Goal: Task Accomplishment & Management: Use online tool/utility

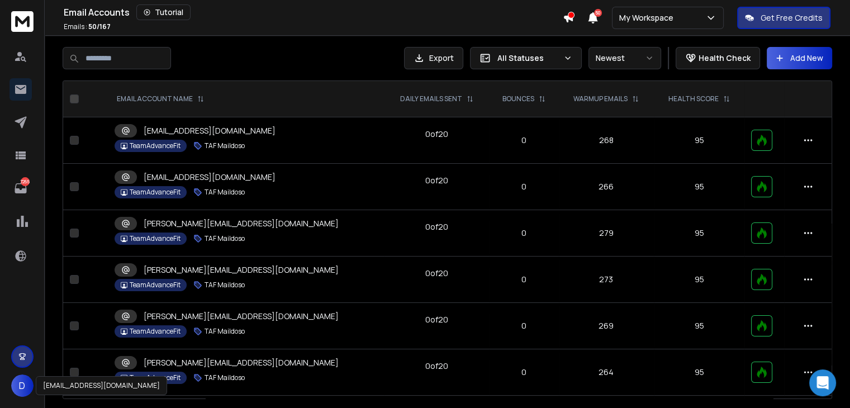
click at [23, 392] on span "D" at bounding box center [22, 385] width 22 height 22
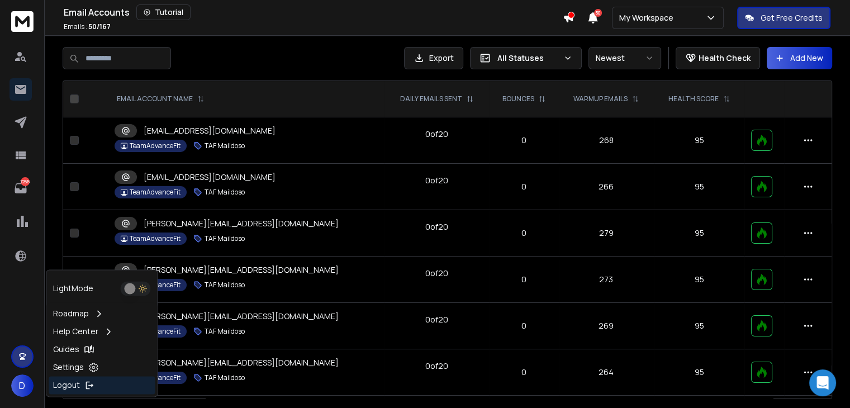
click at [85, 380] on icon at bounding box center [89, 385] width 10 height 10
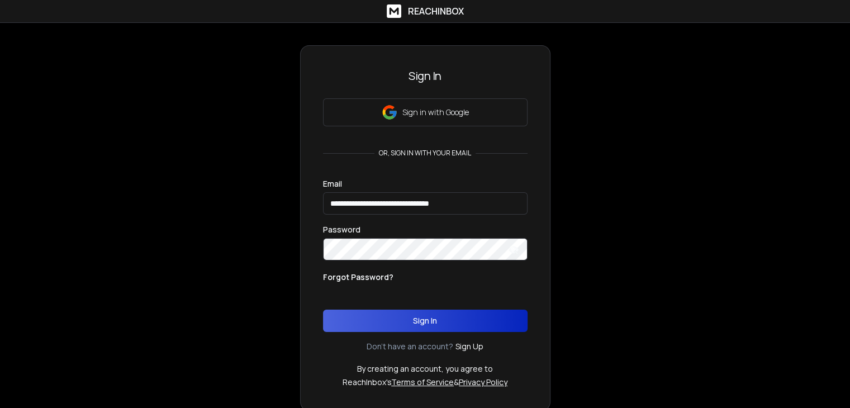
click at [393, 210] on input "**********" at bounding box center [425, 203] width 204 height 22
click at [505, 207] on input "**********" at bounding box center [425, 203] width 204 height 22
type input "*"
click at [526, 222] on form "Email Password Forgot Password? Sign In Sign Up" at bounding box center [425, 256] width 204 height 152
click at [401, 207] on input "email" at bounding box center [425, 203] width 204 height 22
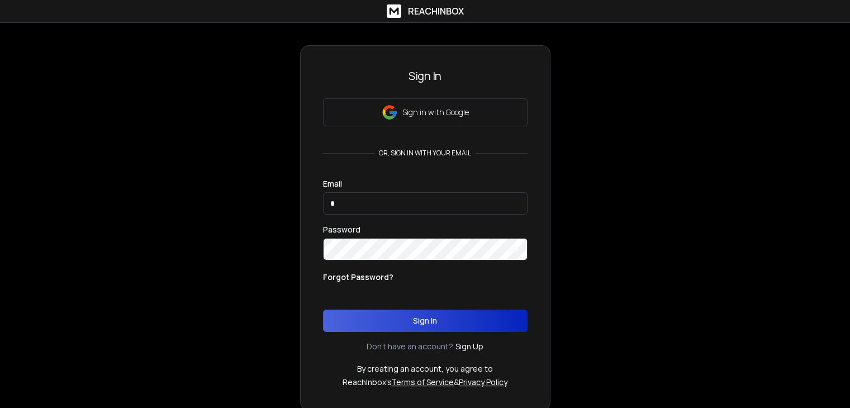
type input "*"
click at [438, 159] on div "Sign in with Google or, sign in with your email Email * Password Forgot Passwor…" at bounding box center [425, 242] width 204 height 289
click at [439, 199] on input "*" at bounding box center [425, 203] width 204 height 22
drag, startPoint x: 336, startPoint y: 197, endPoint x: 343, endPoint y: 197, distance: 7.3
click at [337, 197] on input "*" at bounding box center [425, 203] width 204 height 22
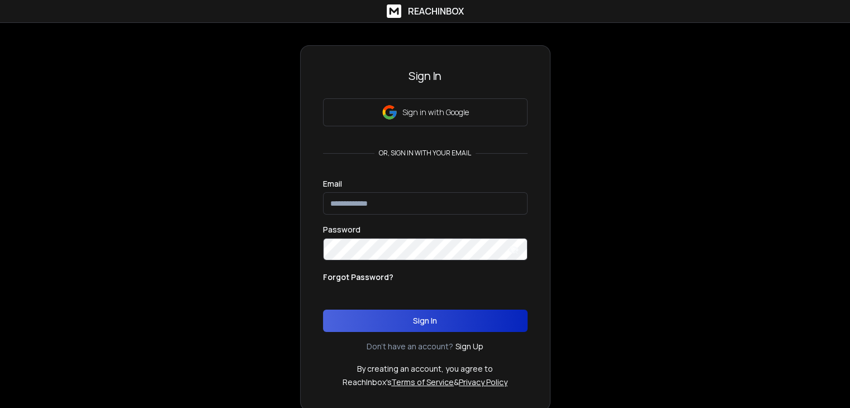
click at [357, 208] on input "email" at bounding box center [425, 203] width 204 height 22
click at [349, 205] on input "email" at bounding box center [425, 203] width 204 height 22
type input "**********"
drag, startPoint x: 389, startPoint y: 314, endPoint x: 392, endPoint y: 307, distance: 7.3
click at [390, 314] on button "Sign In" at bounding box center [425, 320] width 204 height 22
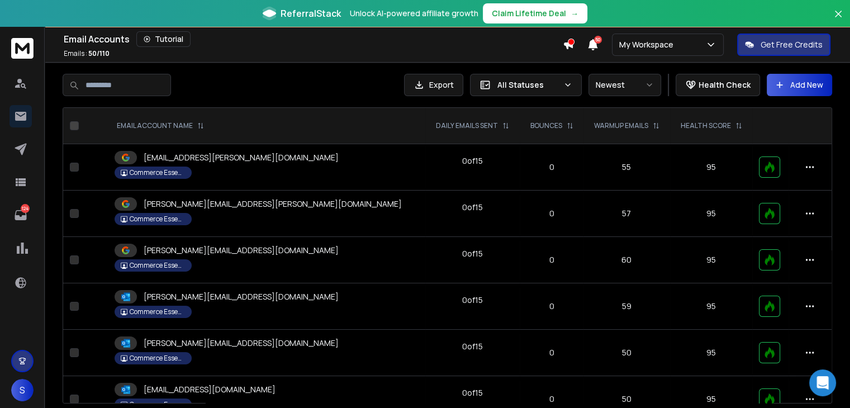
click at [842, 16] on icon "Close banner" at bounding box center [838, 14] width 10 height 10
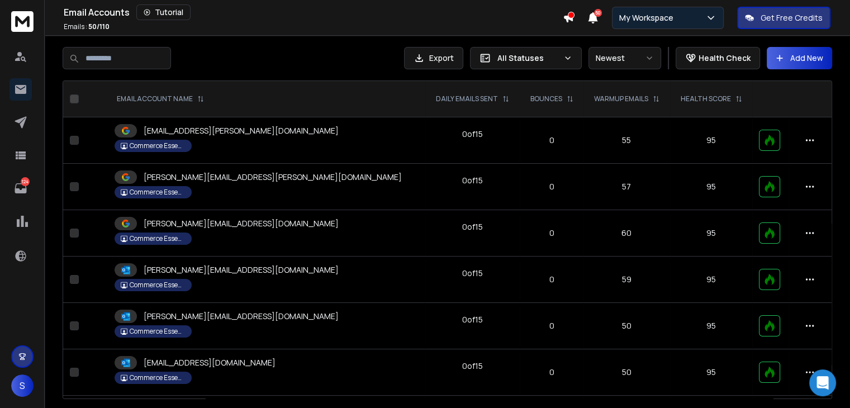
click at [720, 14] on button "My Workspace" at bounding box center [668, 18] width 112 height 22
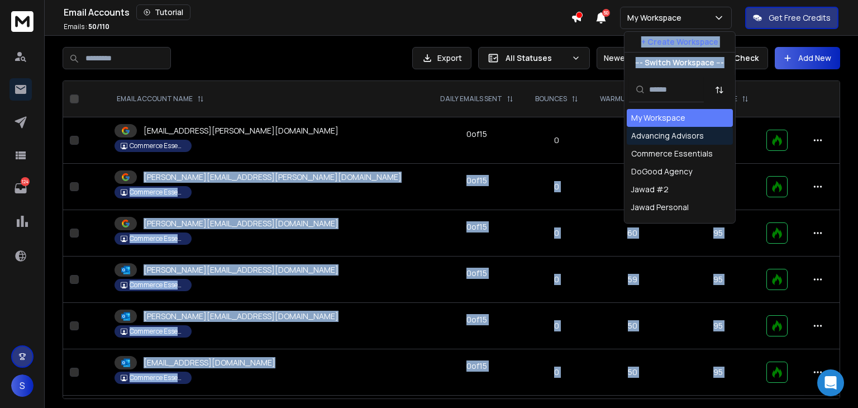
click at [737, 138] on body "ReferralStack Unlock AI-powered affiliate growth Lifetime Deals available! Clai…" at bounding box center [429, 204] width 858 height 408
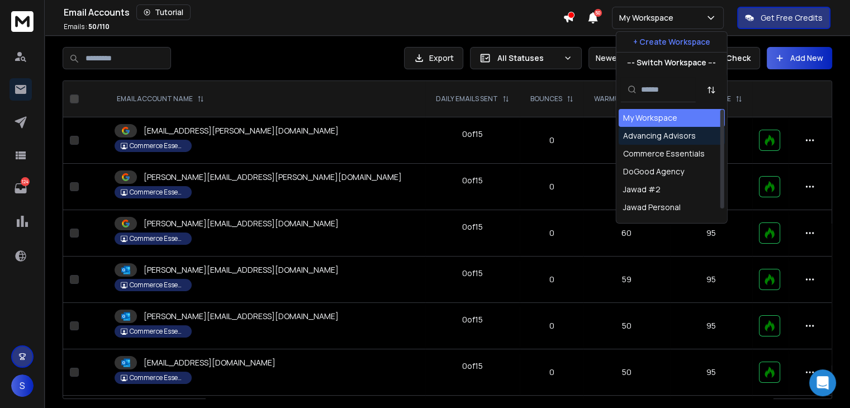
click at [245, 43] on div "Export All Statuses Newest Health Check Add New EMAIL ACCOUNT NAME DAILY EMAILS…" at bounding box center [447, 223] width 805 height 374
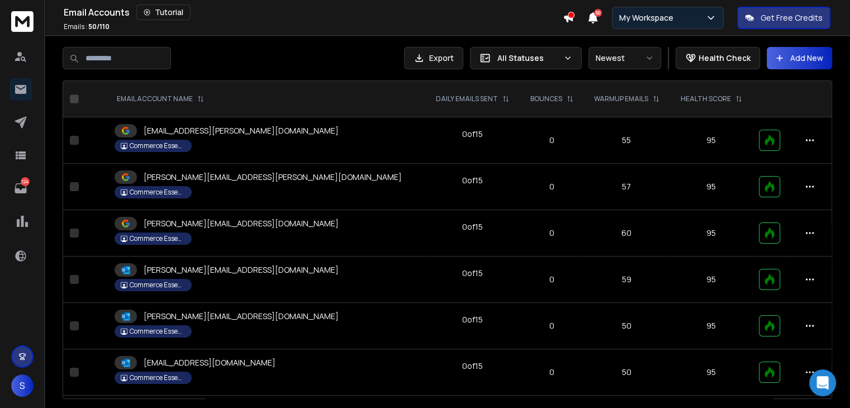
click at [702, 27] on button "My Workspace" at bounding box center [668, 18] width 112 height 22
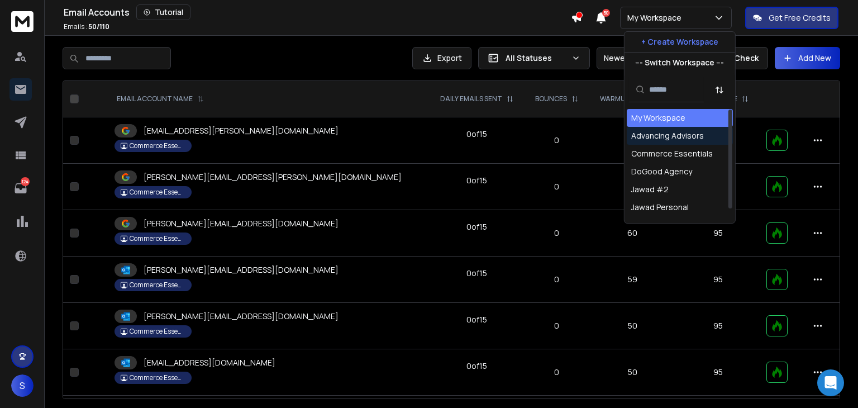
scroll to position [13, 0]
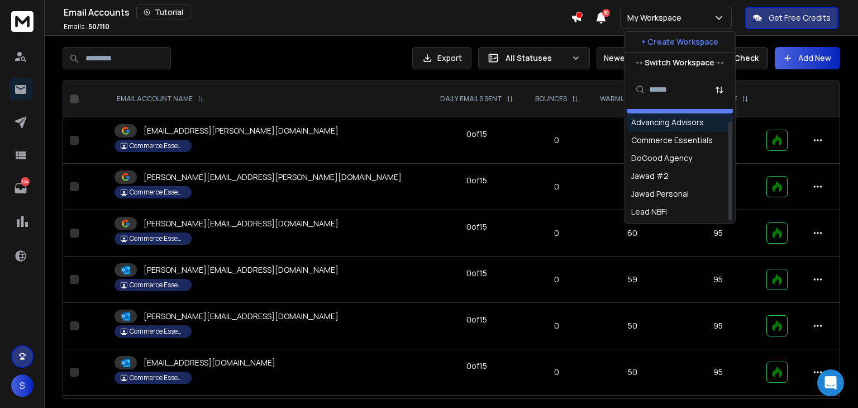
drag, startPoint x: 731, startPoint y: 135, endPoint x: 736, endPoint y: 164, distance: 29.4
click at [732, 164] on div at bounding box center [730, 170] width 4 height 99
drag, startPoint x: 730, startPoint y: 178, endPoint x: 753, endPoint y: 229, distance: 55.8
click at [732, 220] on div at bounding box center [730, 170] width 4 height 99
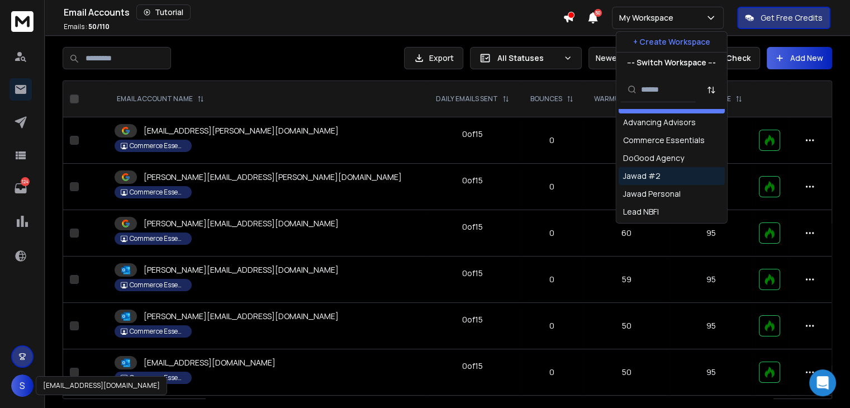
click at [25, 384] on span "S" at bounding box center [22, 385] width 22 height 22
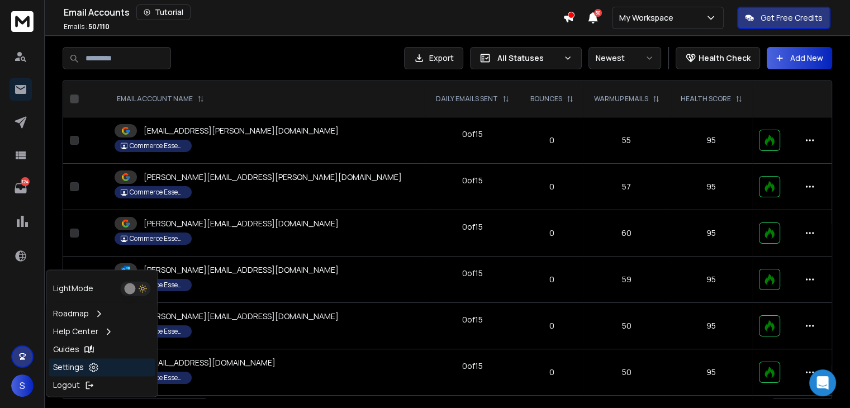
click at [63, 361] on p "Settings" at bounding box center [68, 366] width 31 height 11
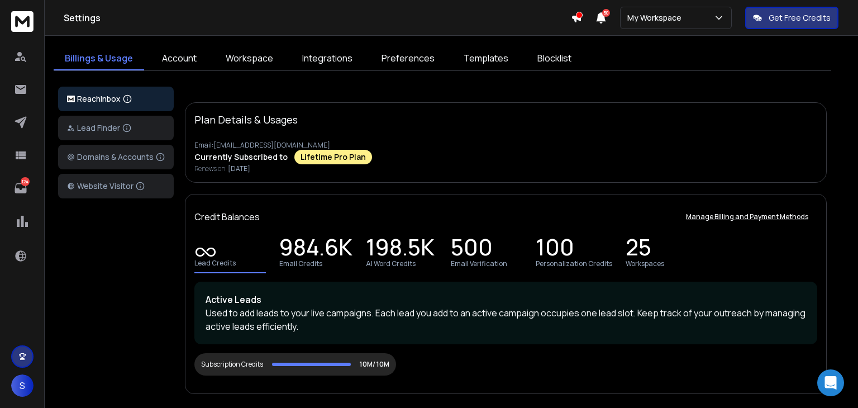
click at [266, 61] on link "Workspace" at bounding box center [249, 58] width 70 height 23
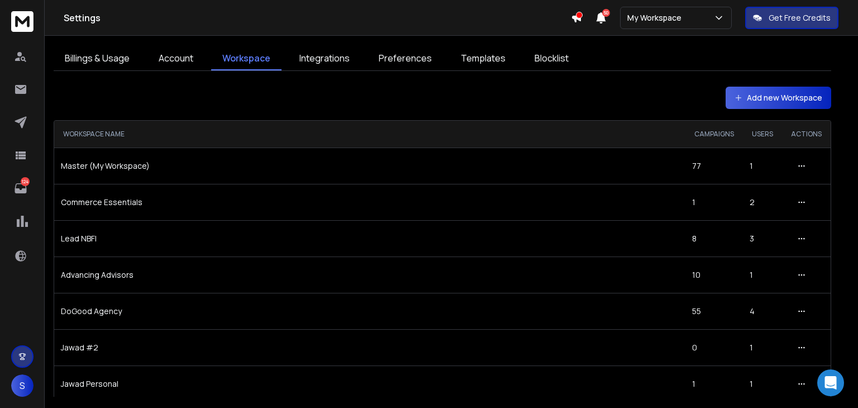
click at [756, 99] on button "Add new Workspace" at bounding box center [779, 98] width 106 height 22
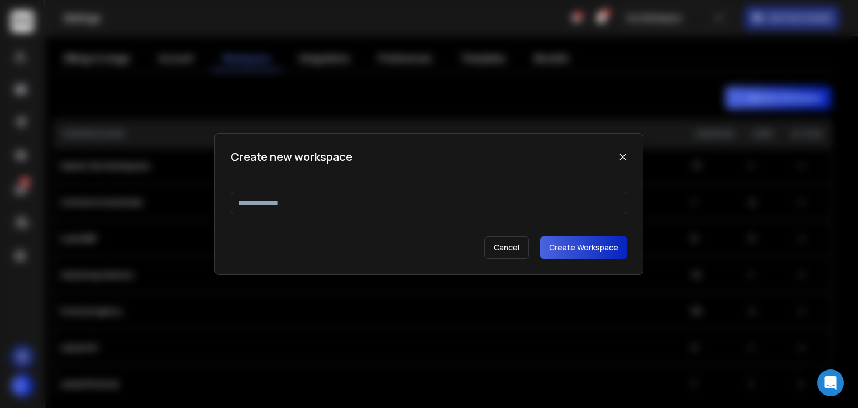
drag, startPoint x: 441, startPoint y: 184, endPoint x: 421, endPoint y: 202, distance: 26.9
click at [441, 188] on div "Create new workspace Cancel Create Workspace" at bounding box center [428, 204] width 429 height 142
click at [423, 199] on input at bounding box center [429, 203] width 397 height 22
click at [518, 249] on button "Cancel" at bounding box center [506, 247] width 45 height 22
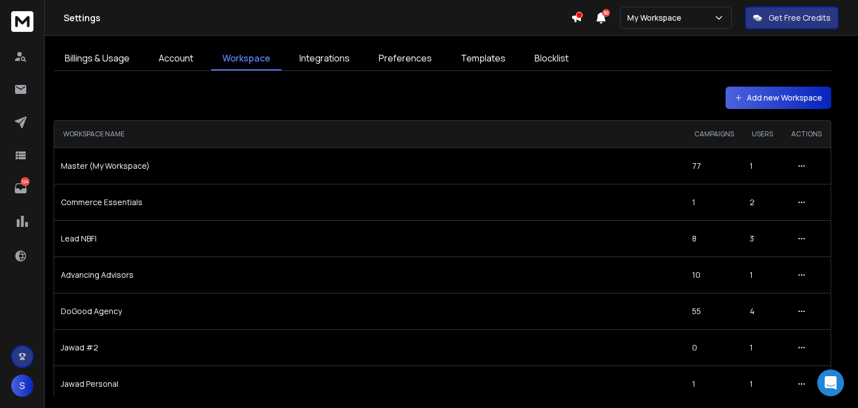
scroll to position [4, 0]
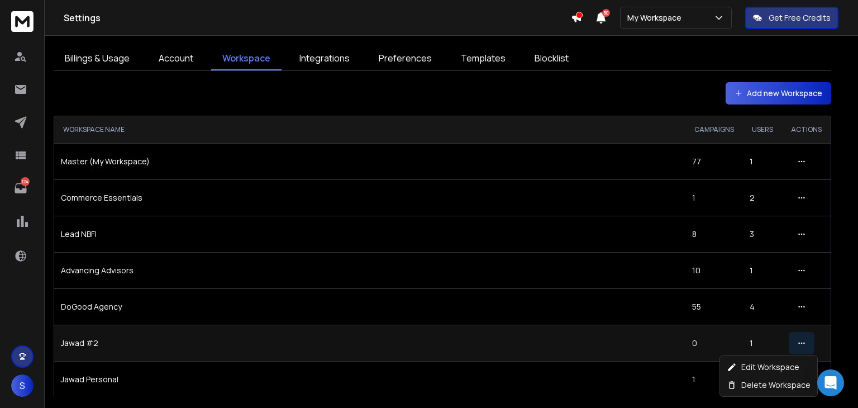
click at [813, 349] on button "button" at bounding box center [802, 343] width 26 height 22
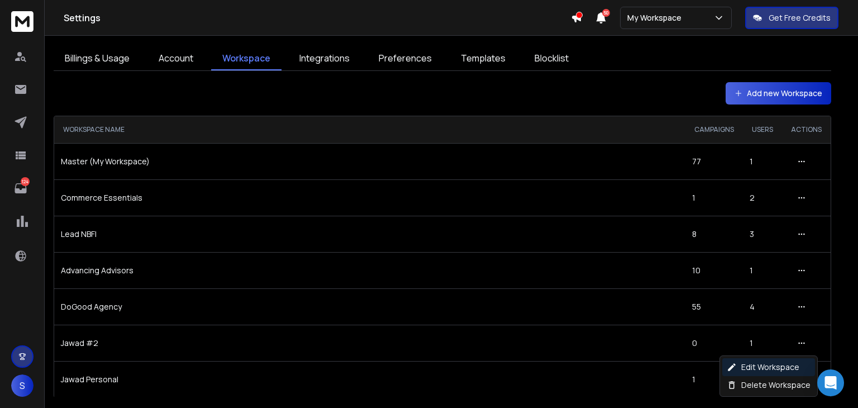
click at [777, 363] on p "Edit Workspace" at bounding box center [770, 366] width 58 height 11
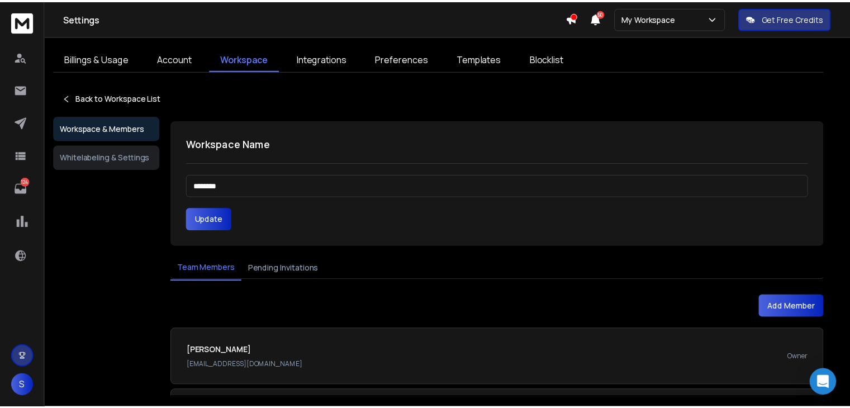
scroll to position [50, 0]
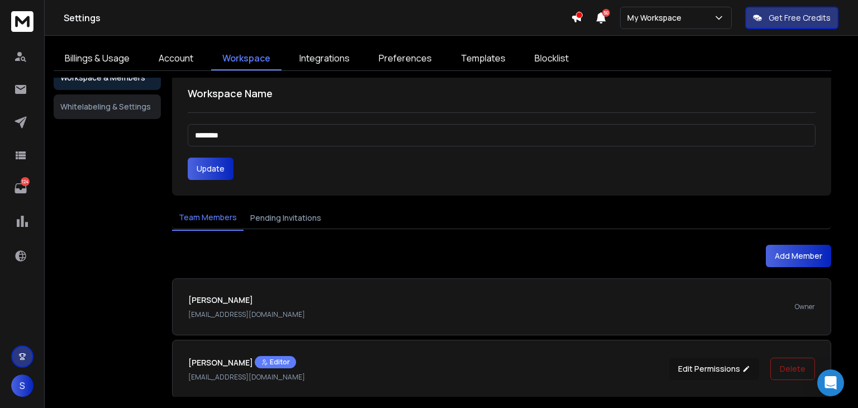
click at [704, 373] on button "Edit Permissions" at bounding box center [714, 368] width 90 height 22
click at [702, 369] on button "Edit Permissions" at bounding box center [714, 368] width 90 height 22
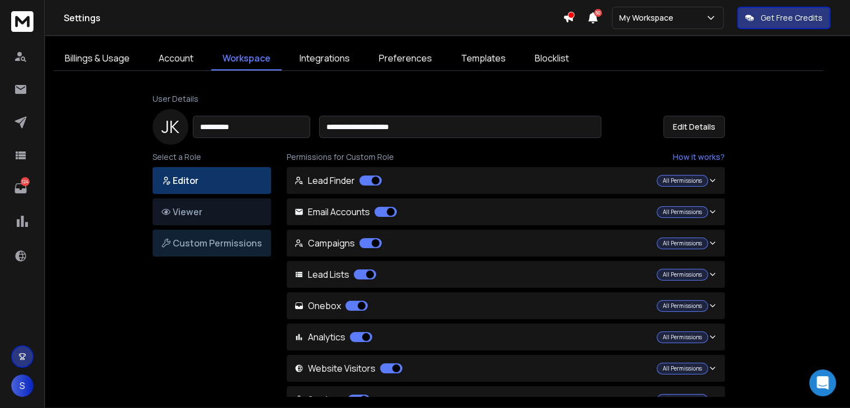
click at [243, 240] on p "Custom Permissions" at bounding box center [211, 242] width 101 height 13
click at [170, 240] on button "Custom Permissions" at bounding box center [165, 243] width 9 height 28
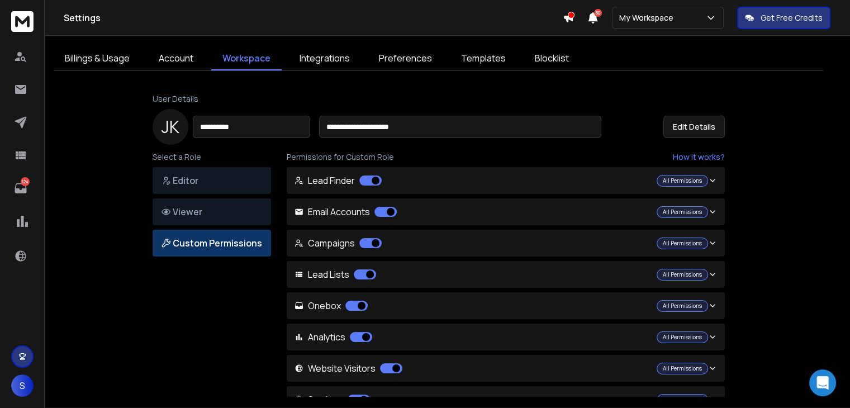
click at [241, 240] on p "Custom Permissions" at bounding box center [211, 242] width 101 height 13
click at [170, 240] on button "Custom Permissions" at bounding box center [165, 243] width 9 height 28
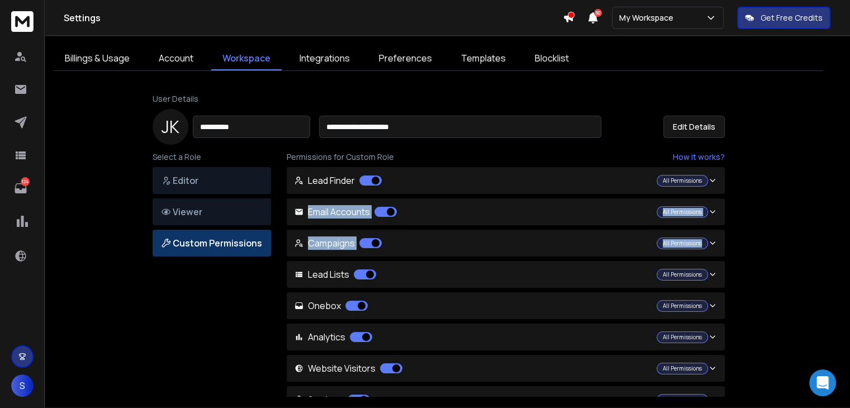
drag, startPoint x: 822, startPoint y: 179, endPoint x: 833, endPoint y: 249, distance: 70.1
click at [833, 255] on div "**********" at bounding box center [447, 222] width 805 height 372
click at [796, 201] on section "**********" at bounding box center [438, 186] width 769 height 301
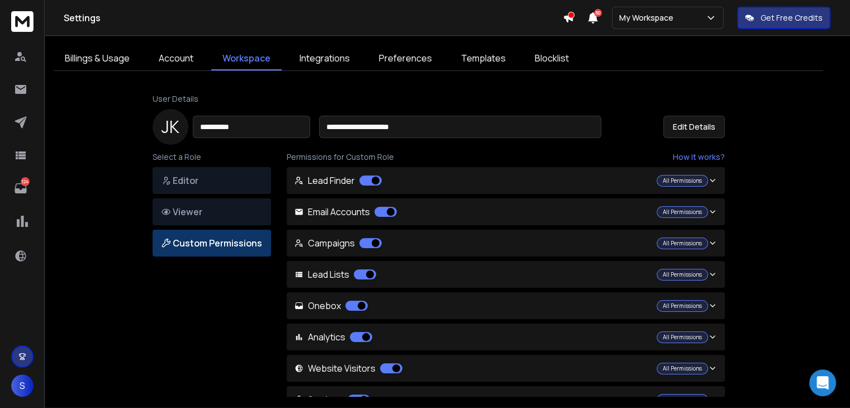
click at [771, 136] on section "**********" at bounding box center [438, 186] width 769 height 301
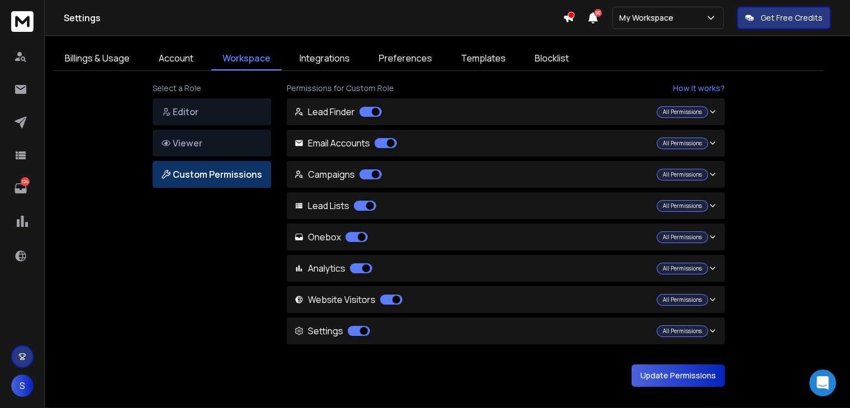
scroll to position [131, 0]
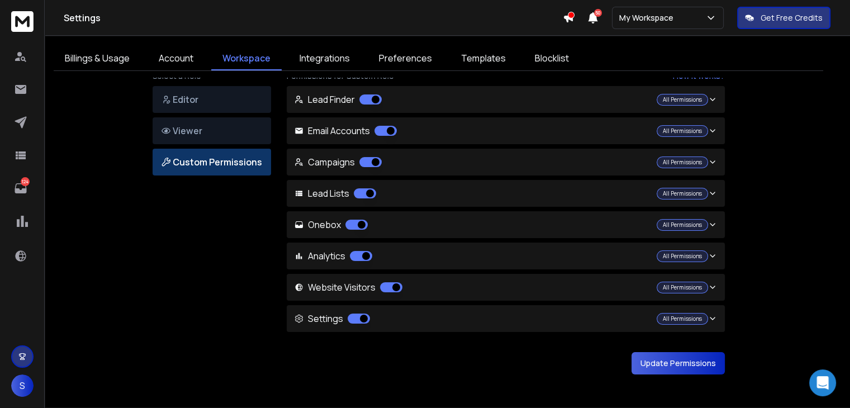
click at [713, 316] on icon "button" at bounding box center [712, 318] width 9 height 9
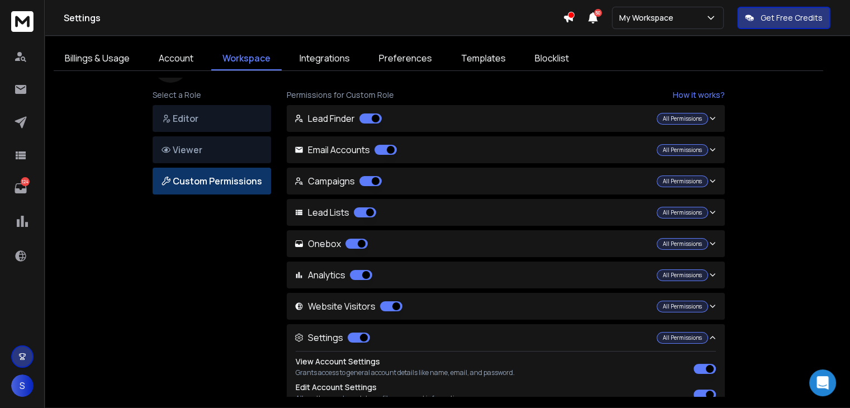
scroll to position [0, 0]
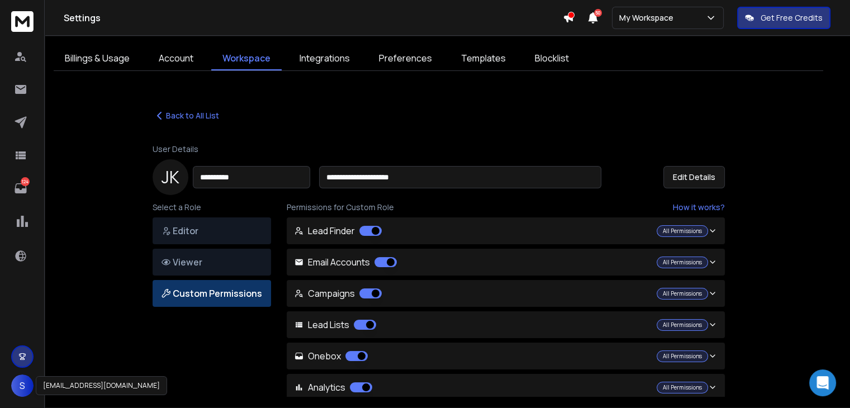
click at [32, 383] on span "S" at bounding box center [22, 385] width 22 height 22
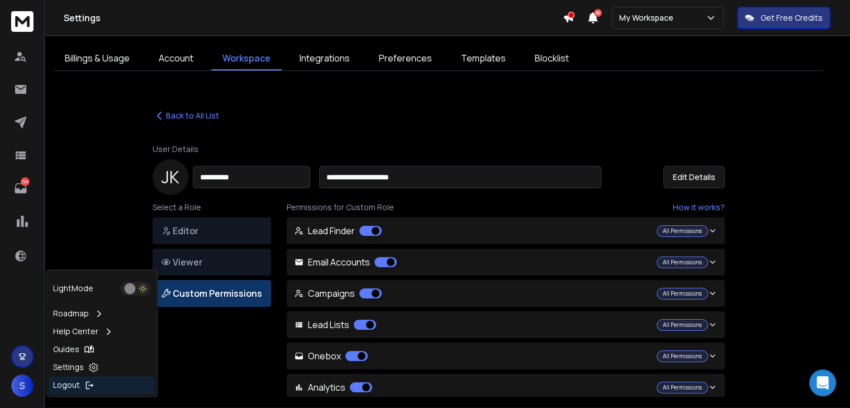
click at [82, 384] on div "Logout" at bounding box center [102, 385] width 106 height 18
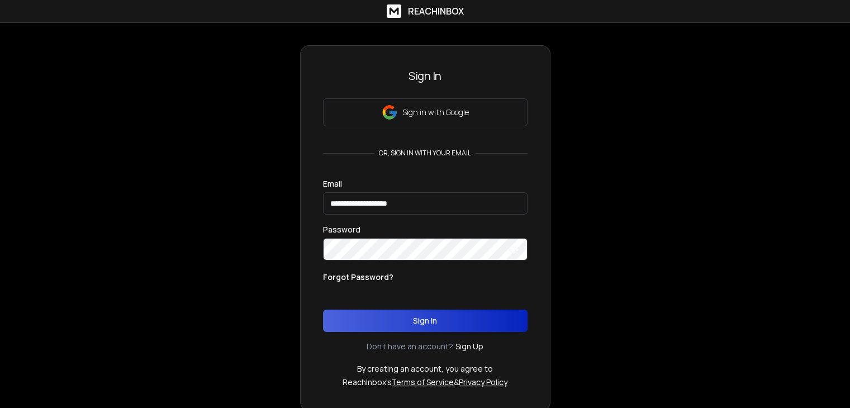
click at [455, 198] on input "**********" at bounding box center [425, 203] width 204 height 22
type input "**********"
click at [425, 313] on button "Sign In" at bounding box center [425, 320] width 204 height 22
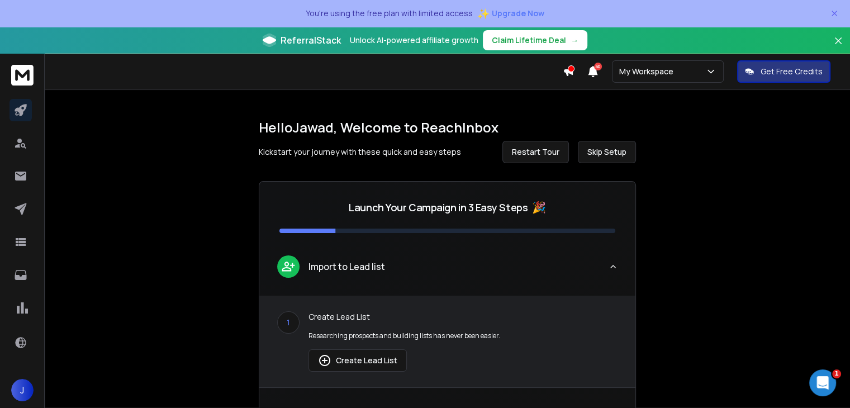
click at [840, 40] on icon "Close banner" at bounding box center [838, 41] width 10 height 10
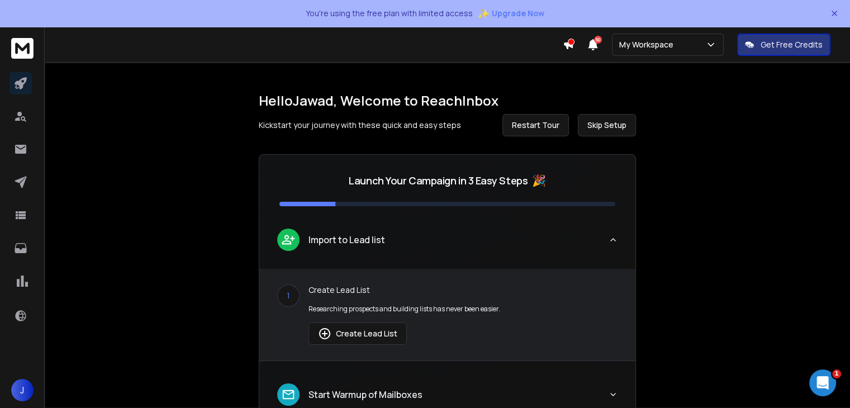
click at [834, 15] on icon "Close notification" at bounding box center [833, 13] width 9 height 9
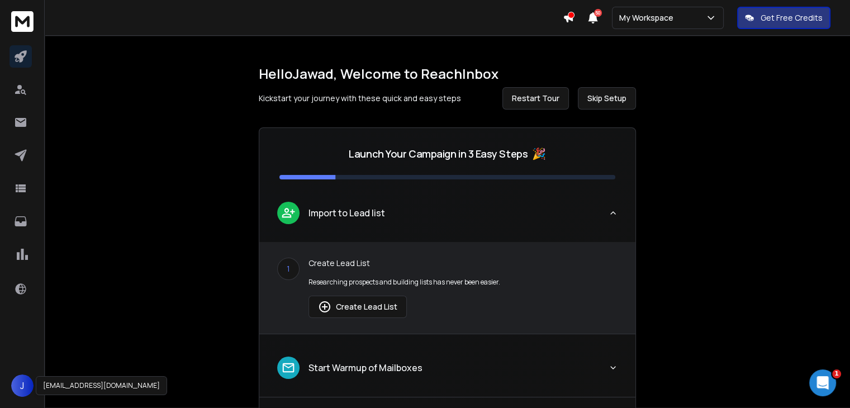
click at [25, 379] on span "J" at bounding box center [22, 385] width 22 height 22
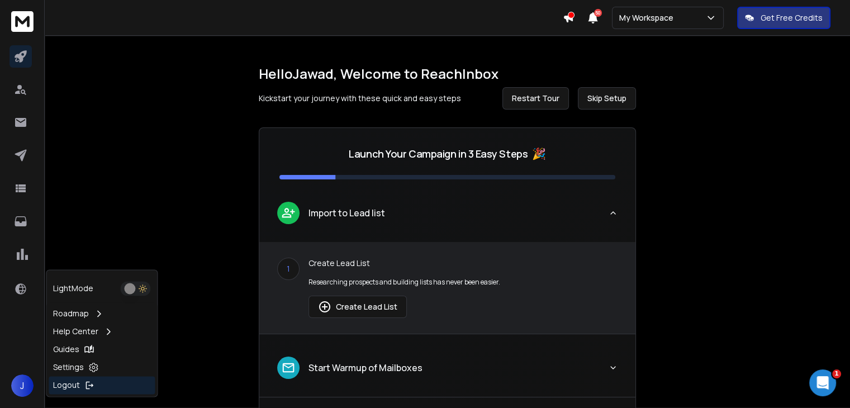
click at [84, 378] on div "Logout" at bounding box center [102, 385] width 106 height 18
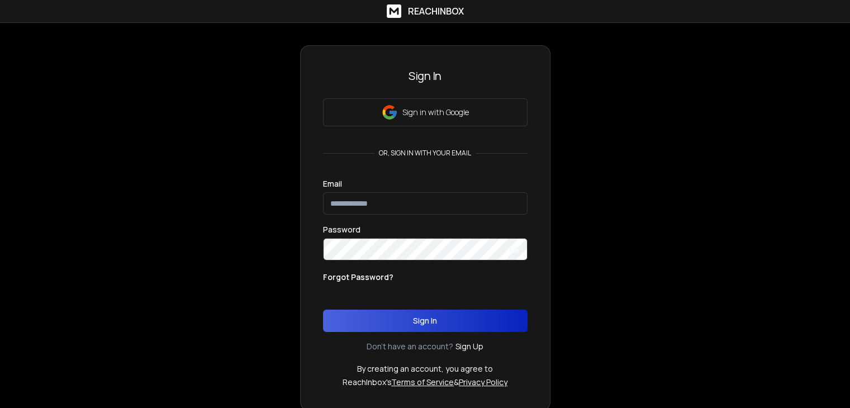
type input "**********"
click at [449, 327] on button "Sign In" at bounding box center [425, 320] width 204 height 22
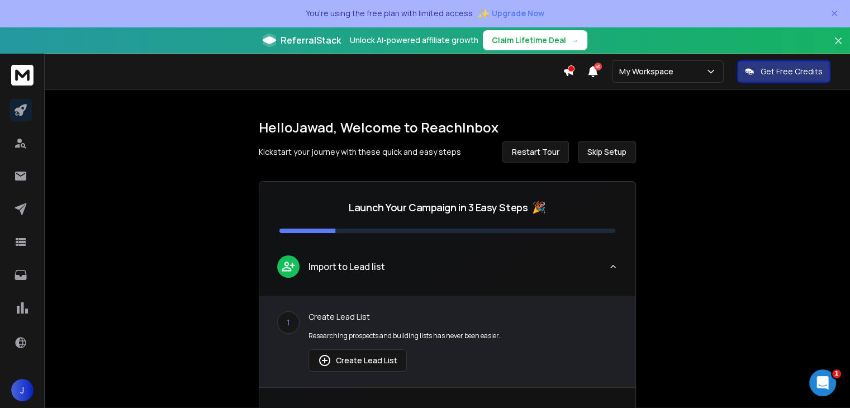
click at [841, 42] on icon "Close banner" at bounding box center [838, 41] width 10 height 10
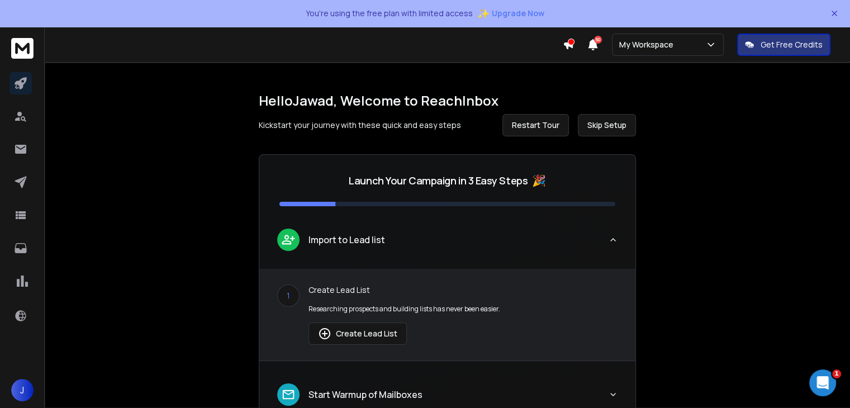
click at [832, 11] on icon "Close notification" at bounding box center [834, 13] width 4 height 4
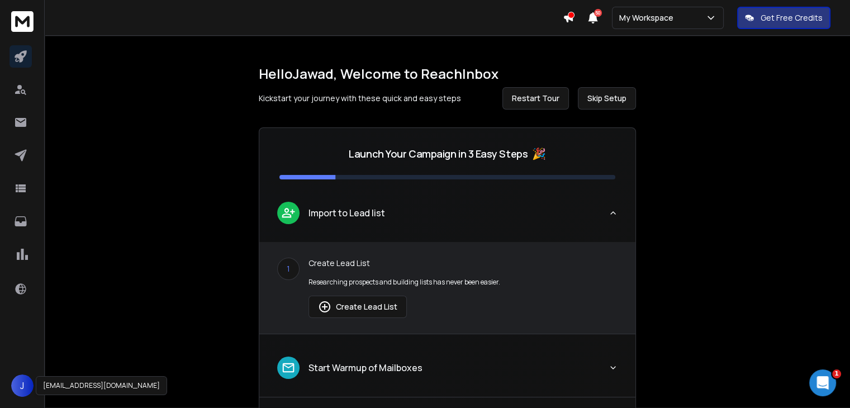
click at [18, 389] on span "J" at bounding box center [22, 385] width 22 height 22
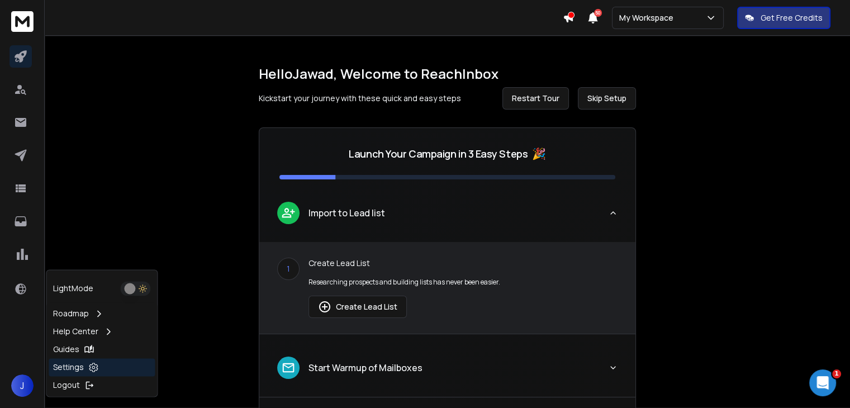
click at [58, 371] on p "Settings" at bounding box center [68, 366] width 31 height 11
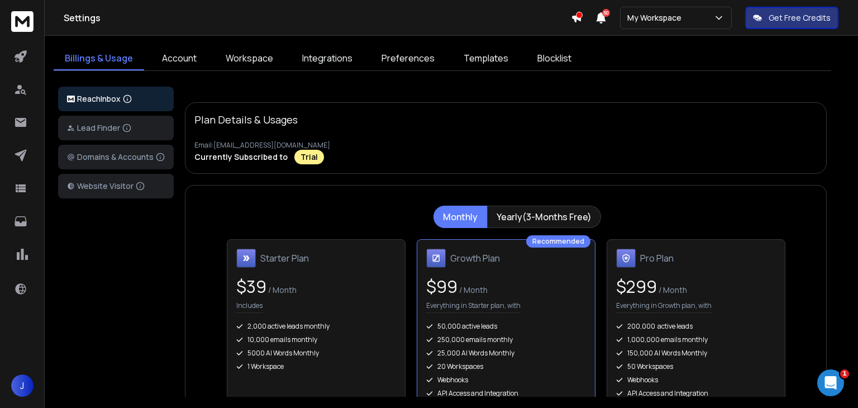
click at [253, 74] on div "[PERSON_NAME] & Usage Account Workspace Integrations Preferences Templates Bloc…" at bounding box center [443, 222] width 778 height 350
click at [255, 70] on link "Workspace" at bounding box center [249, 58] width 70 height 23
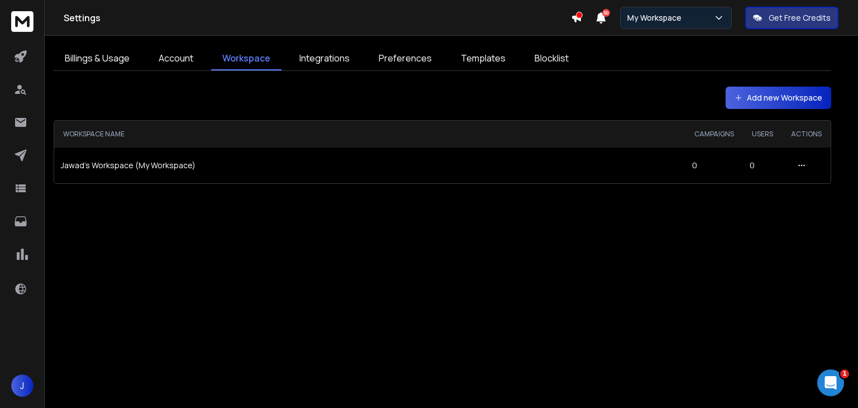
click at [641, 26] on button "My Workspace" at bounding box center [676, 18] width 112 height 22
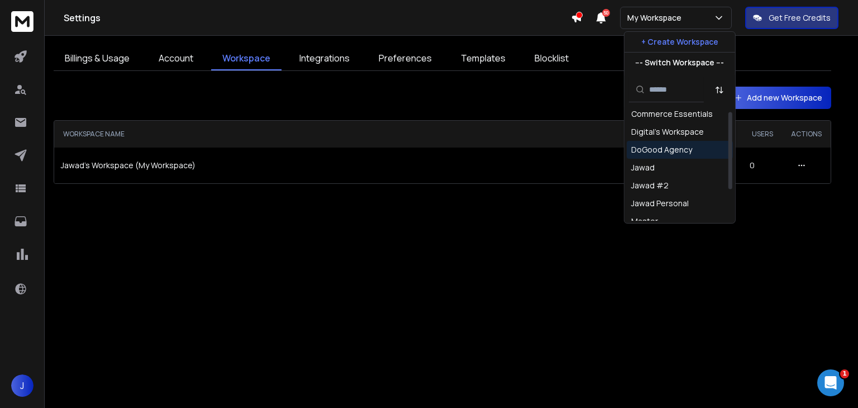
scroll to position [49, 0]
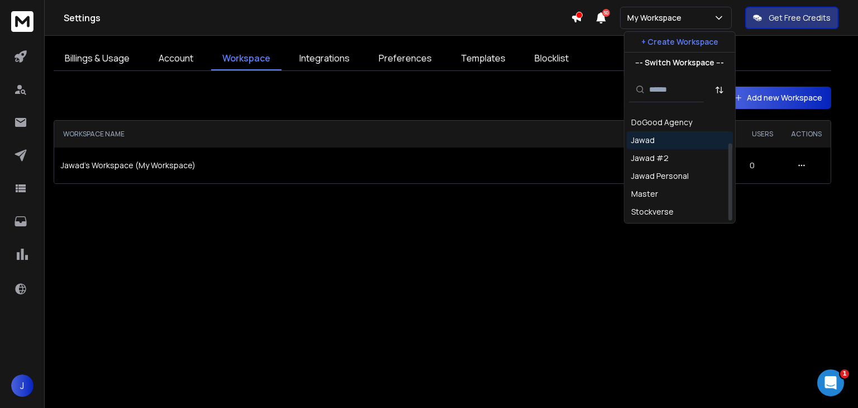
click at [683, 145] on div "Jawad" at bounding box center [680, 140] width 106 height 18
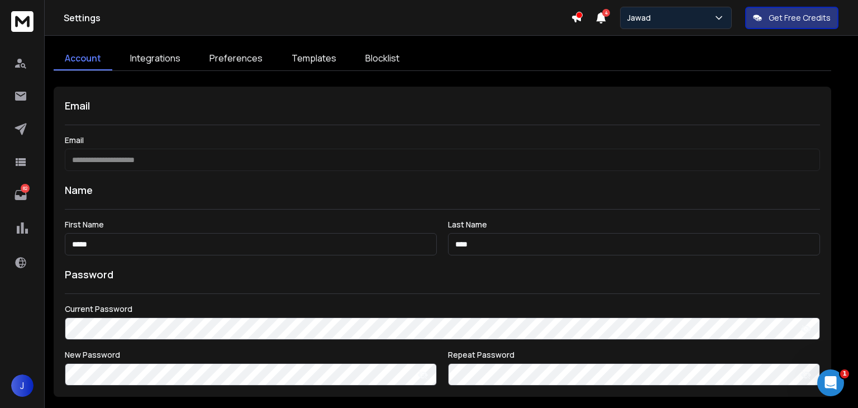
click at [668, 24] on button "Jawad" at bounding box center [676, 18] width 112 height 22
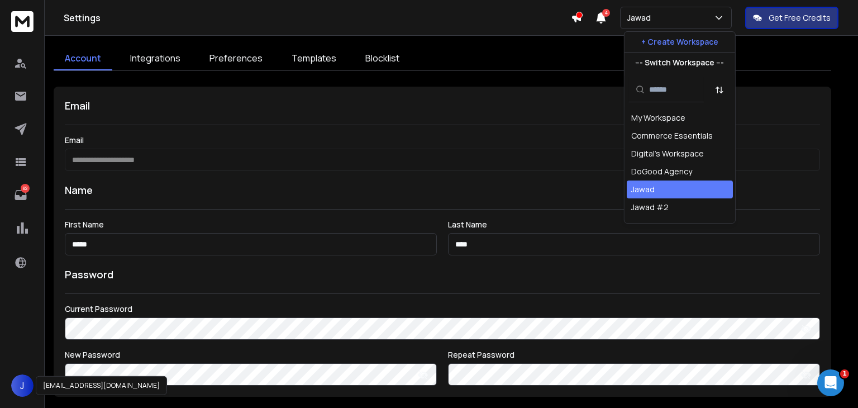
click at [28, 389] on span "J" at bounding box center [22, 385] width 22 height 22
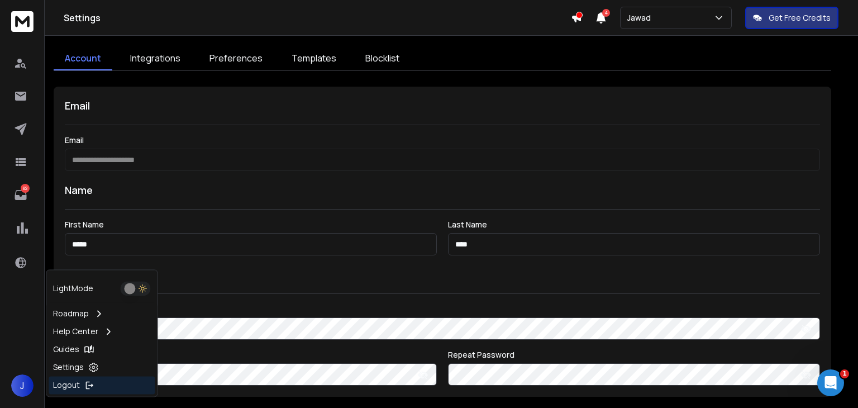
click at [77, 377] on div "Logout" at bounding box center [102, 385] width 106 height 18
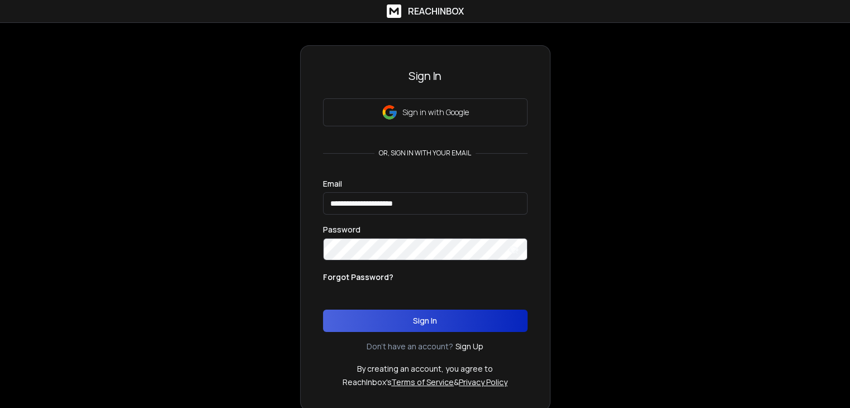
click at [384, 204] on input "**********" at bounding box center [425, 203] width 204 height 22
type input "**********"
click at [456, 326] on button "Sign In" at bounding box center [425, 320] width 204 height 22
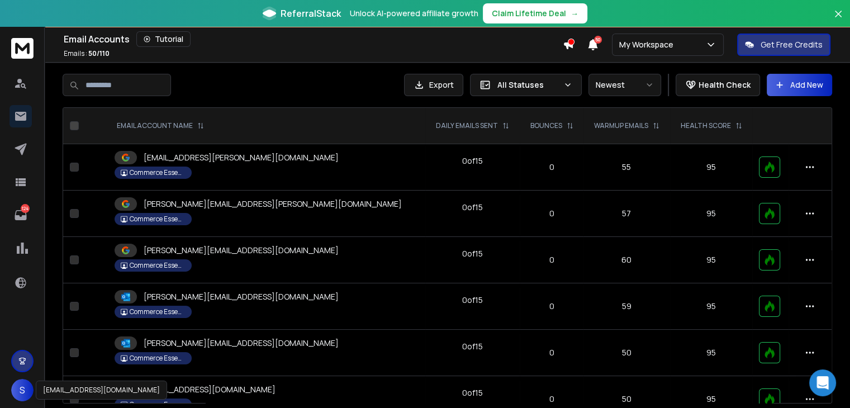
click at [25, 386] on span "S" at bounding box center [22, 390] width 22 height 22
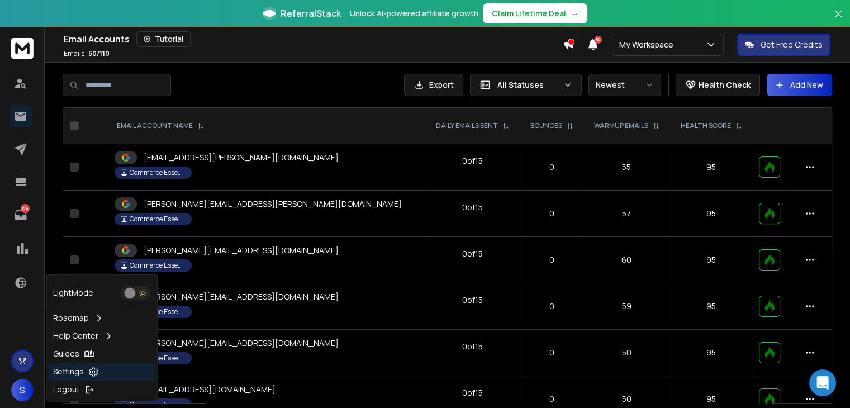
click at [62, 367] on p "Settings" at bounding box center [68, 371] width 31 height 11
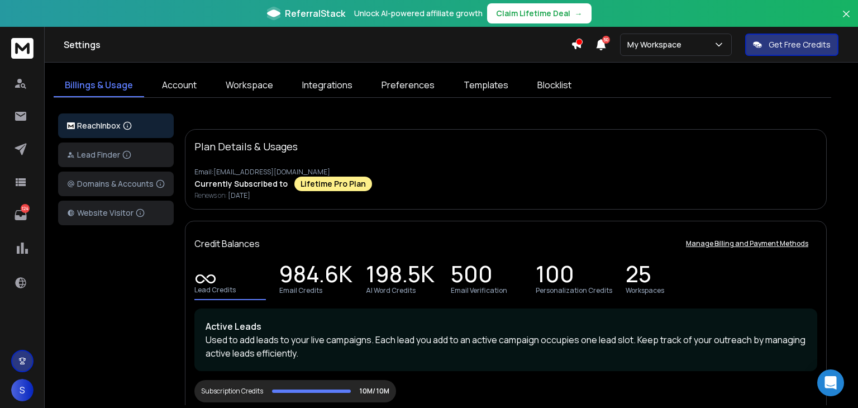
click at [163, 88] on link "Account" at bounding box center [179, 85] width 57 height 23
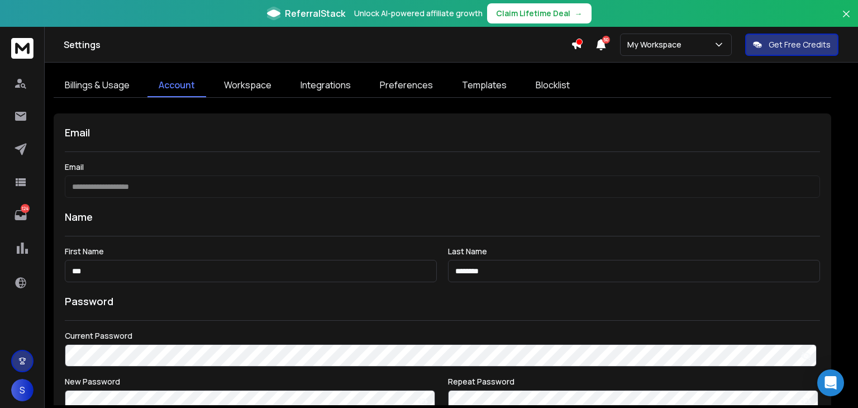
scroll to position [18, 0]
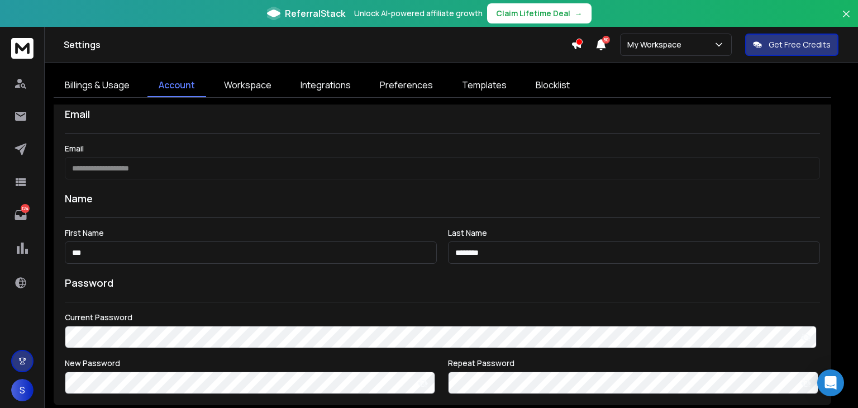
click at [500, 260] on input "********" at bounding box center [634, 252] width 372 height 22
click at [856, 300] on div "**********" at bounding box center [451, 240] width 813 height 354
click at [304, 256] on input "***" at bounding box center [251, 252] width 372 height 22
click at [325, 352] on div "Current Password New Password Repeat Password" at bounding box center [442, 353] width 755 height 80
click at [108, 90] on link "Billings & Usage" at bounding box center [97, 85] width 87 height 23
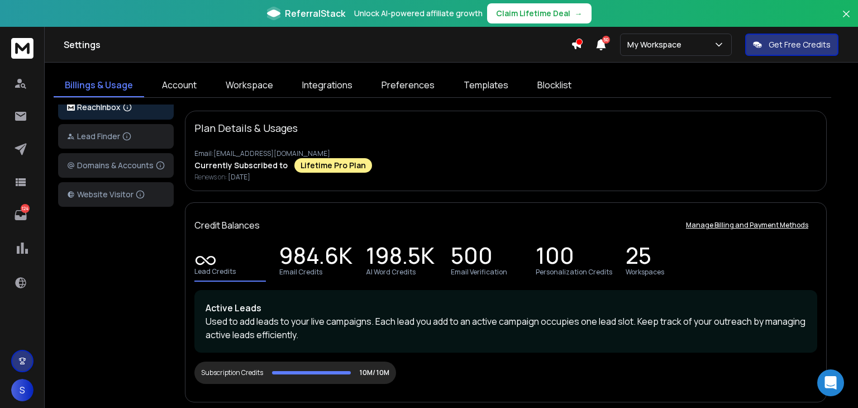
click at [178, 80] on link "Account" at bounding box center [179, 85] width 57 height 23
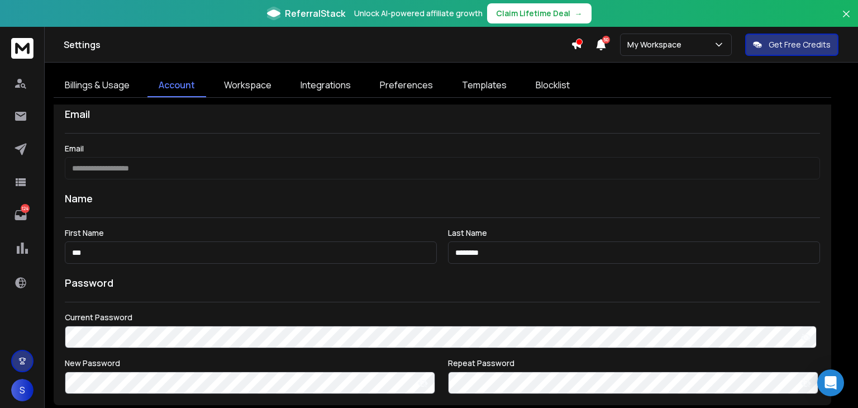
click at [239, 88] on link "Workspace" at bounding box center [248, 85] width 70 height 23
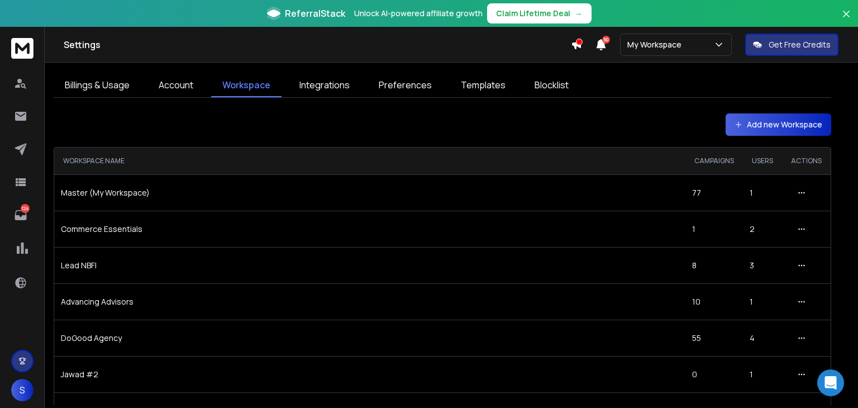
click at [171, 96] on link "Account" at bounding box center [175, 85] width 57 height 23
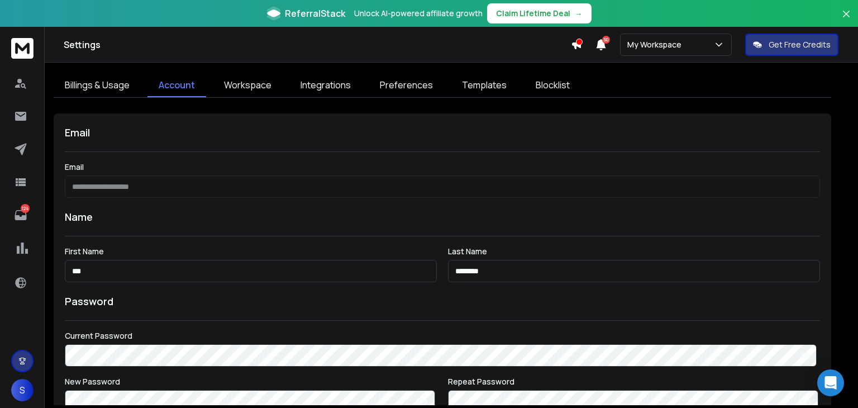
click at [154, 275] on input "***" at bounding box center [251, 271] width 372 height 22
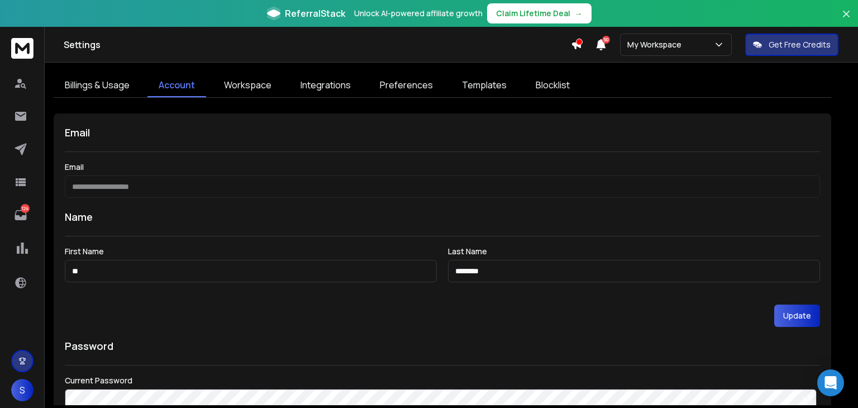
type input "*"
type input "*****"
drag, startPoint x: 831, startPoint y: 210, endPoint x: 831, endPoint y: 226, distance: 16.2
click at [845, 238] on div "**********" at bounding box center [451, 240] width 813 height 354
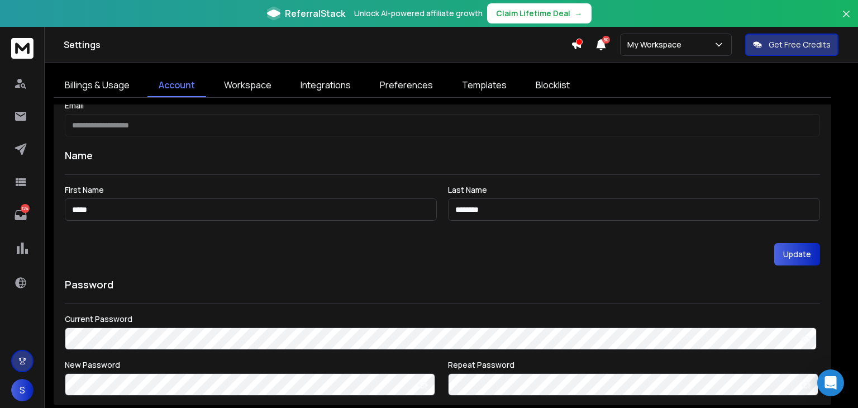
scroll to position [63, 0]
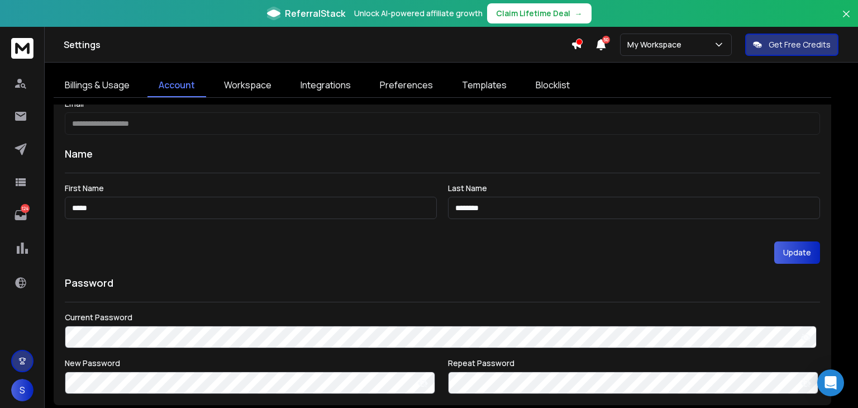
click at [526, 215] on input "********" at bounding box center [634, 208] width 372 height 22
type input "*"
type input "**"
click at [849, 13] on icon "Close banner" at bounding box center [846, 14] width 10 height 10
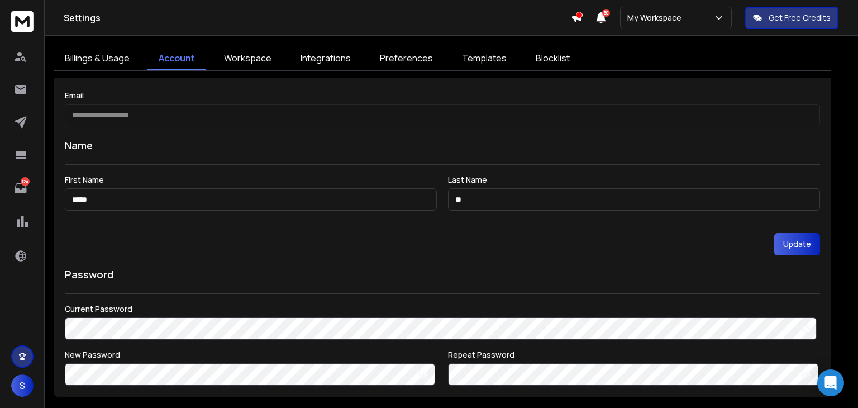
click at [128, 189] on input "*****" at bounding box center [251, 199] width 372 height 22
click at [314, 212] on form "Name First Name ***** Last Name ** Update Password Current Password New Passwor…" at bounding box center [442, 261] width 755 height 248
click at [314, 206] on input "*****" at bounding box center [251, 199] width 372 height 22
drag, startPoint x: 465, startPoint y: 198, endPoint x: 426, endPoint y: 201, distance: 39.2
click at [427, 202] on div "First Name ***** Last Name **" at bounding box center [442, 193] width 755 height 35
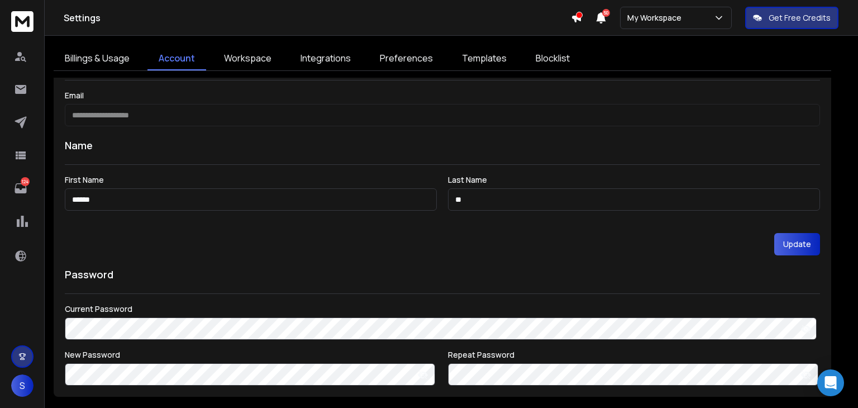
click at [373, 193] on input "*****" at bounding box center [251, 199] width 372 height 22
click at [464, 199] on input "**" at bounding box center [634, 199] width 372 height 22
click at [417, 198] on input "*****" at bounding box center [251, 199] width 372 height 22
type input "***"
click at [487, 199] on input "**" at bounding box center [634, 199] width 372 height 22
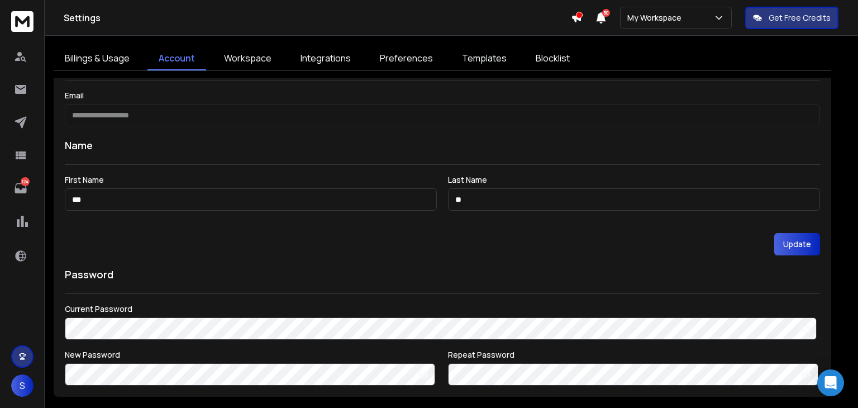
click at [511, 176] on label "Last Name" at bounding box center [634, 180] width 372 height 8
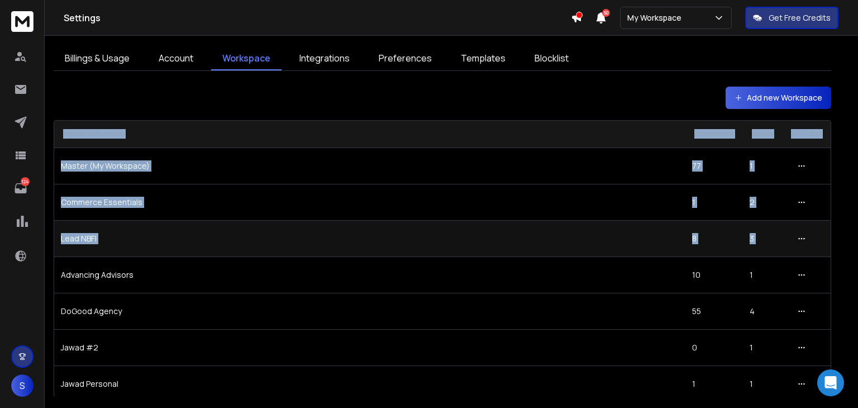
drag, startPoint x: 831, startPoint y: 170, endPoint x: 826, endPoint y: 233, distance: 62.8
click at [826, 233] on div "Billings & Usage Account Workspace Integrations Preferences Templates Blocklist…" at bounding box center [451, 222] width 813 height 372
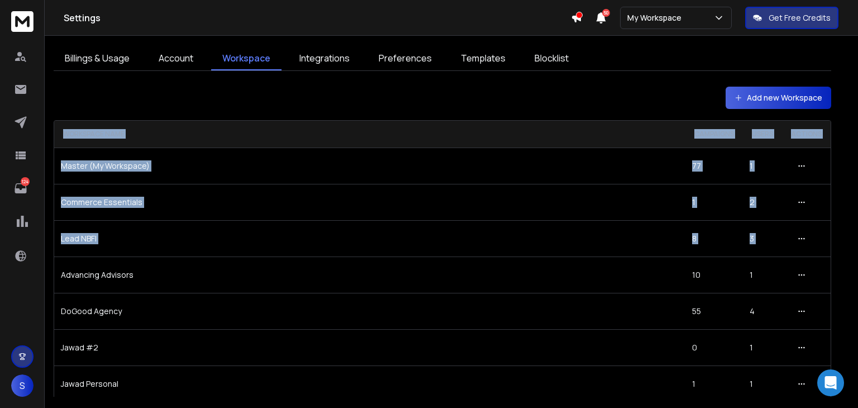
click at [845, 257] on div "Billings & Usage Account Workspace Integrations Preferences Templates Blocklist…" at bounding box center [451, 222] width 813 height 372
click at [838, 315] on div "Billings & Usage Account Workspace Integrations Preferences Templates Blocklist…" at bounding box center [451, 222] width 813 height 372
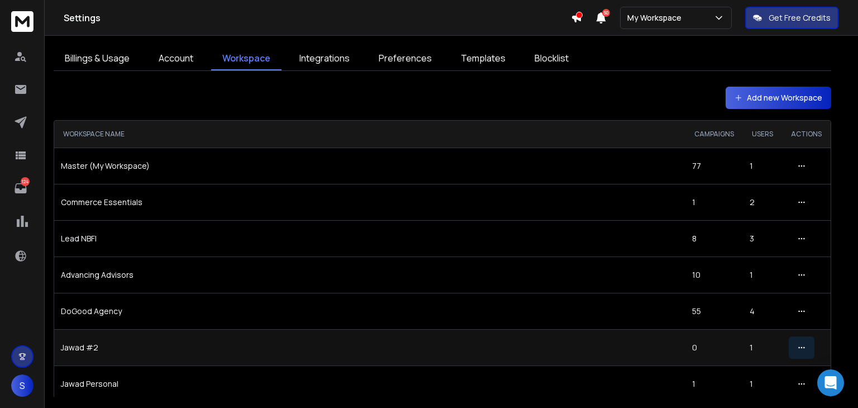
click at [807, 345] on button "button" at bounding box center [802, 347] width 26 height 22
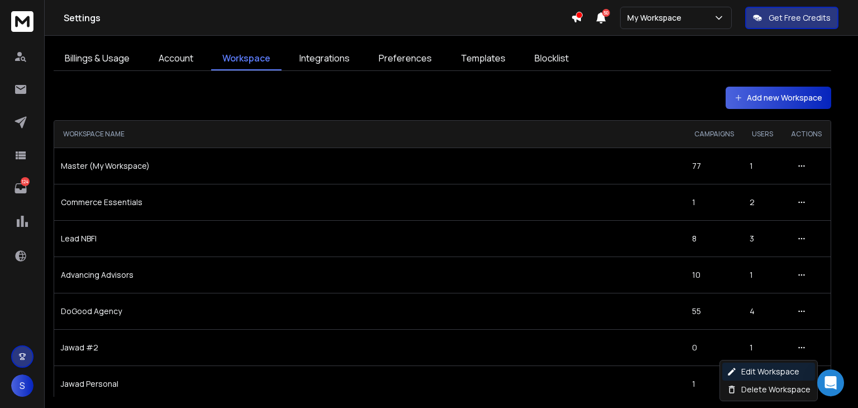
click at [774, 368] on p "Edit Workspace" at bounding box center [770, 371] width 58 height 11
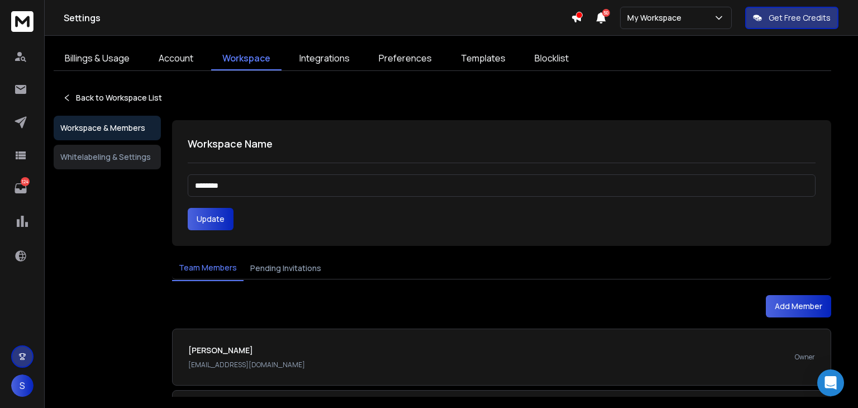
drag, startPoint x: 251, startPoint y: 188, endPoint x: 198, endPoint y: 188, distance: 52.5
click at [198, 188] on input "********" at bounding box center [502, 185] width 628 height 22
type input "*"
type input "**********"
click at [454, 289] on div "Team Members Pending Invitations Add Member Seb Wichmann hiya@dogoodagency.co O…" at bounding box center [501, 352] width 659 height 191
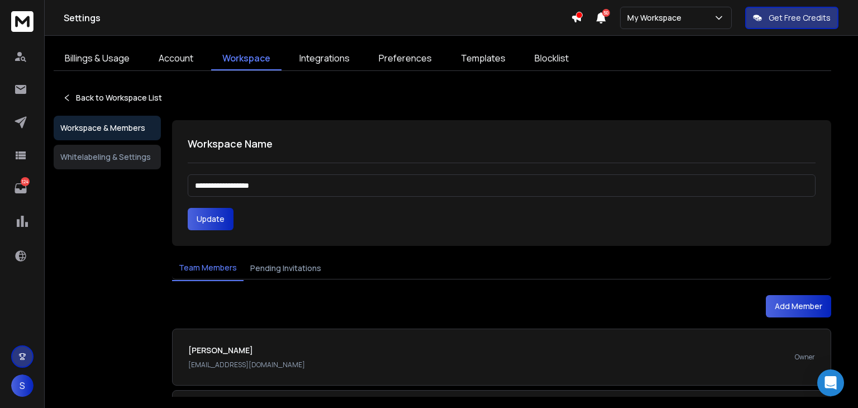
click at [201, 222] on button "Update" at bounding box center [211, 219] width 46 height 22
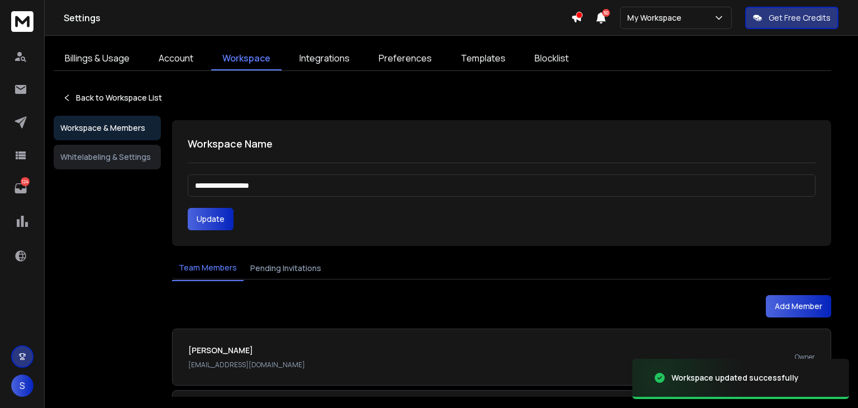
scroll to position [50, 0]
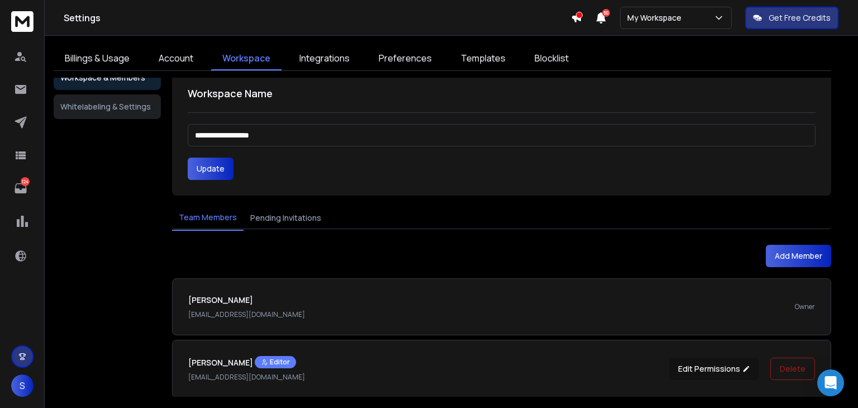
click at [350, 255] on div "Add Member" at bounding box center [501, 256] width 659 height 22
click at [321, 223] on div "**********" at bounding box center [501, 234] width 659 height 328
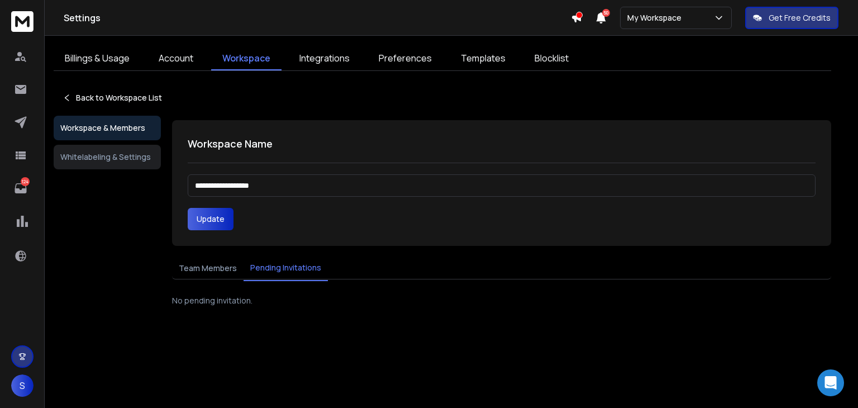
click at [206, 270] on button "Team Members" at bounding box center [207, 268] width 71 height 25
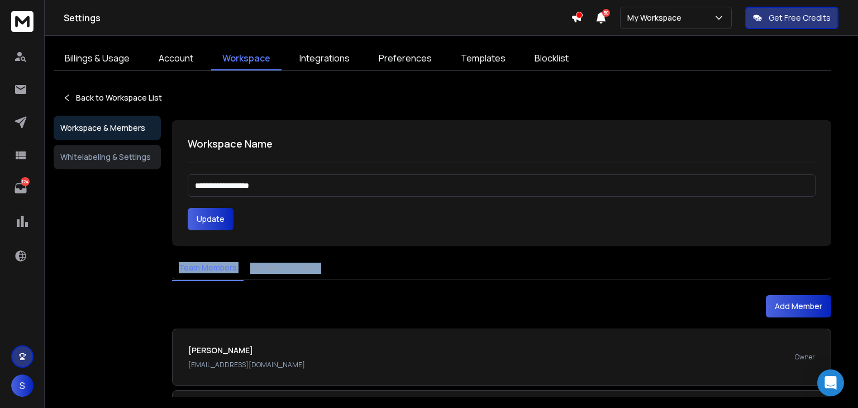
drag, startPoint x: 831, startPoint y: 235, endPoint x: 836, endPoint y: 277, distance: 42.7
click at [836, 277] on div "**********" at bounding box center [451, 222] width 813 height 372
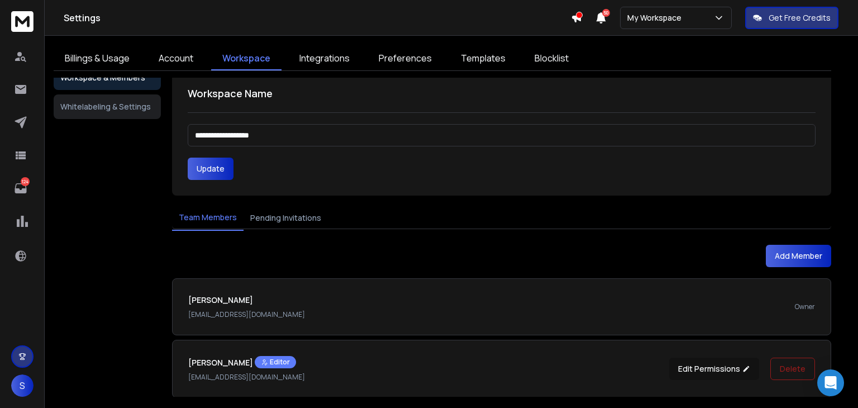
click at [569, 261] on div "Add Member" at bounding box center [501, 256] width 659 height 22
click at [710, 361] on button "Edit Permissions" at bounding box center [714, 368] width 90 height 22
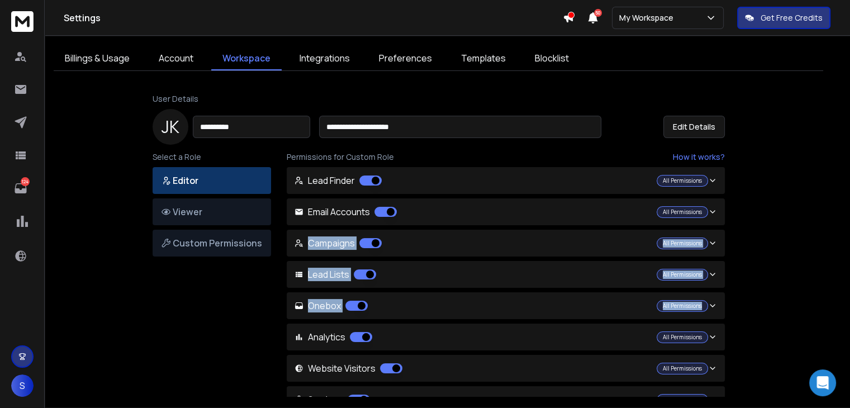
drag, startPoint x: 826, startPoint y: 215, endPoint x: 822, endPoint y: 295, distance: 80.5
click at [822, 295] on div "**********" at bounding box center [447, 222] width 805 height 372
click at [796, 260] on section "**********" at bounding box center [438, 186] width 769 height 301
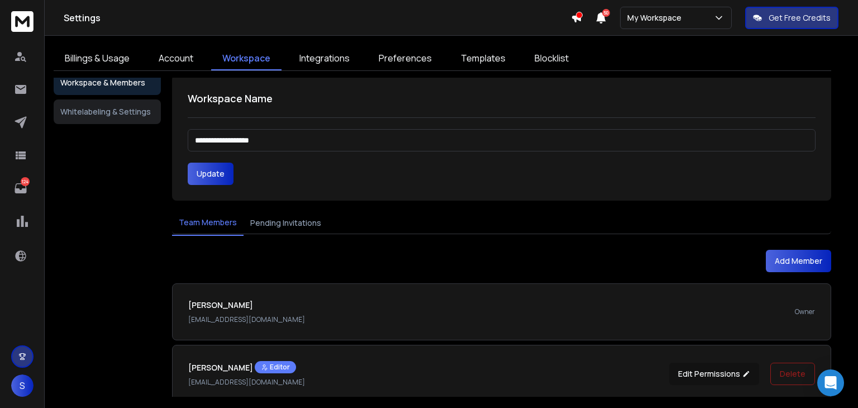
scroll to position [50, 0]
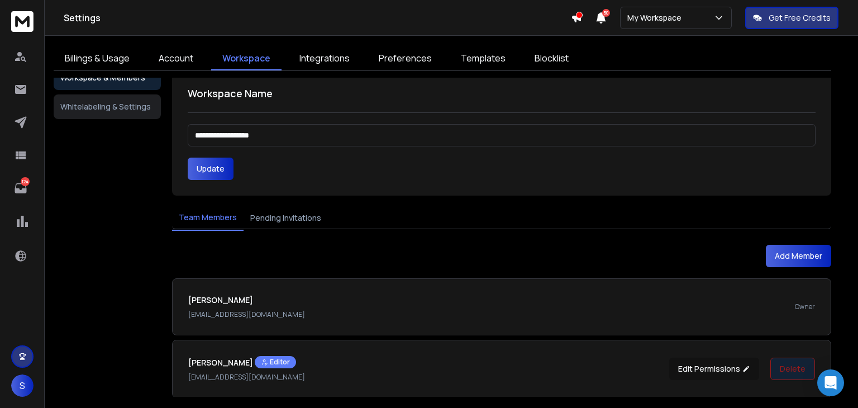
click at [780, 365] on button "Delete" at bounding box center [792, 368] width 45 height 22
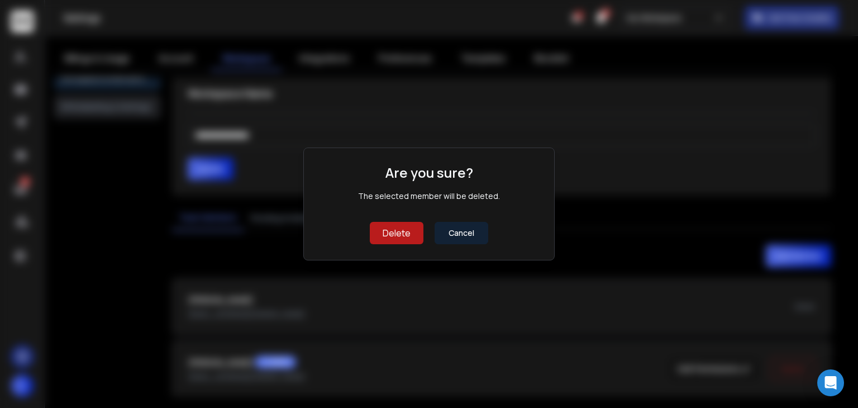
click at [407, 230] on button "Delete" at bounding box center [397, 233] width 54 height 22
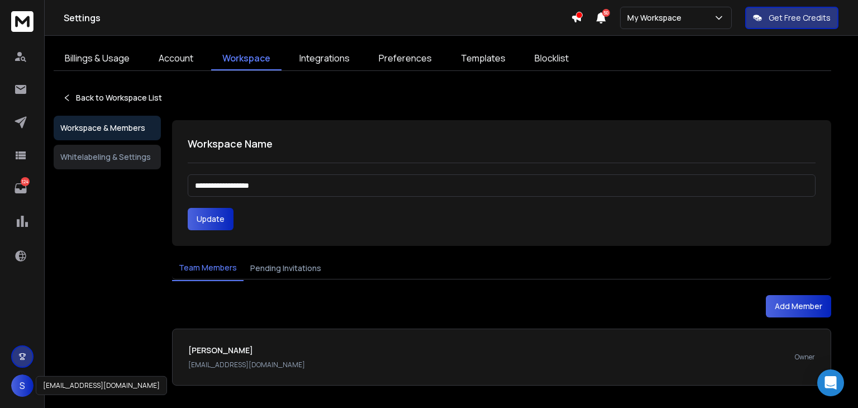
click at [25, 386] on span "S" at bounding box center [22, 385] width 22 height 22
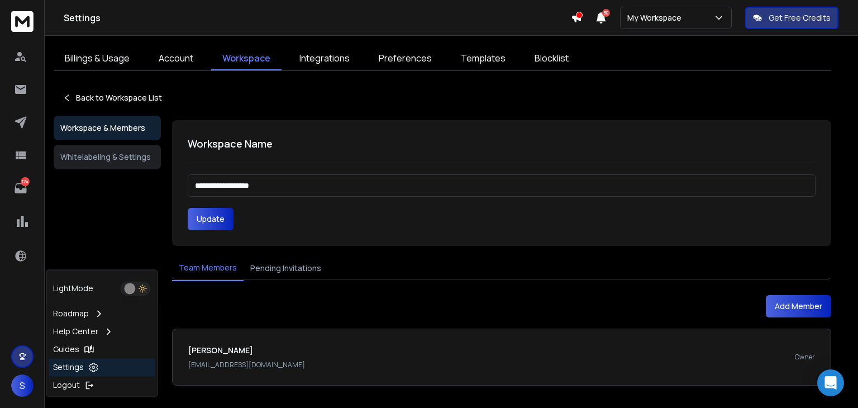
click at [96, 369] on icon at bounding box center [93, 367] width 10 height 10
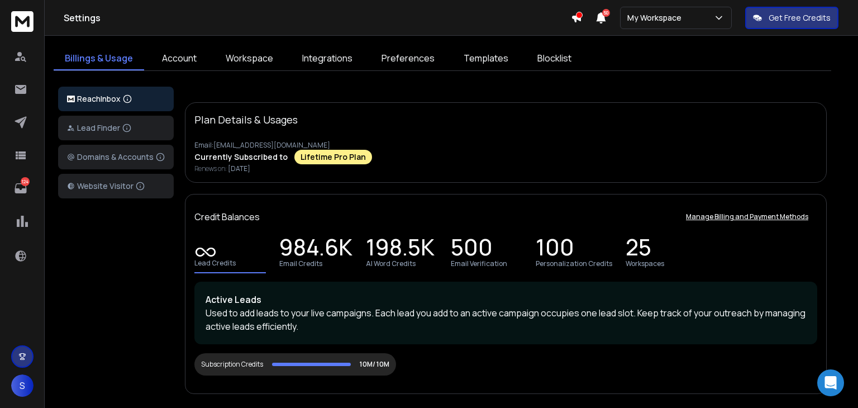
click at [185, 61] on link "Account" at bounding box center [179, 58] width 57 height 23
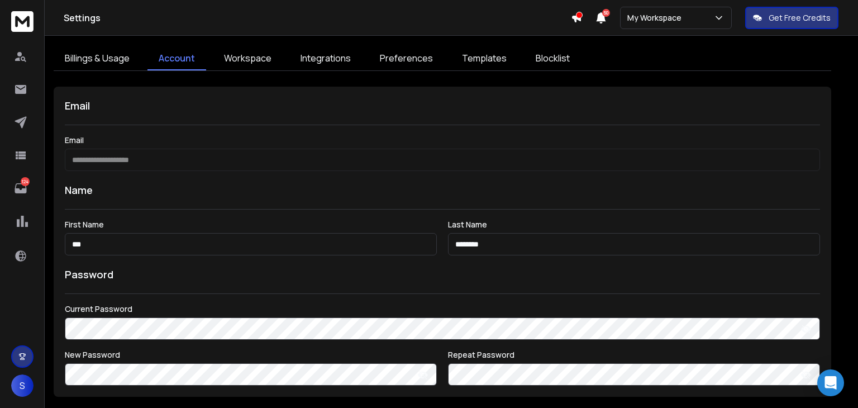
click at [165, 252] on input "***" at bounding box center [251, 244] width 372 height 22
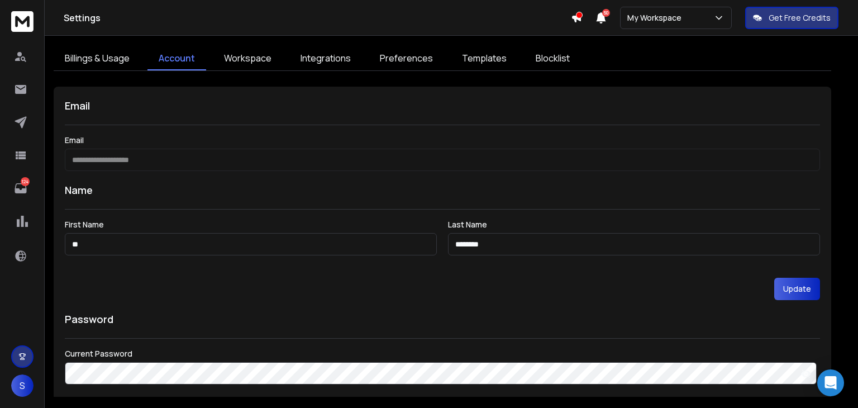
type input "*"
type input "*****"
click at [532, 250] on input "********" at bounding box center [634, 244] width 372 height 22
type input "*"
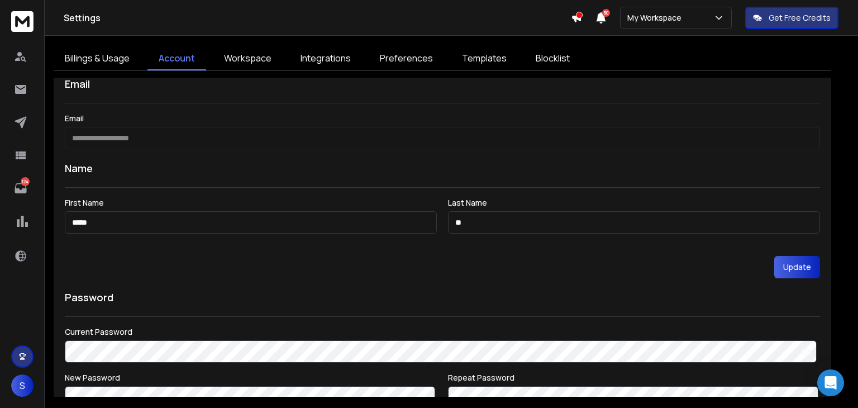
scroll to position [45, 0]
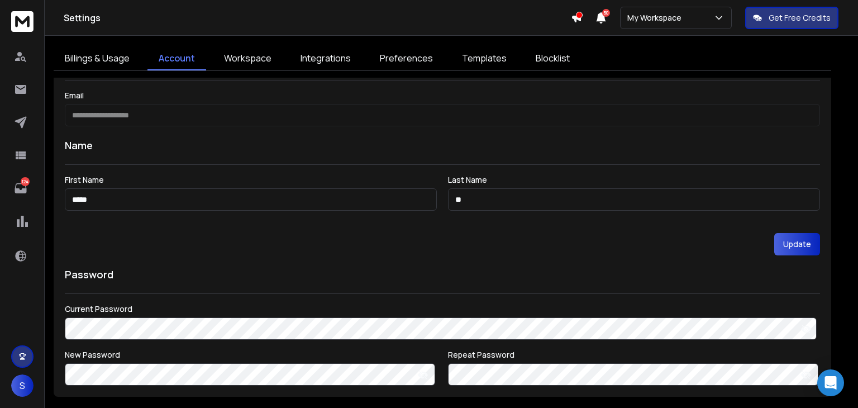
click at [726, 273] on div "Password" at bounding box center [442, 274] width 755 height 16
click at [780, 239] on button "Update" at bounding box center [797, 244] width 46 height 22
type input "****"
click at [794, 242] on button "Update" at bounding box center [797, 244] width 46 height 22
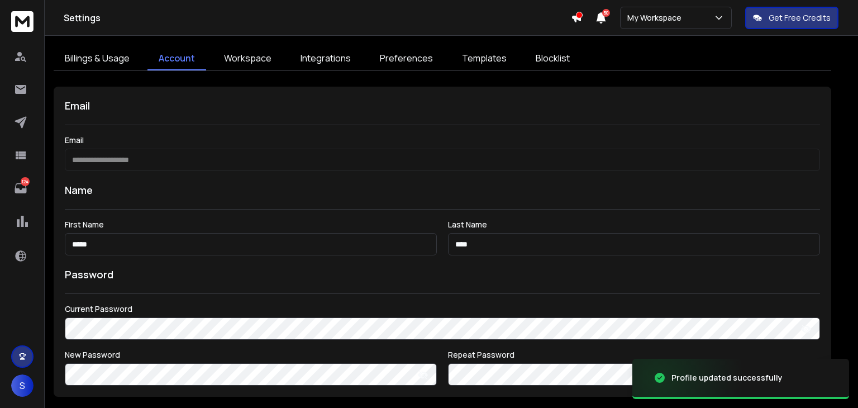
click at [413, 239] on input "*****" at bounding box center [251, 244] width 372 height 22
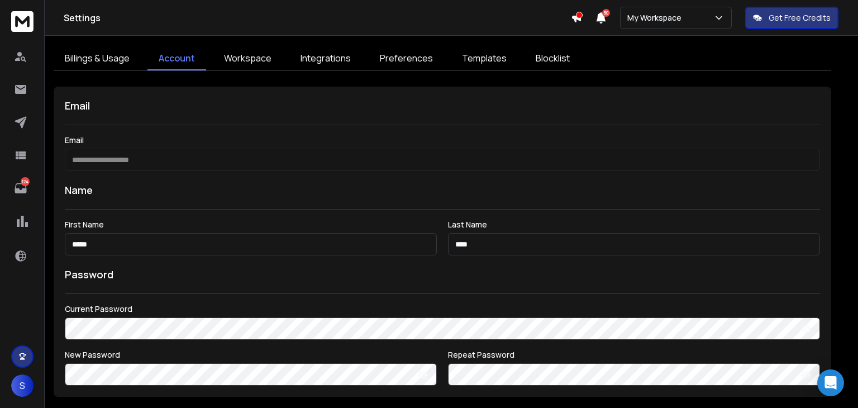
click at [567, 253] on input "****" at bounding box center [634, 244] width 372 height 22
click at [188, 67] on link "Account" at bounding box center [176, 58] width 59 height 23
click at [89, 59] on link "Billings & Usage" at bounding box center [97, 58] width 87 height 23
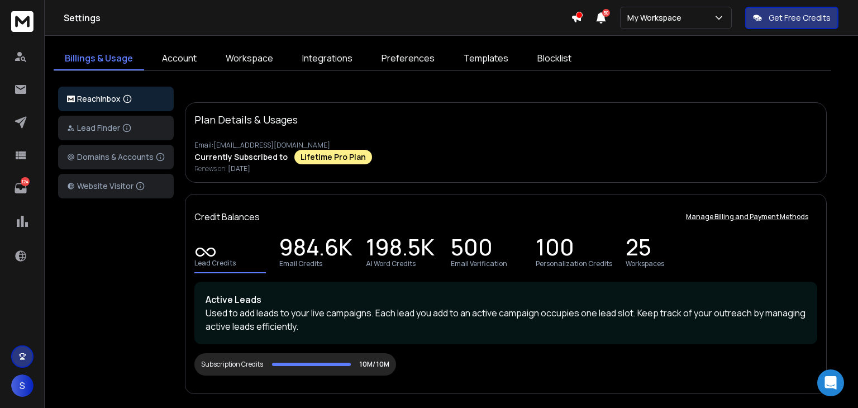
click at [163, 50] on link "Account" at bounding box center [179, 58] width 57 height 23
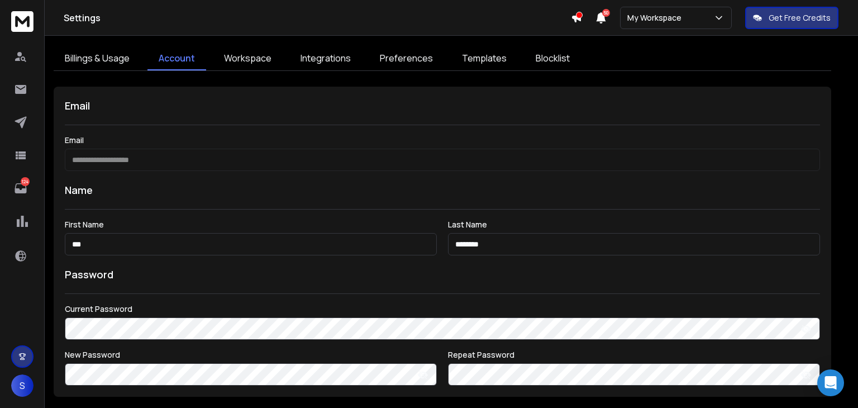
click at [221, 240] on input "***" at bounding box center [251, 244] width 372 height 22
click at [297, 284] on form "Name First Name *** Last Name ******** Password Current Password New Password R…" at bounding box center [442, 283] width 755 height 203
drag, startPoint x: 857, startPoint y: 314, endPoint x: 857, endPoint y: 329, distance: 14.5
click at [857, 328] on div "**********" at bounding box center [451, 222] width 813 height 372
click at [28, 392] on span "S" at bounding box center [22, 385] width 22 height 22
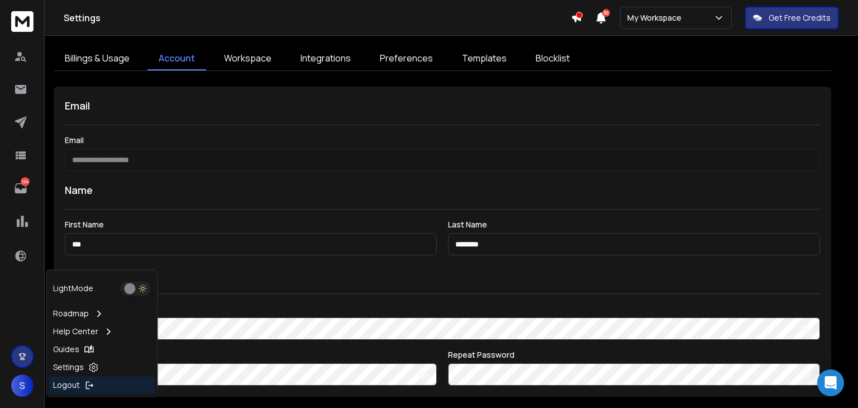
click at [79, 382] on div "Logout" at bounding box center [102, 385] width 106 height 18
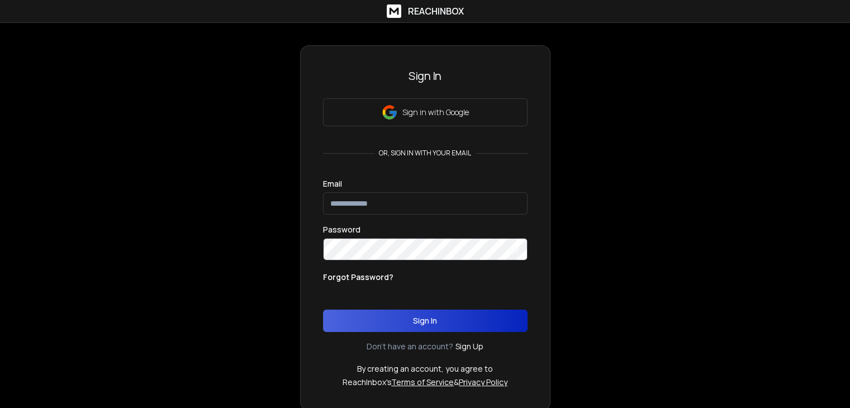
type input "**********"
click at [419, 327] on button "Sign In" at bounding box center [425, 320] width 204 height 22
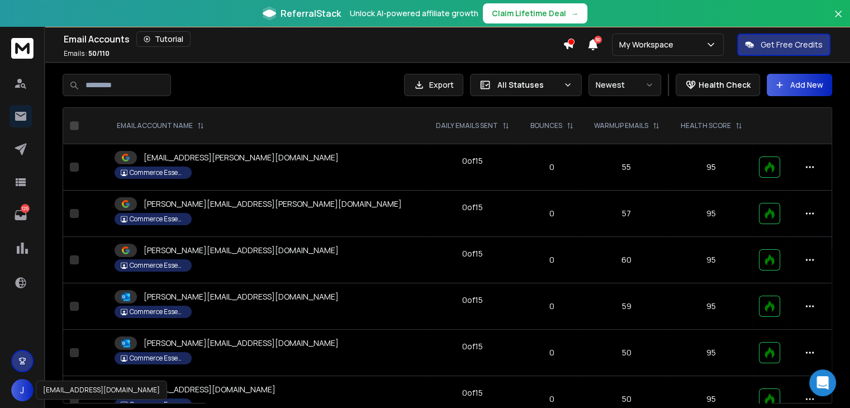
click at [18, 393] on span "J" at bounding box center [22, 390] width 22 height 22
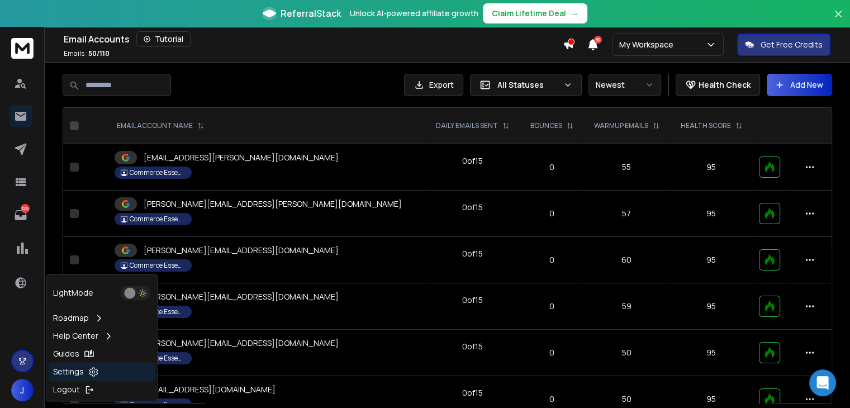
click at [67, 377] on div "Settings" at bounding box center [102, 372] width 106 height 18
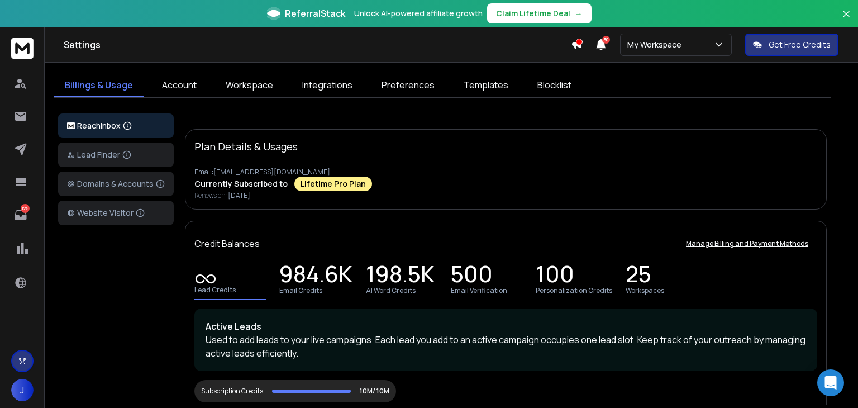
click at [189, 83] on link "Account" at bounding box center [179, 85] width 57 height 23
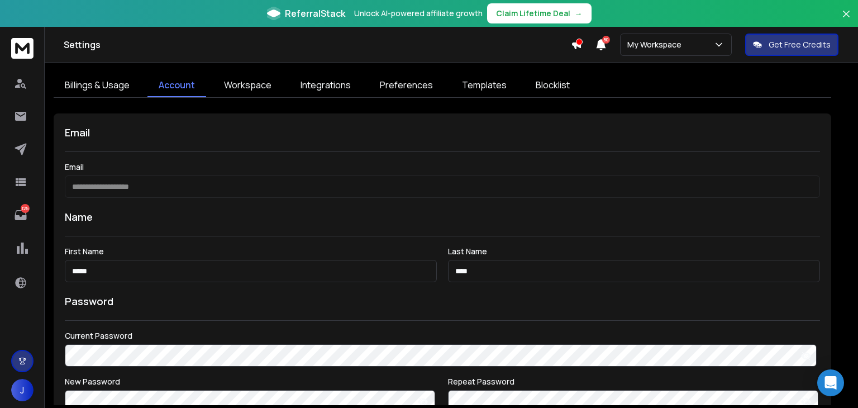
click at [213, 265] on input "*****" at bounding box center [251, 271] width 372 height 22
drag, startPoint x: 832, startPoint y: 232, endPoint x: 842, endPoint y: 316, distance: 83.8
click at [842, 316] on div "**********" at bounding box center [451, 240] width 813 height 354
click at [302, 282] on input "*****" at bounding box center [251, 271] width 372 height 22
click at [246, 294] on div "Password" at bounding box center [442, 301] width 755 height 16
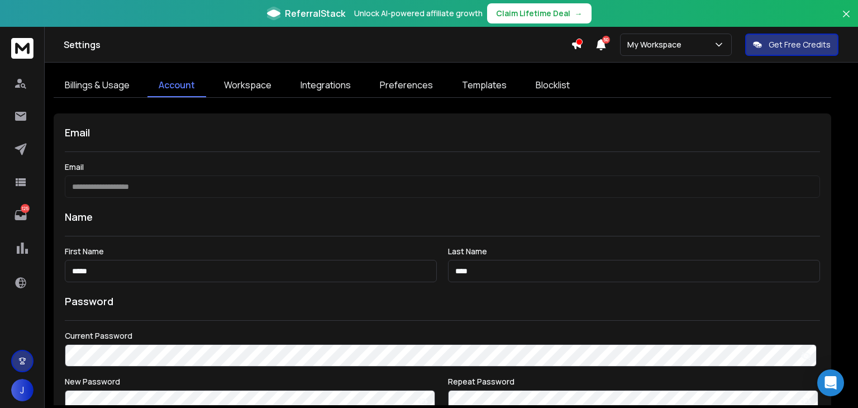
click at [228, 271] on input "*****" at bounding box center [251, 271] width 372 height 22
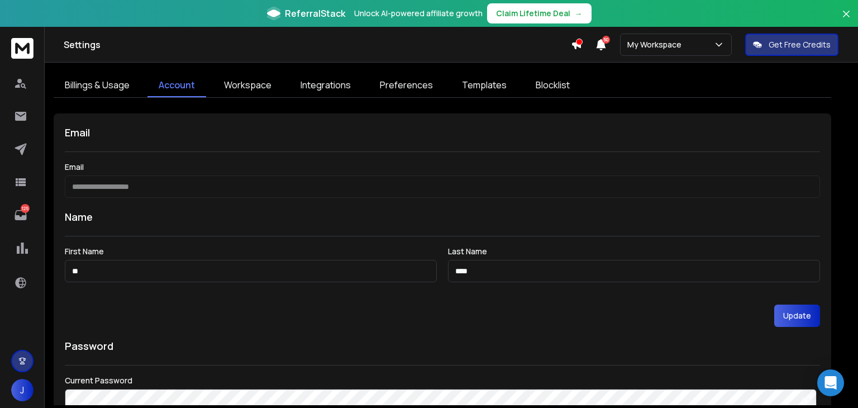
type input "*"
click at [261, 94] on link "Workspace" at bounding box center [248, 85] width 70 height 23
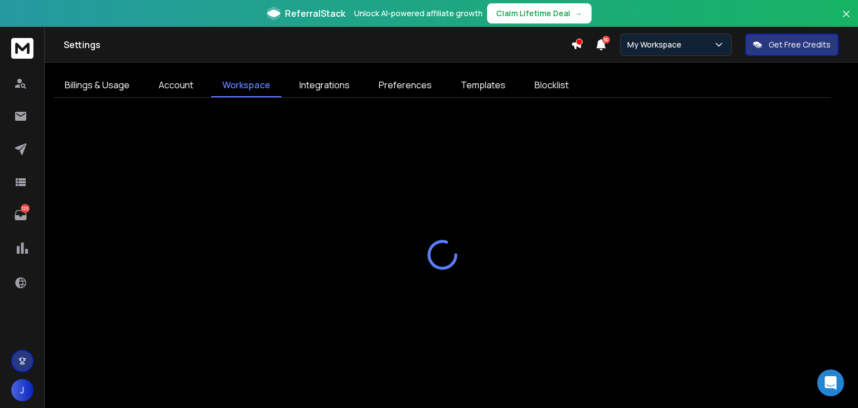
click at [680, 54] on button "My Workspace" at bounding box center [676, 45] width 112 height 22
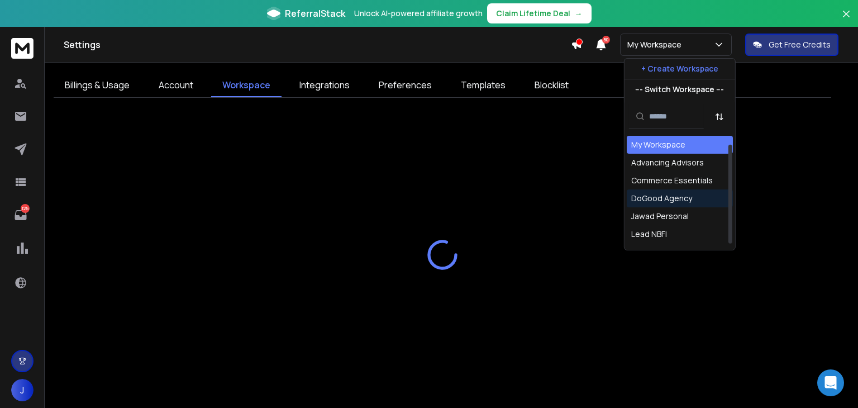
scroll to position [13, 0]
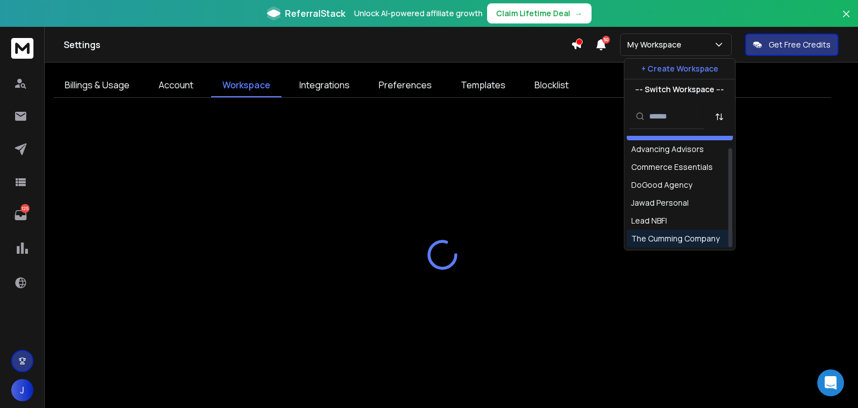
click at [702, 239] on div "The Cumming Company" at bounding box center [675, 238] width 88 height 11
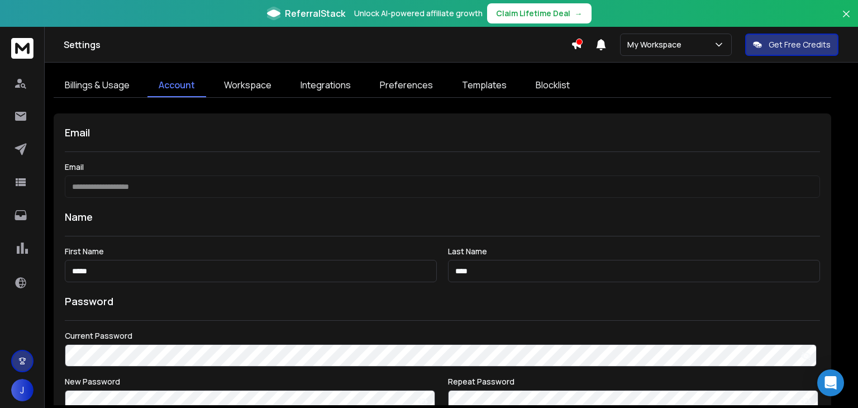
click at [242, 88] on link "Workspace" at bounding box center [248, 85] width 70 height 23
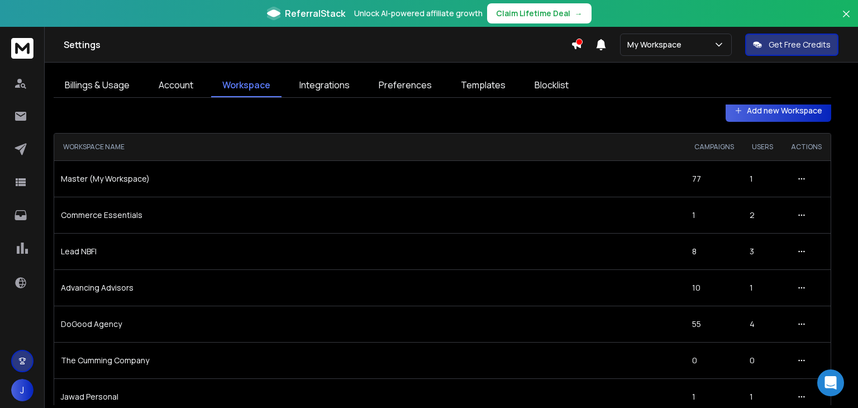
scroll to position [23, 0]
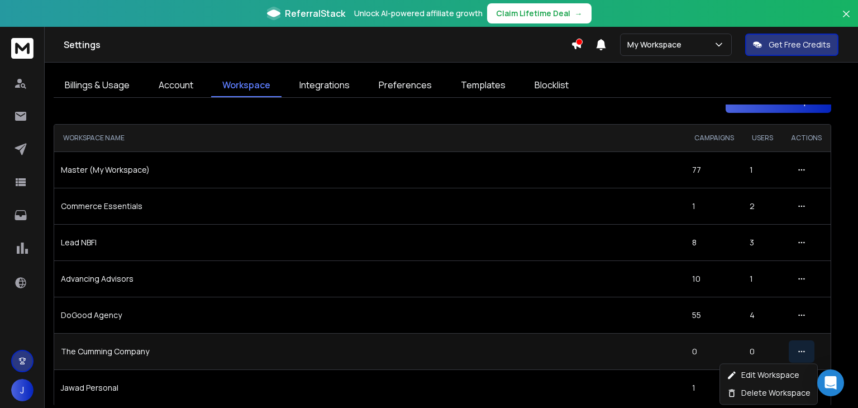
click at [796, 349] on button "button" at bounding box center [802, 351] width 26 height 22
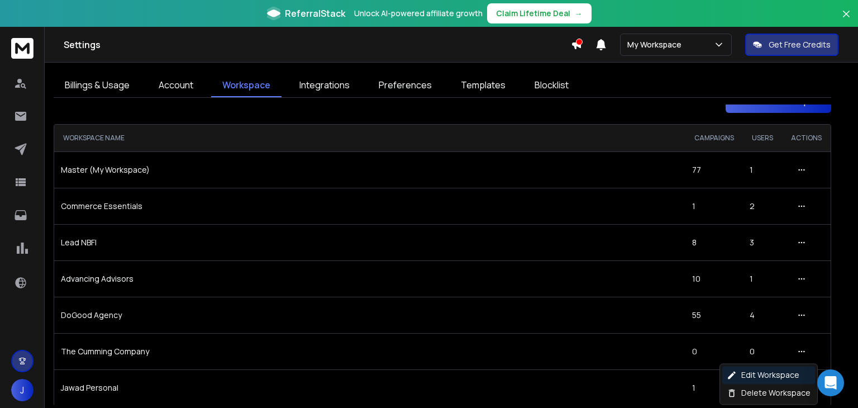
click at [765, 376] on p "Edit Workspace" at bounding box center [770, 374] width 58 height 11
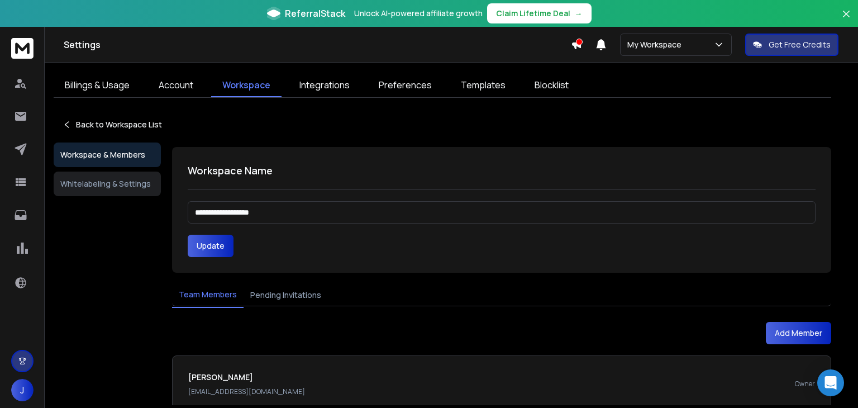
click at [117, 86] on link "Billings & Usage" at bounding box center [97, 85] width 87 height 23
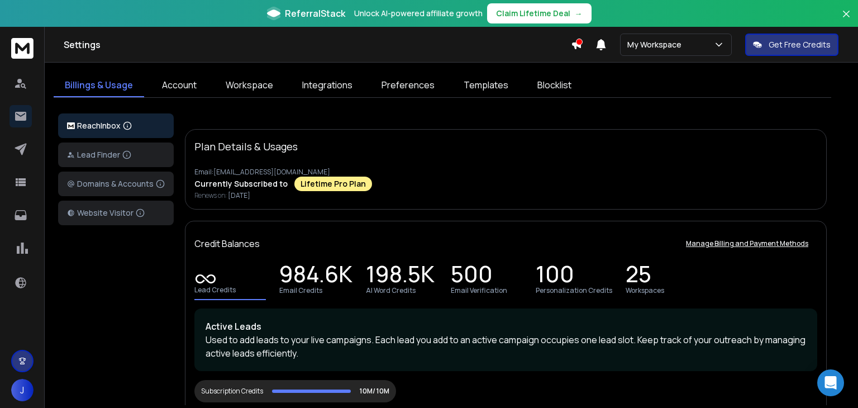
click at [13, 117] on link at bounding box center [20, 116] width 22 height 22
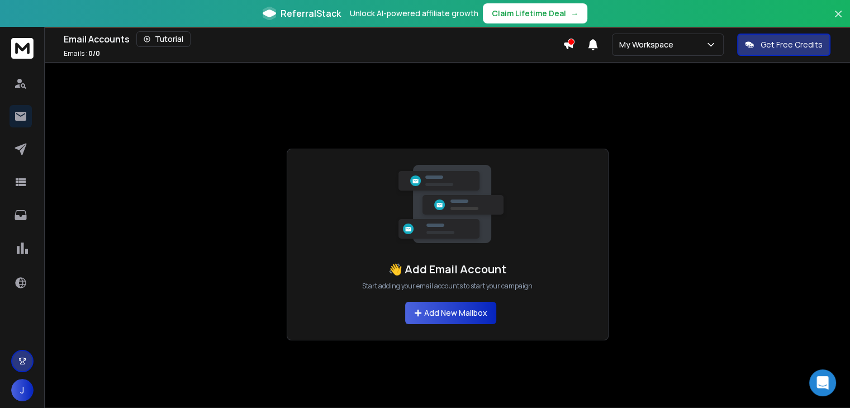
click at [467, 311] on button "Add New Mailbox" at bounding box center [450, 313] width 91 height 22
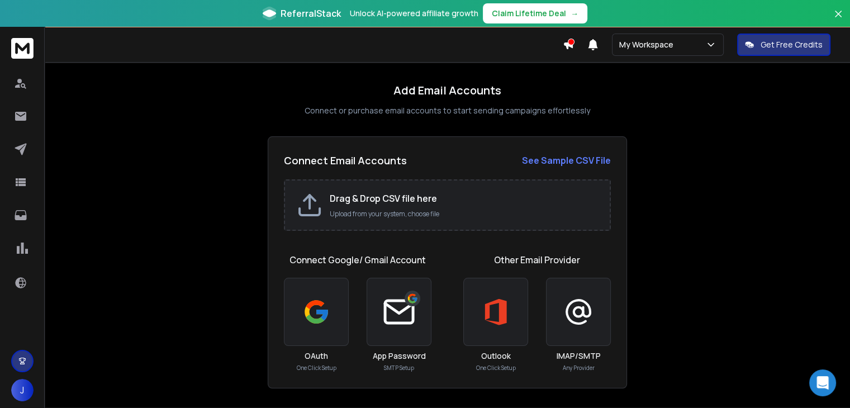
click at [457, 228] on div "Drag & Drop CSV file here Upload from your system, choose file" at bounding box center [447, 204] width 327 height 51
click at [404, 214] on p "Upload from your system, choose file" at bounding box center [464, 213] width 269 height 9
type input "**********"
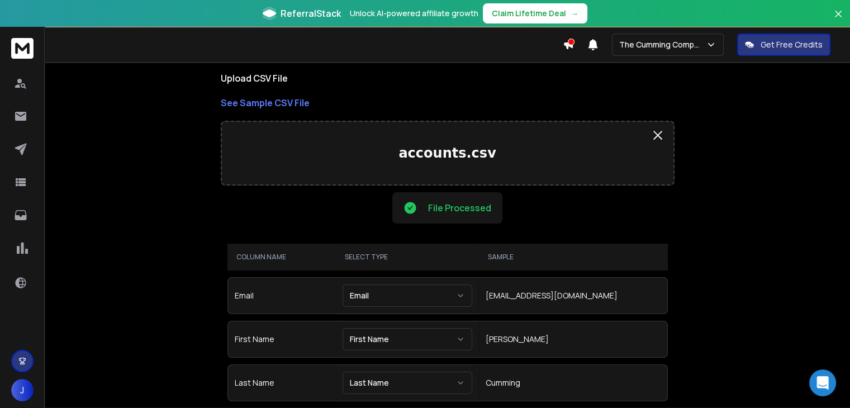
click at [849, 46] on div "The Cumming Company Get Free Credits" at bounding box center [425, 45] width 850 height 36
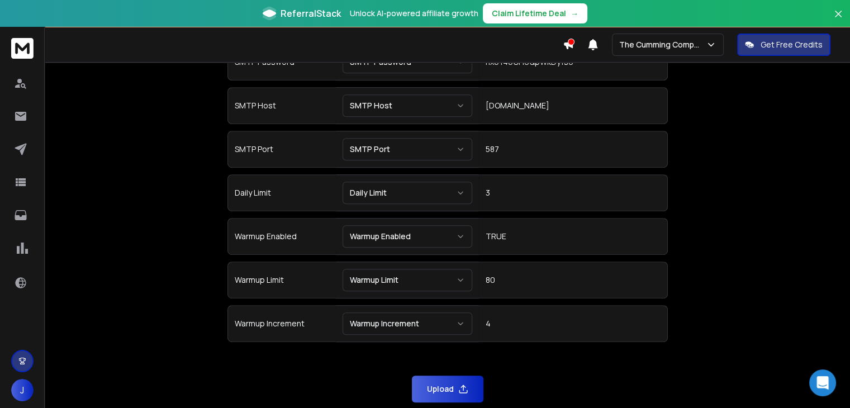
scroll to position [684, 0]
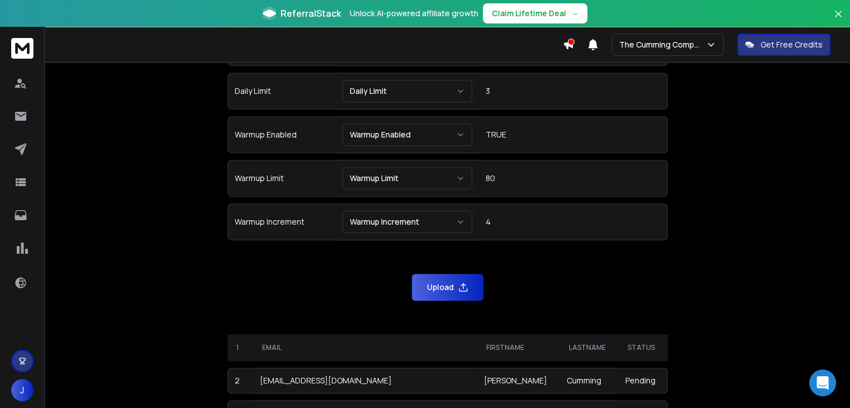
click at [458, 282] on icon at bounding box center [463, 287] width 10 height 10
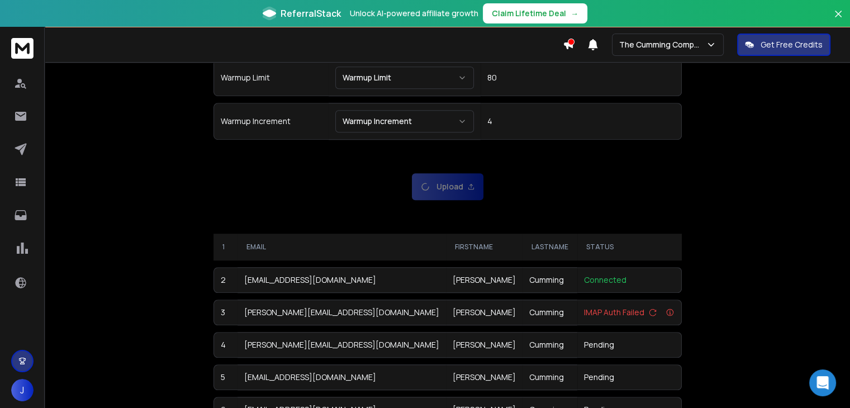
scroll to position [864, 0]
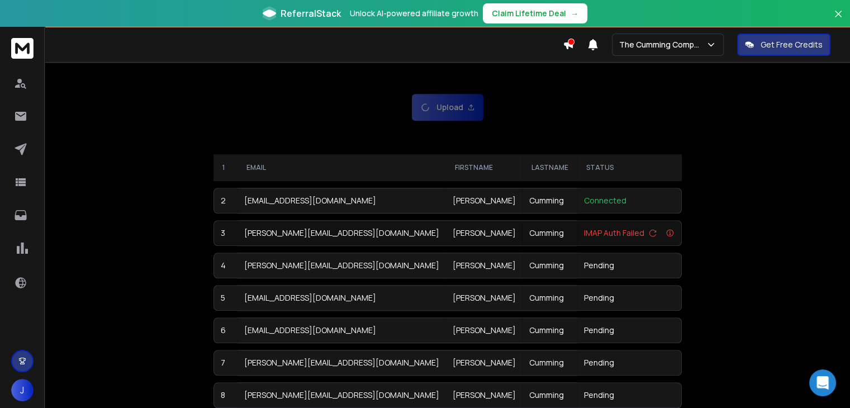
click at [648, 232] on icon at bounding box center [652, 233] width 8 height 8
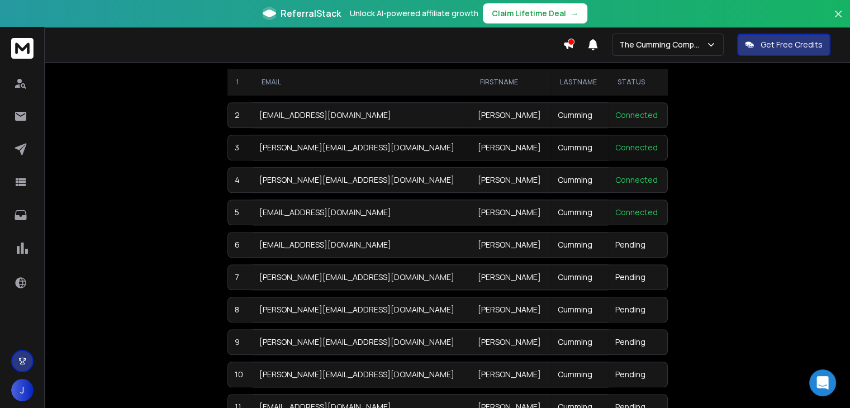
scroll to position [967, 0]
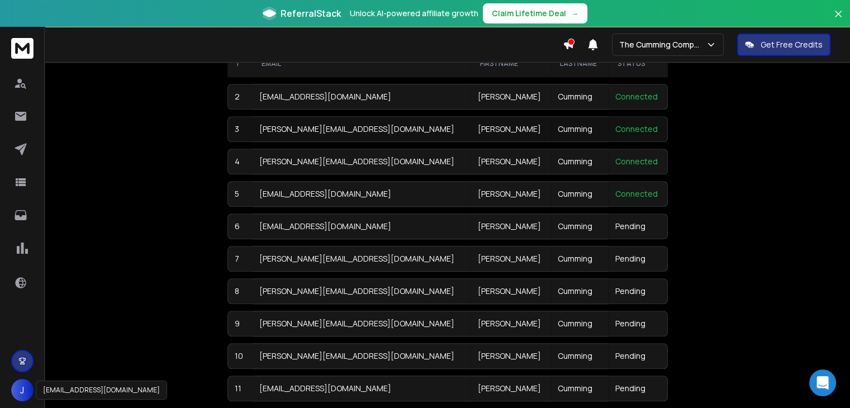
click at [27, 391] on span "J" at bounding box center [22, 390] width 22 height 22
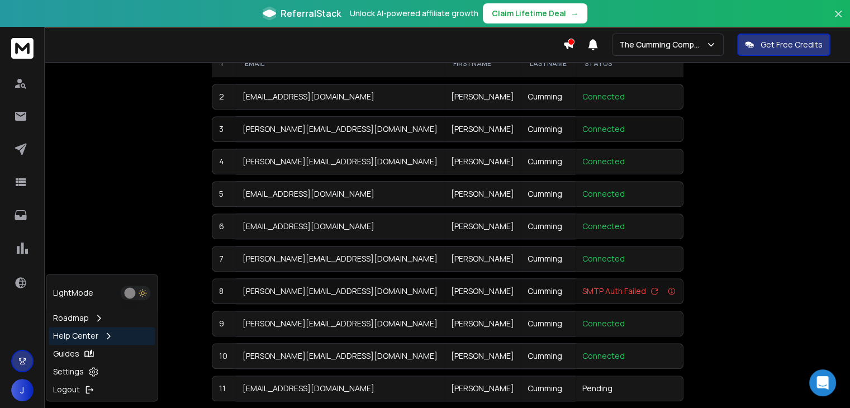
click at [650, 287] on icon at bounding box center [654, 291] width 8 height 8
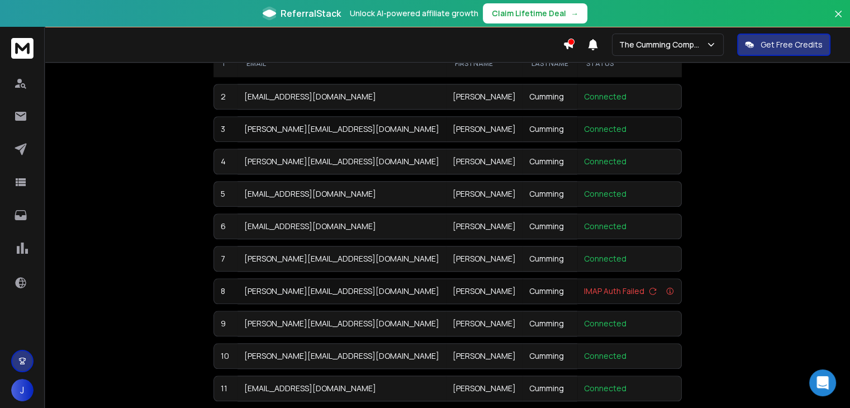
click at [635, 288] on div "IMAP Auth Failed" at bounding box center [629, 290] width 90 height 11
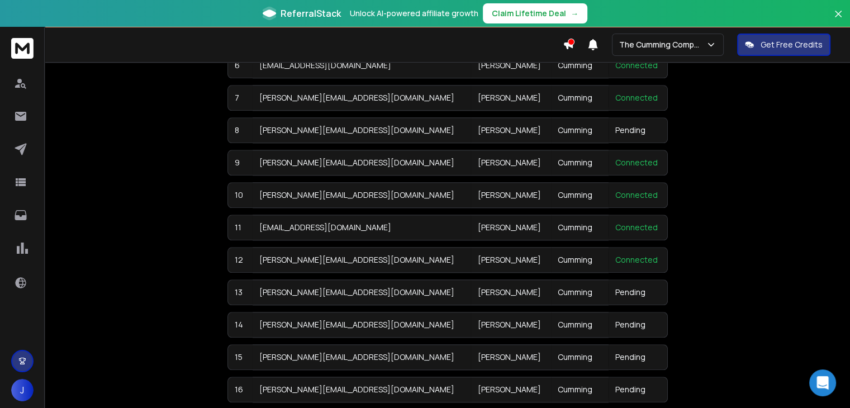
scroll to position [1133, 0]
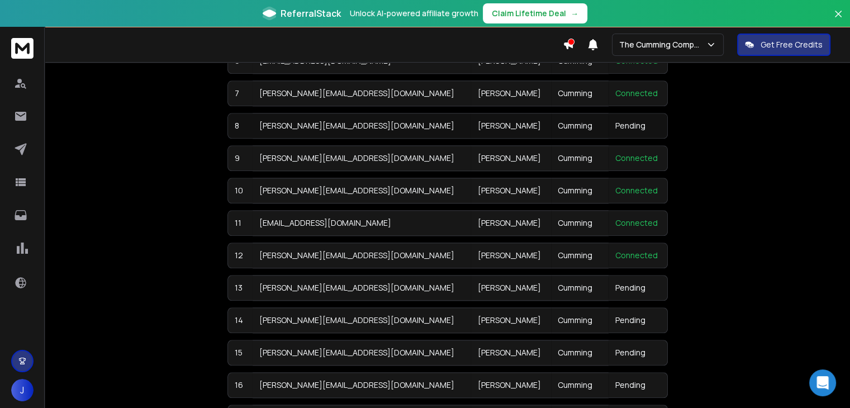
click at [627, 123] on div "Pending" at bounding box center [637, 125] width 45 height 11
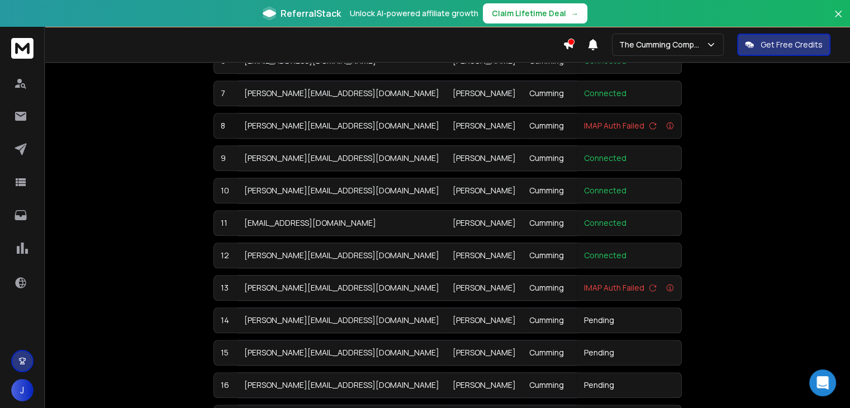
click at [636, 120] on div "IMAP Auth Failed" at bounding box center [629, 125] width 90 height 11
click at [648, 284] on icon at bounding box center [652, 288] width 8 height 8
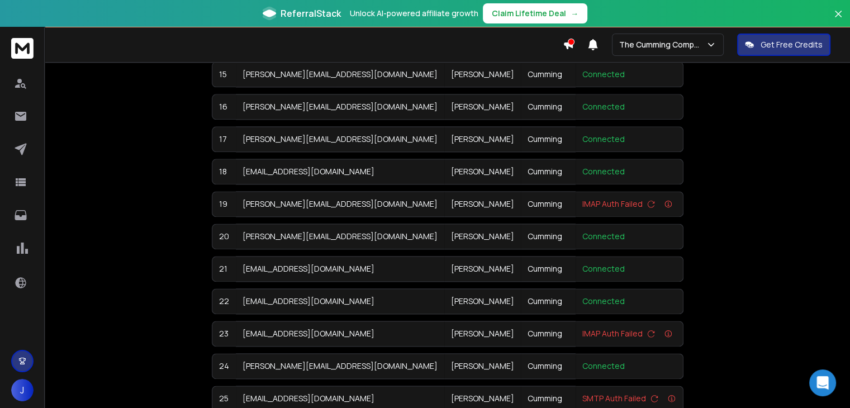
scroll to position [1400, 0]
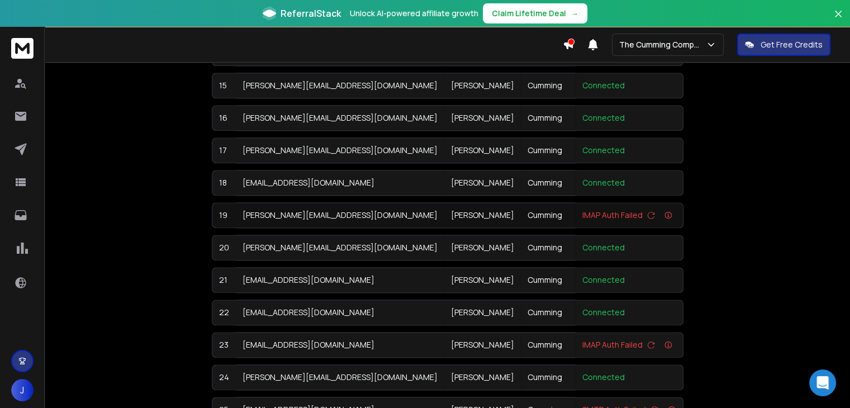
click at [635, 209] on div "IMAP Auth Failed" at bounding box center [629, 214] width 94 height 11
click at [647, 341] on icon at bounding box center [651, 345] width 8 height 8
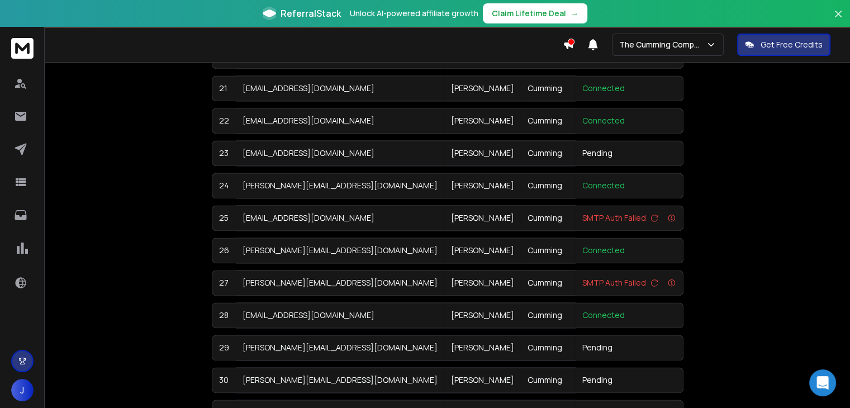
scroll to position [1633, 0]
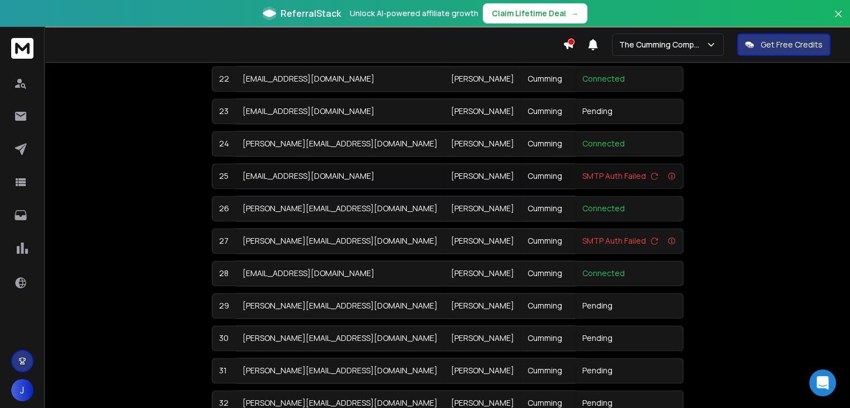
click at [650, 172] on icon at bounding box center [654, 176] width 8 height 8
click at [650, 237] on icon at bounding box center [654, 241] width 8 height 8
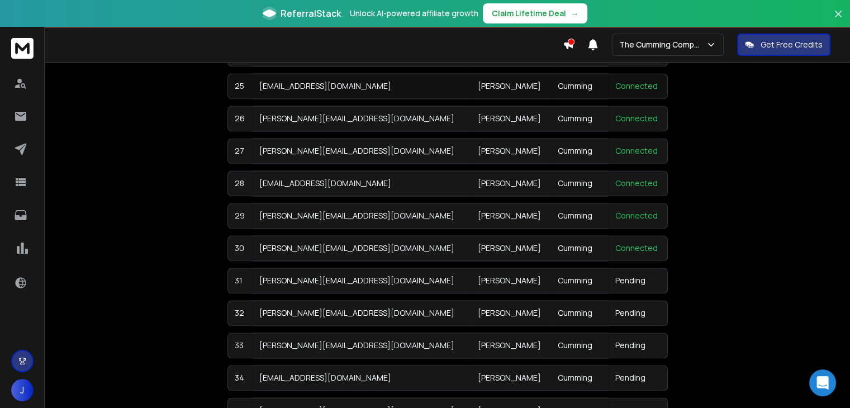
scroll to position [1791, 0]
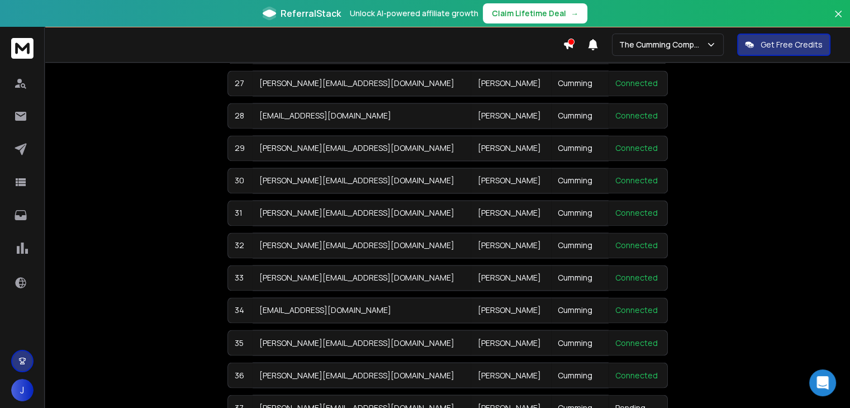
drag, startPoint x: 847, startPoint y: 237, endPoint x: 857, endPoint y: 236, distance: 10.7
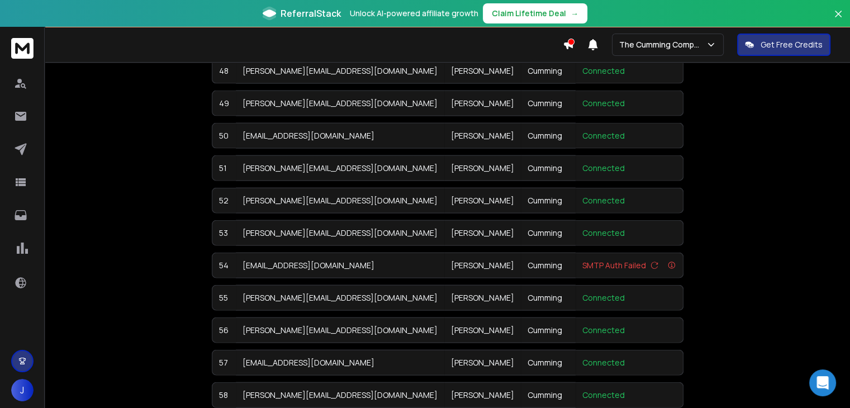
scroll to position [2495, 0]
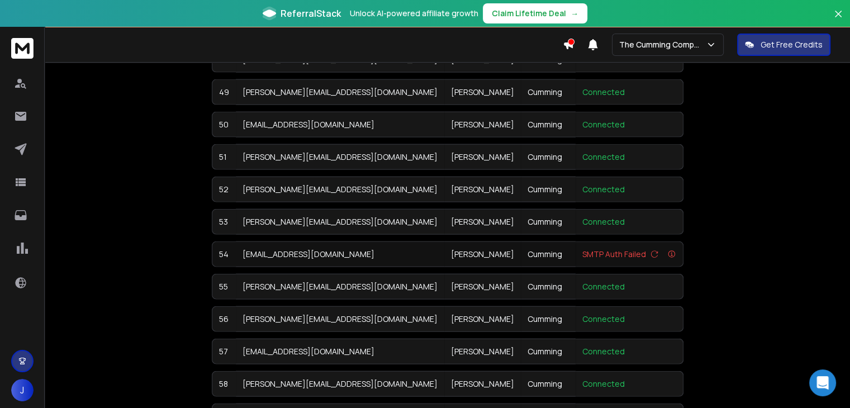
click at [650, 250] on icon at bounding box center [654, 254] width 8 height 8
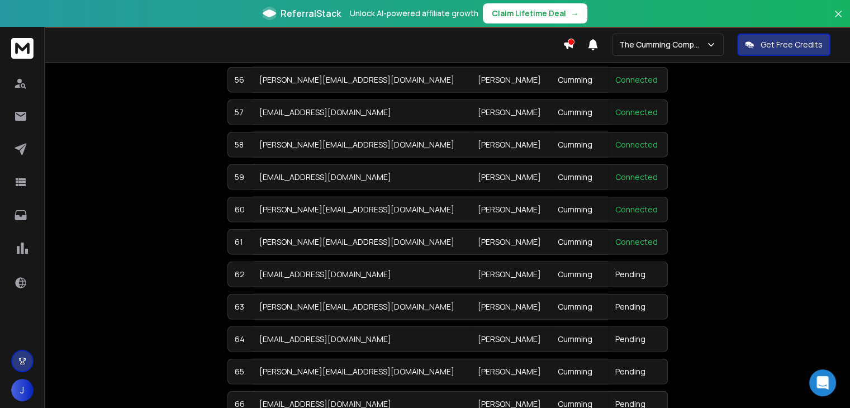
scroll to position [2741, 0]
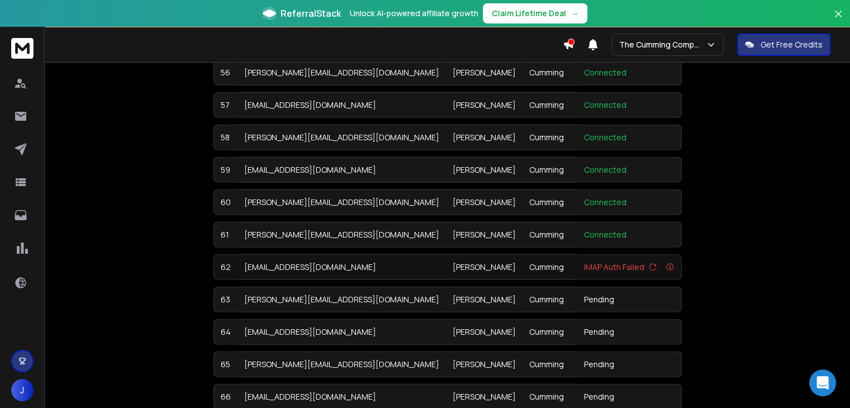
click at [641, 255] on td "IMAP Auth Failed" at bounding box center [629, 267] width 104 height 26
click at [648, 263] on icon at bounding box center [652, 267] width 8 height 8
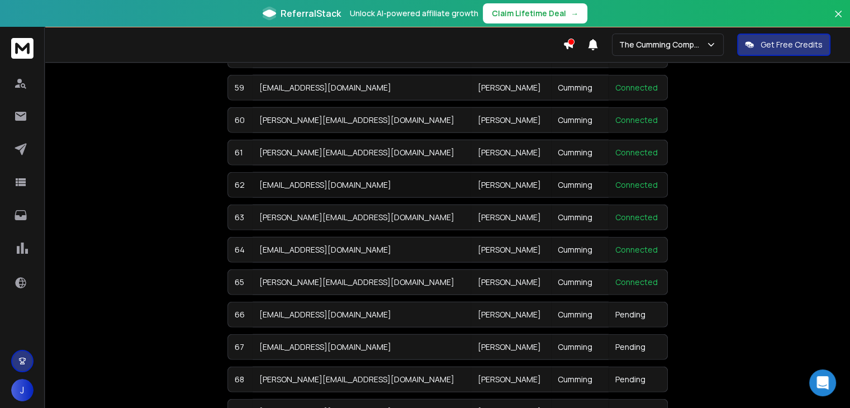
scroll to position [2852, 0]
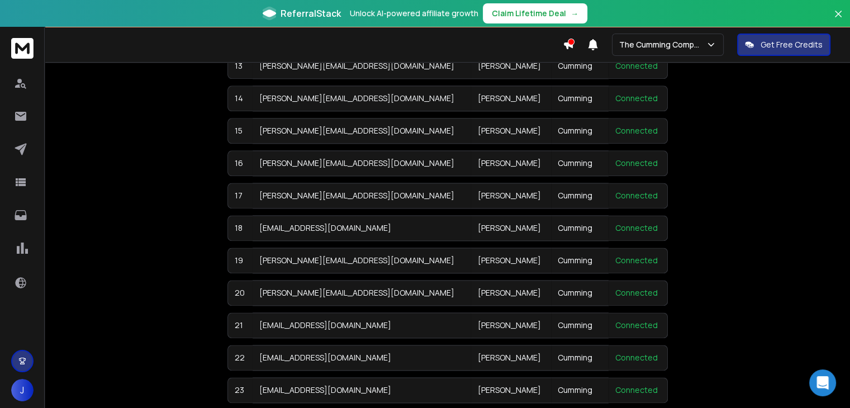
scroll to position [1308, 0]
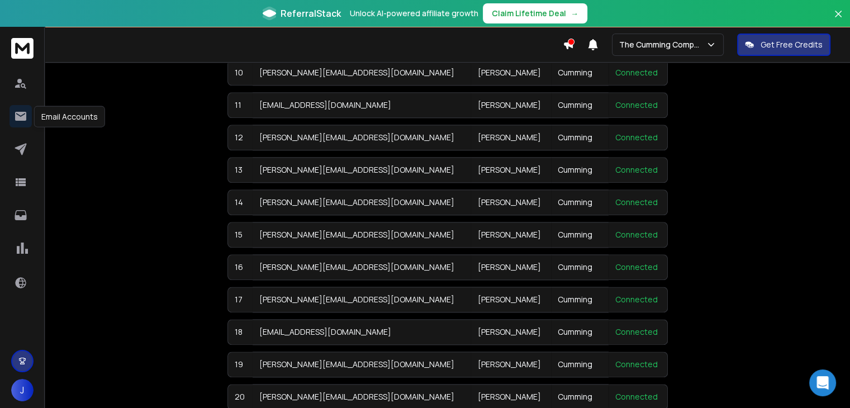
click at [18, 110] on icon at bounding box center [20, 115] width 13 height 13
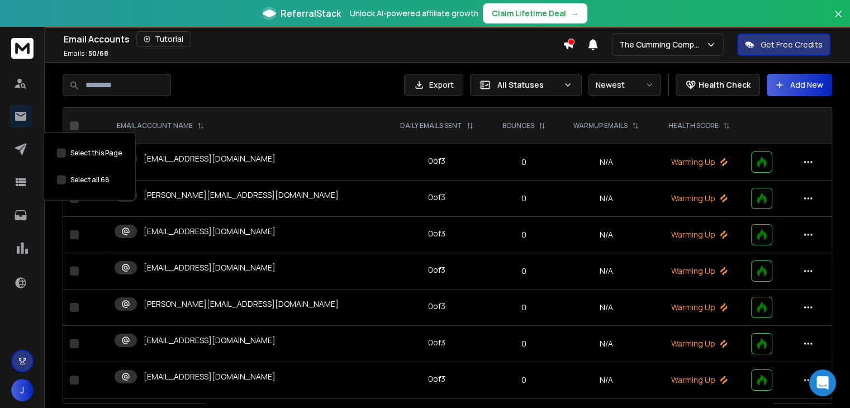
click at [62, 183] on button "Select this Page" at bounding box center [61, 179] width 9 height 9
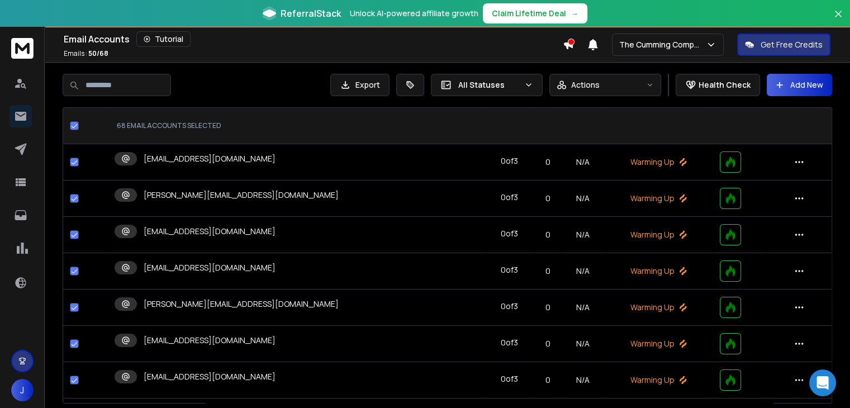
click at [593, 98] on div "Export All Statuses Actions Health Check Add New 68 EMAIL ACCOUNTS SELECTED dwi…" at bounding box center [447, 239] width 769 height 330
click at [618, 94] on button "Actions" at bounding box center [605, 85] width 112 height 22
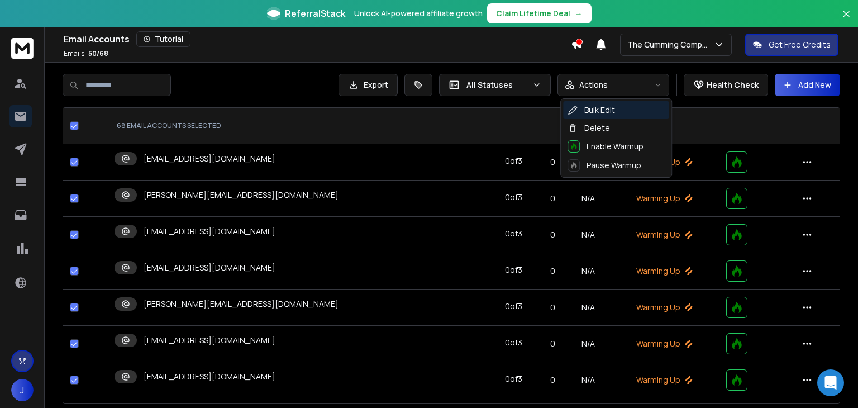
click at [617, 112] on div "Bulk Edit" at bounding box center [616, 110] width 106 height 18
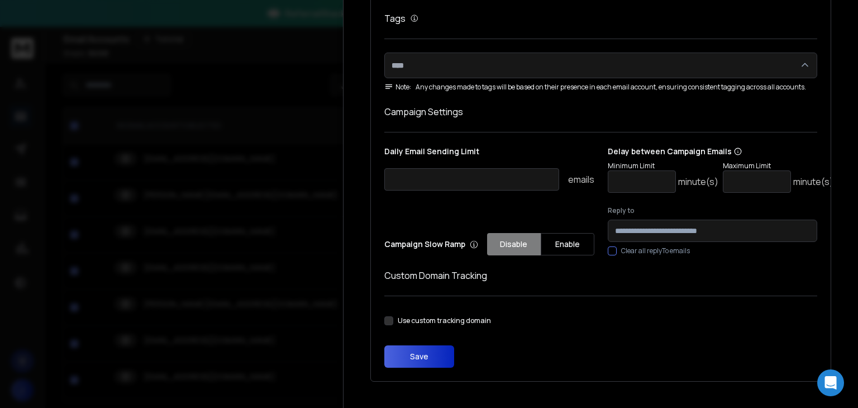
scroll to position [83, 0]
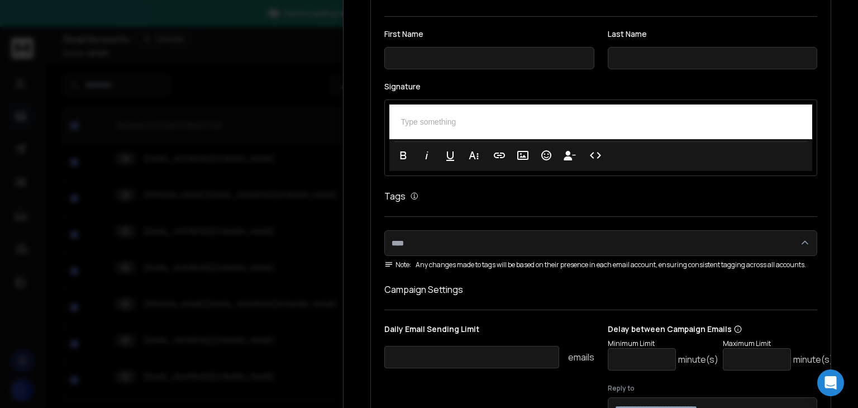
drag, startPoint x: 215, startPoint y: 141, endPoint x: 157, endPoint y: 133, distance: 58.6
click at [215, 141] on div at bounding box center [429, 204] width 858 height 408
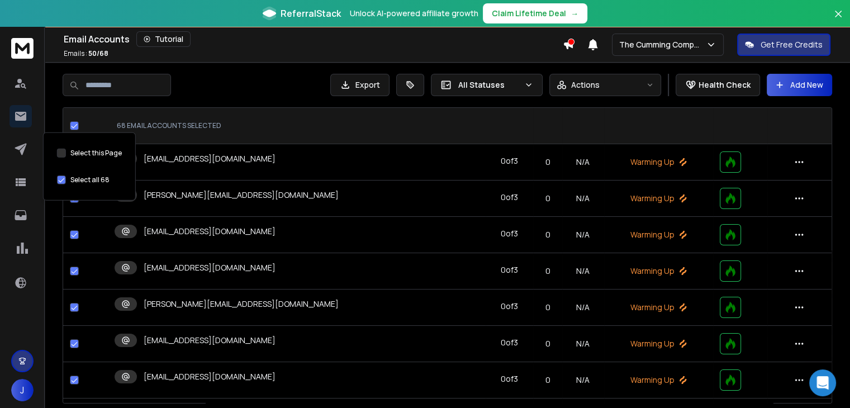
click at [77, 124] on button "Select this Page" at bounding box center [74, 125] width 9 height 9
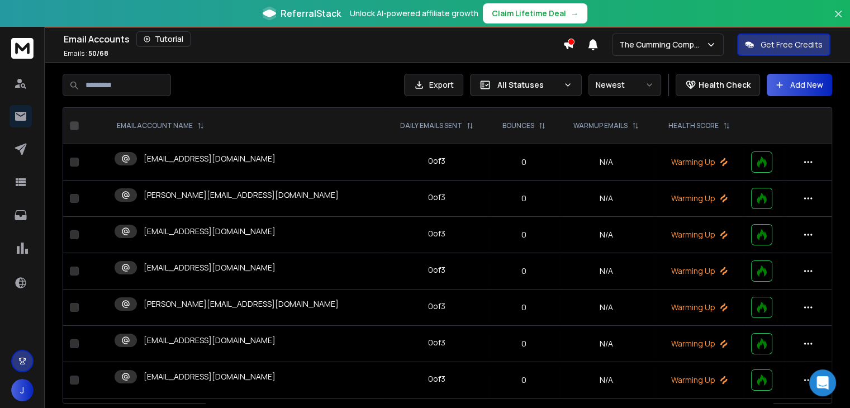
click at [330, 174] on td "dwight.c@thecummingcompanyoilproject.com" at bounding box center [246, 162] width 276 height 36
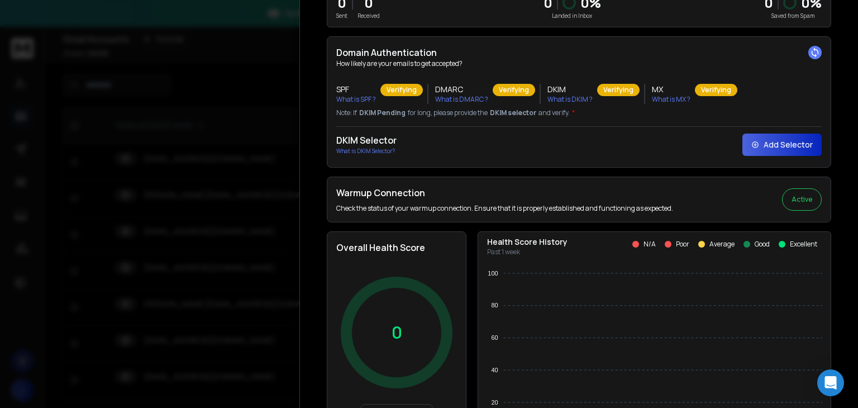
scroll to position [6, 0]
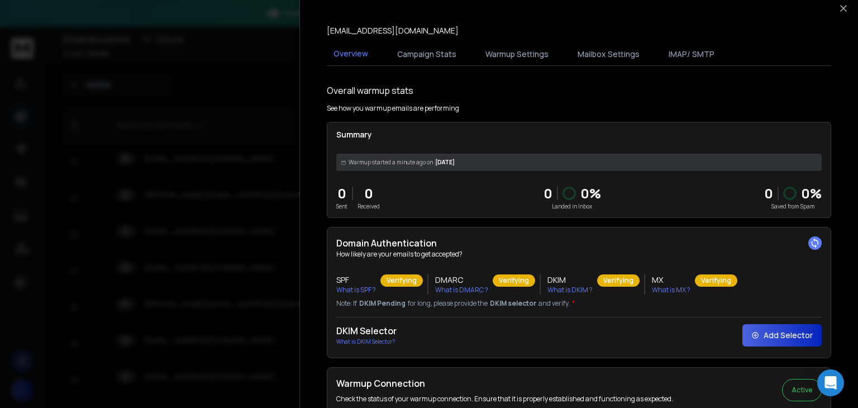
click at [530, 50] on button "Warmup Settings" at bounding box center [517, 54] width 77 height 25
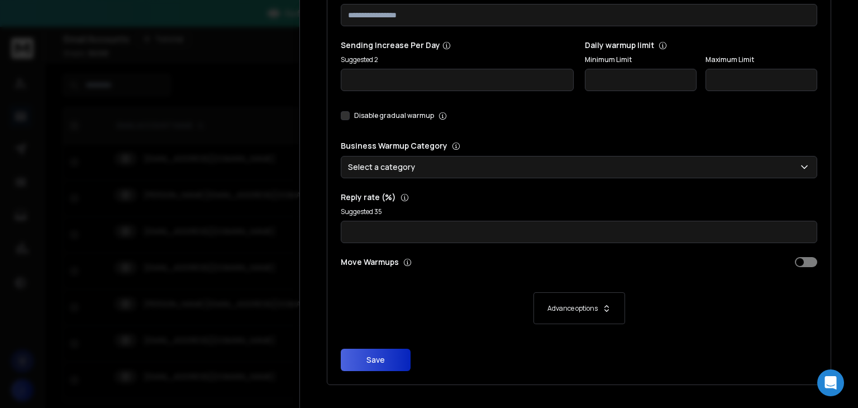
scroll to position [192, 0]
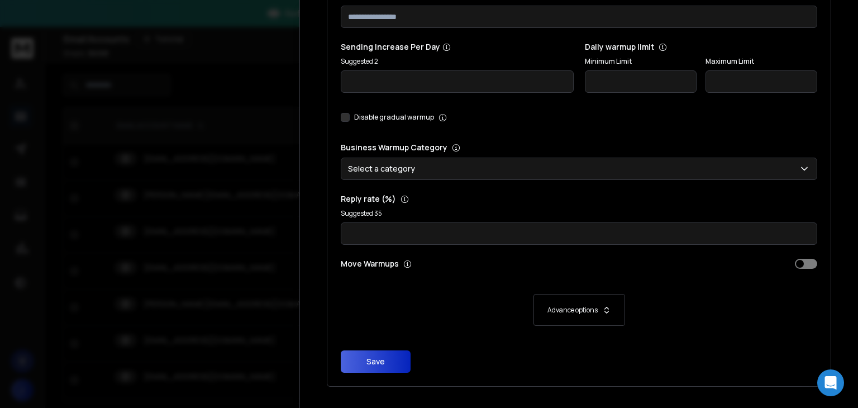
click at [600, 317] on div "Advance options" at bounding box center [579, 310] width 92 height 32
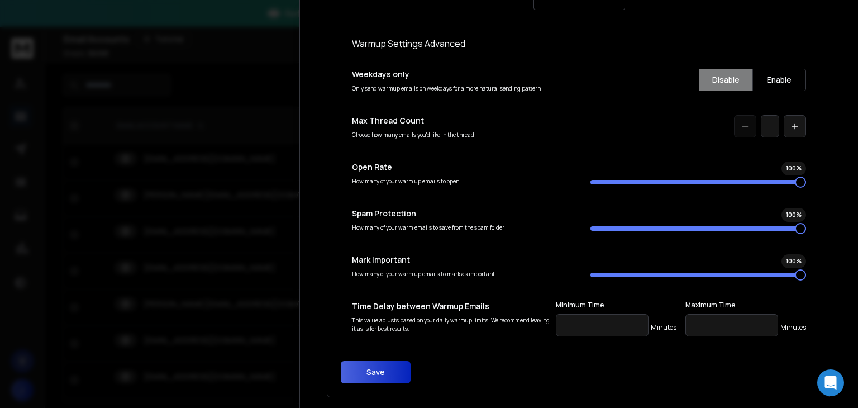
scroll to position [528, 0]
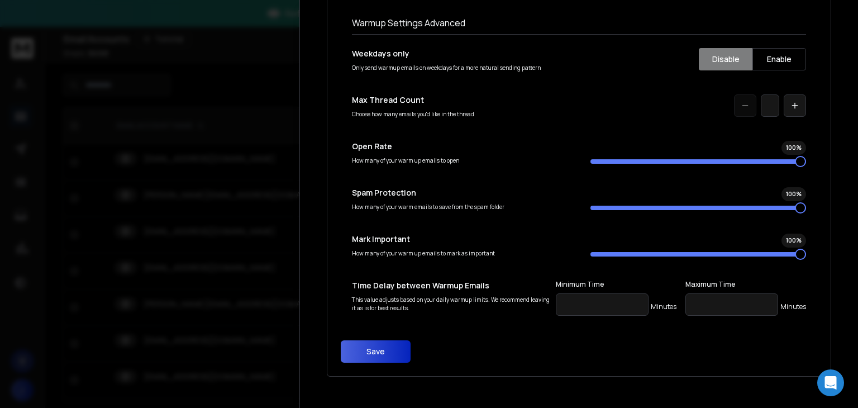
click at [223, 167] on div at bounding box center [429, 204] width 858 height 408
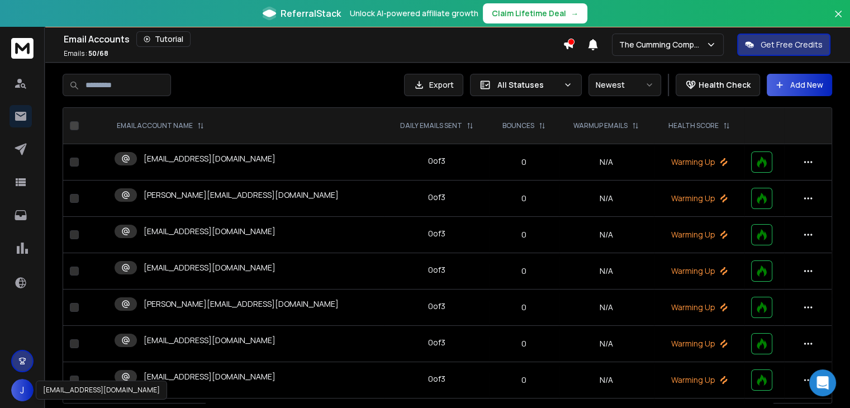
click at [27, 390] on span "J" at bounding box center [22, 390] width 22 height 22
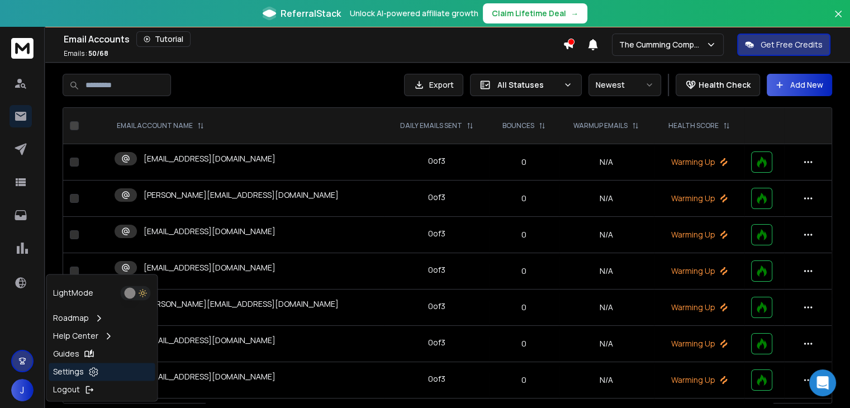
click at [79, 371] on p "Settings" at bounding box center [68, 371] width 31 height 11
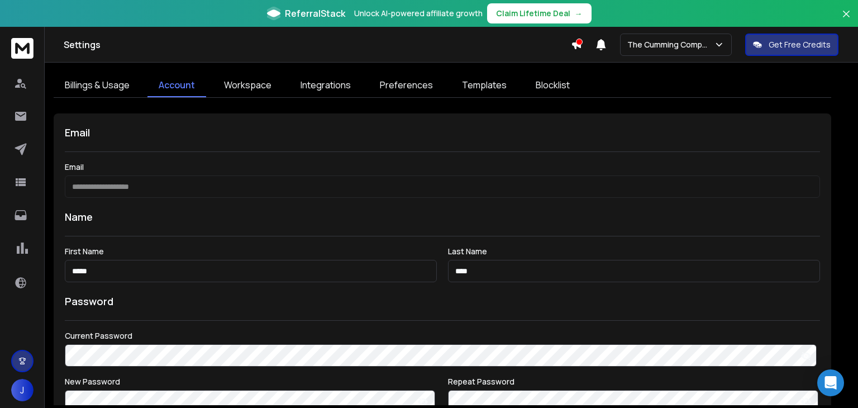
click at [265, 97] on link "Workspace" at bounding box center [248, 85] width 70 height 23
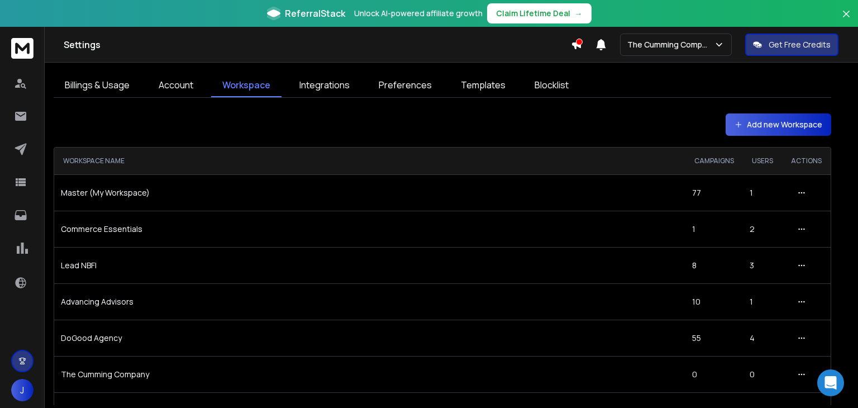
scroll to position [23, 0]
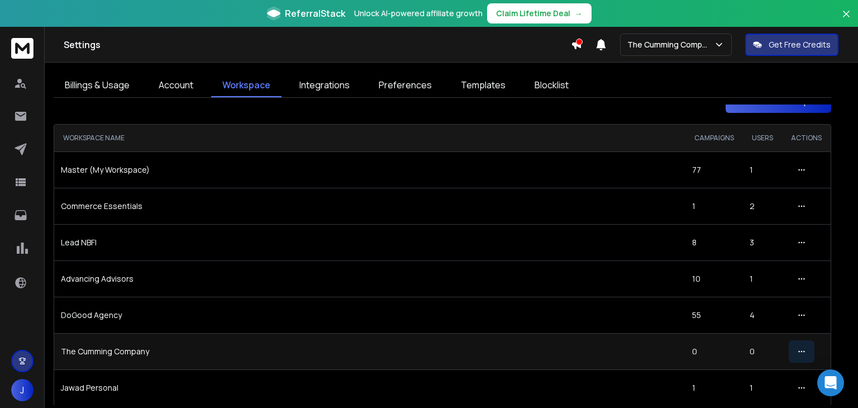
click at [802, 355] on button "button" at bounding box center [802, 351] width 26 height 22
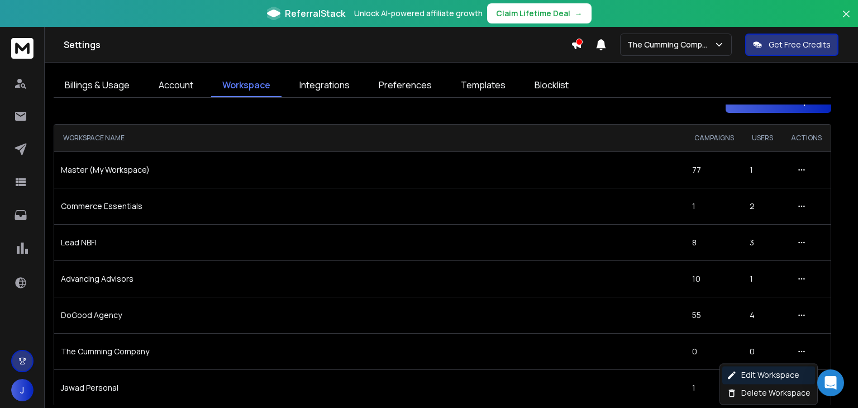
click at [771, 374] on p "Edit Workspace" at bounding box center [770, 374] width 58 height 11
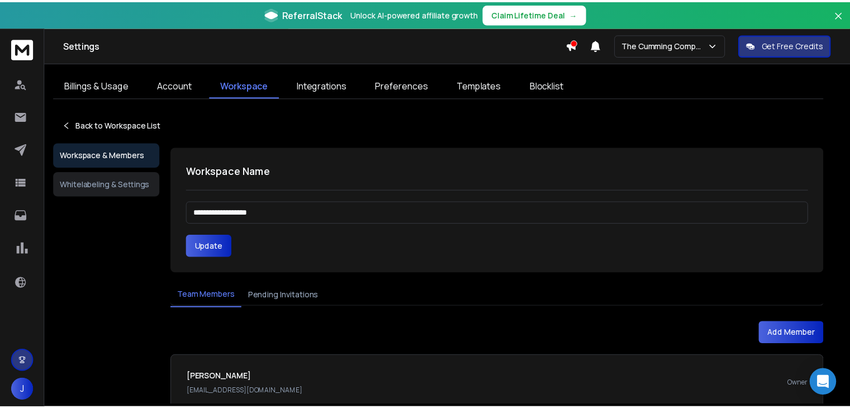
scroll to position [7, 0]
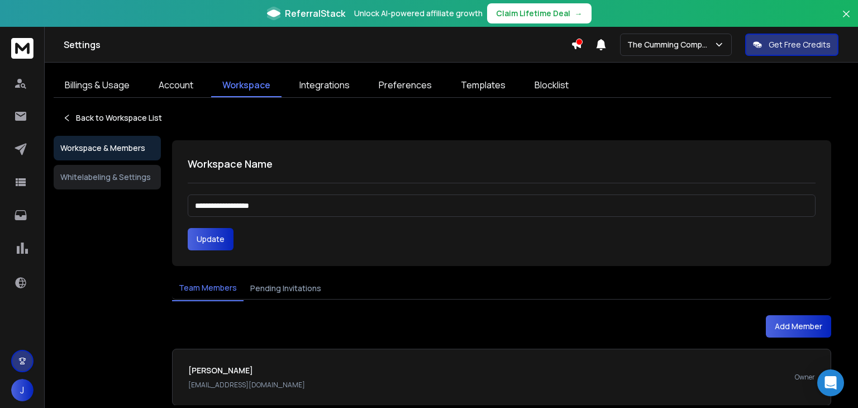
click at [790, 319] on button "Add Member" at bounding box center [798, 326] width 65 height 22
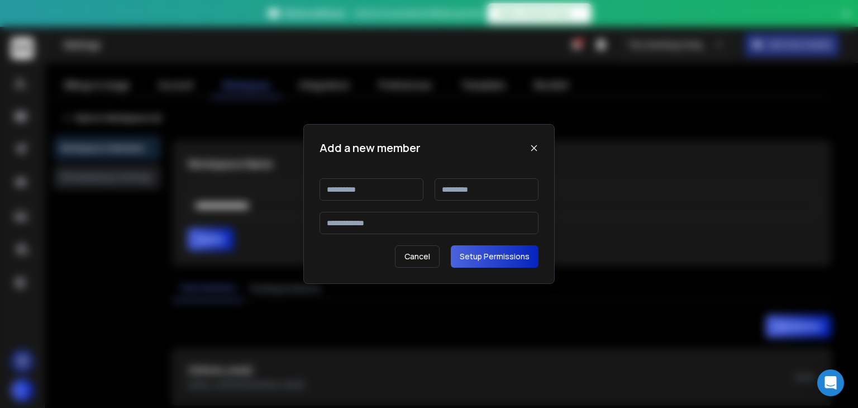
click at [358, 183] on input at bounding box center [371, 189] width 104 height 22
type input "*****"
type input "****"
type input "**********"
click at [505, 254] on button "Setup Permissions" at bounding box center [495, 256] width 88 height 22
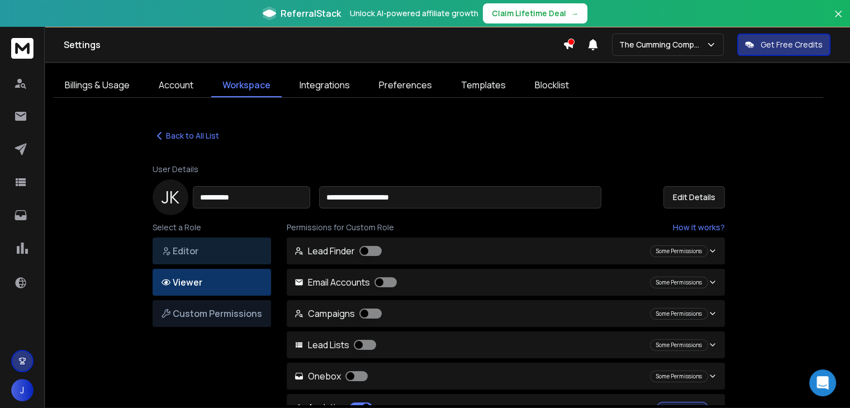
click at [215, 249] on p "Editor" at bounding box center [211, 250] width 101 height 13
click at [170, 249] on button "Editor" at bounding box center [165, 251] width 9 height 28
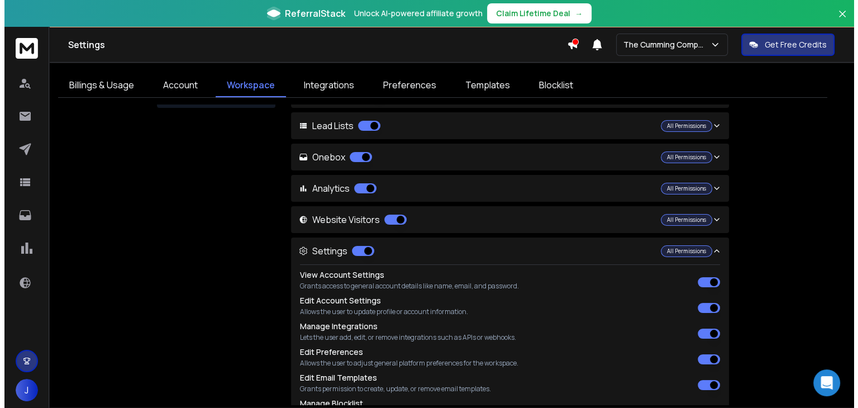
scroll to position [313, 0]
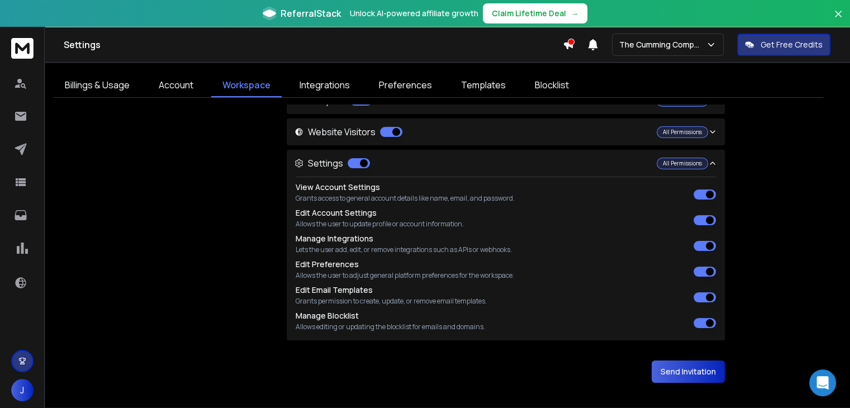
click at [693, 379] on button "Send Invitation" at bounding box center [687, 371] width 73 height 22
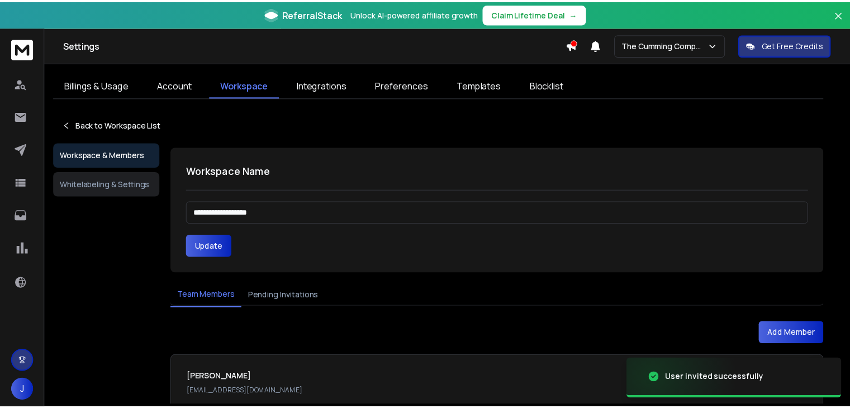
scroll to position [7, 0]
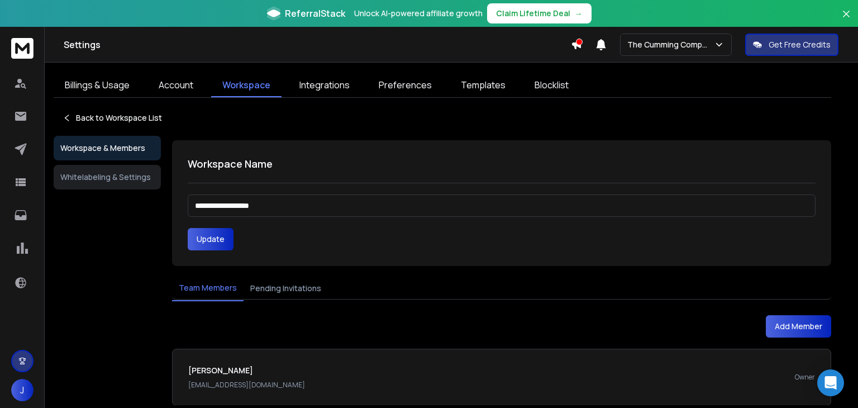
click at [778, 322] on button "Add Member" at bounding box center [798, 326] width 65 height 22
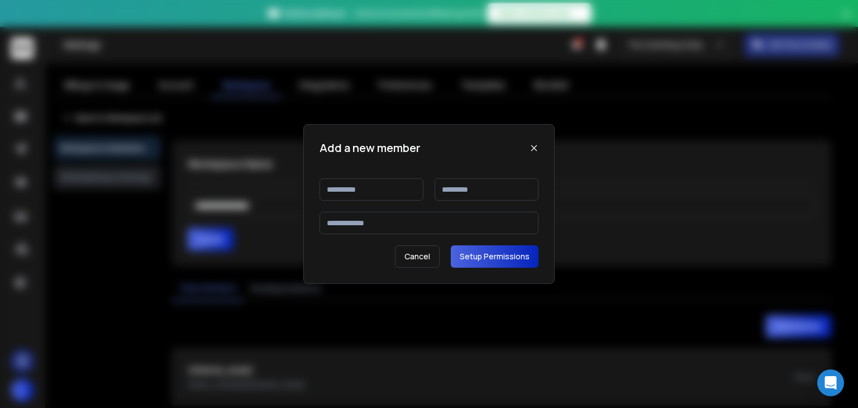
click at [368, 228] on input at bounding box center [428, 223] width 219 height 22
paste input "**********"
type input "**********"
click at [380, 203] on div "**********" at bounding box center [428, 222] width 219 height 89
click at [384, 194] on input at bounding box center [371, 189] width 104 height 22
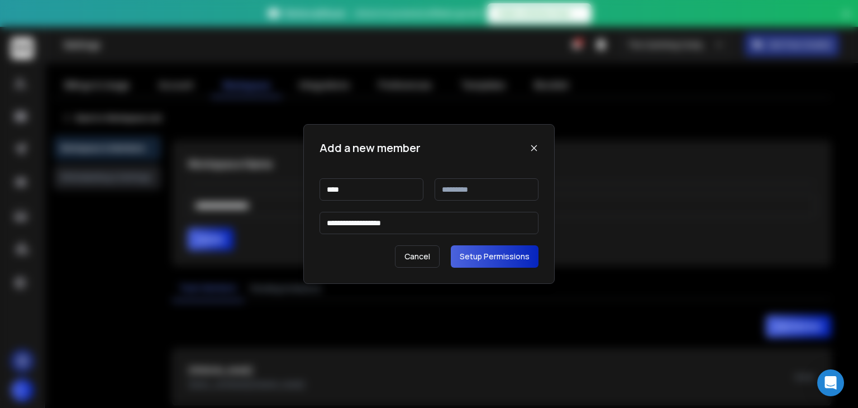
type input "****"
click at [458, 192] on input at bounding box center [487, 189] width 104 height 22
type input "******"
click at [483, 255] on button "Setup Permissions" at bounding box center [495, 256] width 88 height 22
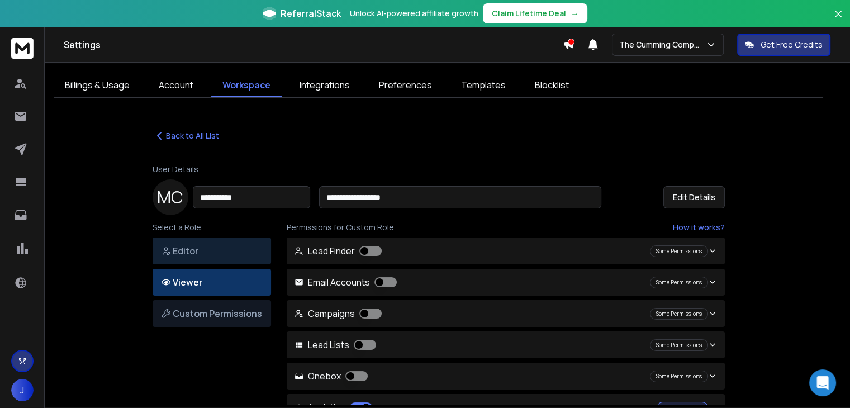
click at [233, 251] on p "Editor" at bounding box center [211, 250] width 101 height 13
click at [170, 251] on button "Editor" at bounding box center [165, 251] width 9 height 28
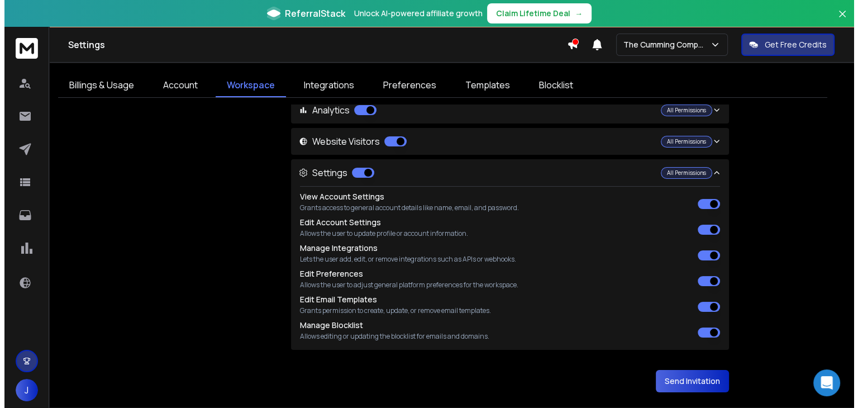
scroll to position [313, 0]
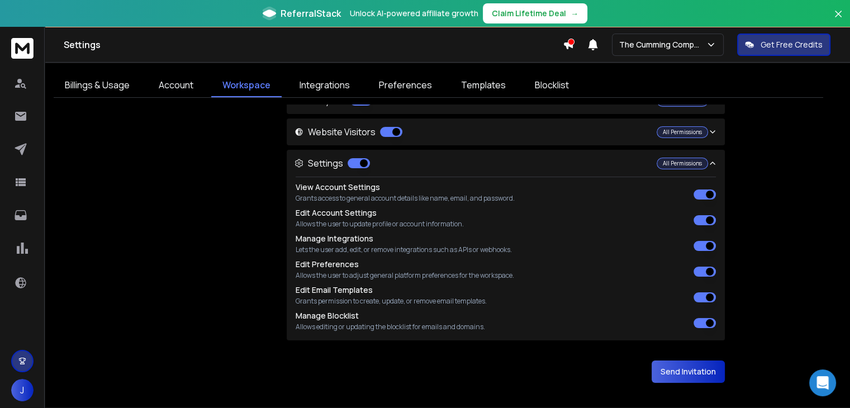
click at [692, 366] on button "Send Invitation" at bounding box center [687, 371] width 73 height 22
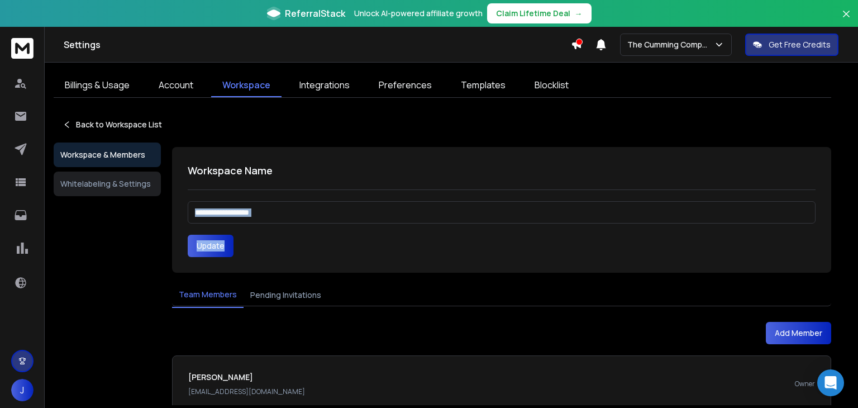
drag, startPoint x: 827, startPoint y: 192, endPoint x: 841, endPoint y: 233, distance: 43.1
click at [841, 233] on div "**********" at bounding box center [451, 240] width 813 height 354
click at [666, 284] on div "Team Members Pending Invitations" at bounding box center [501, 295] width 659 height 22
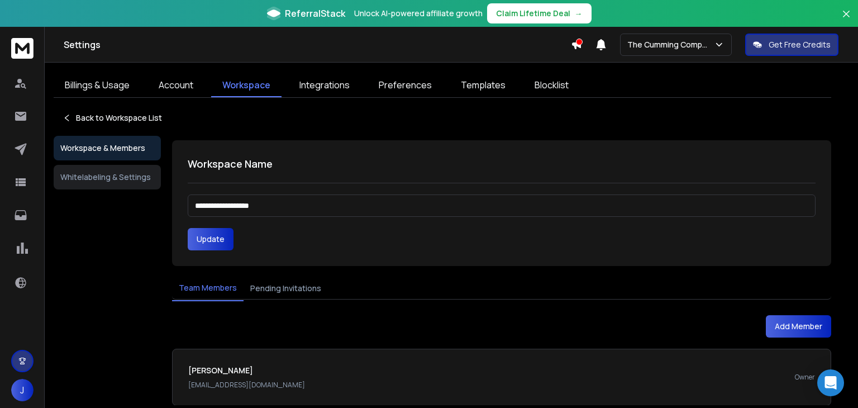
click at [578, 274] on div "**********" at bounding box center [501, 272] width 659 height 265
click at [283, 289] on button "Pending Invitations" at bounding box center [286, 288] width 84 height 25
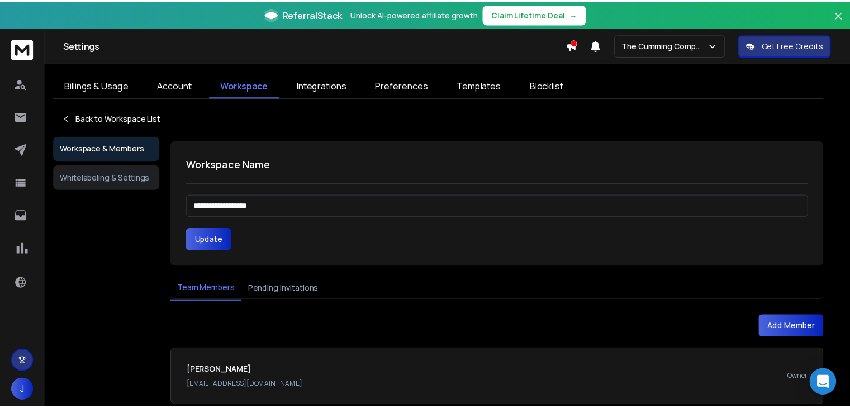
scroll to position [0, 0]
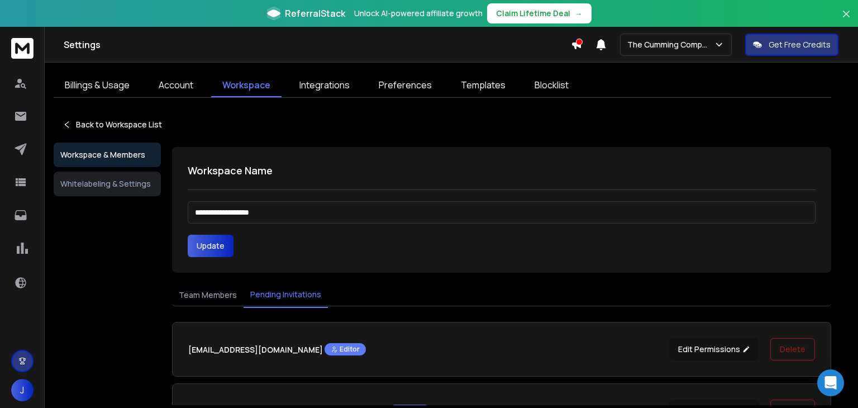
click at [222, 293] on button "Team Members" at bounding box center [207, 295] width 71 height 25
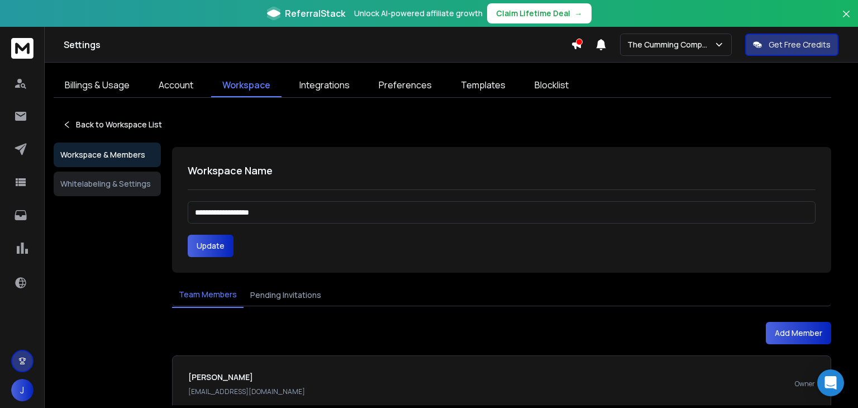
click at [784, 328] on button "Add Member" at bounding box center [798, 333] width 65 height 22
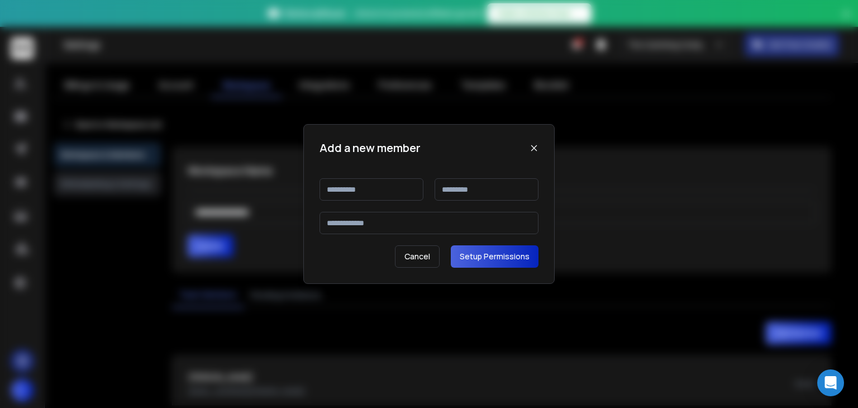
click at [382, 216] on input at bounding box center [428, 223] width 219 height 22
paste input "**********"
type input "**********"
click at [387, 209] on div "**********" at bounding box center [428, 222] width 219 height 89
click at [386, 199] on input at bounding box center [371, 189] width 104 height 22
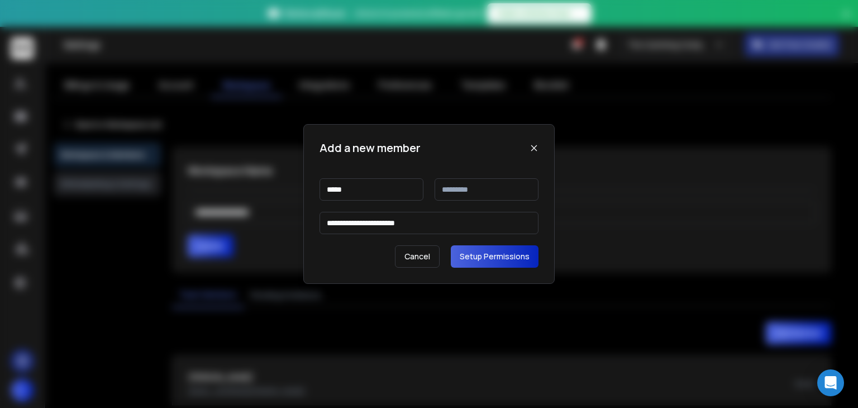
type input "*****"
click at [499, 196] on input at bounding box center [487, 189] width 104 height 22
type input "*******"
click at [485, 220] on input "**********" at bounding box center [428, 223] width 219 height 22
click at [478, 261] on button "Setup Permissions" at bounding box center [495, 256] width 88 height 22
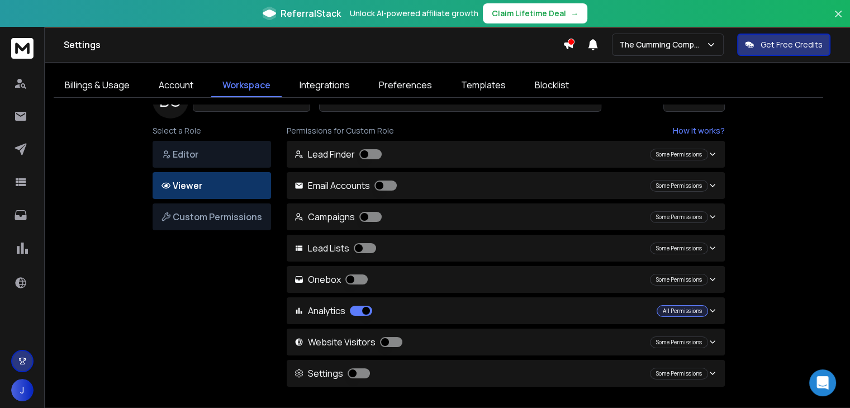
scroll to position [83, 0]
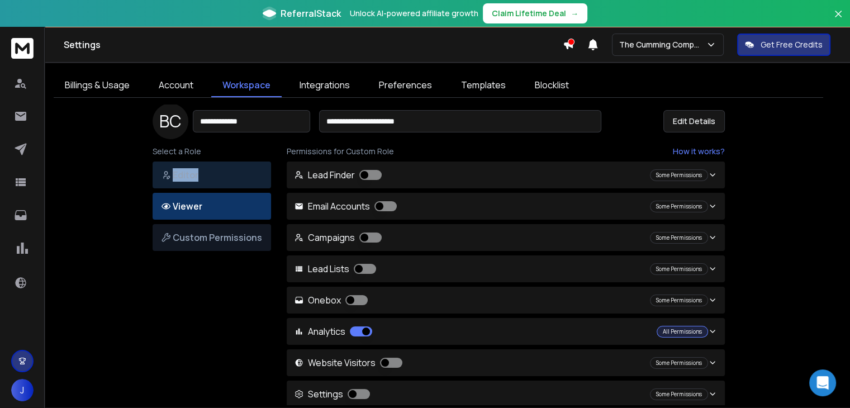
click at [227, 178] on p "Editor" at bounding box center [211, 174] width 101 height 13
click at [228, 169] on p "Editor" at bounding box center [211, 174] width 101 height 13
click at [170, 169] on button "Editor" at bounding box center [165, 175] width 9 height 28
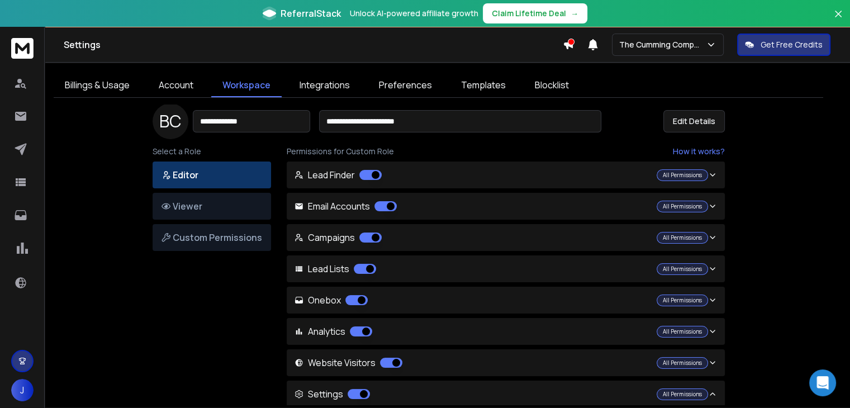
click at [817, 206] on section "**********" at bounding box center [438, 172] width 769 height 283
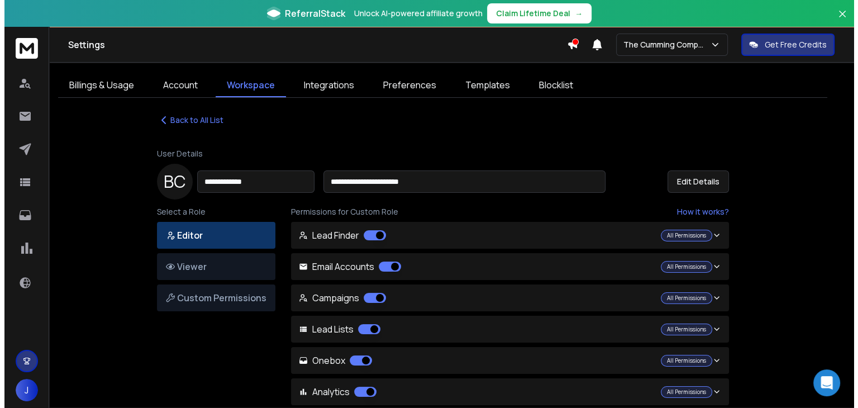
scroll to position [313, 0]
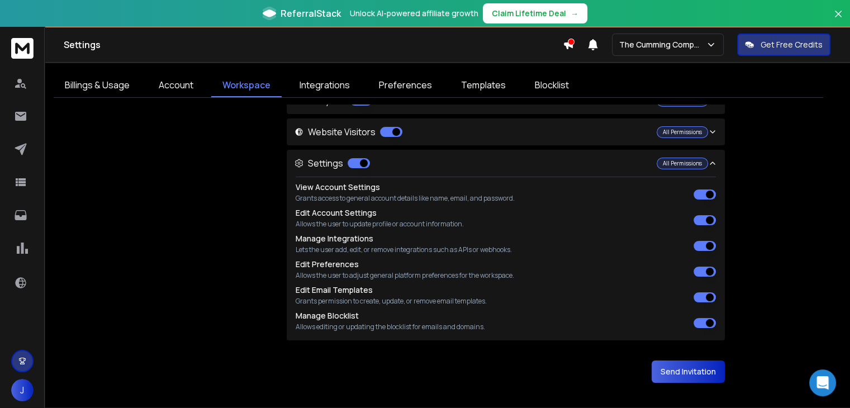
click at [685, 361] on button "Send Invitation" at bounding box center [687, 371] width 73 height 22
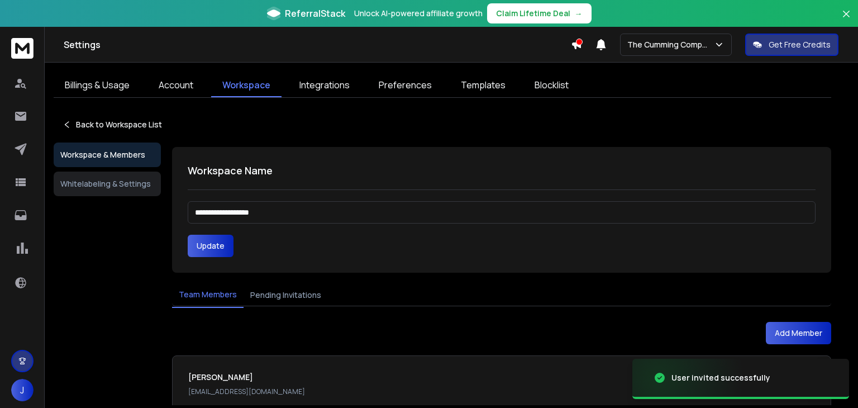
scroll to position [7, 0]
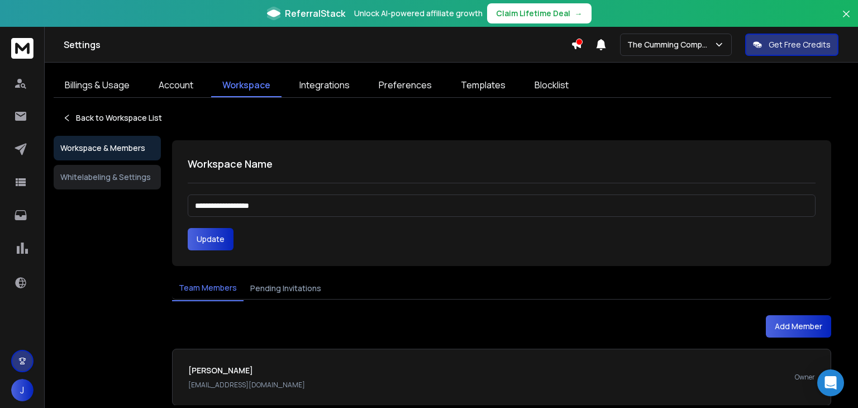
drag, startPoint x: 638, startPoint y: 273, endPoint x: 674, endPoint y: 272, distance: 35.8
click at [638, 273] on div "**********" at bounding box center [501, 272] width 659 height 265
click at [686, 280] on div "Team Members Pending Invitations" at bounding box center [501, 288] width 659 height 22
click at [285, 288] on button "Pending Invitations" at bounding box center [286, 288] width 84 height 25
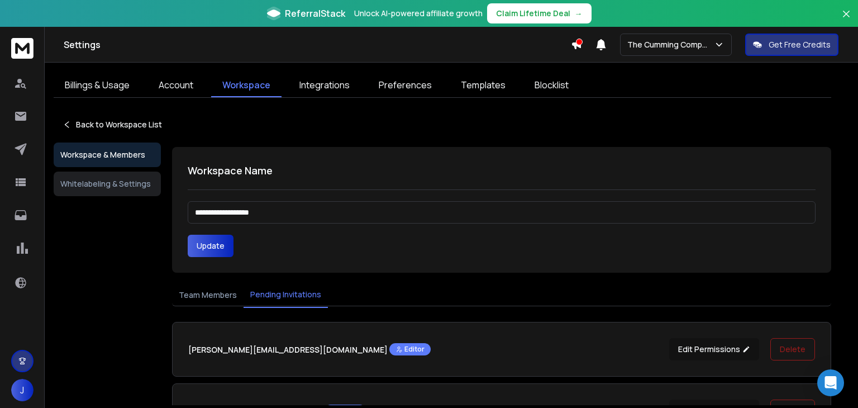
scroll to position [94, 0]
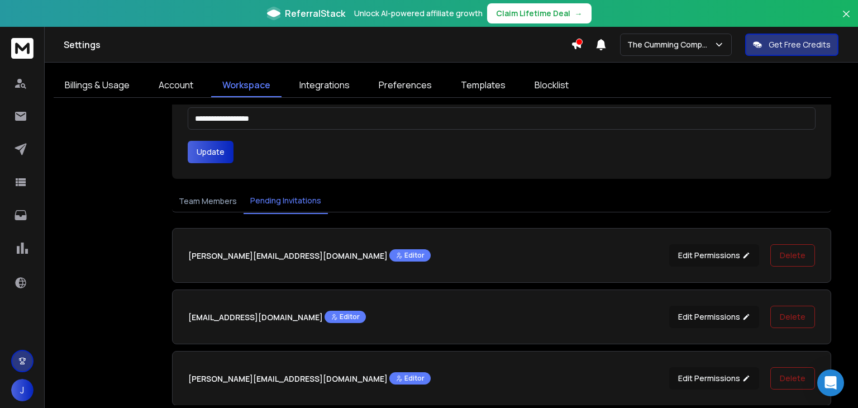
click at [655, 74] on div "Billings & Usage Account Workspace Integrations Preferences Templates Blocklist" at bounding box center [443, 86] width 778 height 24
click at [675, 51] on button "The Cumming Company" at bounding box center [676, 45] width 112 height 22
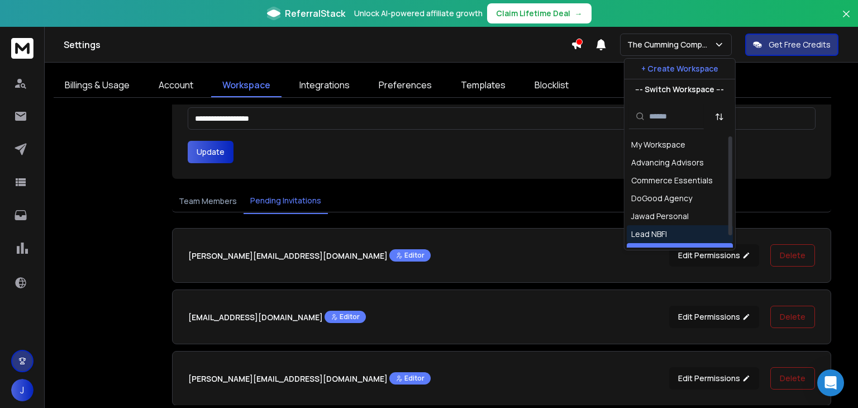
click at [677, 236] on div "Lead NBFI" at bounding box center [680, 234] width 106 height 18
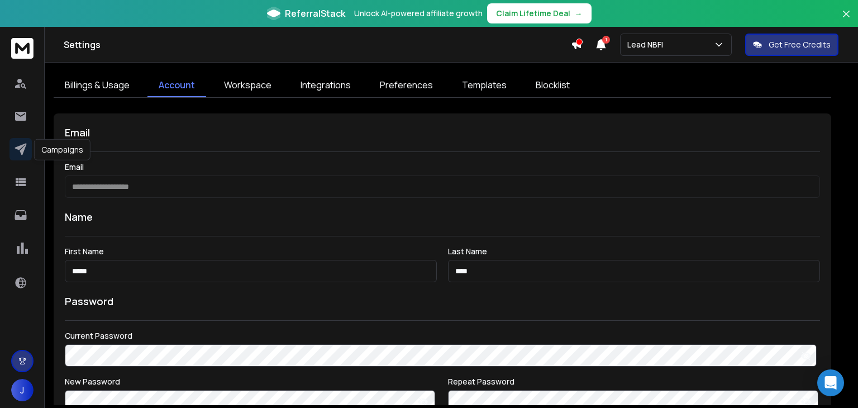
click at [25, 150] on icon at bounding box center [20, 148] width 13 height 13
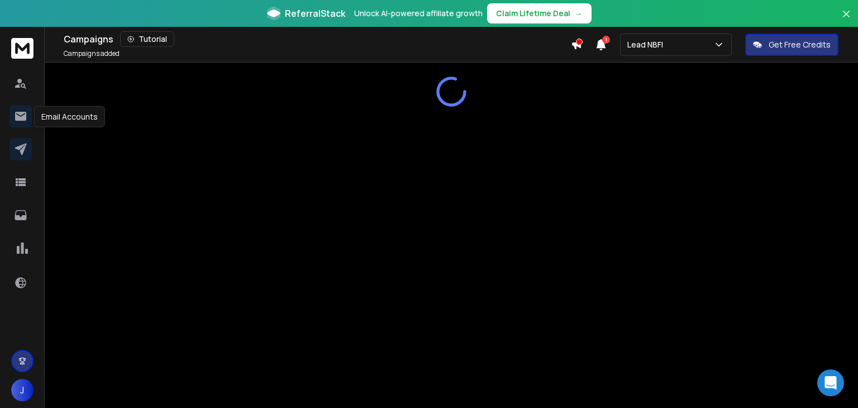
click at [21, 116] on icon at bounding box center [20, 115] width 13 height 13
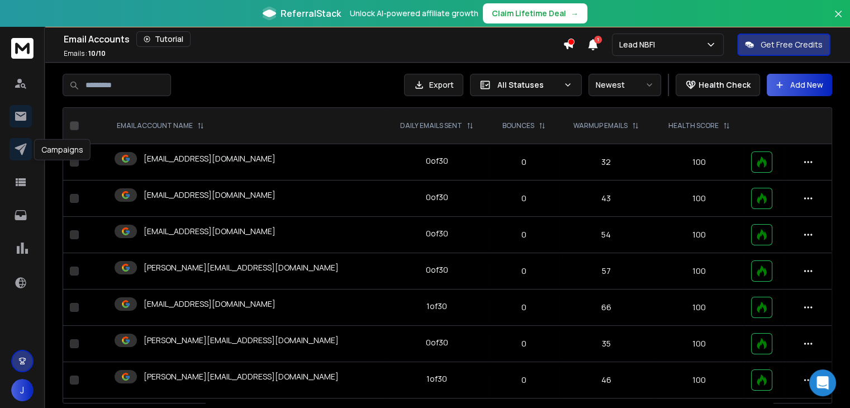
click at [18, 150] on icon at bounding box center [21, 150] width 12 height 12
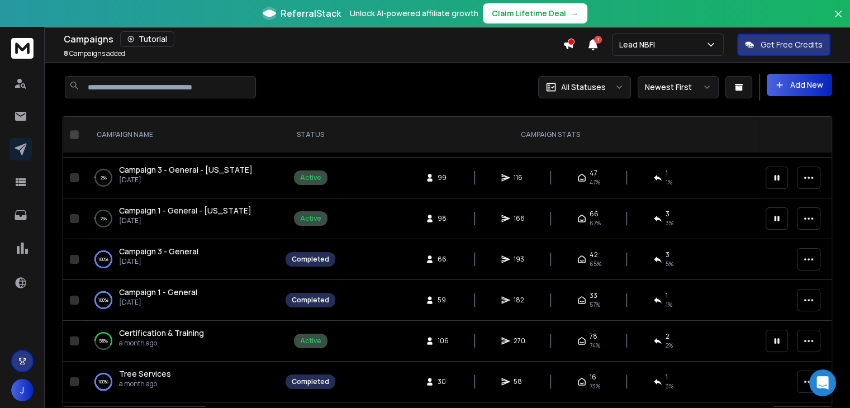
scroll to position [53, 0]
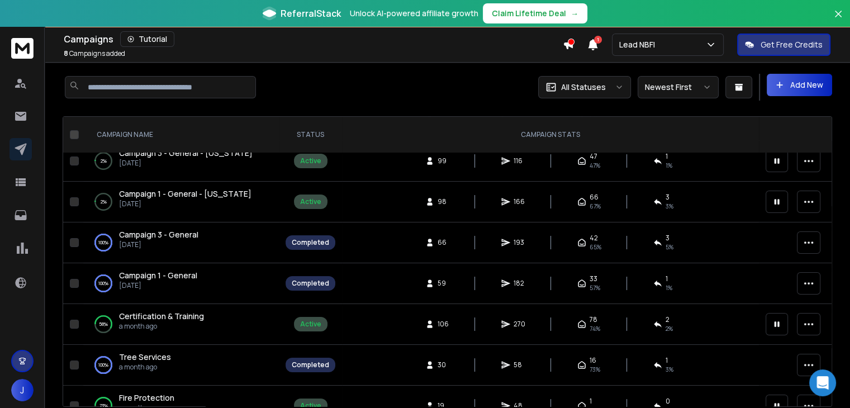
click at [807, 282] on button "button" at bounding box center [808, 283] width 23 height 22
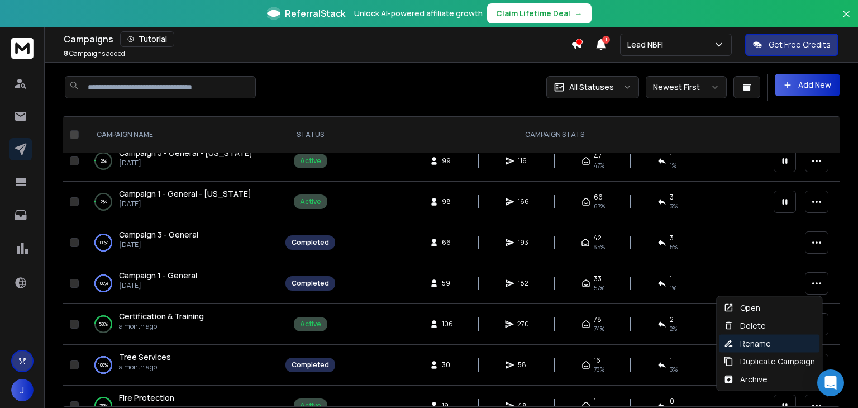
click at [761, 349] on div "Rename" at bounding box center [769, 344] width 101 height 18
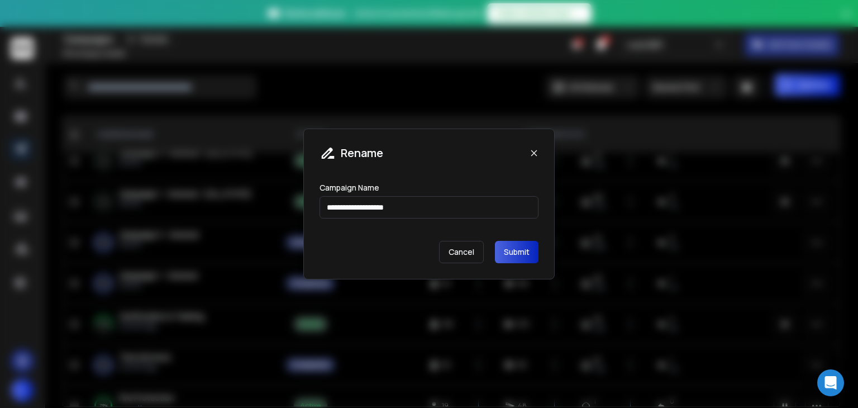
click at [454, 206] on input "**********" at bounding box center [428, 207] width 219 height 22
type input "**********"
click at [530, 251] on button "Submit" at bounding box center [517, 252] width 44 height 22
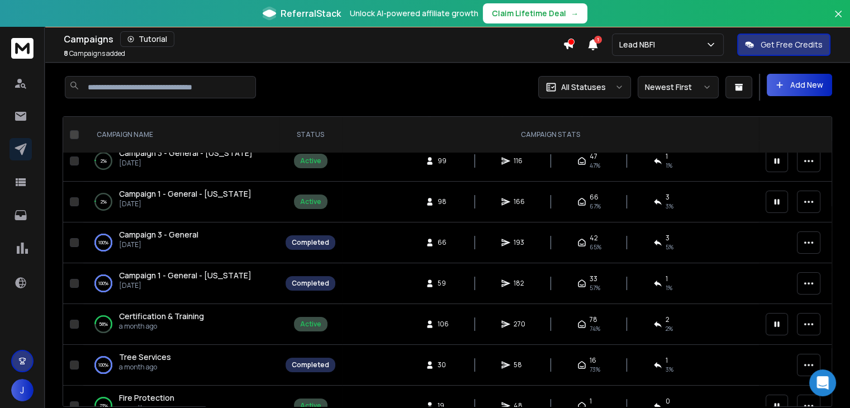
click at [205, 237] on div "100 % Campaign 3 - General [DATE]" at bounding box center [180, 242] width 173 height 27
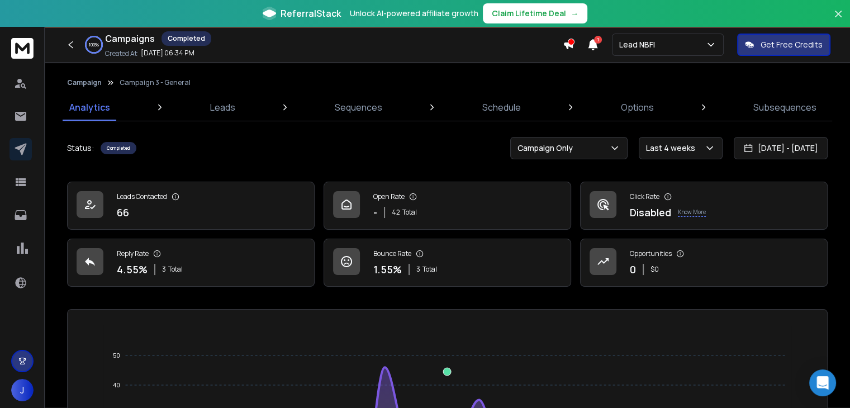
click at [77, 51] on button at bounding box center [71, 45] width 15 height 22
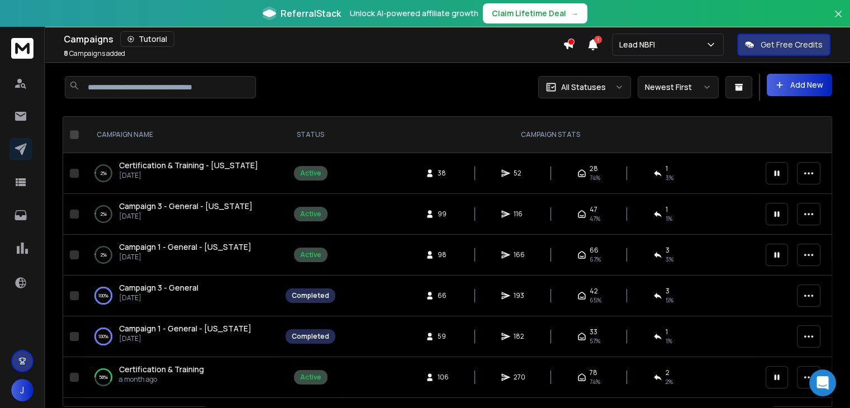
click at [188, 330] on span "Campaign 1 - General - [US_STATE]" at bounding box center [185, 328] width 132 height 11
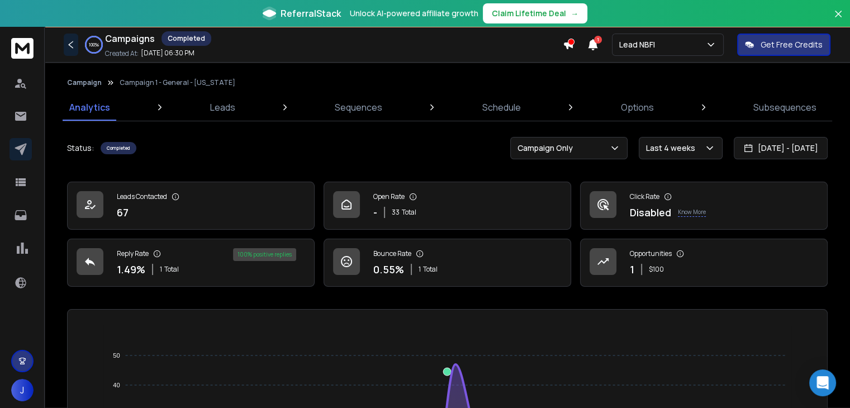
click at [75, 45] on icon at bounding box center [71, 45] width 10 height 10
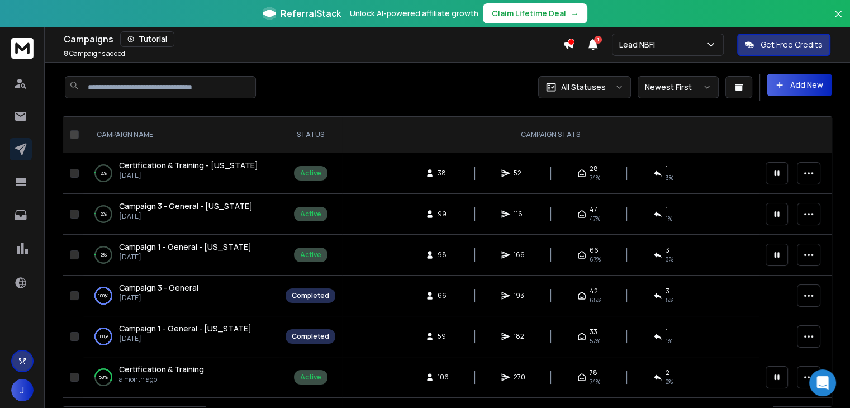
click at [179, 284] on span "Campaign 3 - General" at bounding box center [158, 287] width 79 height 11
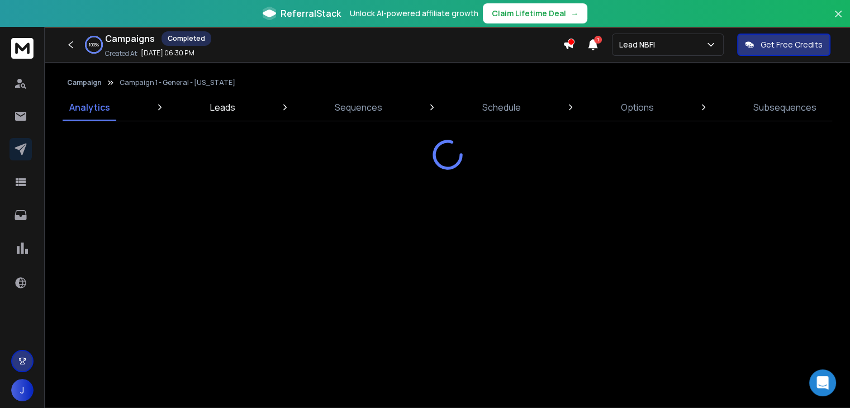
click at [222, 113] on link "Leads" at bounding box center [222, 107] width 39 height 27
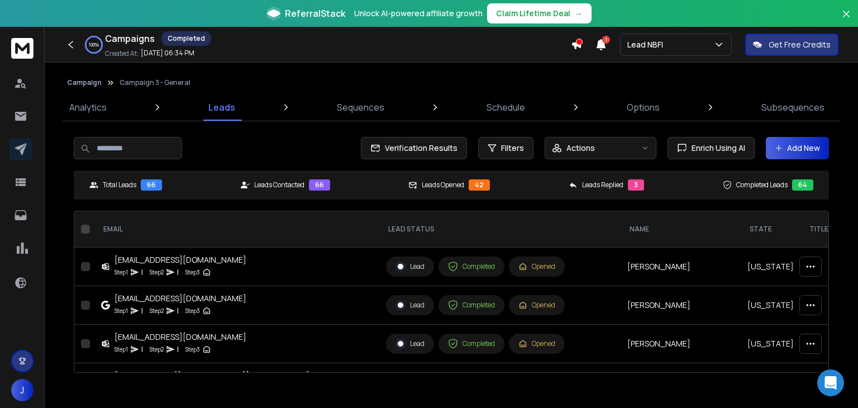
click at [807, 155] on button "Add New" at bounding box center [797, 148] width 63 height 22
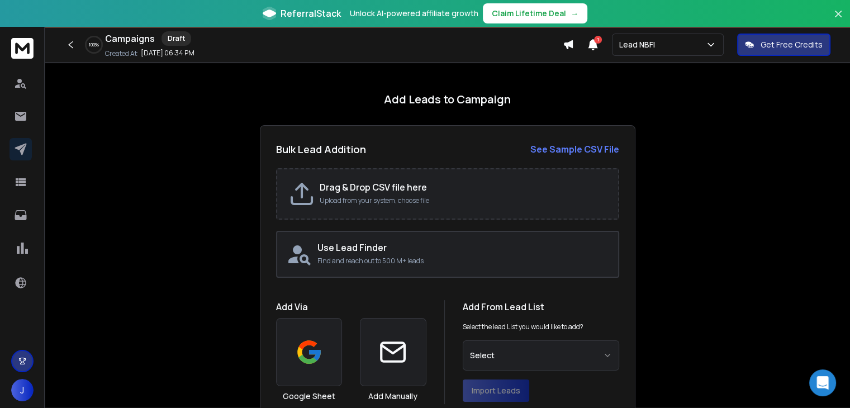
click at [531, 183] on h2 "Drag & Drop CSV file here" at bounding box center [462, 186] width 287 height 13
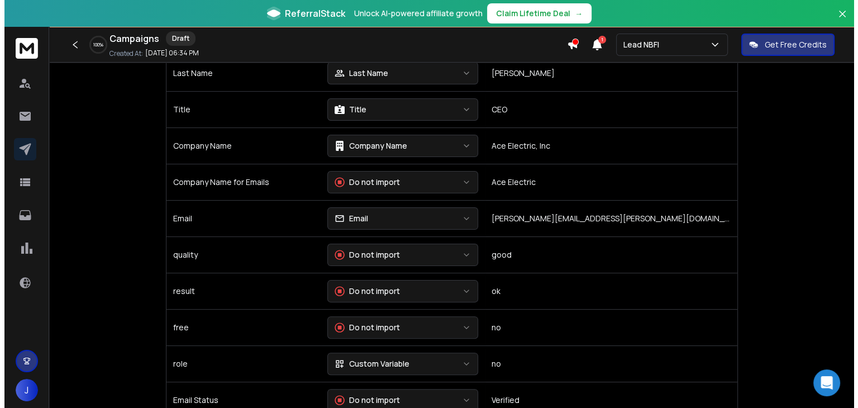
scroll to position [264, 0]
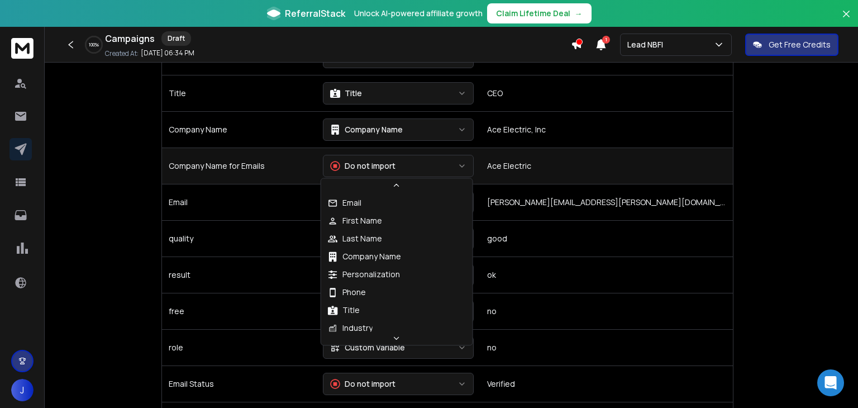
click at [464, 164] on icon "button" at bounding box center [461, 165] width 9 height 9
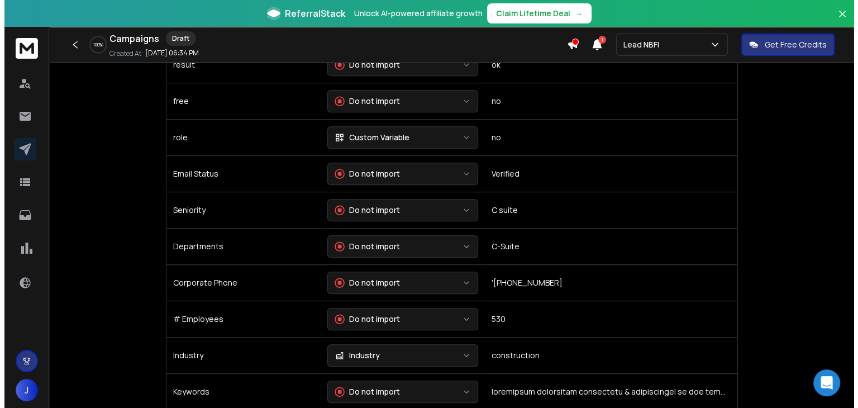
scroll to position [480, 0]
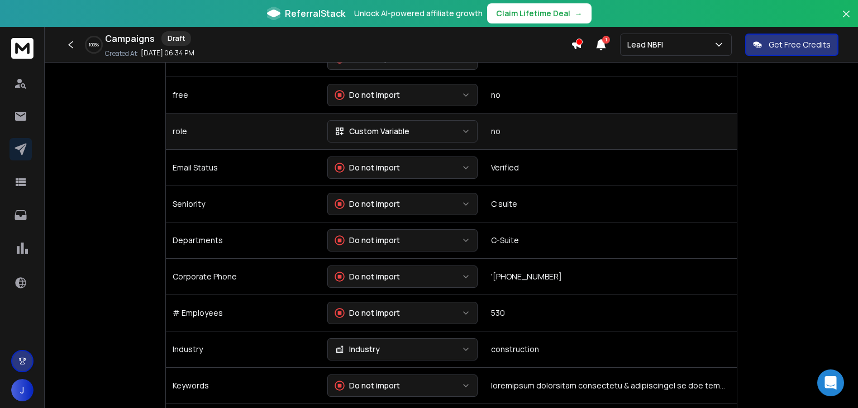
click at [393, 131] on div "Custom Variable" at bounding box center [372, 131] width 75 height 11
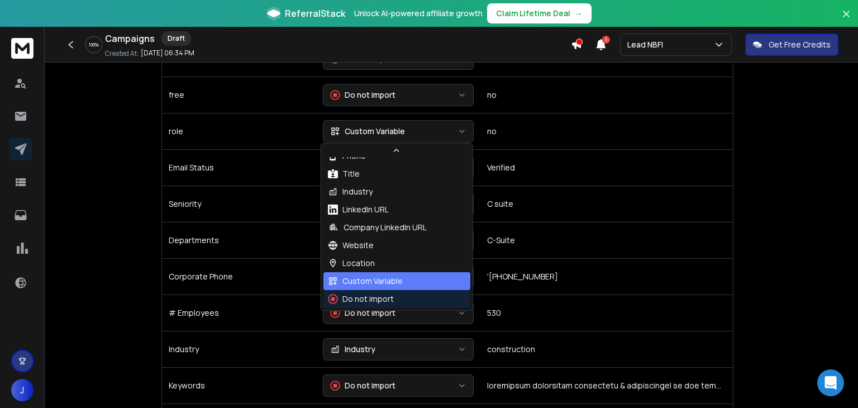
scroll to position [101, 0]
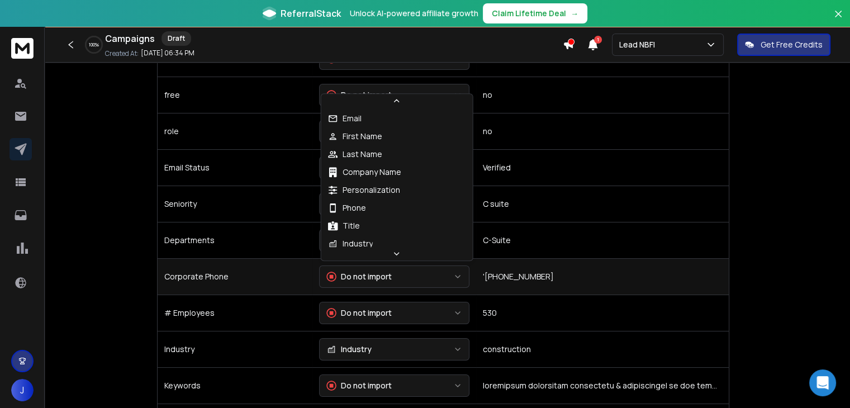
click at [408, 274] on button "Do not import" at bounding box center [394, 276] width 151 height 22
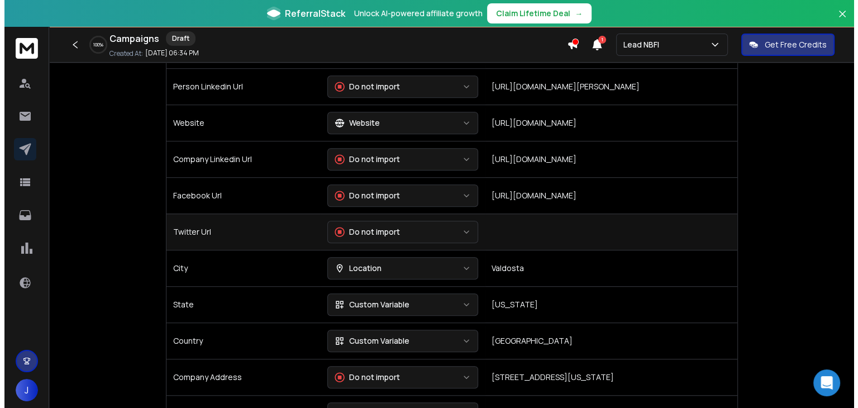
scroll to position [704, 0]
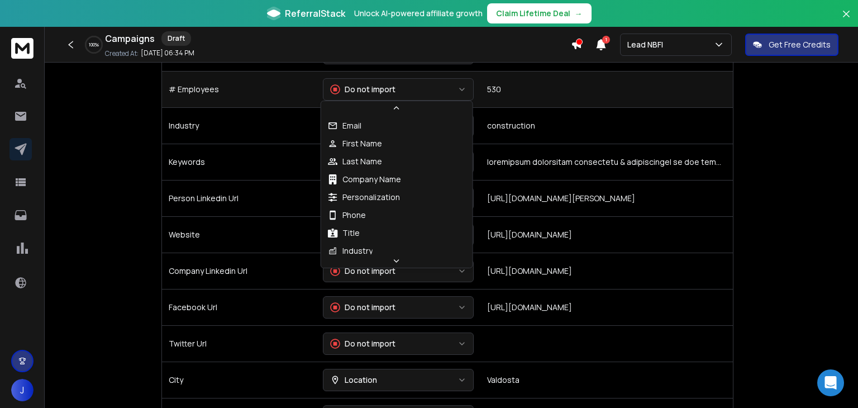
click at [412, 92] on button "Do not import" at bounding box center [398, 89] width 151 height 22
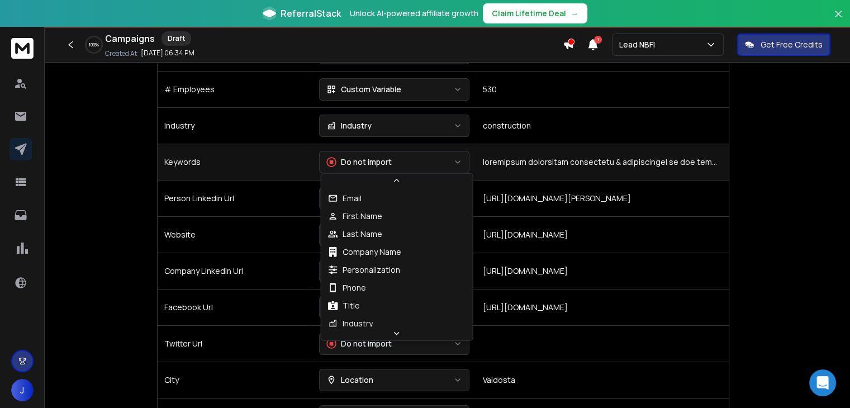
click at [402, 154] on button "Do not import" at bounding box center [394, 162] width 151 height 22
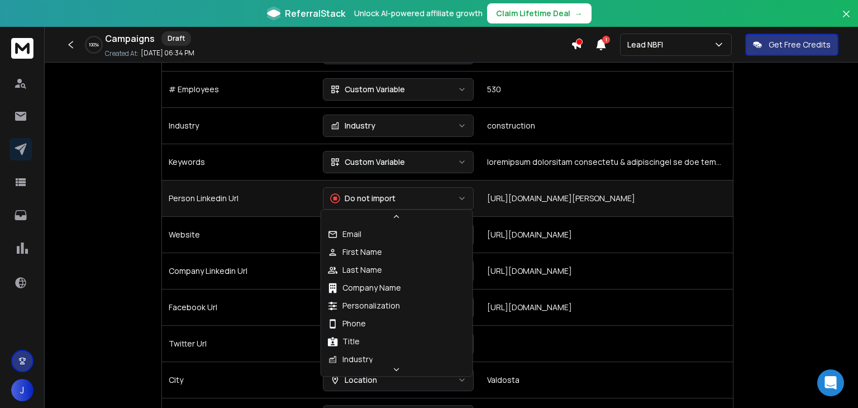
click at [402, 187] on button "Do not import" at bounding box center [398, 198] width 151 height 22
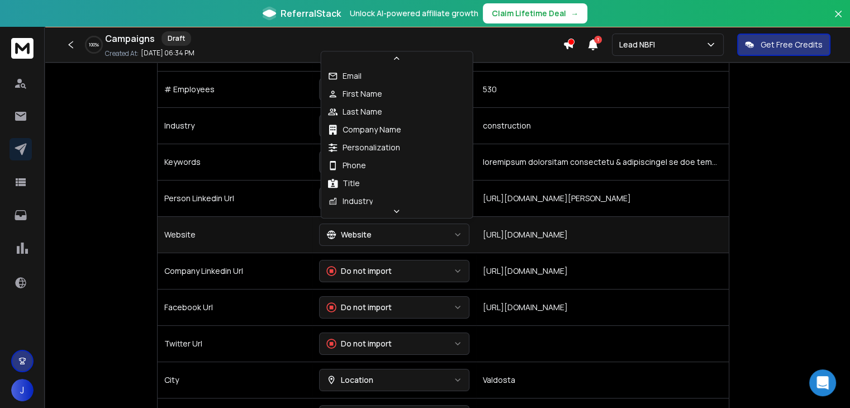
click at [409, 233] on button "Website" at bounding box center [394, 234] width 151 height 22
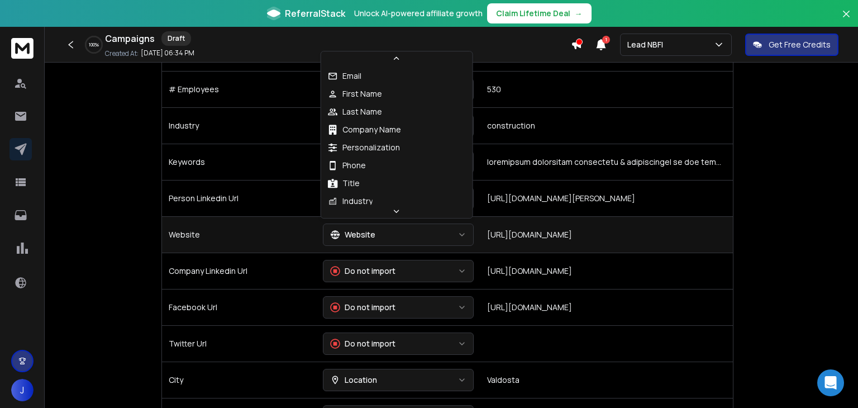
scroll to position [59, 0]
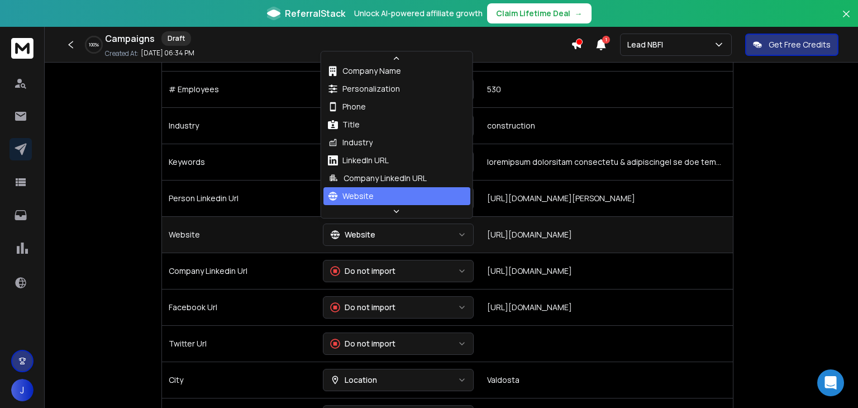
click at [409, 235] on button "Website" at bounding box center [398, 234] width 151 height 22
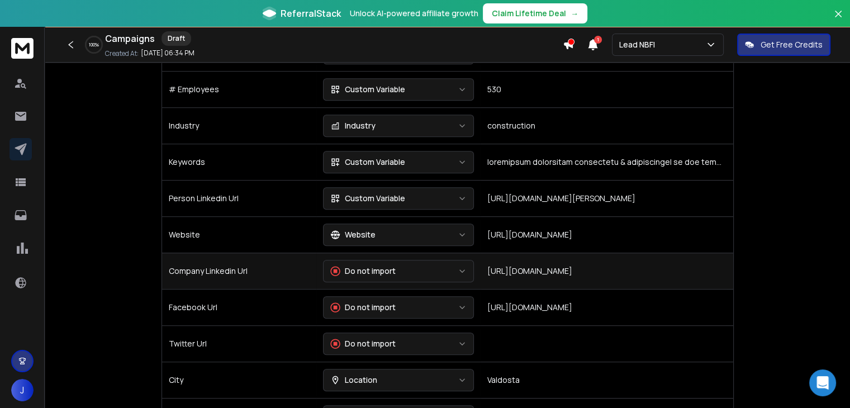
click at [427, 273] on button "Do not import" at bounding box center [398, 271] width 151 height 22
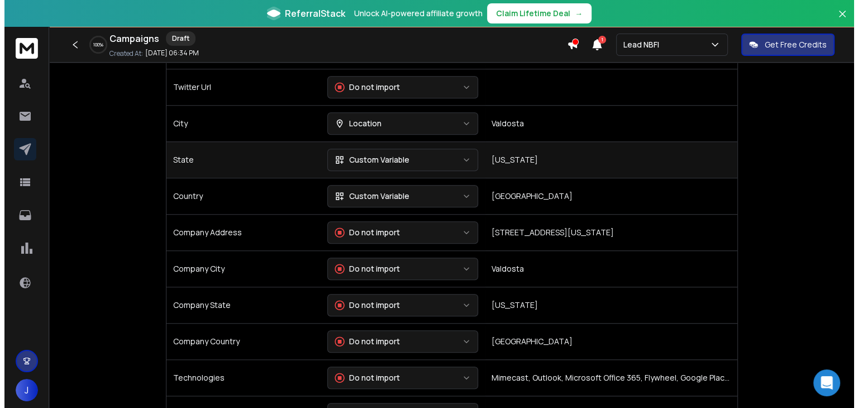
scroll to position [927, 0]
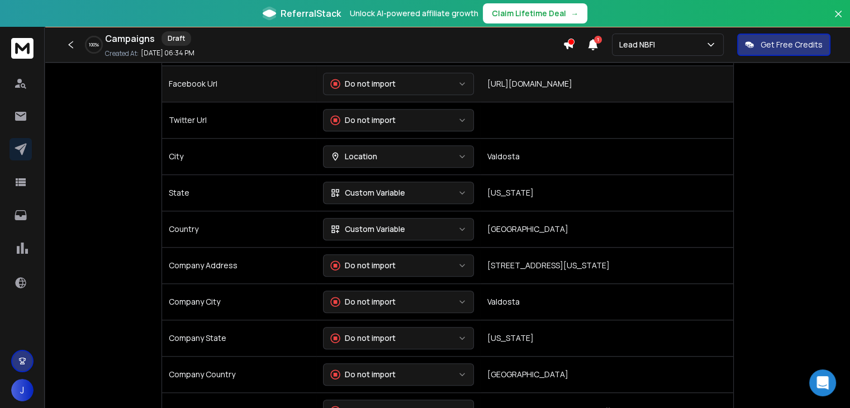
click at [412, 84] on button "Do not import" at bounding box center [398, 84] width 151 height 22
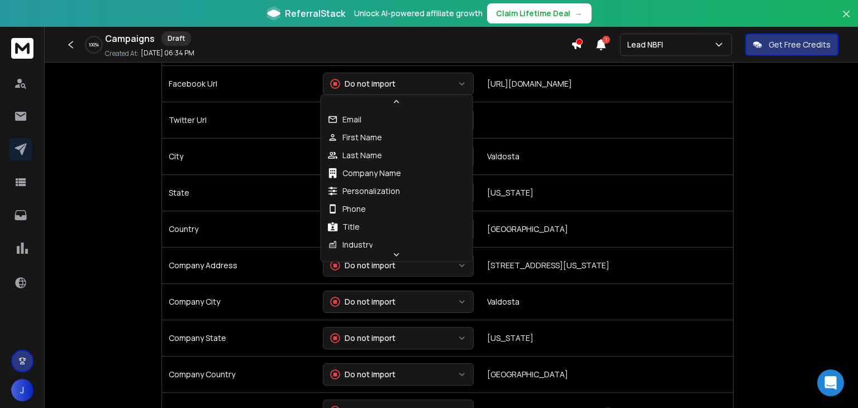
scroll to position [112, 0]
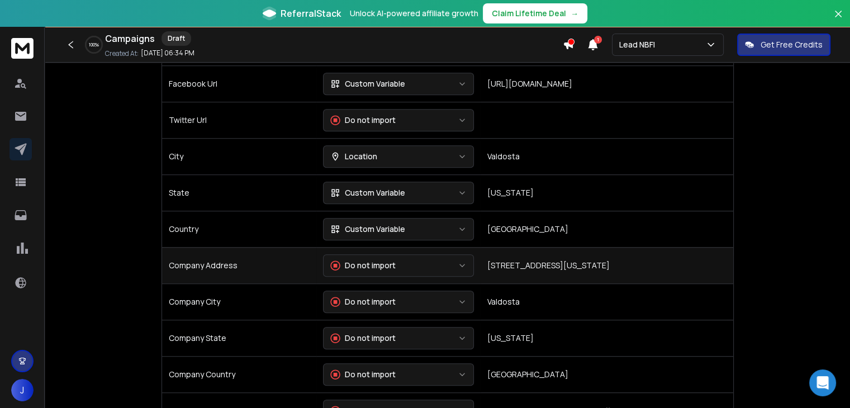
click at [406, 261] on button "Do not import" at bounding box center [398, 265] width 151 height 22
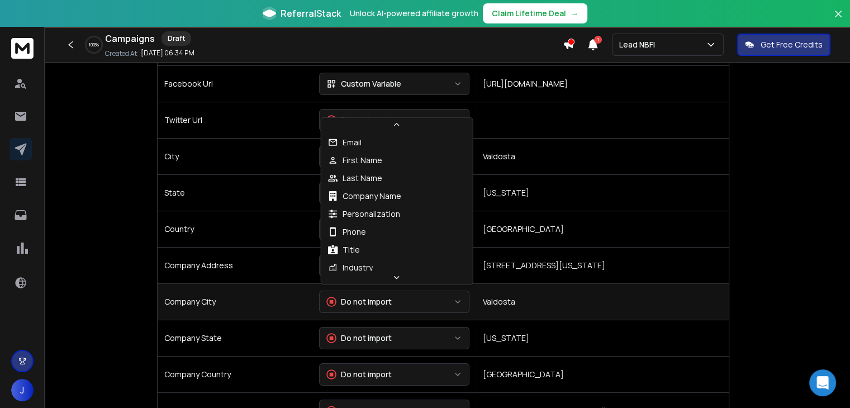
click at [413, 291] on button "Do not import" at bounding box center [394, 301] width 151 height 22
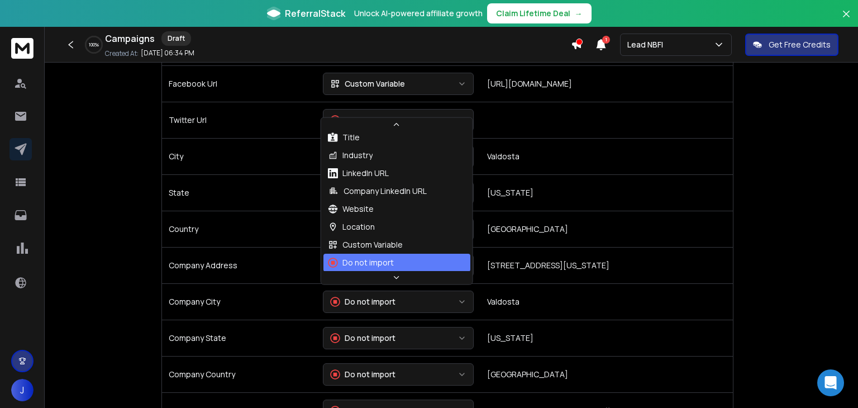
scroll to position [101, 0]
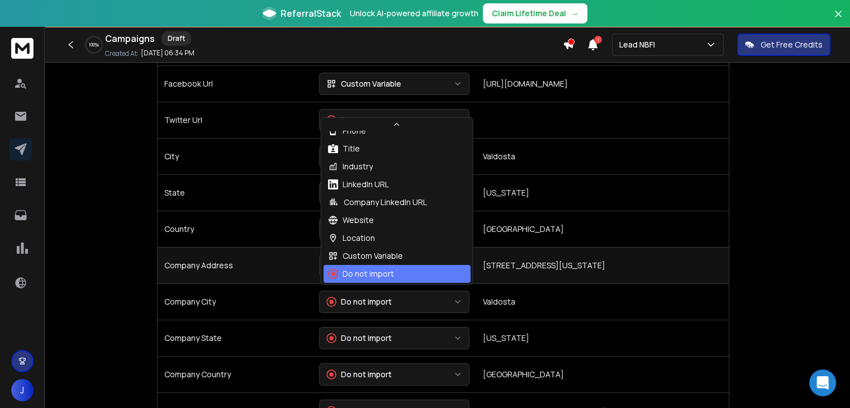
click at [573, 276] on td "[STREET_ADDRESS][US_STATE]" at bounding box center [602, 265] width 252 height 36
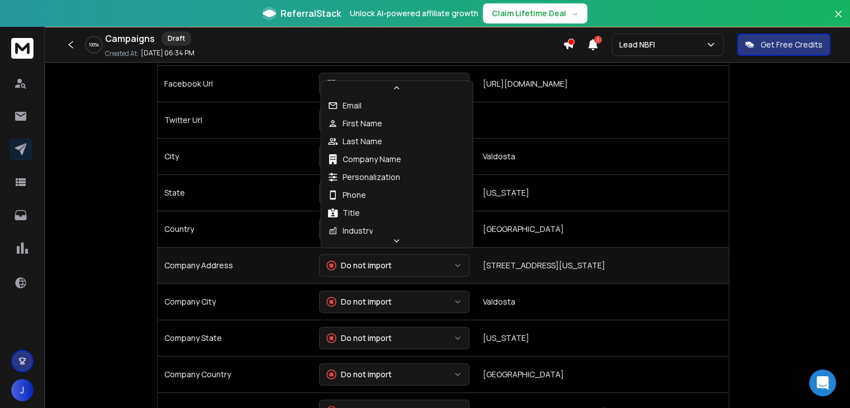
click at [403, 264] on button "Do not import" at bounding box center [394, 265] width 151 height 22
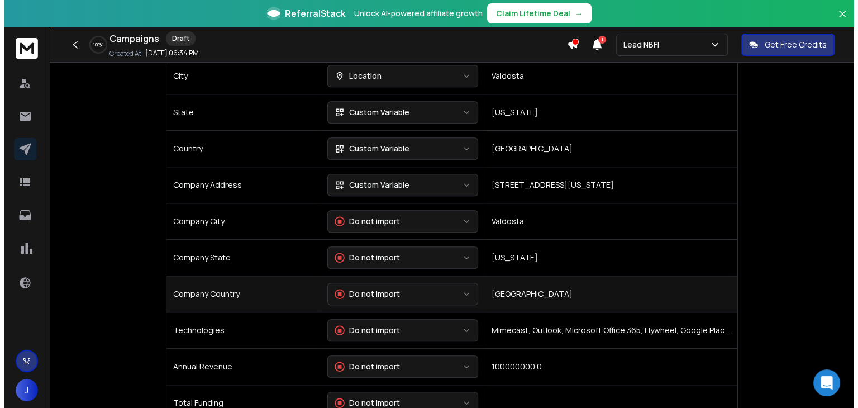
scroll to position [1095, 0]
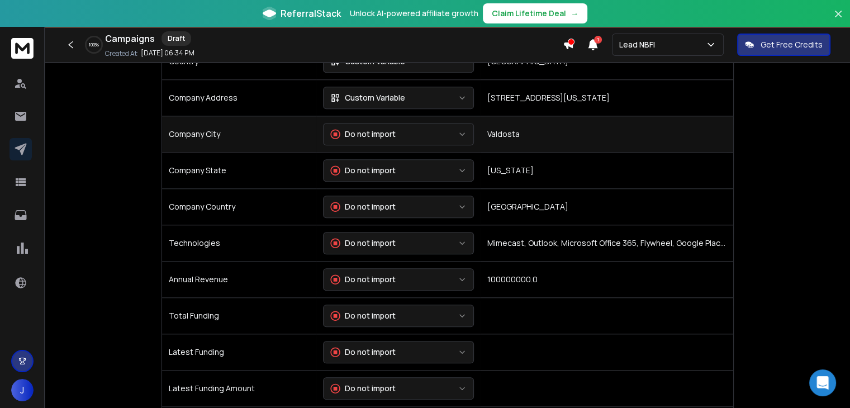
click at [425, 137] on button "Do not import" at bounding box center [398, 134] width 151 height 22
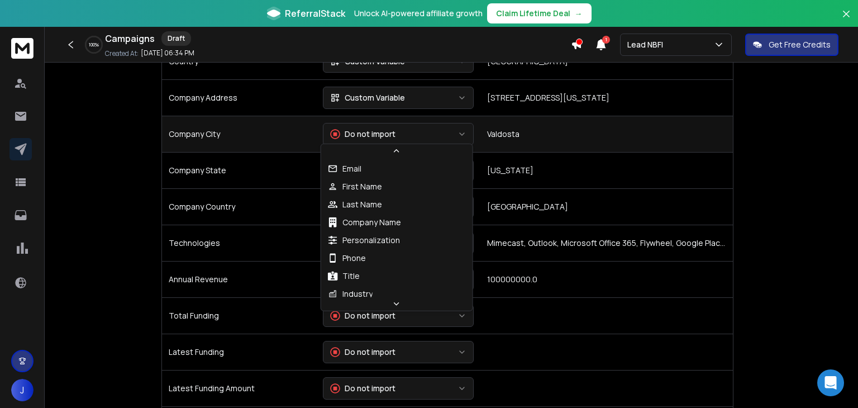
scroll to position [112, 0]
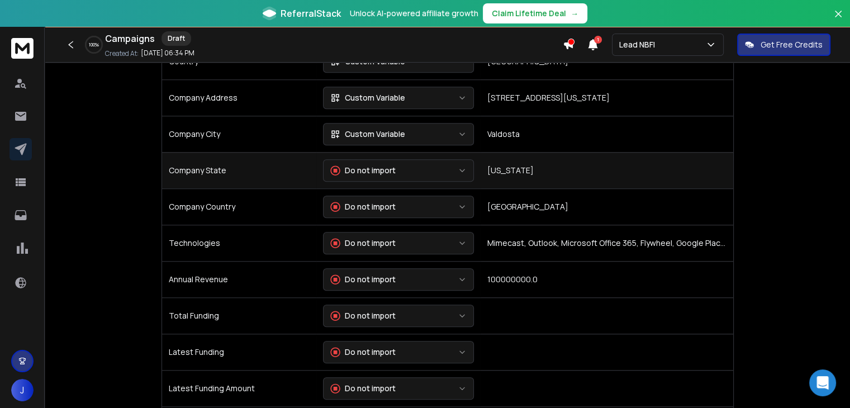
click at [389, 168] on div "Do not import" at bounding box center [362, 170] width 65 height 11
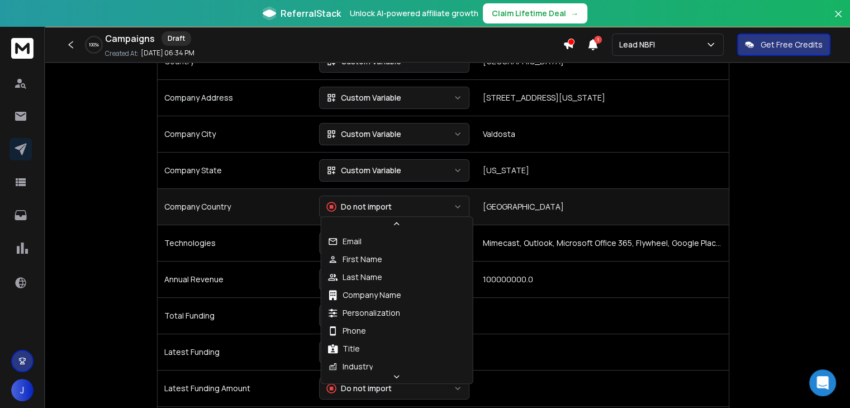
click at [401, 199] on button "Do not import" at bounding box center [394, 206] width 151 height 22
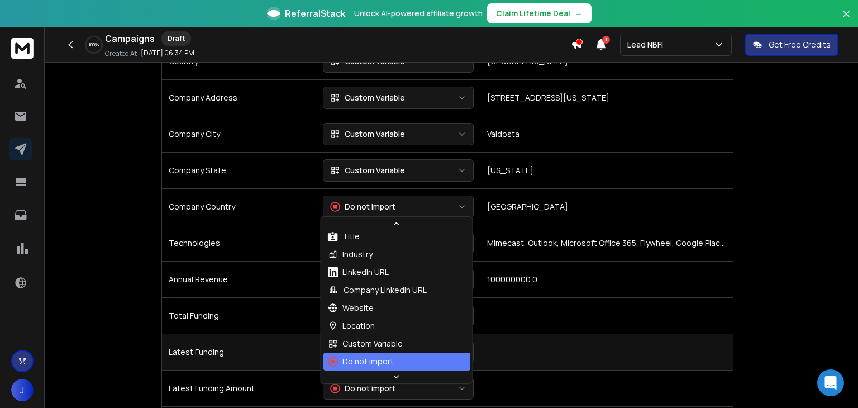
drag, startPoint x: 429, startPoint y: 341, endPoint x: 496, endPoint y: 332, distance: 67.5
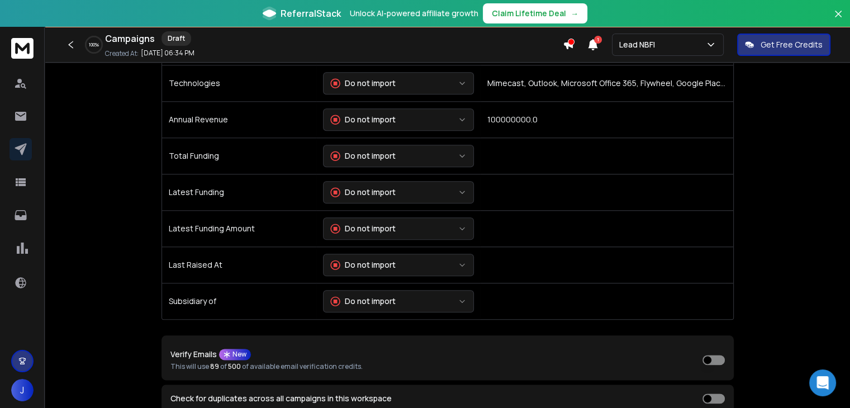
scroll to position [1330, 0]
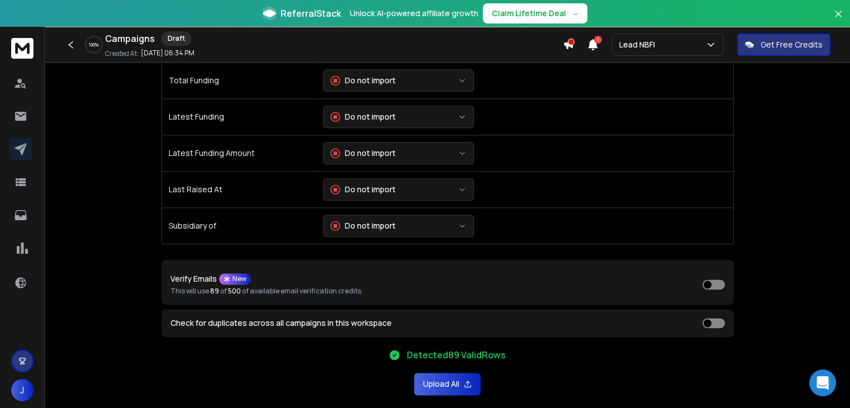
click at [719, 323] on div "Check for duplicates across all campaigns in this workspace" at bounding box center [447, 323] width 572 height 28
click at [719, 318] on button "Check for duplicates across all campaigns in this workspace" at bounding box center [713, 323] width 22 height 10
click at [445, 376] on button "Upload All" at bounding box center [447, 384] width 66 height 22
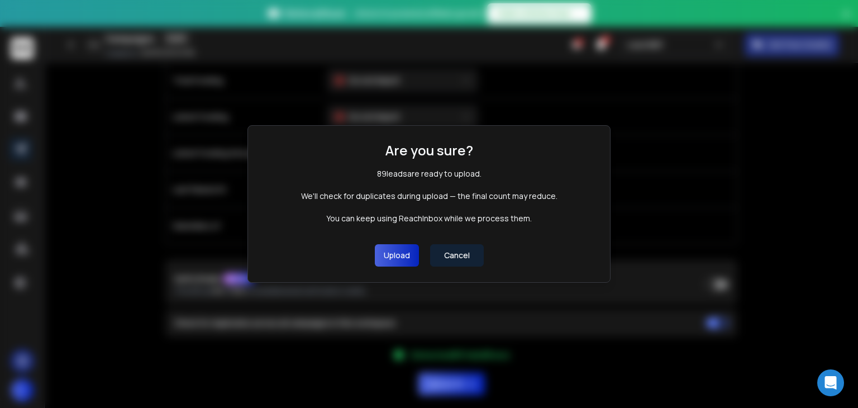
click at [407, 254] on button "Upload" at bounding box center [397, 255] width 44 height 22
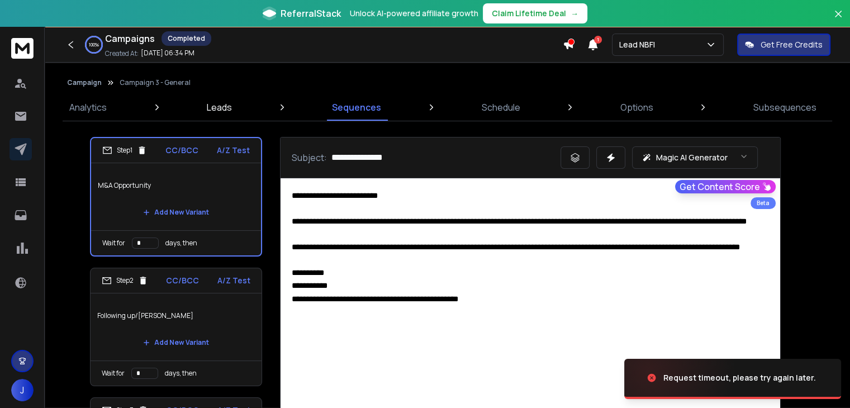
click at [201, 103] on link "Leads" at bounding box center [219, 107] width 39 height 27
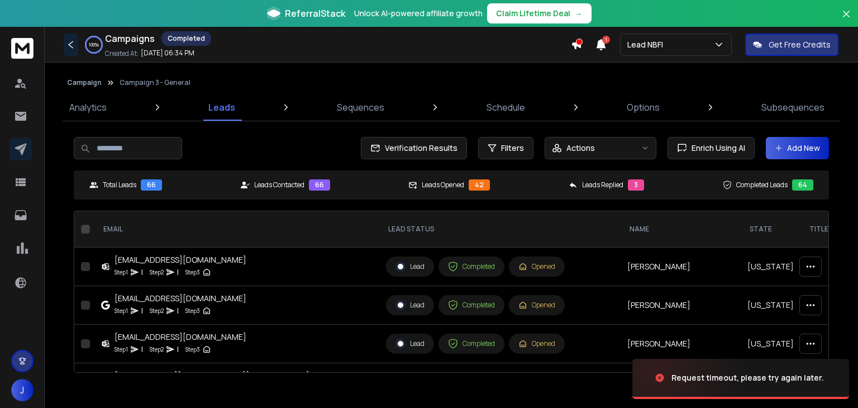
click at [66, 41] on icon at bounding box center [71, 45] width 10 height 10
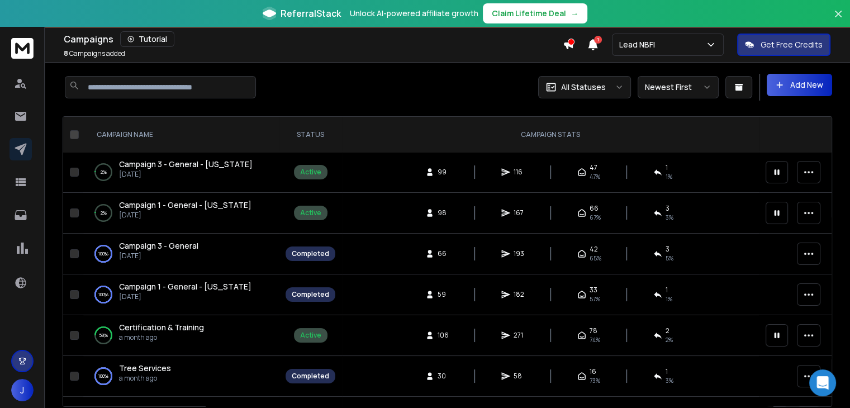
scroll to position [80, 0]
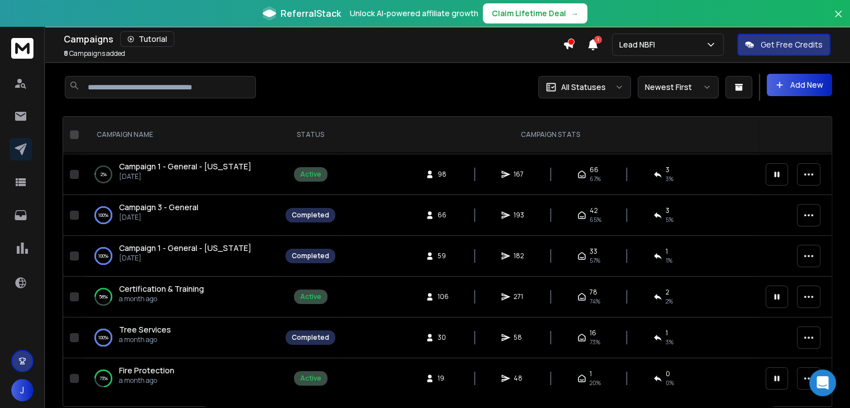
click at [193, 169] on span "Campaign 1 - General - [US_STATE]" at bounding box center [185, 166] width 132 height 11
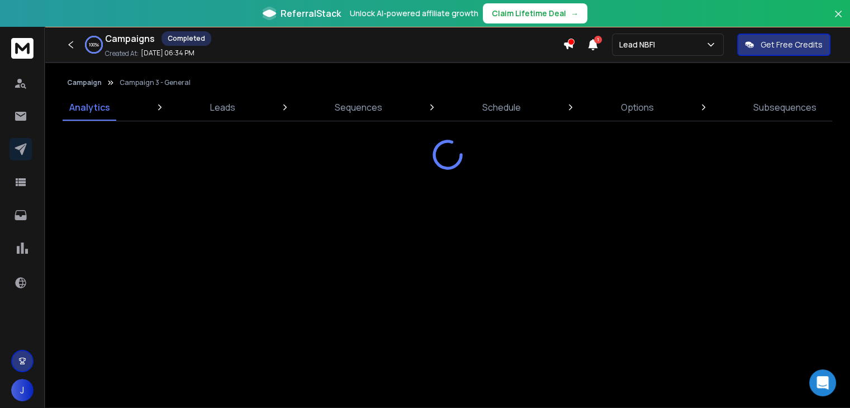
click at [840, 17] on icon "Close banner" at bounding box center [838, 14] width 10 height 10
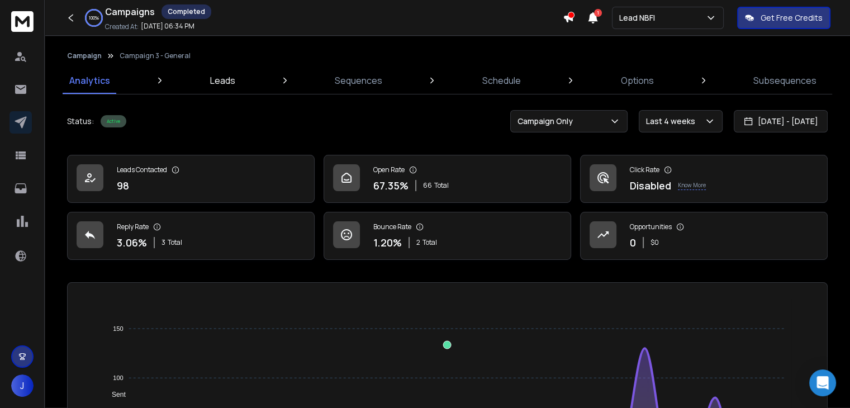
click at [232, 88] on link "Leads" at bounding box center [222, 80] width 39 height 27
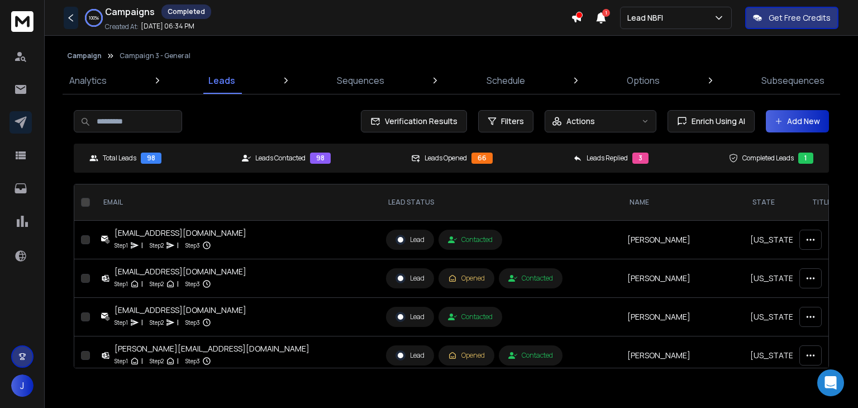
click at [66, 25] on button at bounding box center [71, 18] width 15 height 22
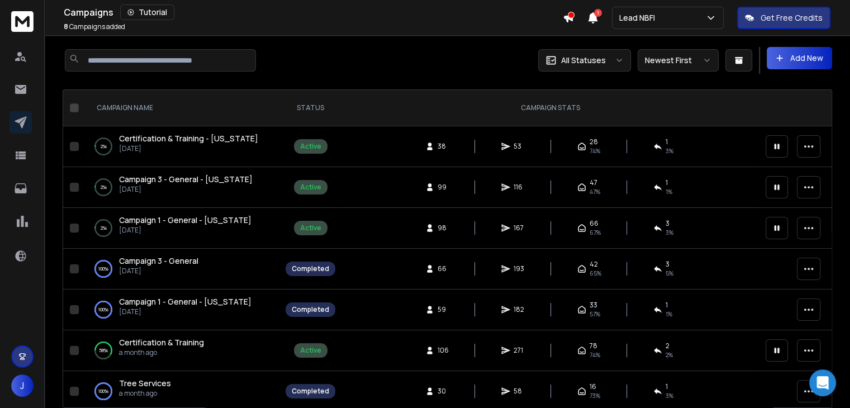
scroll to position [53, 0]
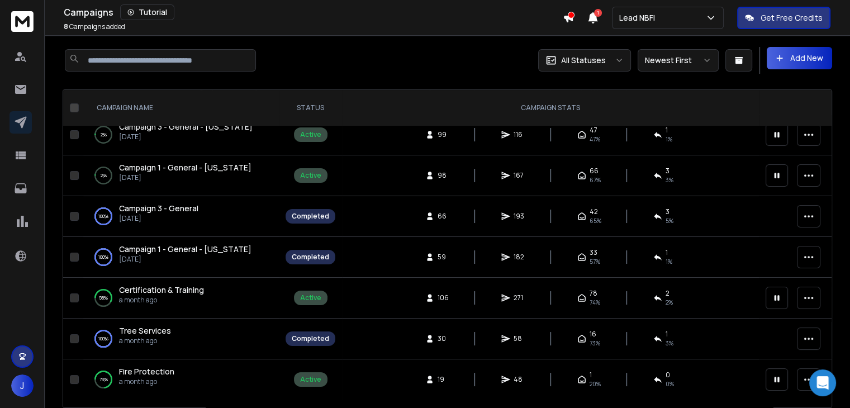
click at [184, 217] on p "[DATE]" at bounding box center [158, 218] width 79 height 9
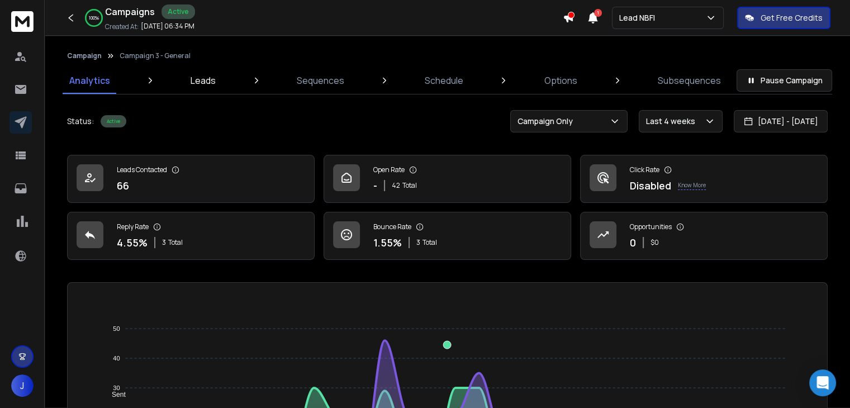
click at [208, 84] on p "Leads" at bounding box center [202, 80] width 25 height 13
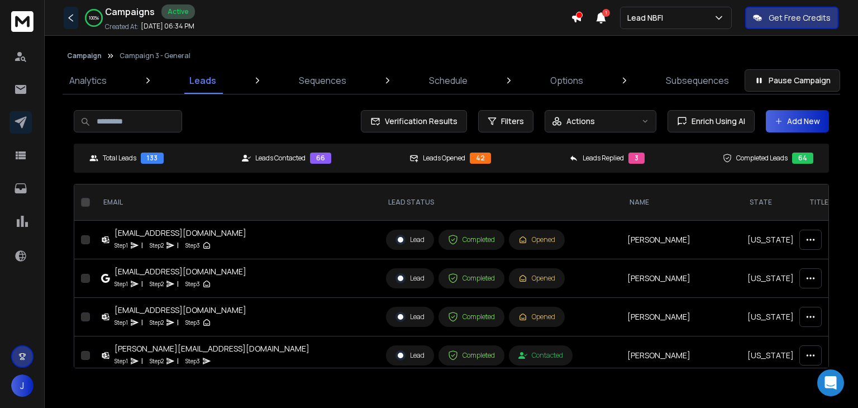
click at [72, 21] on icon at bounding box center [71, 18] width 10 height 10
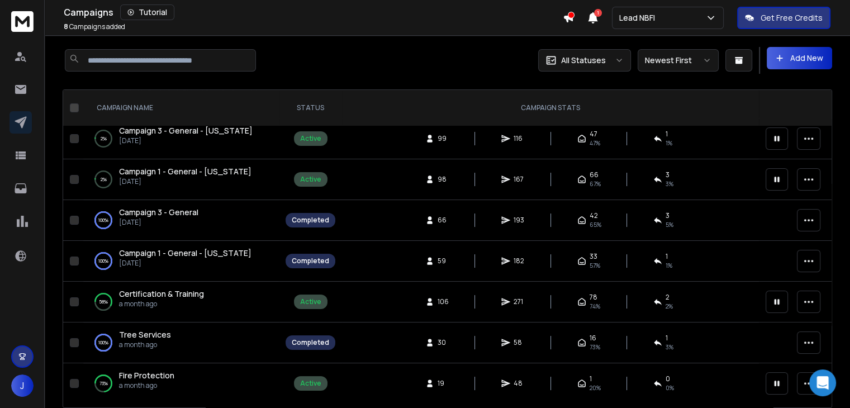
scroll to position [53, 0]
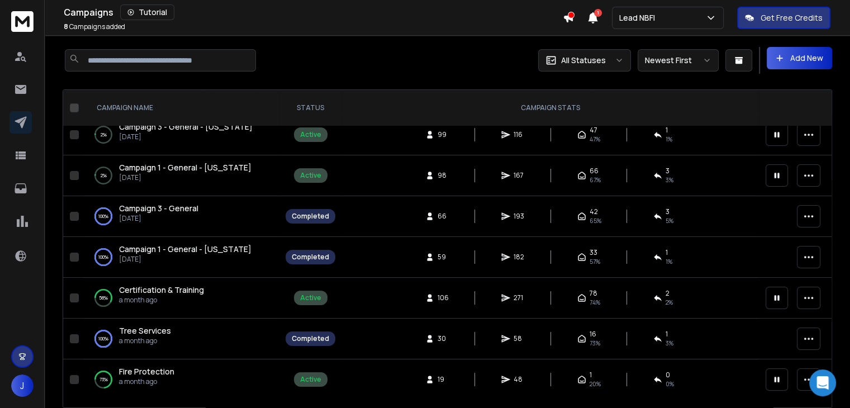
click at [177, 215] on p "[DATE]" at bounding box center [158, 218] width 79 height 9
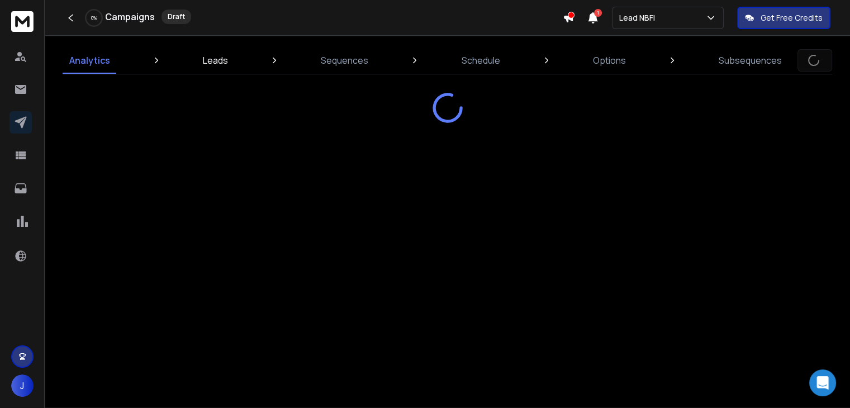
click at [212, 71] on link "Leads" at bounding box center [215, 60] width 39 height 27
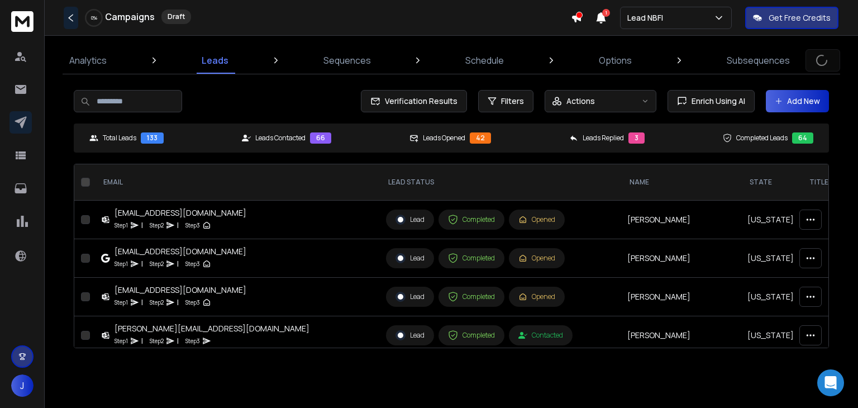
click at [71, 16] on icon at bounding box center [71, 18] width 10 height 10
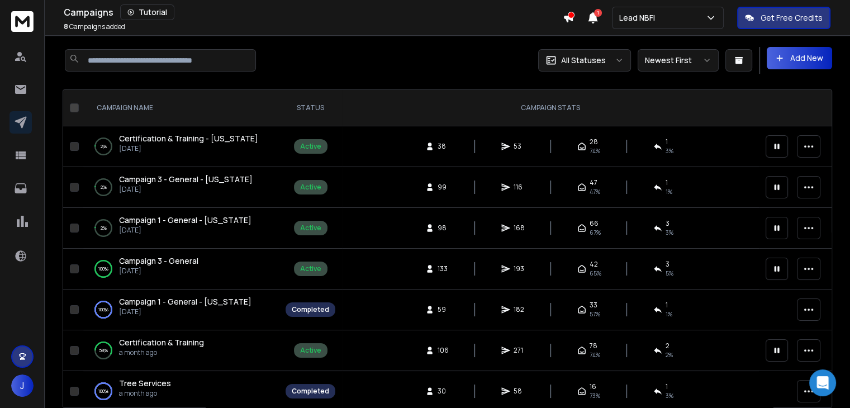
click at [182, 220] on span "Campaign 1 - General - [US_STATE]" at bounding box center [185, 219] width 132 height 11
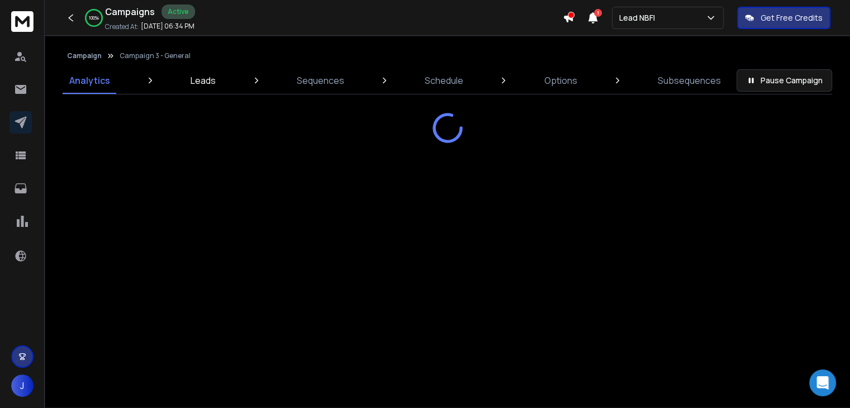
click at [198, 93] on link "Leads" at bounding box center [203, 80] width 39 height 27
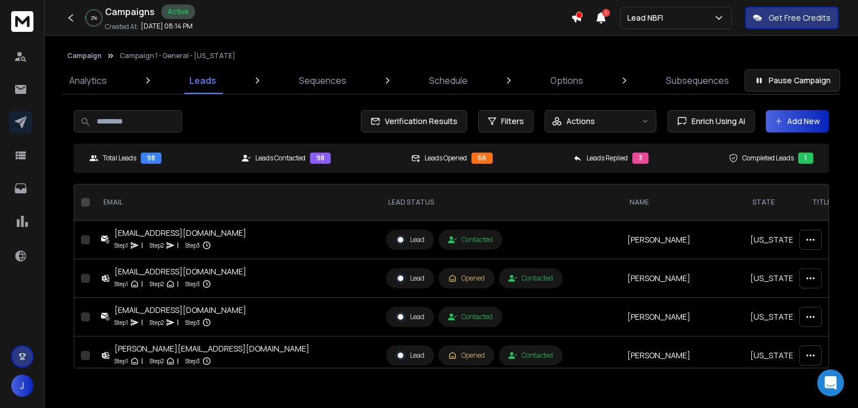
click at [795, 121] on button "Add New" at bounding box center [797, 121] width 63 height 22
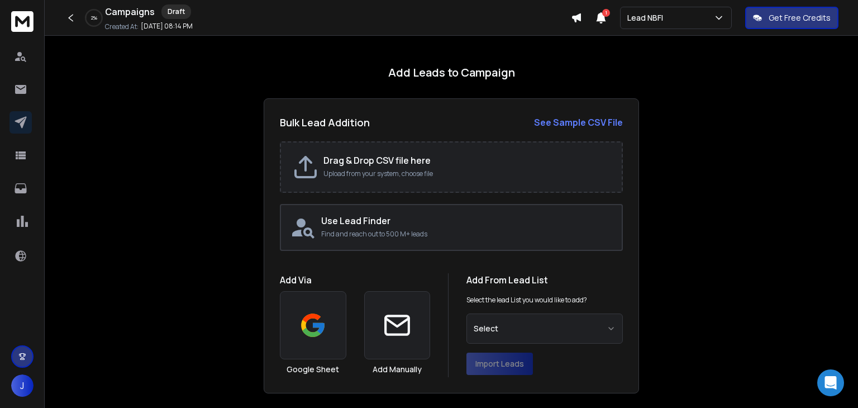
click at [464, 133] on div "Bulk Lead Addition See Sample CSV File Drag & Drop CSV file here Upload from yo…" at bounding box center [451, 183] width 343 height 136
click at [445, 160] on h2 "Drag & Drop CSV file here" at bounding box center [466, 160] width 287 height 13
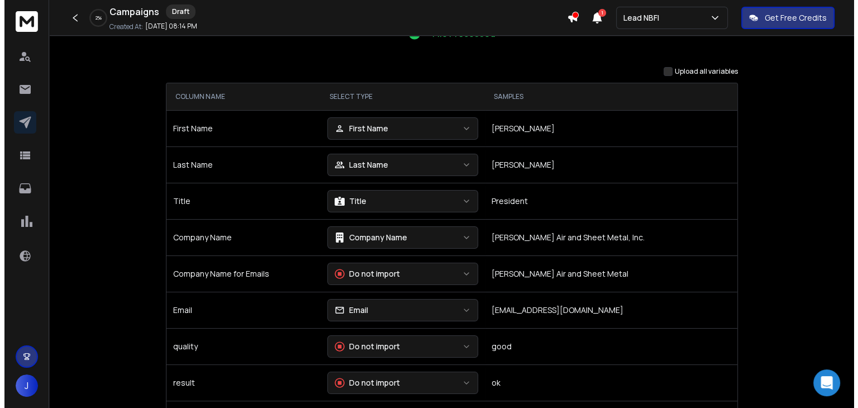
scroll to position [179, 0]
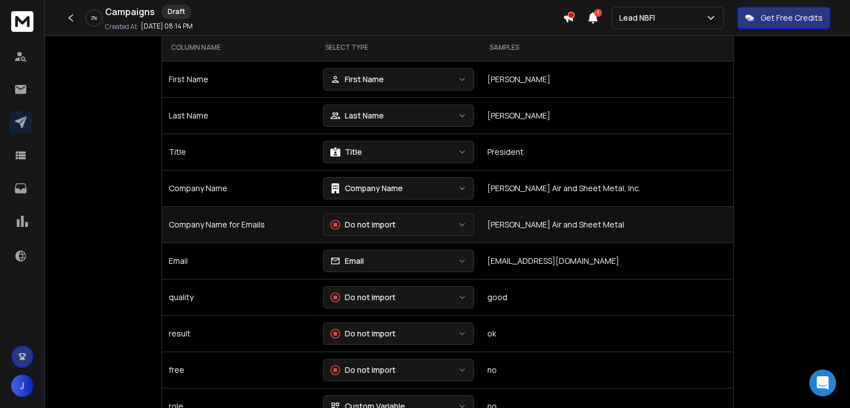
click at [407, 211] on td "Do not import" at bounding box center [398, 224] width 164 height 36
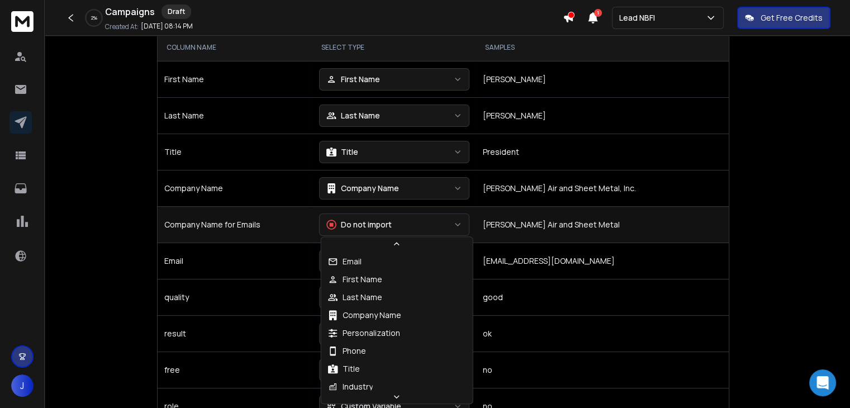
click at [401, 231] on button "Do not import" at bounding box center [394, 224] width 151 height 22
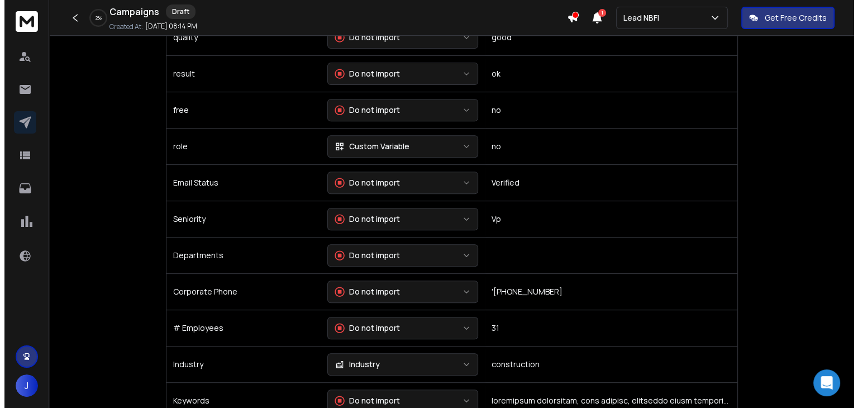
scroll to position [566, 0]
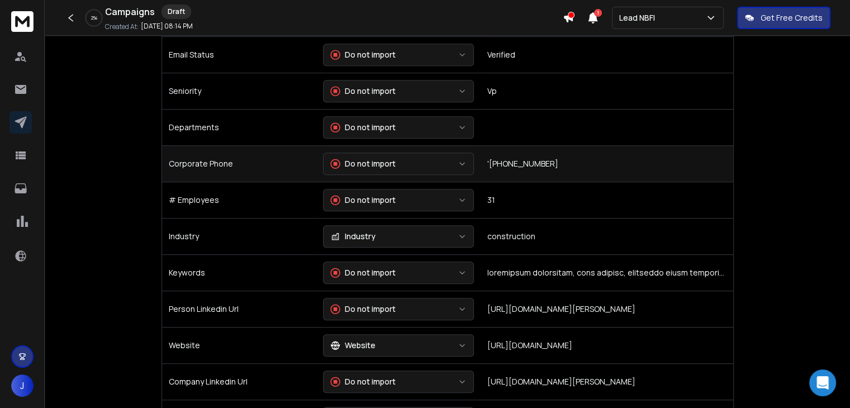
click at [389, 163] on div "Do not import" at bounding box center [362, 163] width 65 height 11
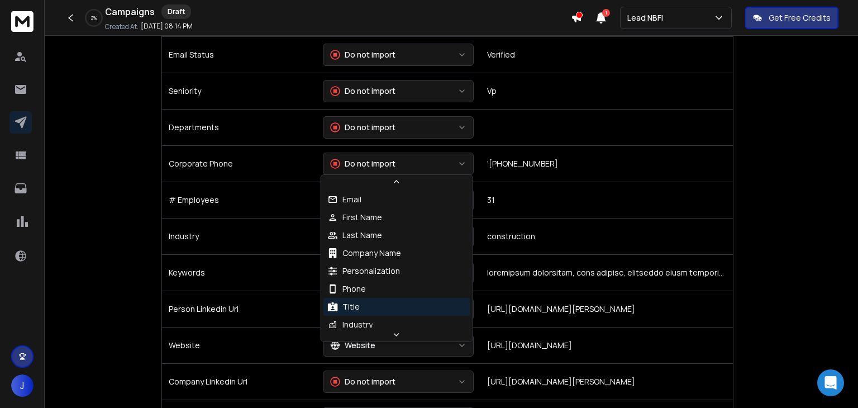
scroll to position [112, 0]
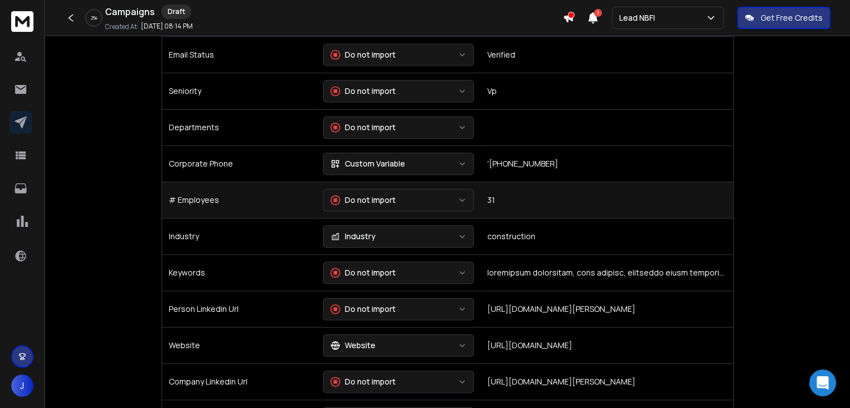
click at [394, 203] on button "Do not import" at bounding box center [398, 200] width 151 height 22
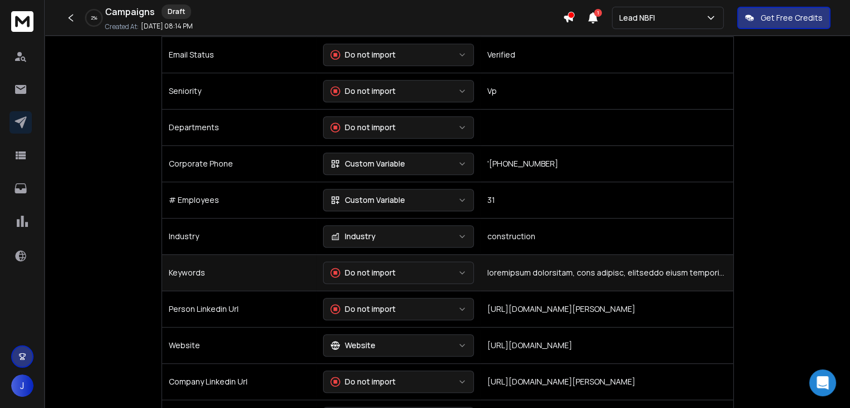
click at [409, 280] on button "Do not import" at bounding box center [398, 272] width 151 height 22
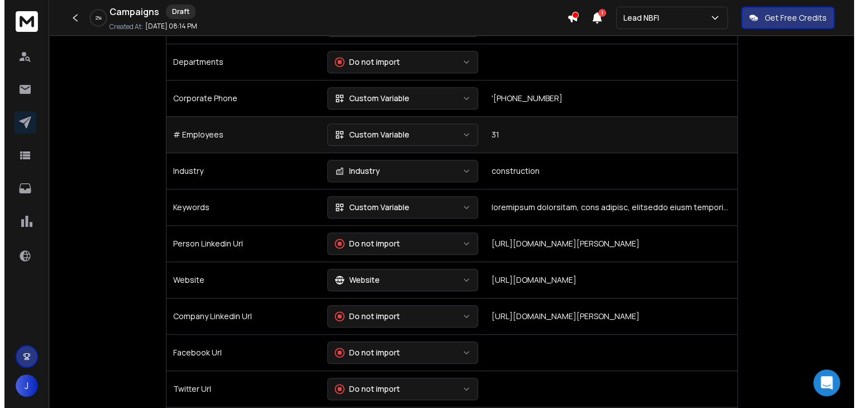
scroll to position [734, 0]
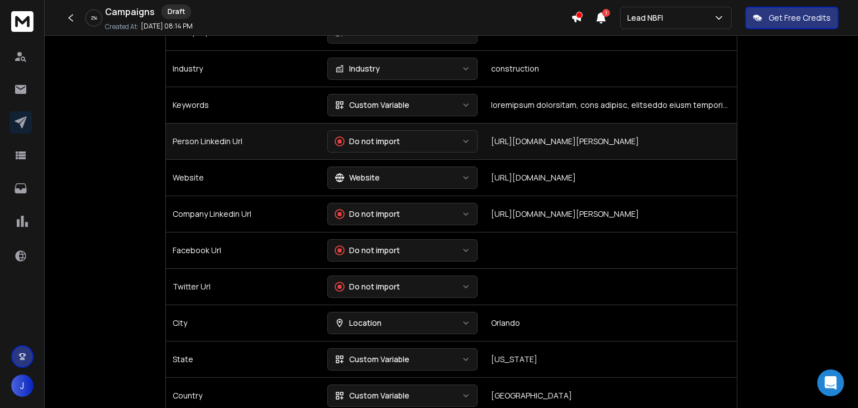
click at [408, 136] on button "Do not import" at bounding box center [402, 141] width 151 height 22
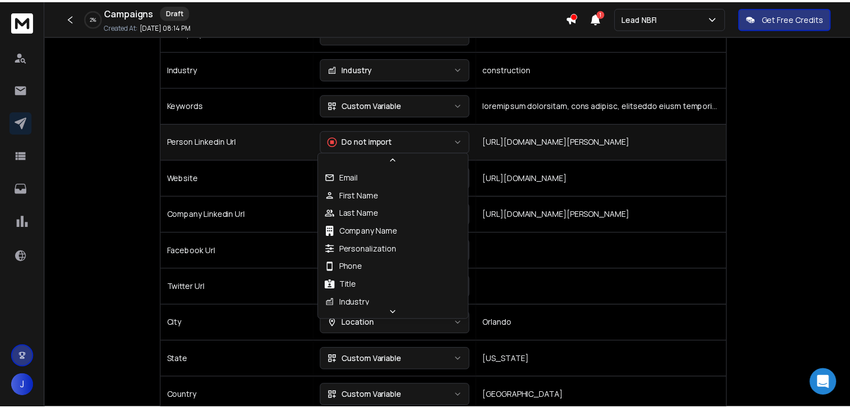
scroll to position [112, 0]
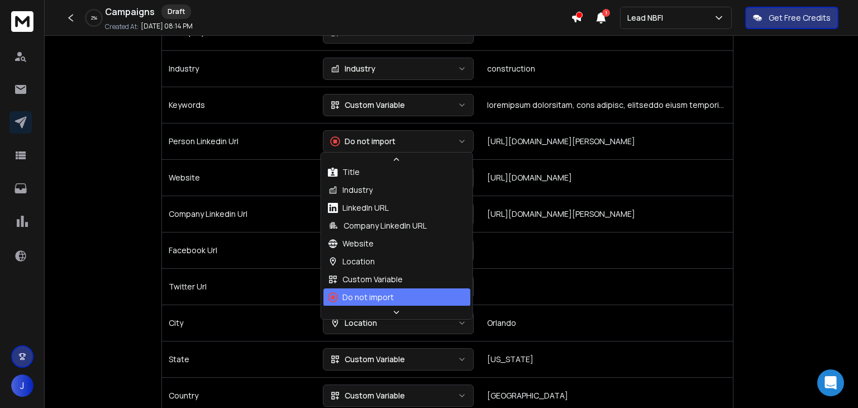
drag, startPoint x: 442, startPoint y: 275, endPoint x: 445, endPoint y: 281, distance: 6.0
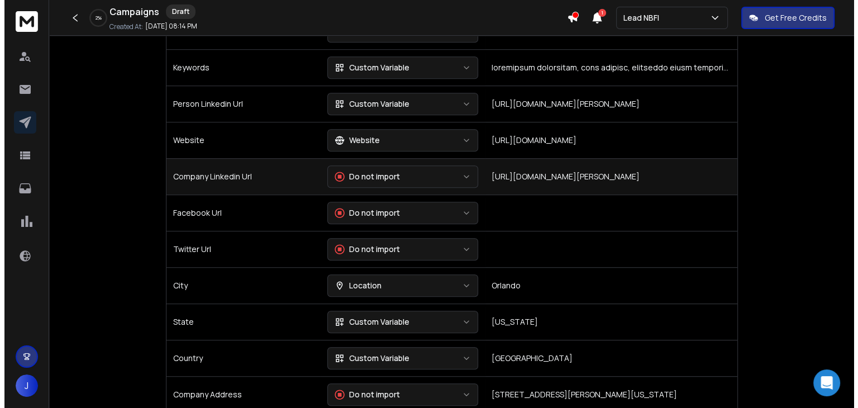
scroll to position [790, 0]
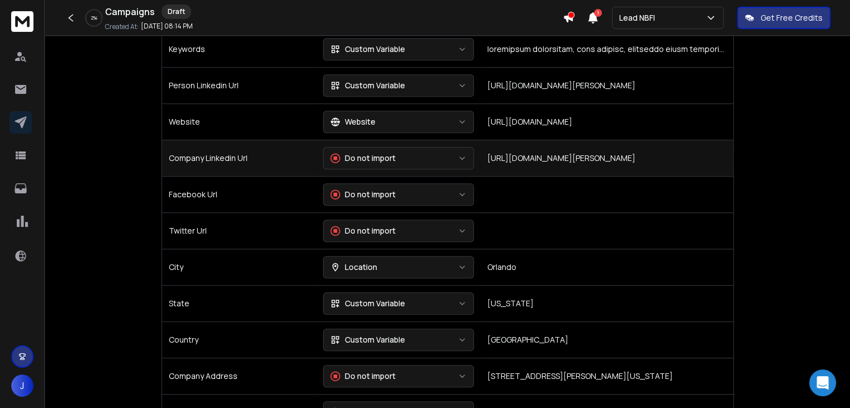
click at [370, 147] on button "Do not import" at bounding box center [398, 158] width 151 height 22
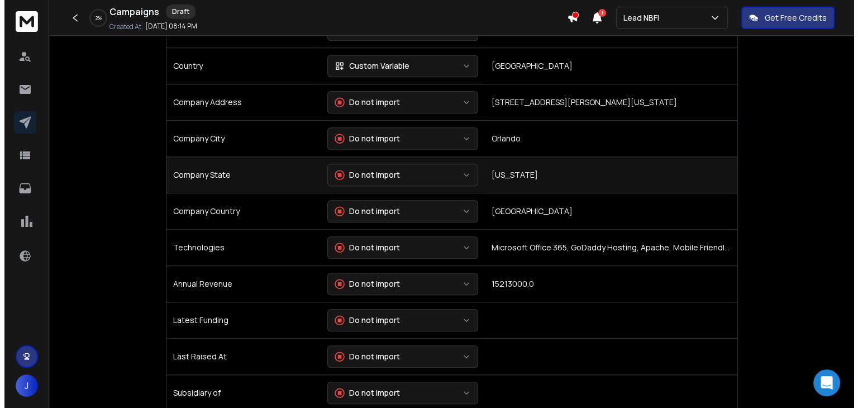
scroll to position [1069, 0]
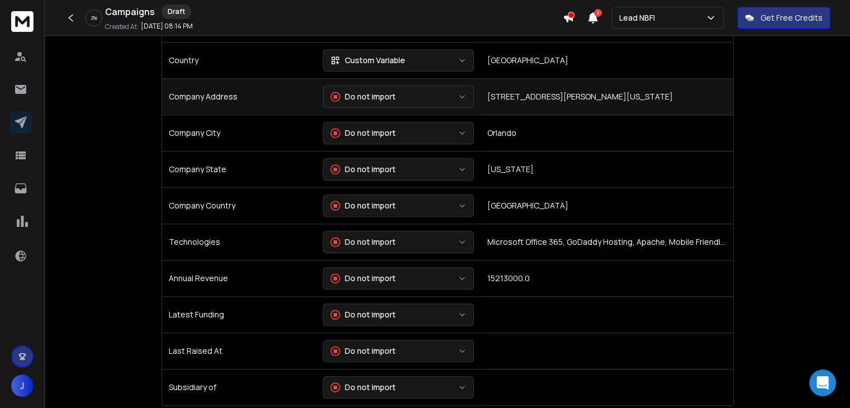
click at [407, 92] on button "Do not import" at bounding box center [398, 96] width 151 height 22
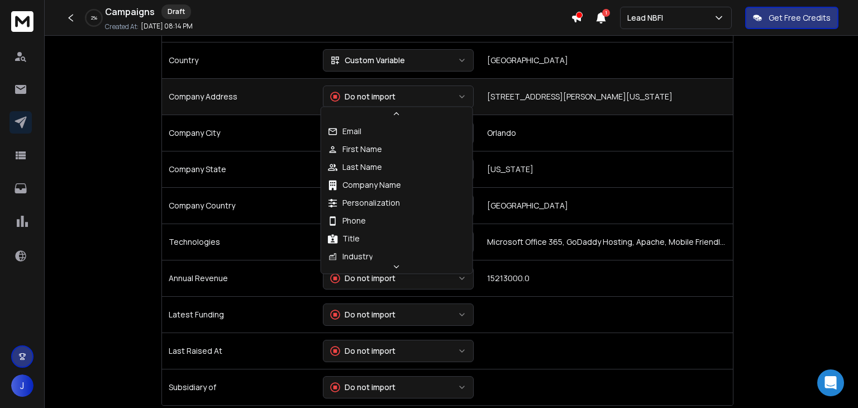
scroll to position [112, 0]
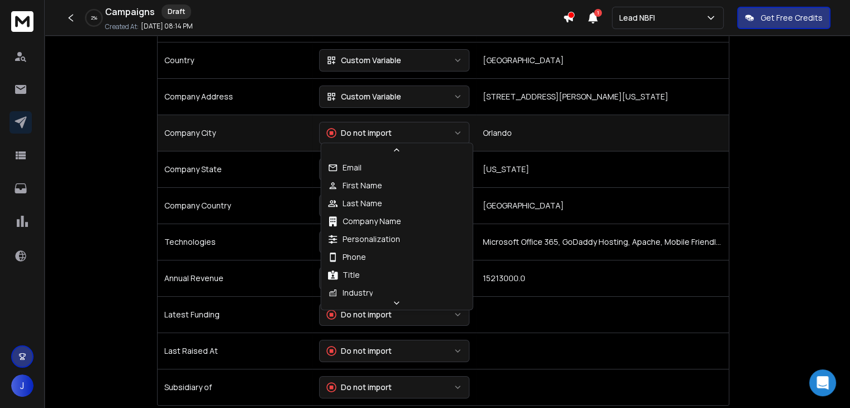
click at [393, 122] on button "Do not import" at bounding box center [394, 133] width 151 height 22
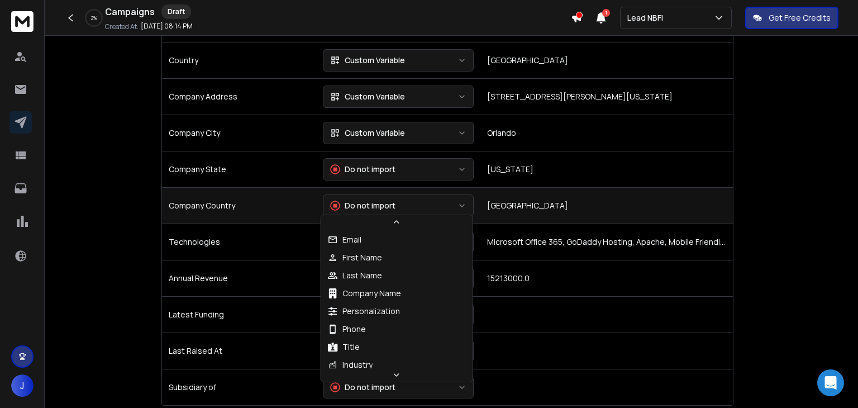
click at [407, 194] on button "Do not import" at bounding box center [398, 205] width 151 height 22
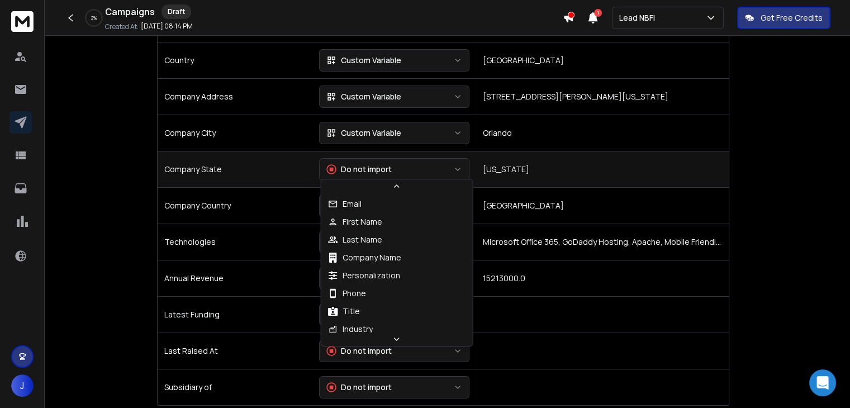
click at [407, 160] on button "Do not import" at bounding box center [394, 169] width 151 height 22
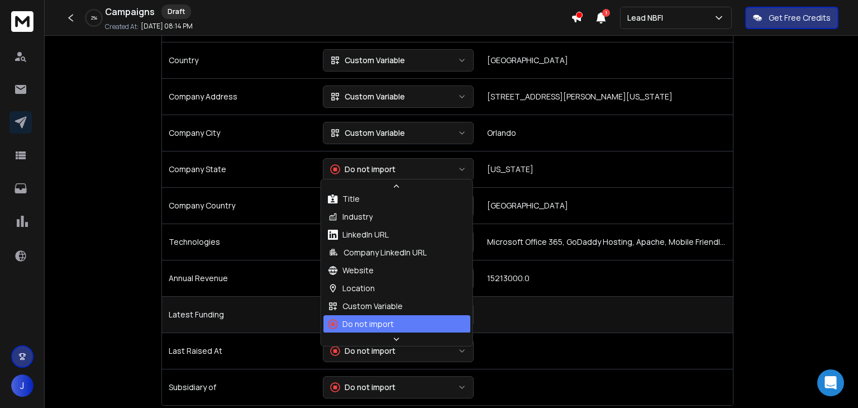
drag, startPoint x: 426, startPoint y: 304, endPoint x: 661, endPoint y: 325, distance: 236.7
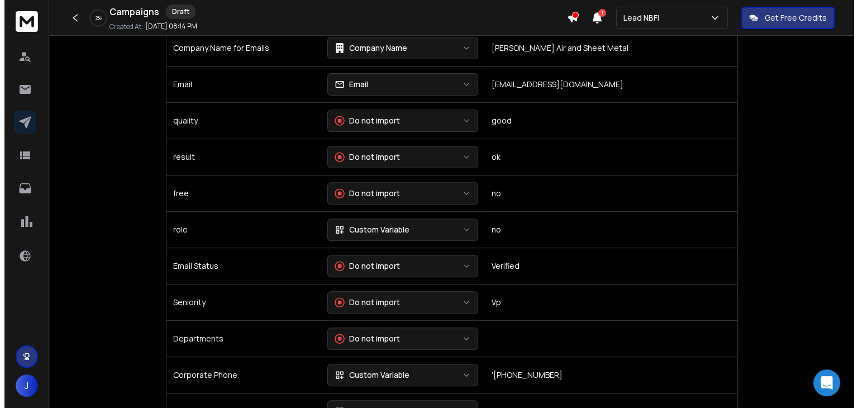
scroll to position [376, 0]
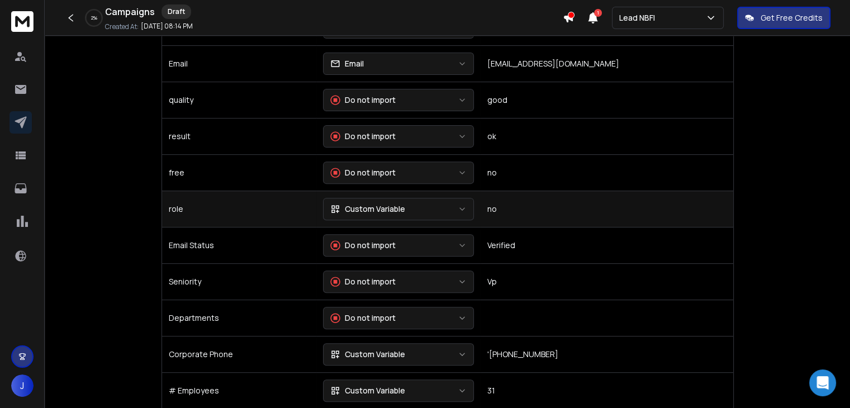
click at [415, 215] on button "Custom Variable" at bounding box center [398, 209] width 151 height 22
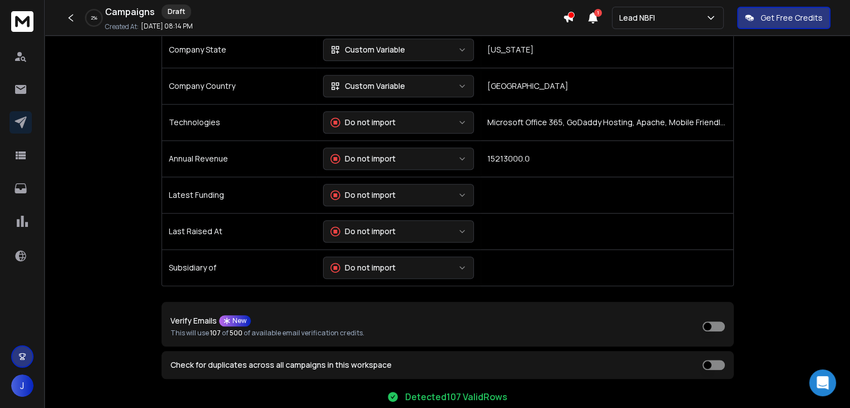
scroll to position [1231, 0]
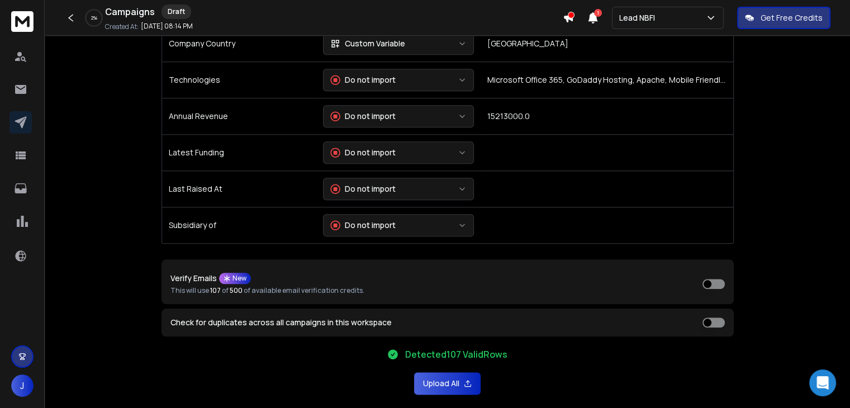
click at [727, 322] on div "Check for duplicates across all campaigns in this workspace" at bounding box center [447, 322] width 572 height 28
click at [721, 320] on button "Check for duplicates across all campaigns in this workspace" at bounding box center [713, 322] width 22 height 10
click at [438, 374] on button "Upload All" at bounding box center [447, 383] width 66 height 22
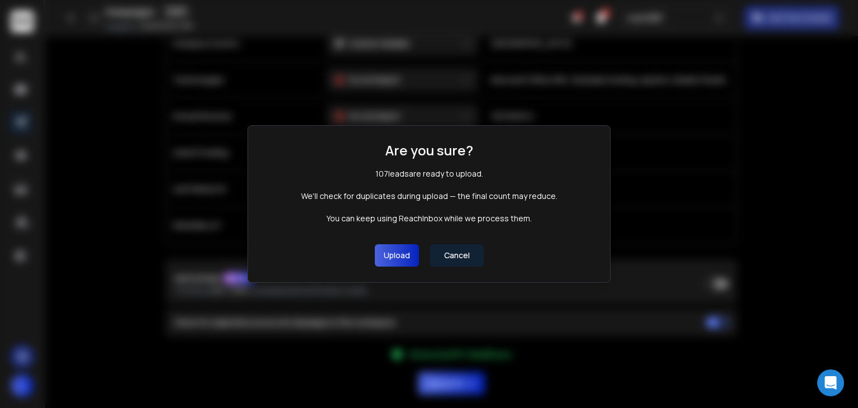
click at [408, 256] on button "Upload" at bounding box center [397, 255] width 44 height 22
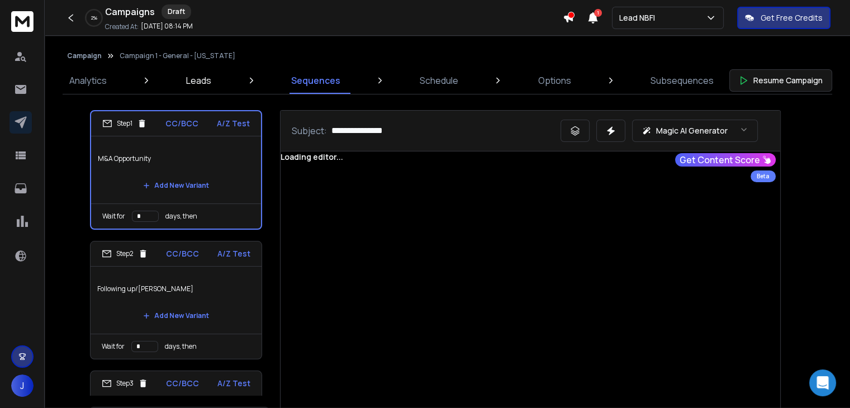
click at [182, 92] on link "Leads" at bounding box center [198, 80] width 39 height 27
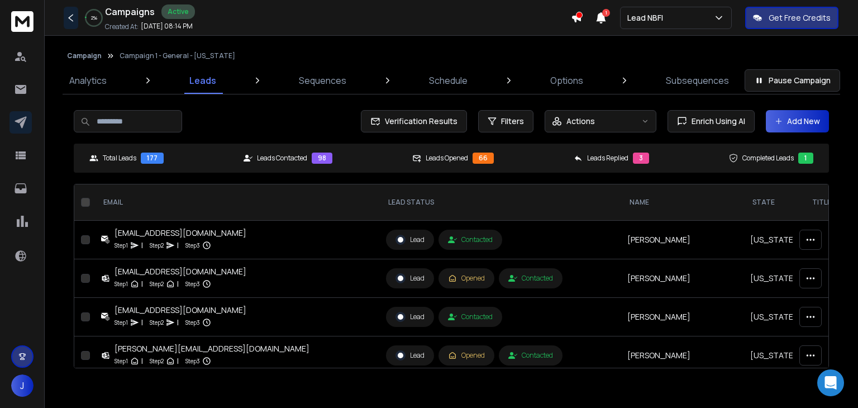
click at [71, 26] on button at bounding box center [71, 18] width 15 height 22
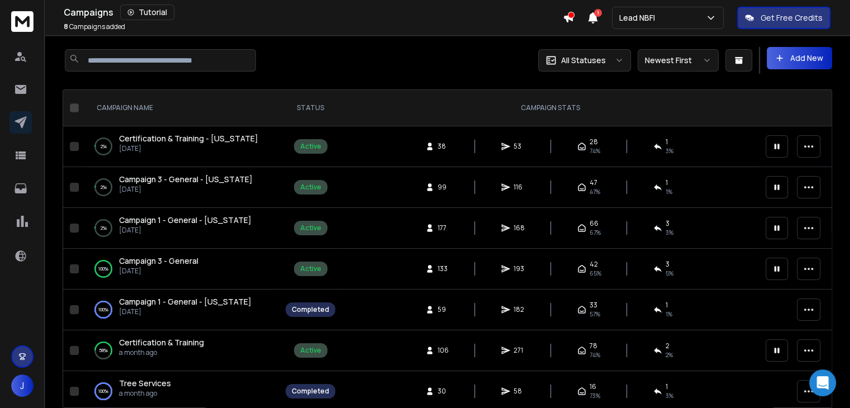
click at [199, 224] on span "Campaign 1 - General - Florida" at bounding box center [185, 219] width 132 height 11
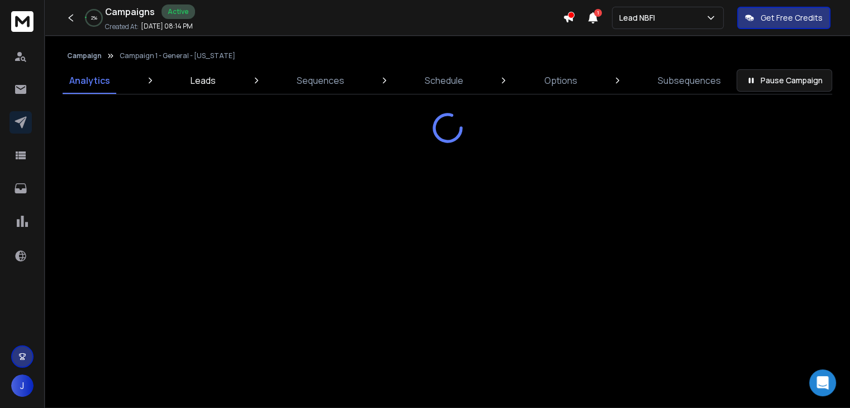
click at [207, 85] on p "Leads" at bounding box center [202, 80] width 25 height 13
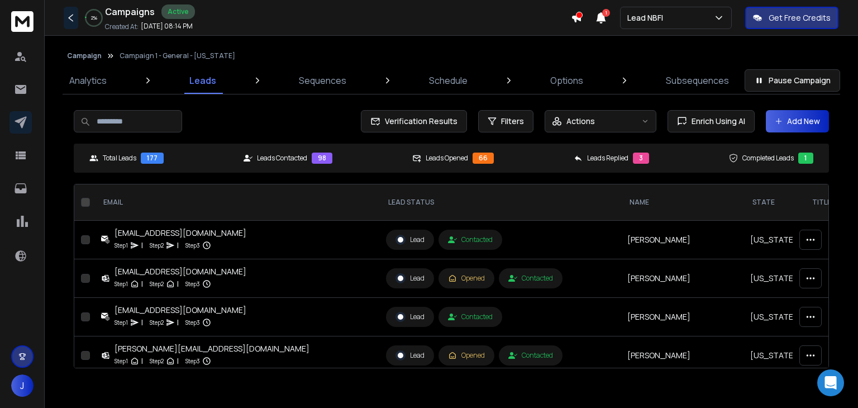
click at [76, 23] on button at bounding box center [71, 18] width 15 height 22
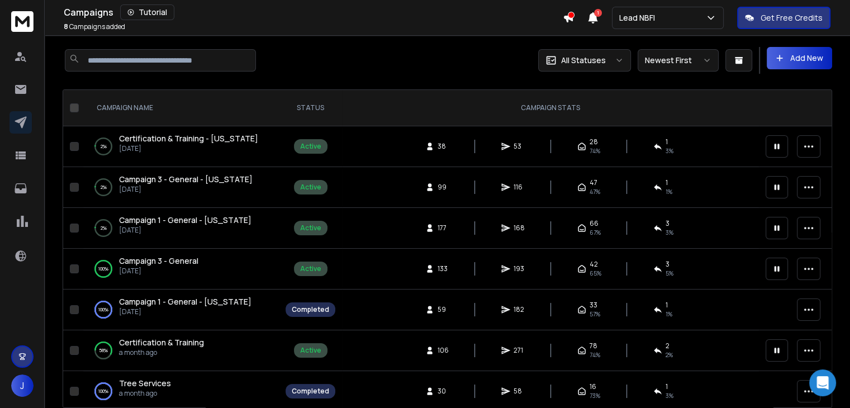
click at [780, 69] on div "Add New" at bounding box center [798, 60] width 65 height 27
click at [798, 56] on button "Add New" at bounding box center [798, 58] width 65 height 22
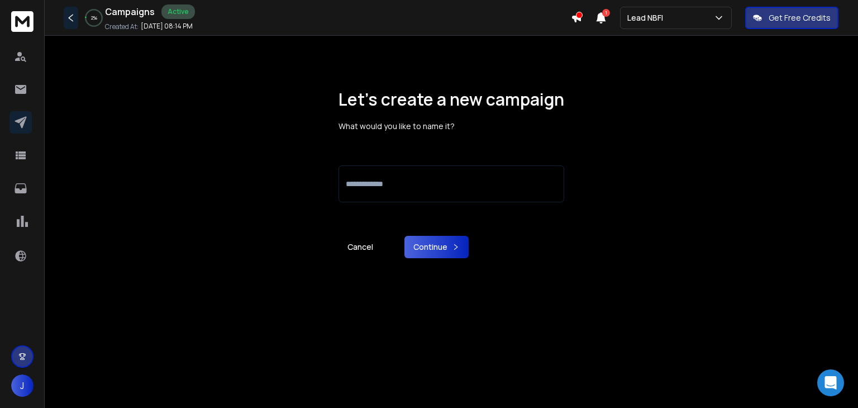
click at [77, 21] on button at bounding box center [71, 18] width 15 height 22
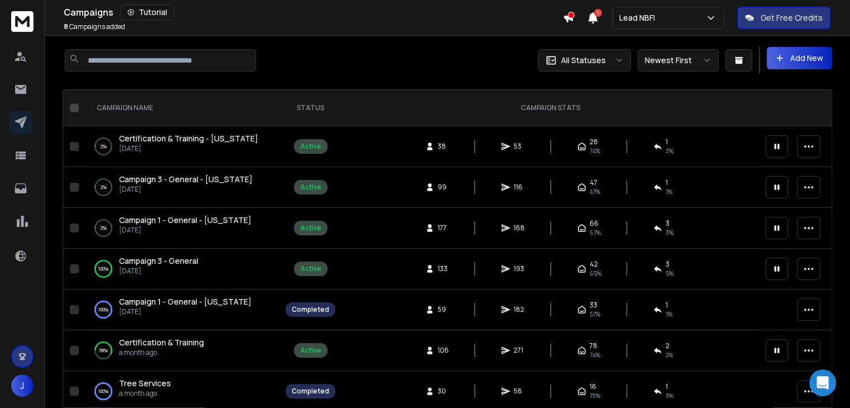
click at [803, 222] on icon "button" at bounding box center [808, 227] width 11 height 11
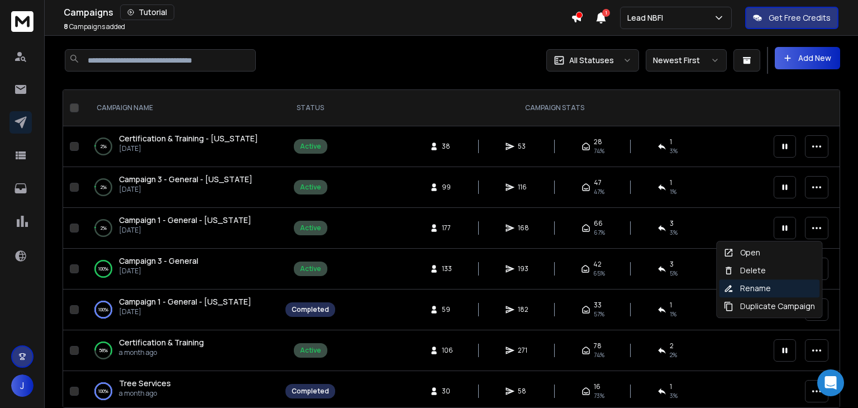
click at [204, 218] on span "Campaign 1 - General - [US_STATE]" at bounding box center [185, 219] width 132 height 11
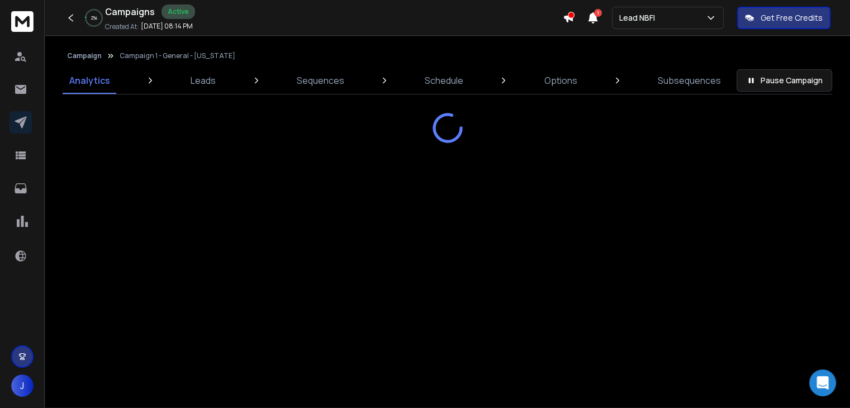
click at [321, 94] on div "Analytics Leads Sequences Schedule Options Subsequences Pause Campaign" at bounding box center [447, 80] width 769 height 27
click at [320, 82] on p "Sequences" at bounding box center [320, 80] width 47 height 13
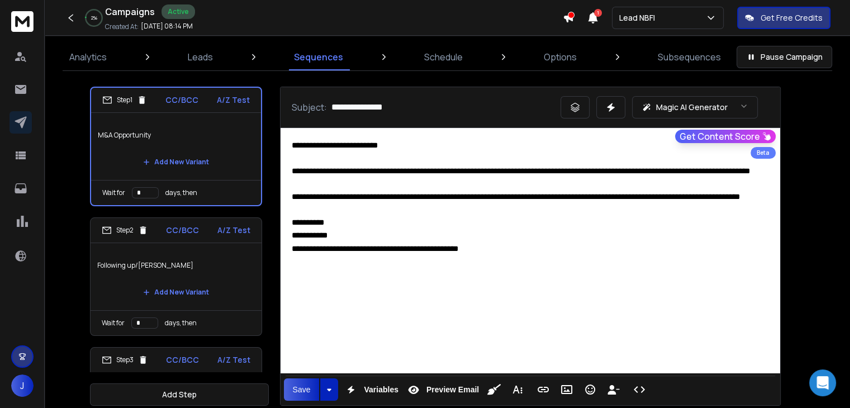
scroll to position [36, 0]
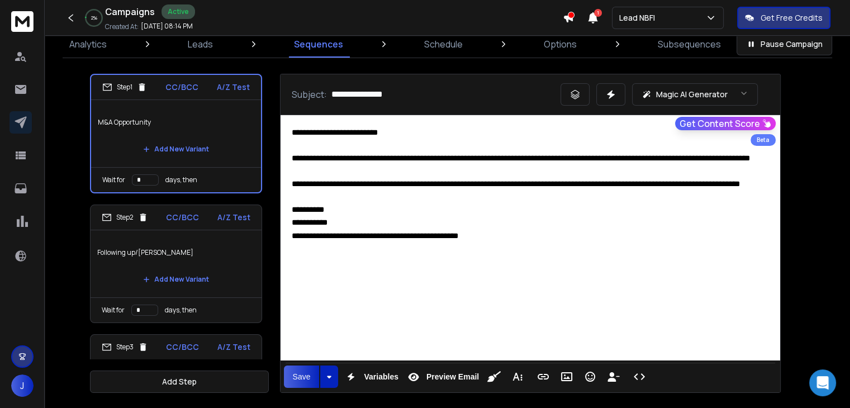
click at [203, 251] on p "Following up/John Marsh" at bounding box center [176, 252] width 158 height 31
type input "**********"
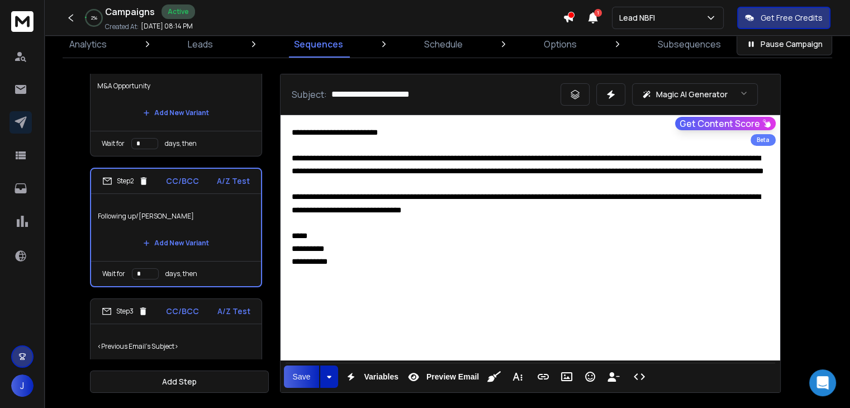
scroll to position [67, 0]
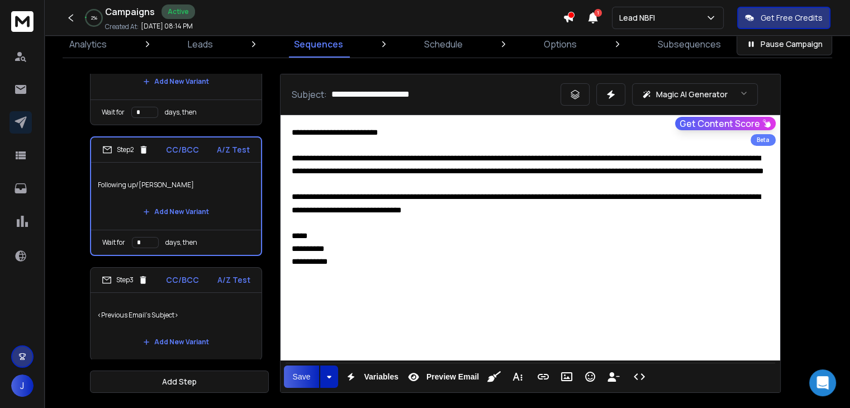
click at [202, 311] on p "<Previous Email's Subject>" at bounding box center [176, 314] width 158 height 31
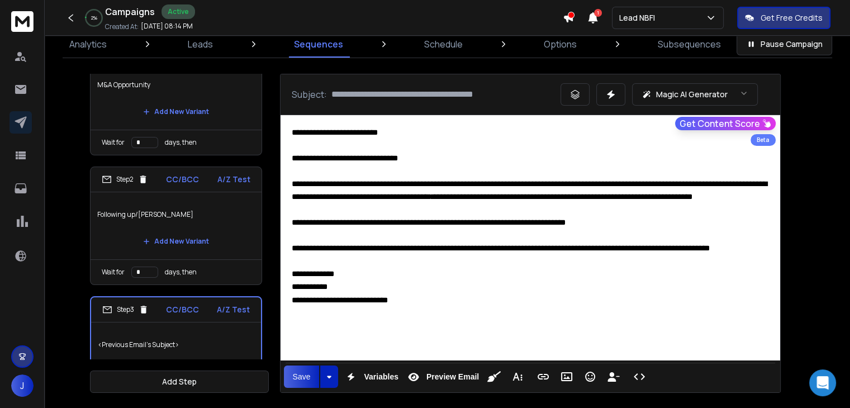
scroll to position [0, 0]
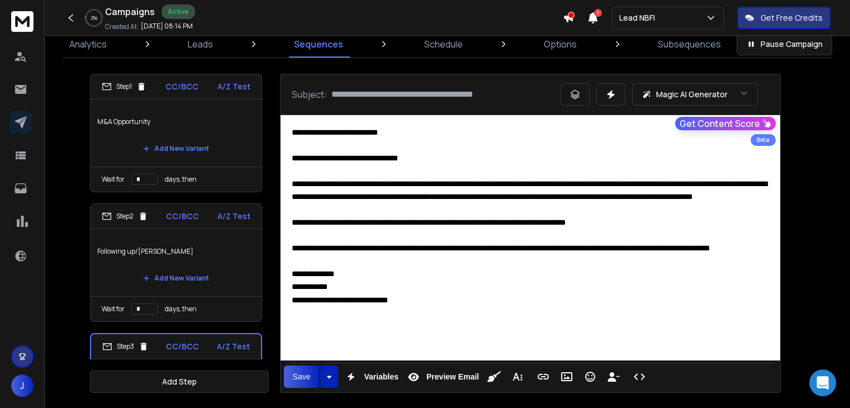
click at [226, 127] on p "M&A Opportunity" at bounding box center [176, 121] width 158 height 31
type input "**********"
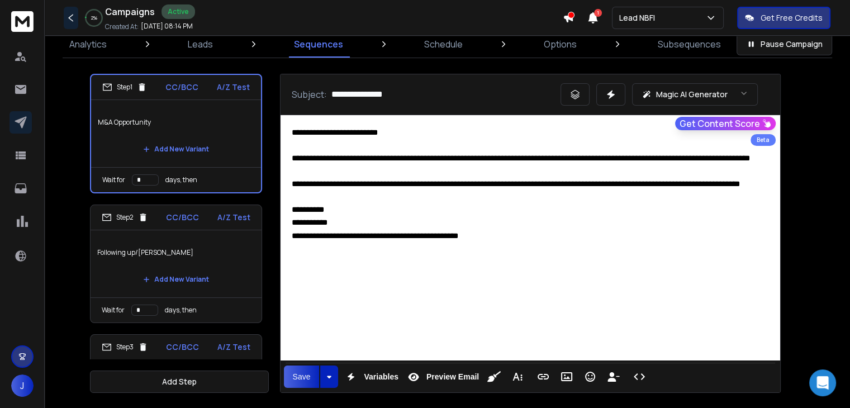
click at [73, 17] on icon at bounding box center [71, 18] width 10 height 10
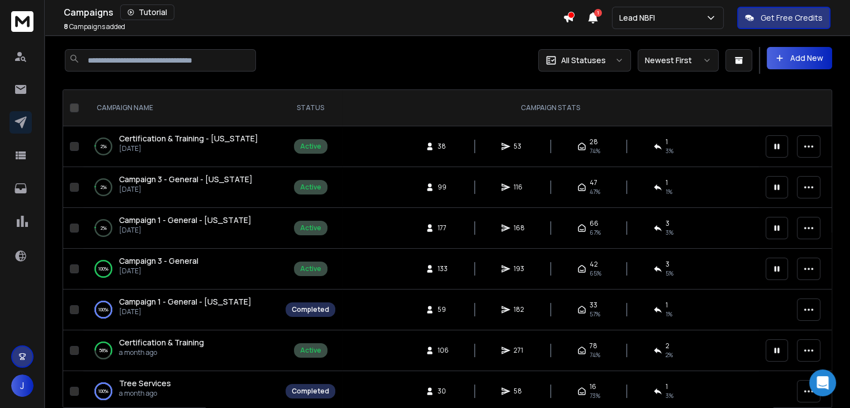
click at [804, 226] on icon "button" at bounding box center [808, 227] width 11 height 11
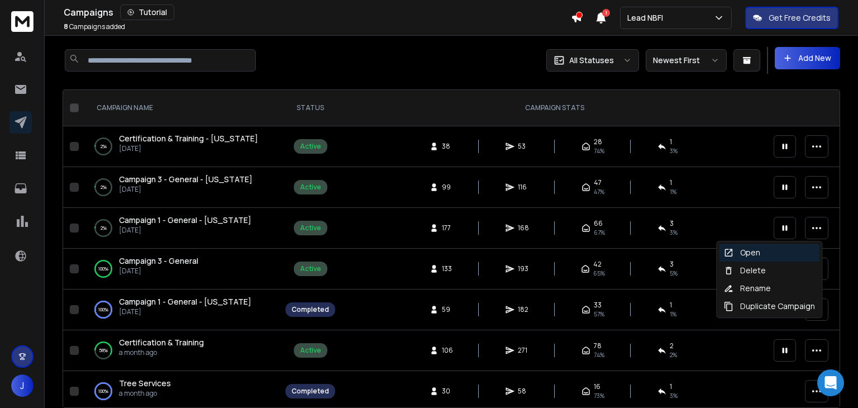
click at [811, 225] on icon "button" at bounding box center [816, 227] width 11 height 11
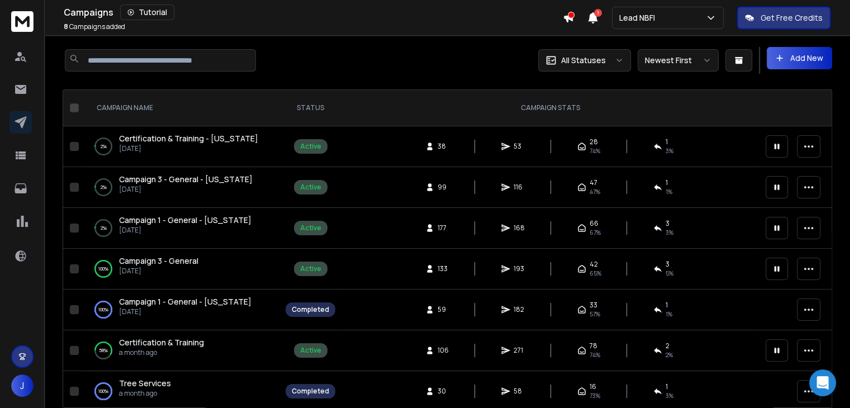
click at [805, 225] on icon "button" at bounding box center [808, 227] width 11 height 11
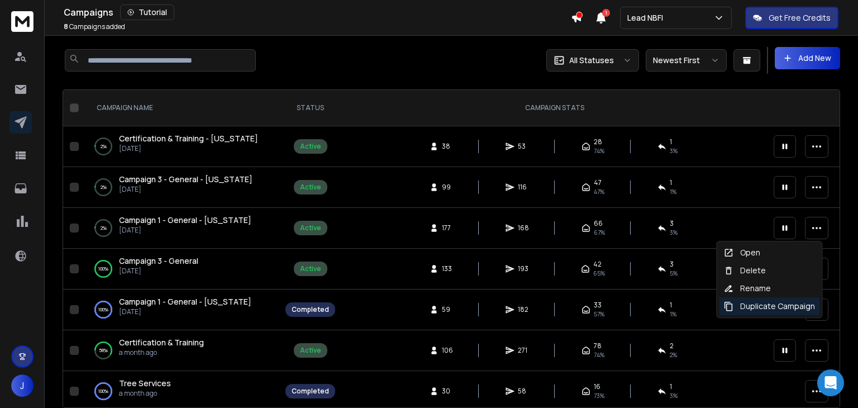
click at [770, 309] on div "Duplicate Campaign" at bounding box center [769, 306] width 92 height 11
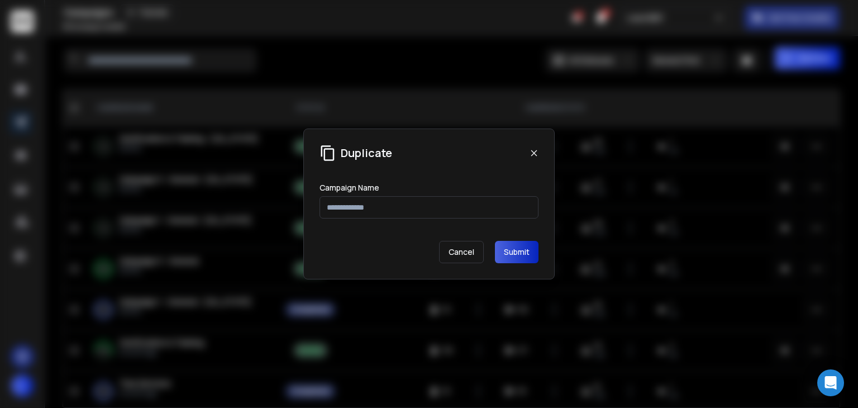
click at [409, 206] on input "text" at bounding box center [428, 207] width 219 height 22
type input "**********"
click at [514, 248] on button "Submit" at bounding box center [517, 252] width 44 height 22
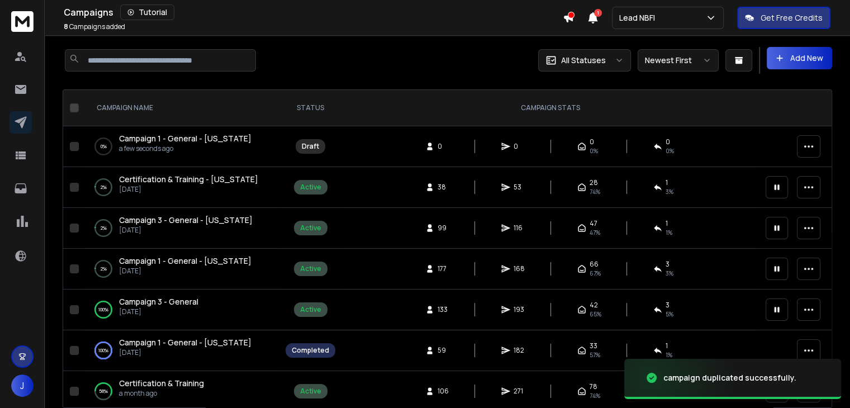
click at [201, 129] on td "0 % Campaign 1 - General - Tennessee a few seconds ago" at bounding box center [180, 146] width 195 height 41
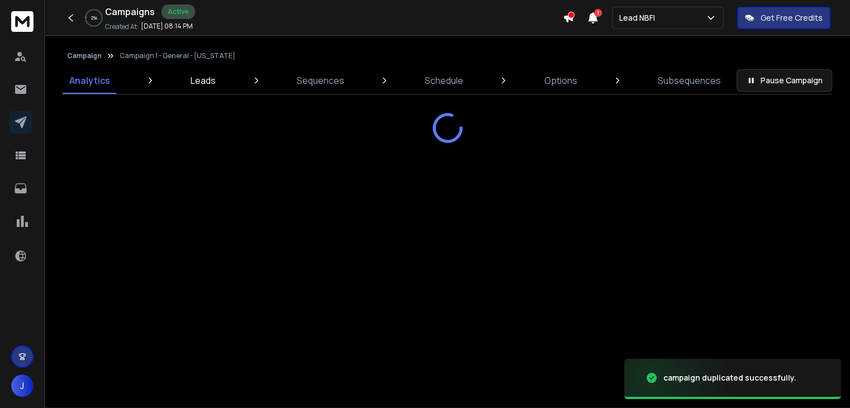
click at [221, 89] on link "Leads" at bounding box center [203, 80] width 39 height 27
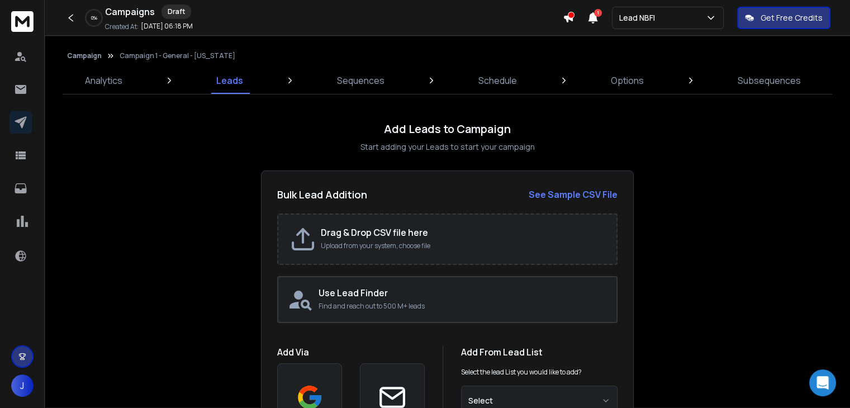
click at [391, 244] on p "Upload from your system, choose file" at bounding box center [463, 245] width 284 height 9
click at [349, 241] on p "Upload from your system, choose file" at bounding box center [463, 245] width 284 height 9
click at [71, 14] on icon at bounding box center [71, 18] width 10 height 10
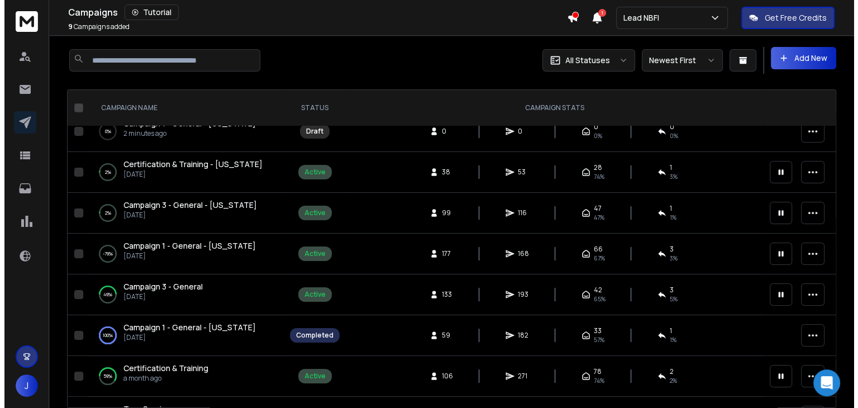
scroll to position [93, 0]
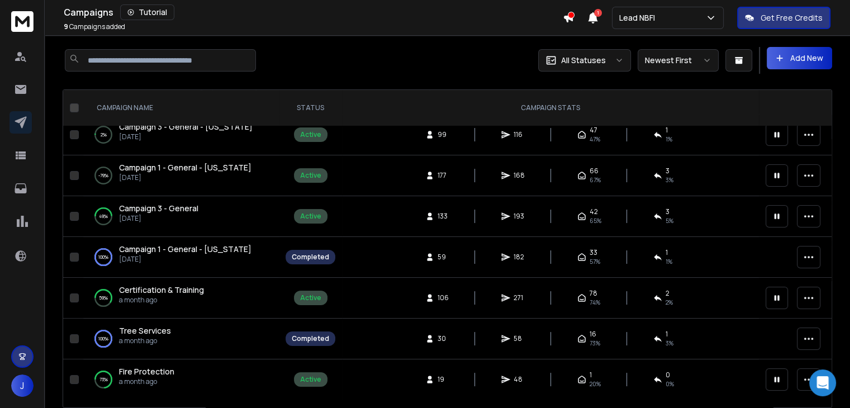
click at [384, 214] on div "133 193 42 65 % 3 5 %" at bounding box center [550, 216] width 403 height 18
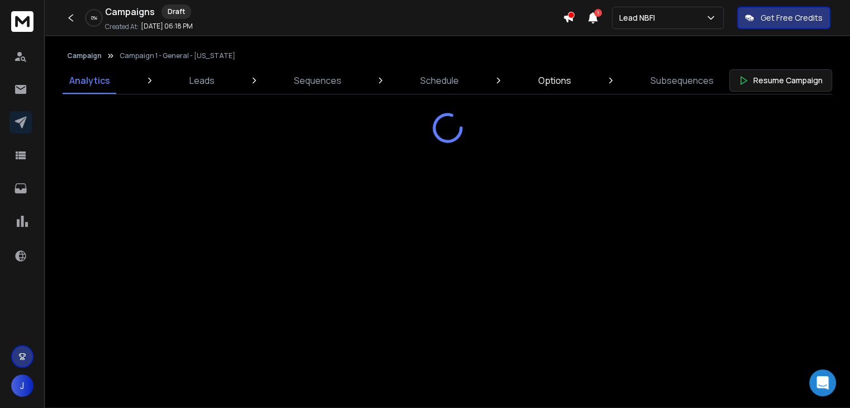
click at [559, 86] on p "Options" at bounding box center [554, 80] width 33 height 13
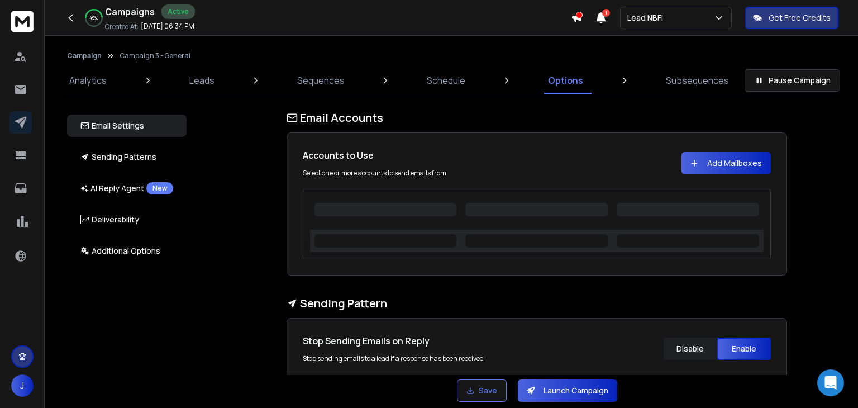
click at [710, 158] on button "Add Mailboxes" at bounding box center [725, 163] width 89 height 22
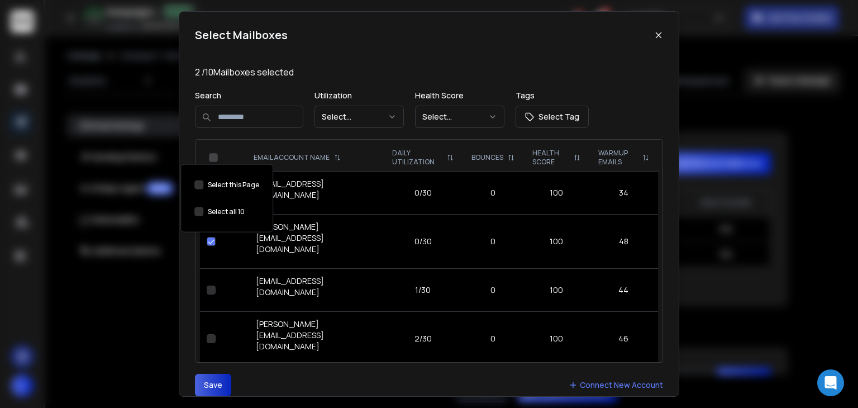
click at [197, 213] on button "Select this Page" at bounding box center [198, 211] width 9 height 9
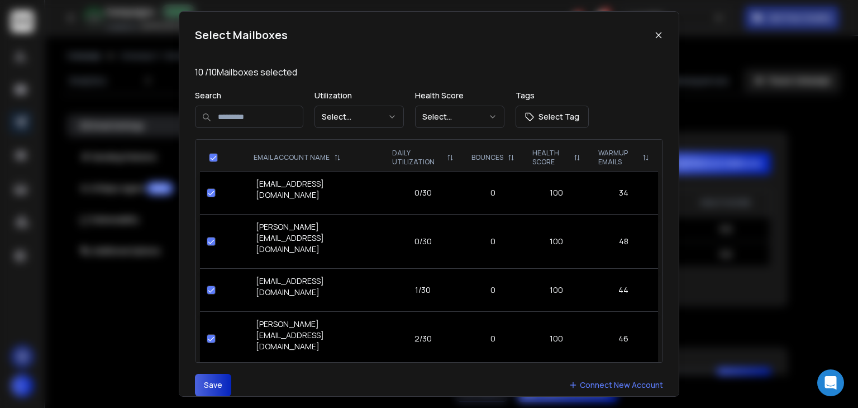
click at [217, 382] on button "Save" at bounding box center [213, 385] width 36 height 22
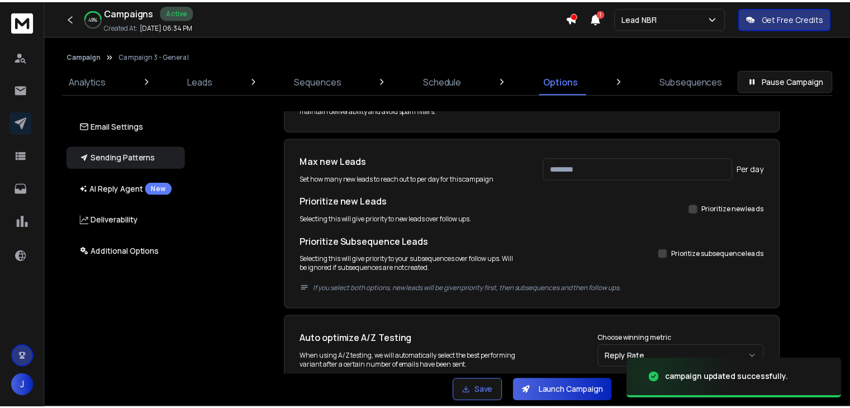
scroll to position [566, 0]
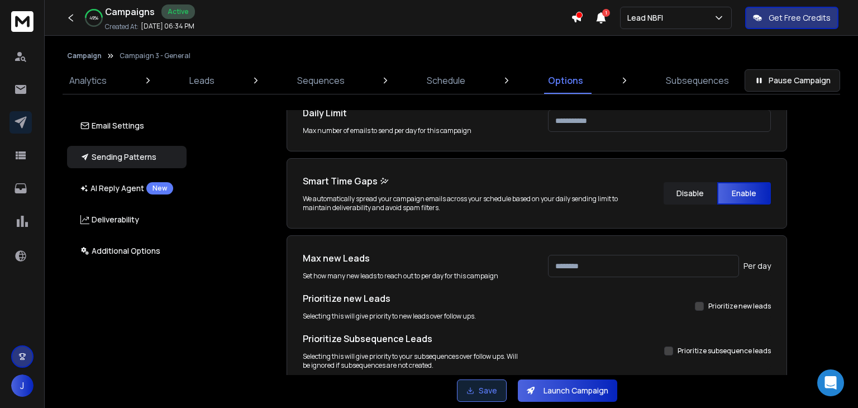
click at [476, 394] on button "Save" at bounding box center [482, 390] width 50 height 22
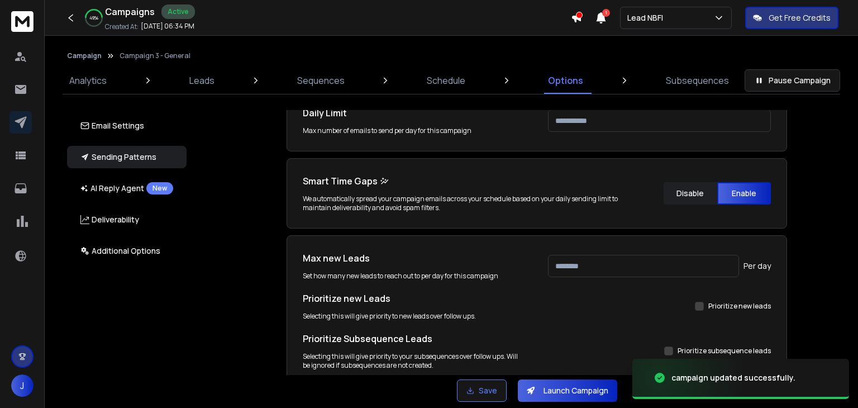
click at [484, 386] on button "Save" at bounding box center [482, 390] width 50 height 22
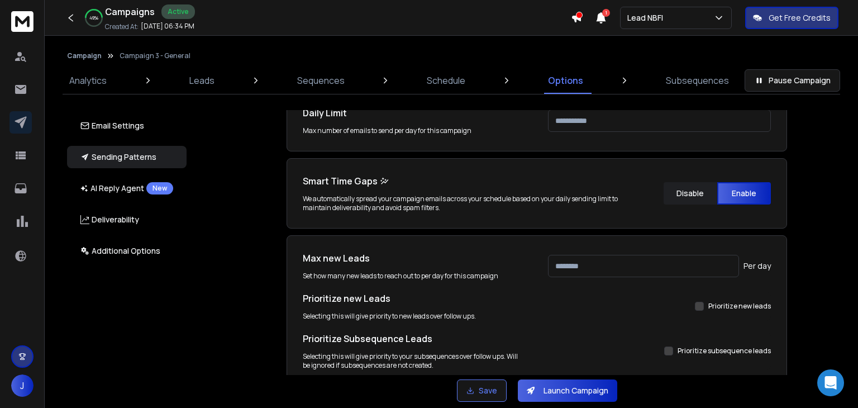
click at [592, 129] on input "***" at bounding box center [659, 120] width 223 height 22
click at [74, 18] on icon at bounding box center [71, 18] width 10 height 10
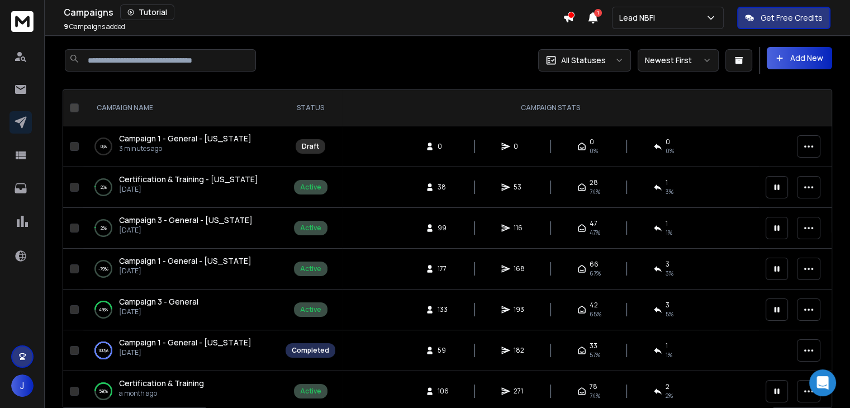
click at [225, 273] on p "7 days ago" at bounding box center [185, 270] width 132 height 9
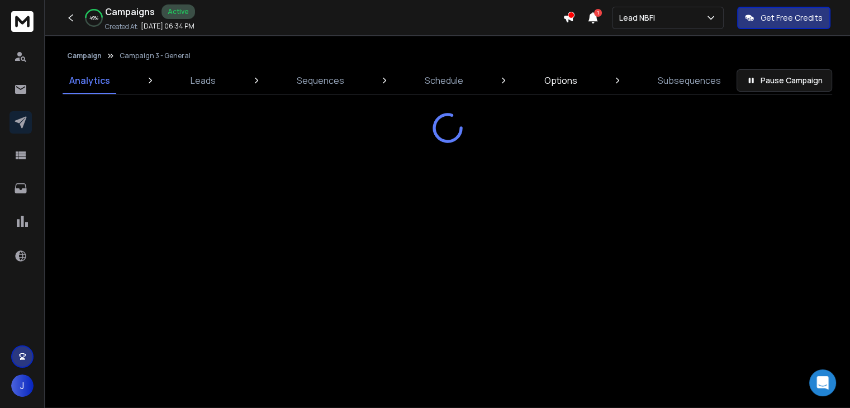
click at [546, 83] on p "Options" at bounding box center [560, 80] width 33 height 13
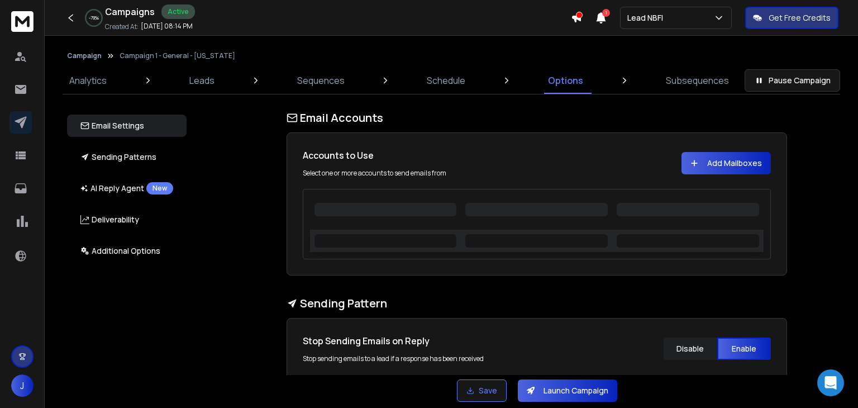
click at [670, 157] on div "Add Mailboxes" at bounding box center [659, 163] width 223 height 22
click at [692, 161] on icon "button" at bounding box center [694, 163] width 8 height 8
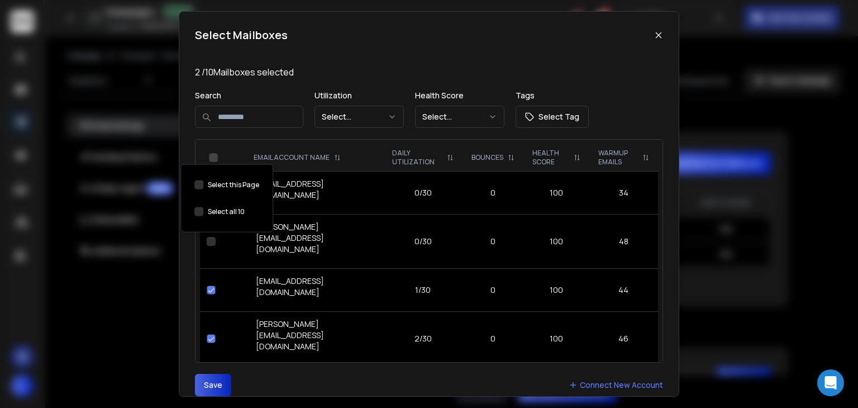
click at [212, 155] on button "Select this Page" at bounding box center [213, 157] width 9 height 9
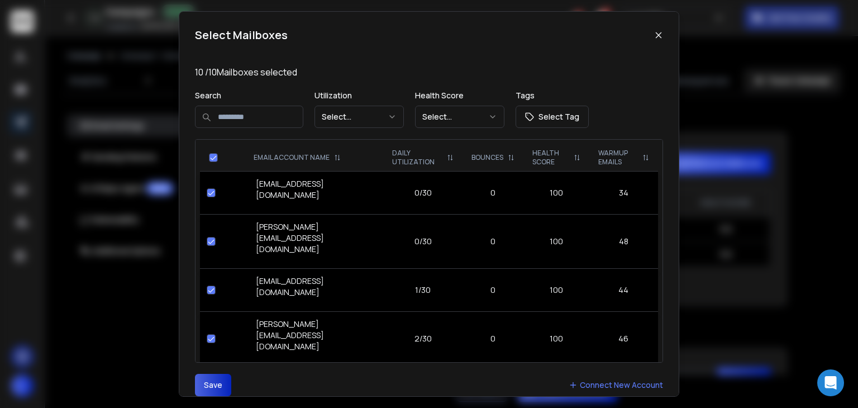
click at [217, 389] on button "Save" at bounding box center [213, 385] width 36 height 22
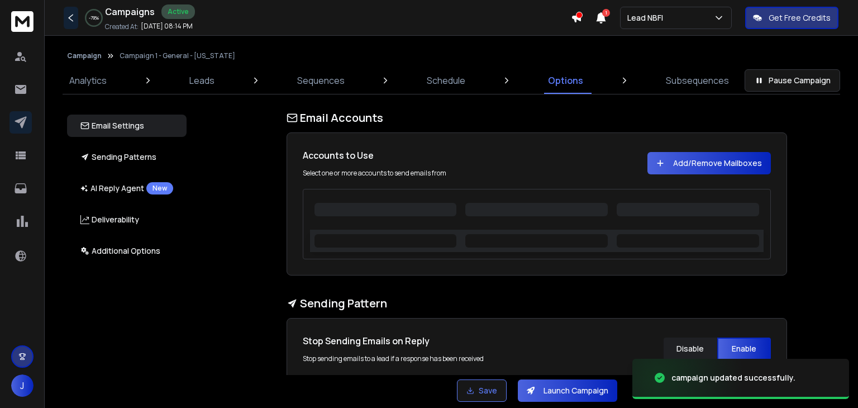
click at [69, 18] on icon at bounding box center [71, 18] width 10 height 10
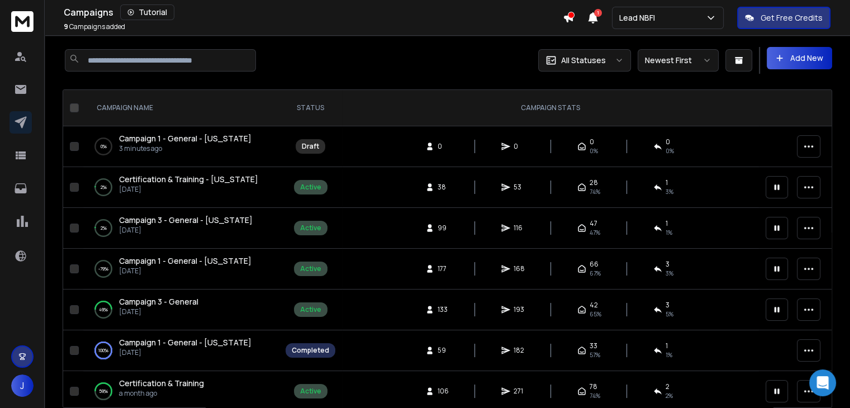
click at [230, 140] on span "Campaign 1 - General - Tennessee" at bounding box center [185, 138] width 132 height 11
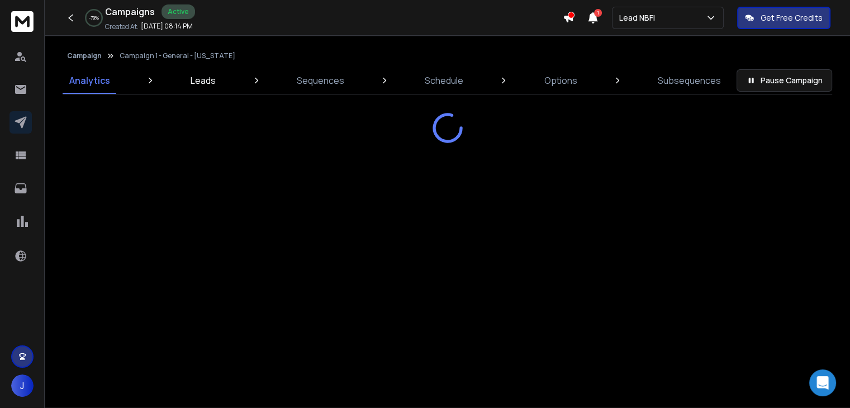
click at [204, 75] on p "Leads" at bounding box center [202, 80] width 25 height 13
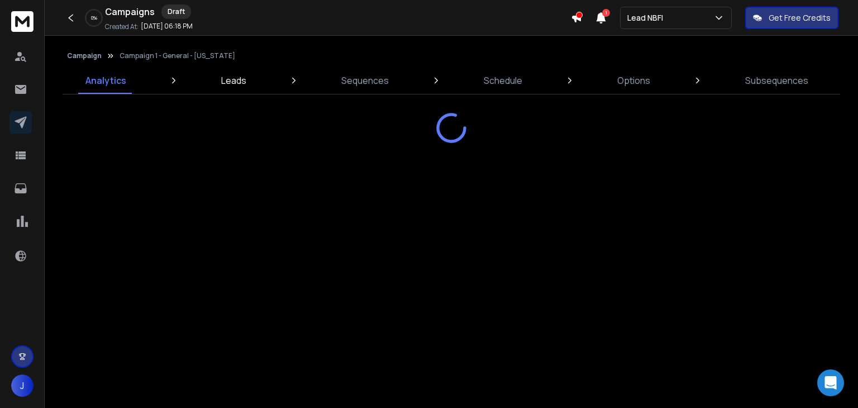
click at [233, 92] on link "Leads" at bounding box center [233, 80] width 39 height 27
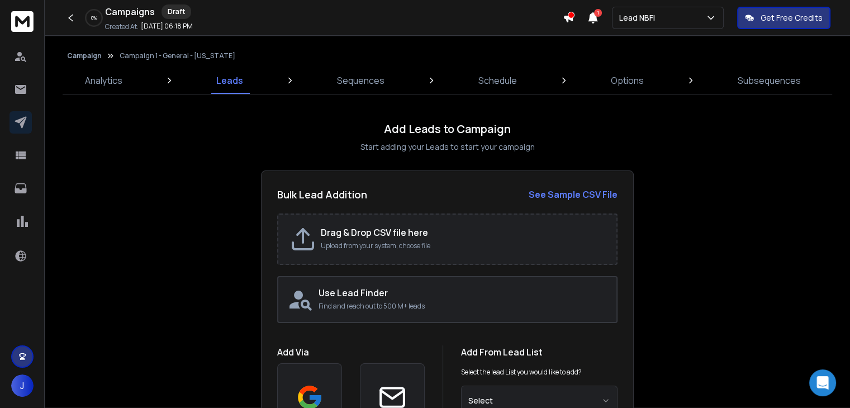
click at [359, 227] on div "Drag & Drop CSV file here Upload from your system, choose file" at bounding box center [447, 238] width 340 height 51
type input "**********"
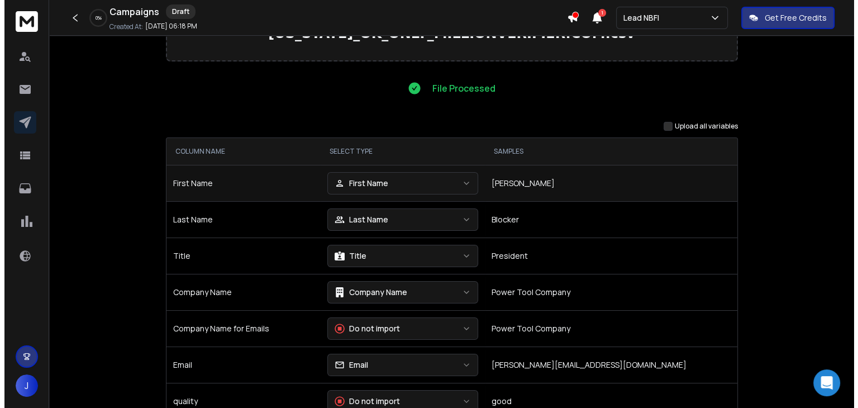
scroll to position [223, 0]
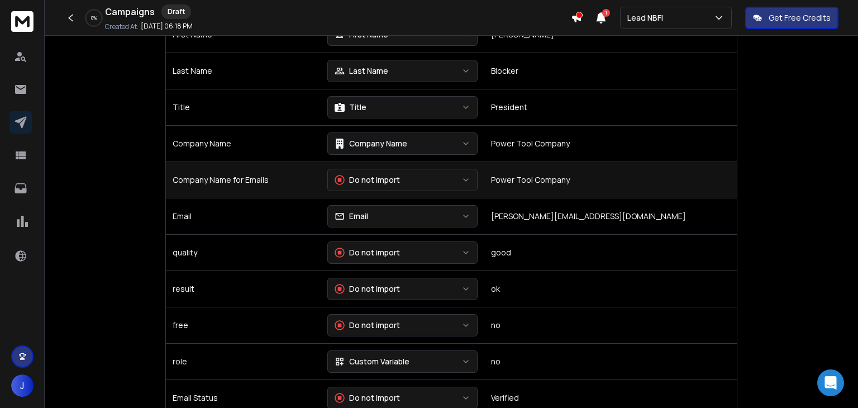
click at [402, 180] on button "Do not import" at bounding box center [402, 180] width 151 height 22
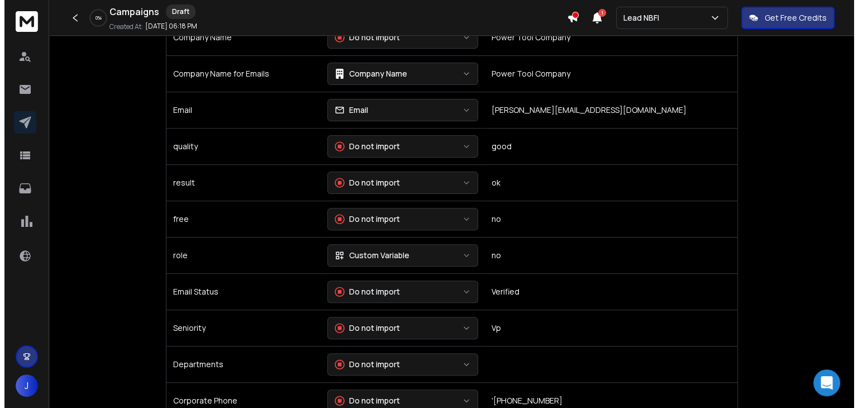
scroll to position [355, 0]
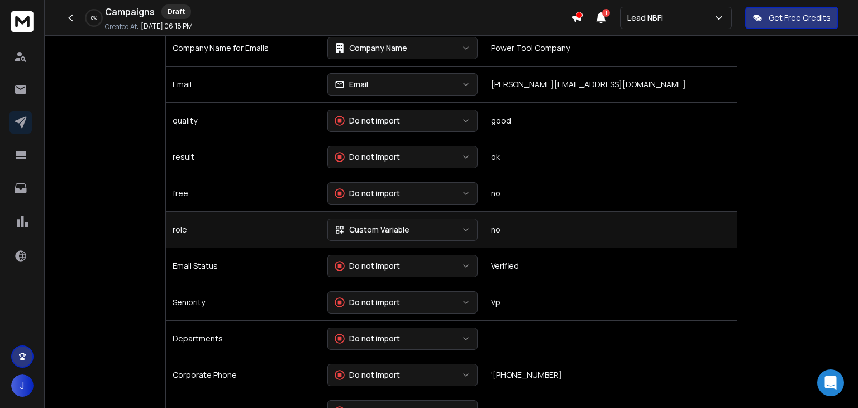
click at [446, 235] on button "Custom Variable" at bounding box center [402, 229] width 151 height 22
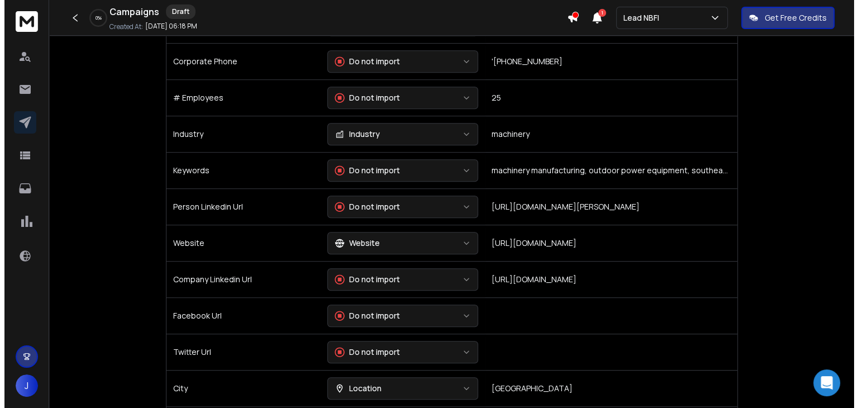
scroll to position [670, 0]
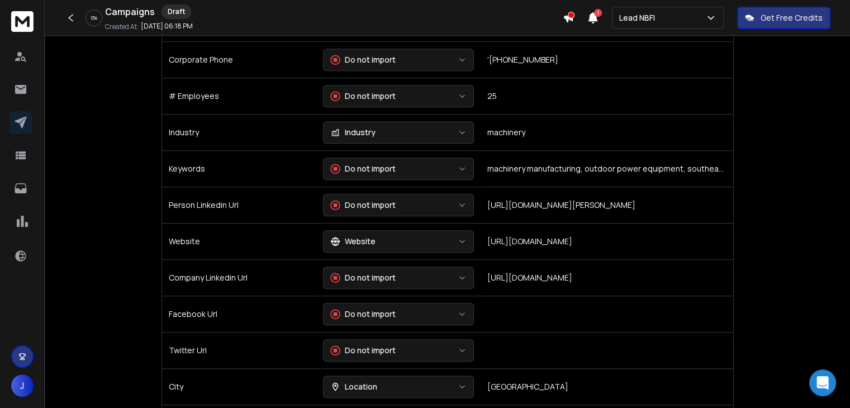
click at [358, 32] on div "0 % Campaigns Draft Created At: Oct 13, 2025, 06:18 PM 1 Lead NBFI Get Free Cre…" at bounding box center [425, 18] width 850 height 36
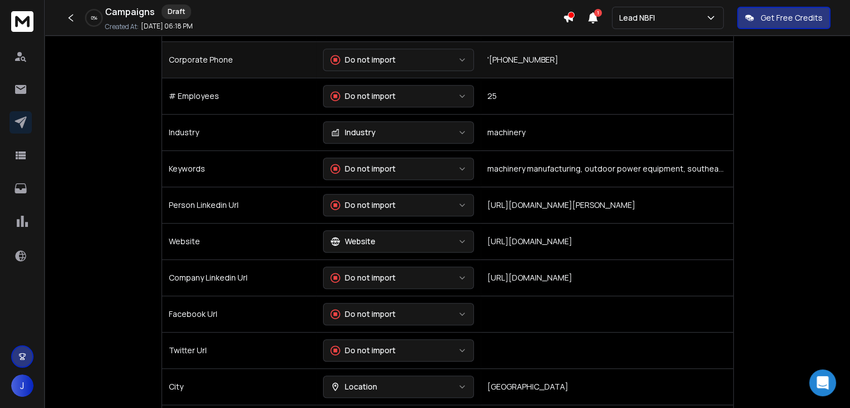
click at [369, 49] on button "Do not import" at bounding box center [398, 60] width 151 height 22
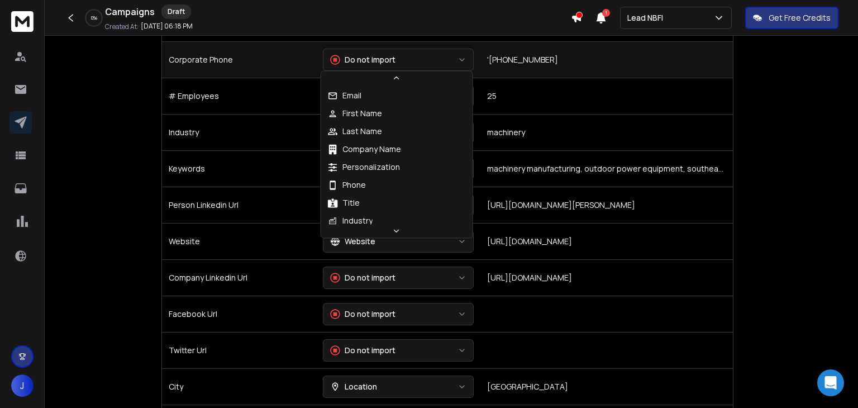
scroll to position [112, 0]
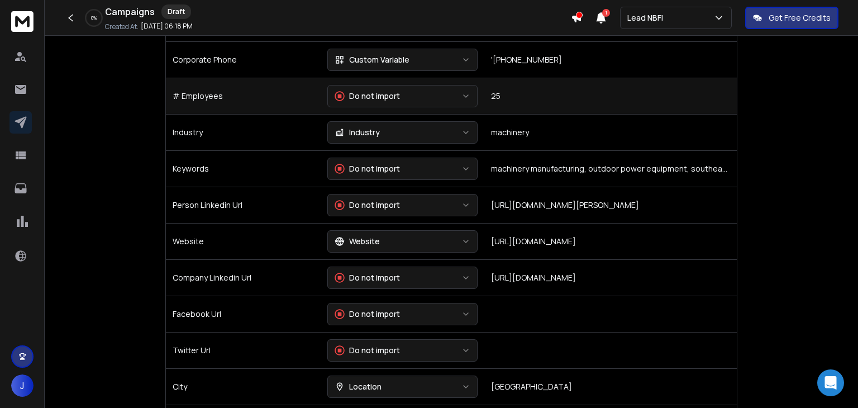
click at [400, 97] on button "Do not import" at bounding box center [402, 96] width 151 height 22
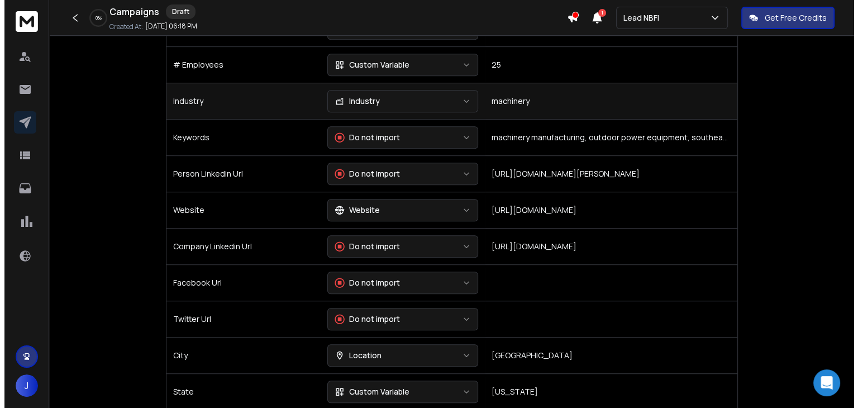
scroll to position [726, 0]
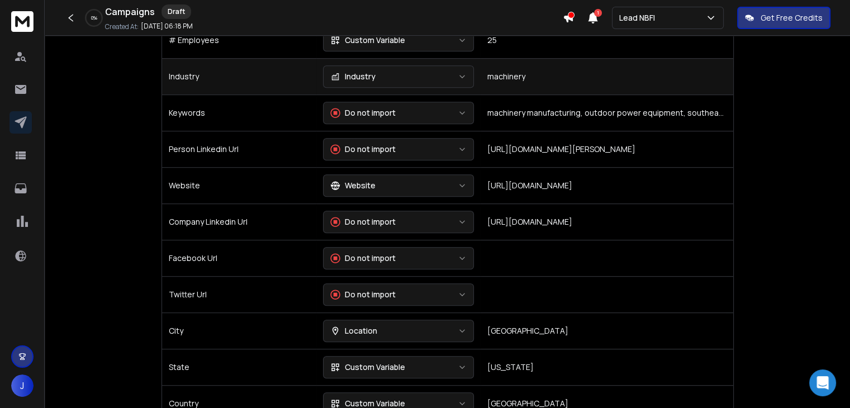
click at [422, 78] on button "Industry" at bounding box center [398, 76] width 151 height 22
click at [425, 76] on button "Industry" at bounding box center [398, 76] width 151 height 22
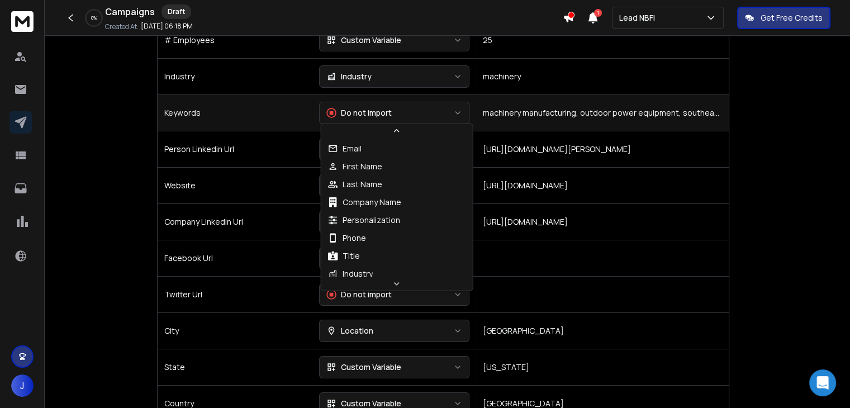
click at [414, 107] on button "Do not import" at bounding box center [394, 113] width 151 height 22
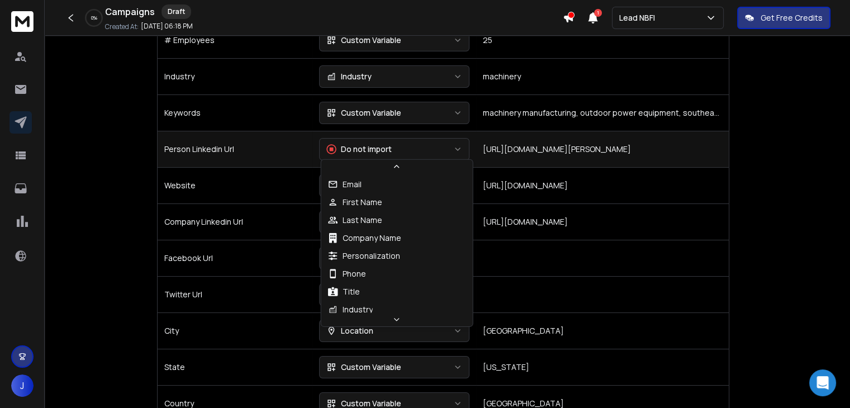
click at [400, 143] on button "Do not import" at bounding box center [394, 149] width 151 height 22
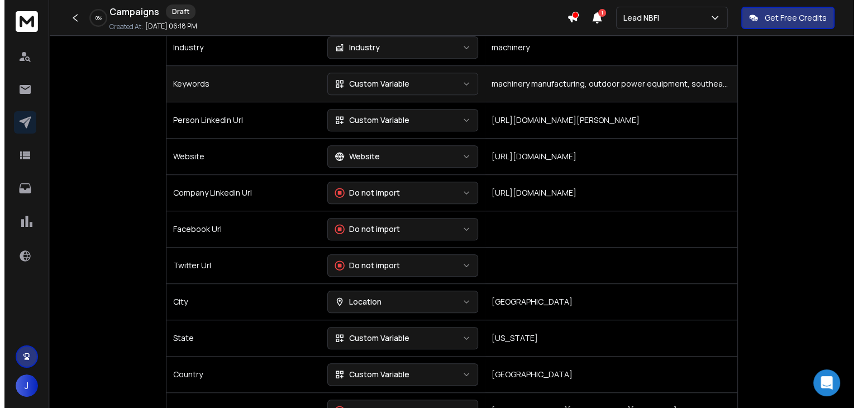
scroll to position [782, 0]
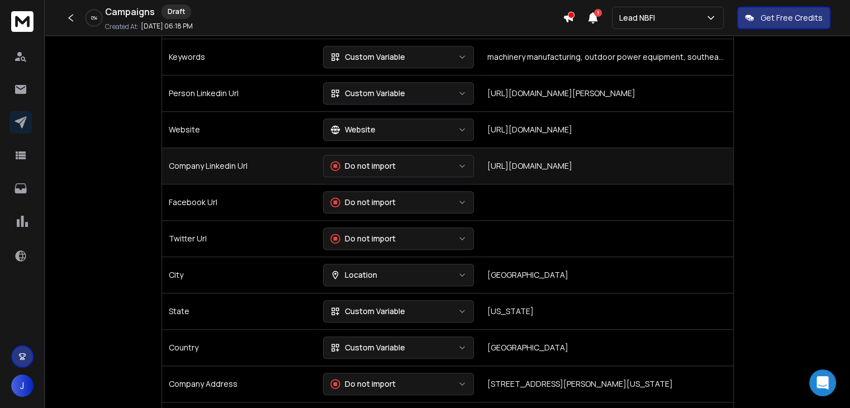
click at [409, 175] on td "Do not import" at bounding box center [398, 165] width 164 height 36
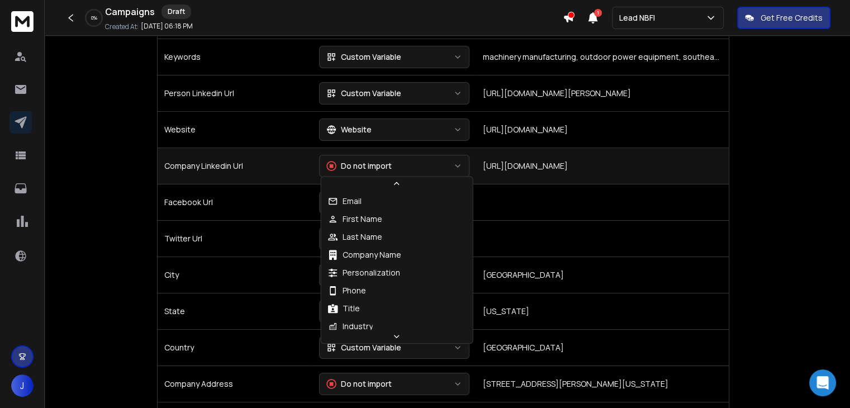
click at [416, 166] on button "Do not import" at bounding box center [394, 166] width 151 height 22
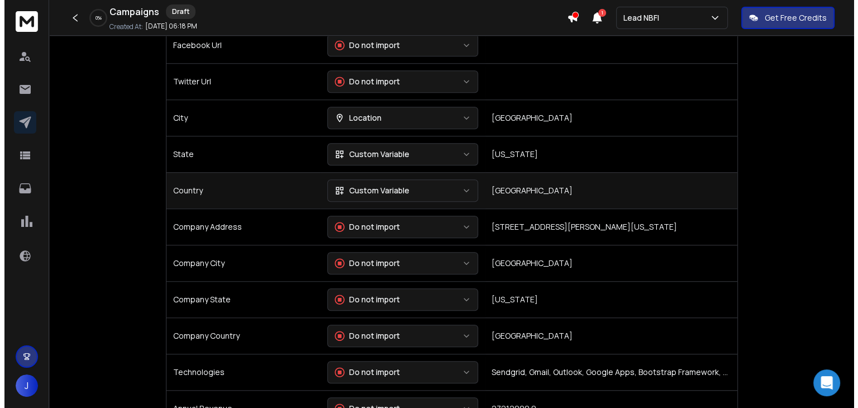
scroll to position [1005, 0]
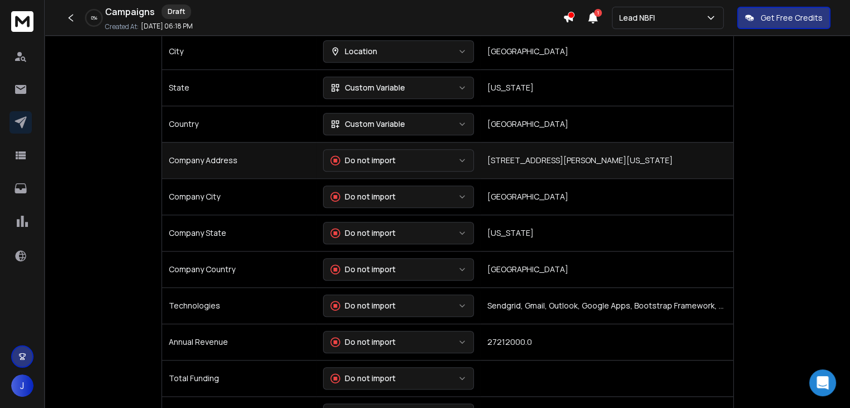
click at [426, 166] on button "Do not import" at bounding box center [398, 160] width 151 height 22
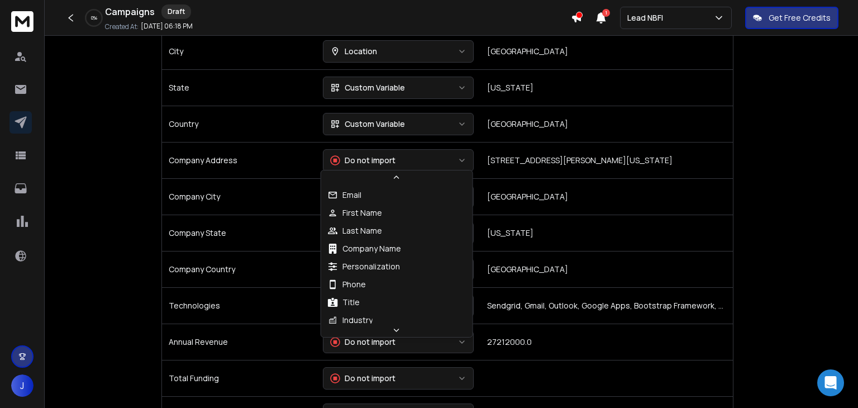
scroll to position [112, 0]
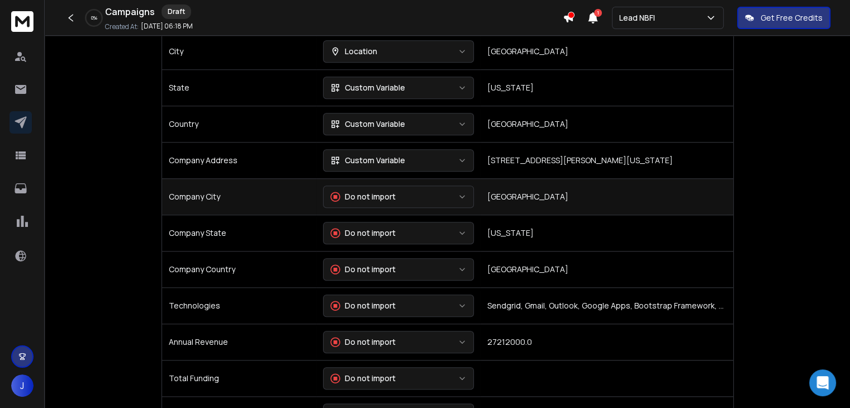
click at [404, 194] on button "Do not import" at bounding box center [398, 196] width 151 height 22
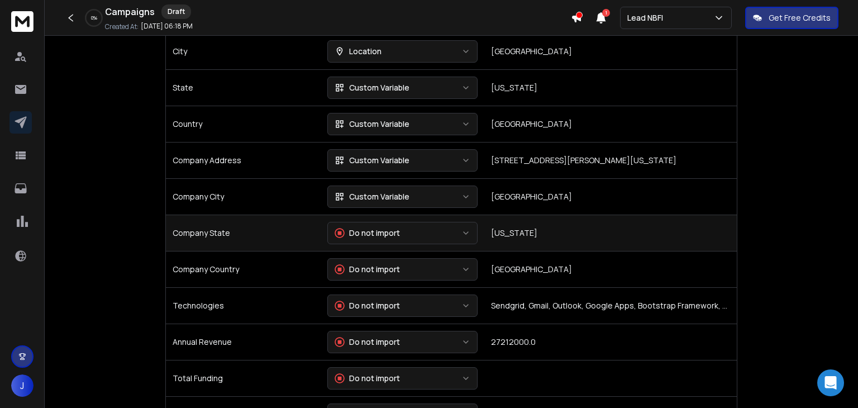
click at [406, 222] on button "Do not import" at bounding box center [402, 233] width 151 height 22
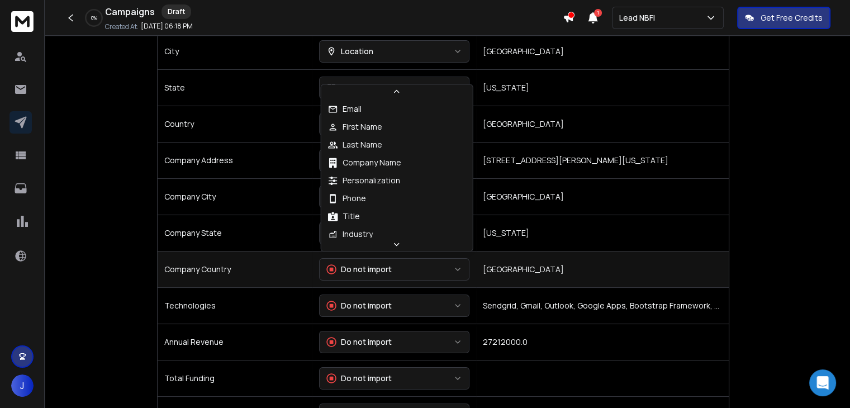
click at [409, 273] on button "Do not import" at bounding box center [394, 269] width 151 height 22
click at [398, 265] on button "Do not import" at bounding box center [394, 269] width 151 height 22
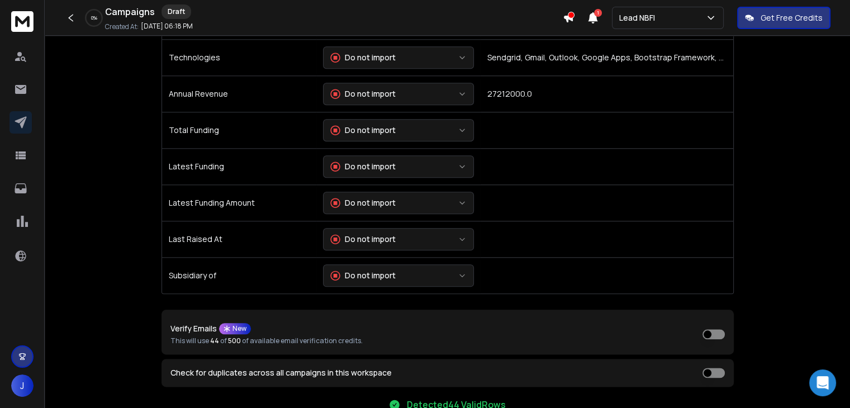
scroll to position [1303, 0]
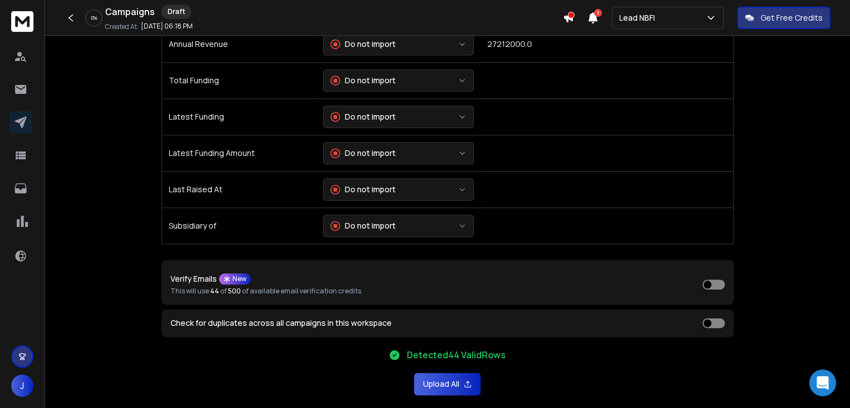
click at [712, 318] on button "Check for duplicates across all campaigns in this workspace" at bounding box center [713, 323] width 22 height 10
click at [425, 380] on button "Upload All" at bounding box center [447, 384] width 66 height 22
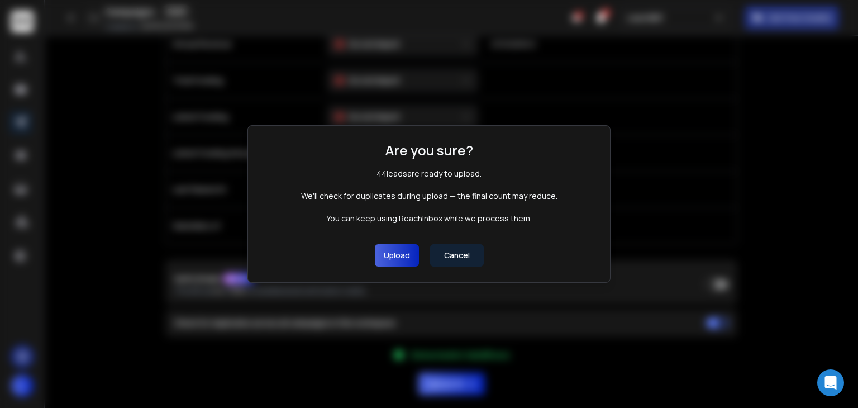
click at [408, 256] on button "Upload" at bounding box center [397, 255] width 44 height 22
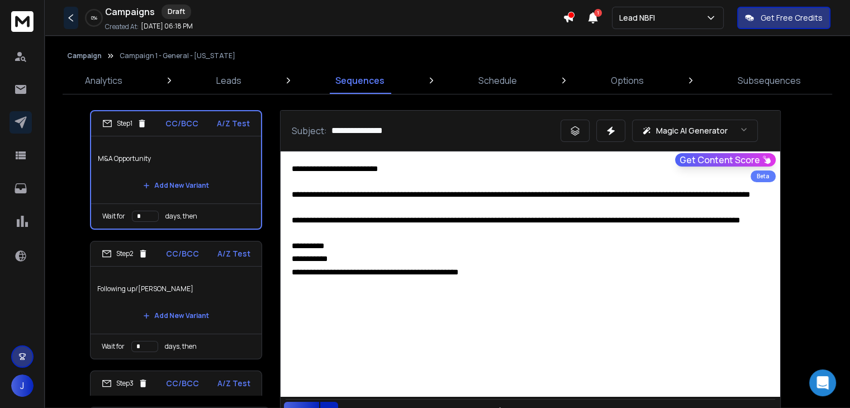
click at [76, 16] on button at bounding box center [71, 18] width 15 height 22
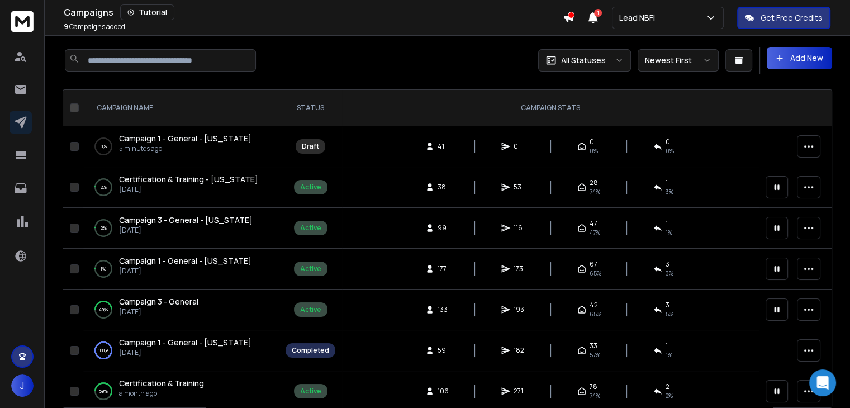
click at [228, 141] on span "Campaign 1 - General - Tennessee" at bounding box center [185, 138] width 132 height 11
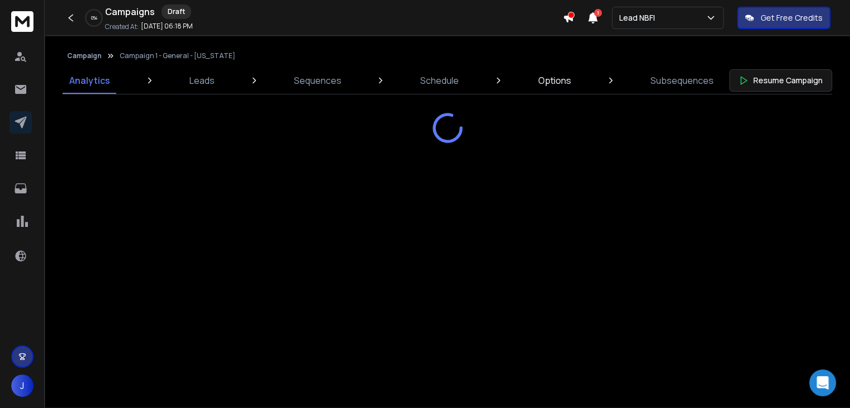
click at [550, 90] on link "Options" at bounding box center [554, 80] width 46 height 27
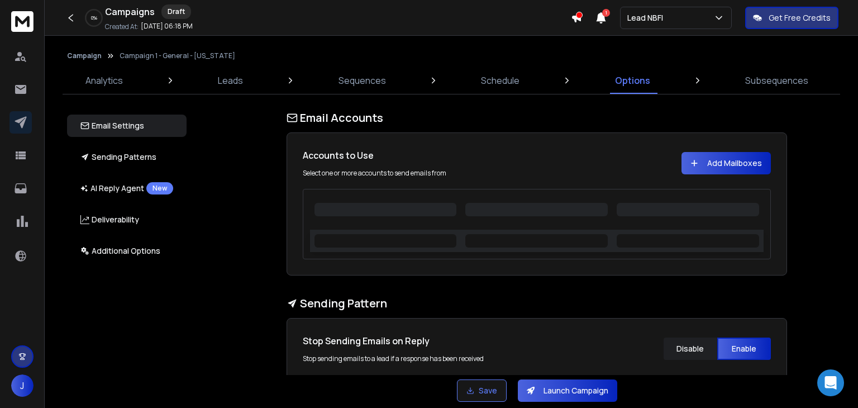
click at [731, 167] on button "Add Mailboxes" at bounding box center [725, 163] width 89 height 22
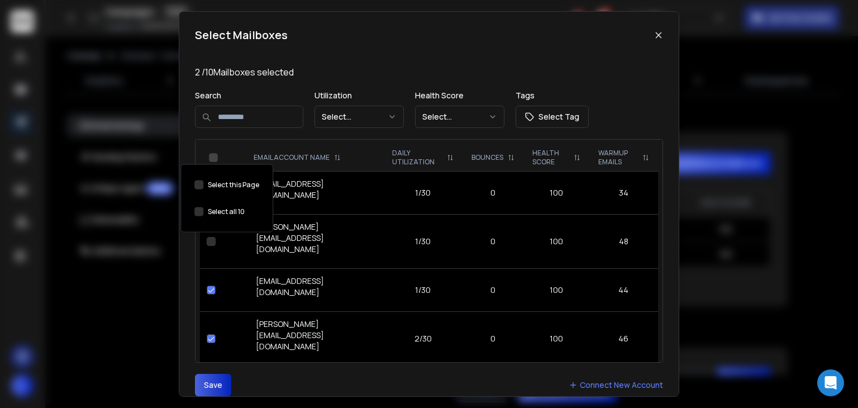
click at [195, 210] on button "Select this Page" at bounding box center [198, 211] width 9 height 9
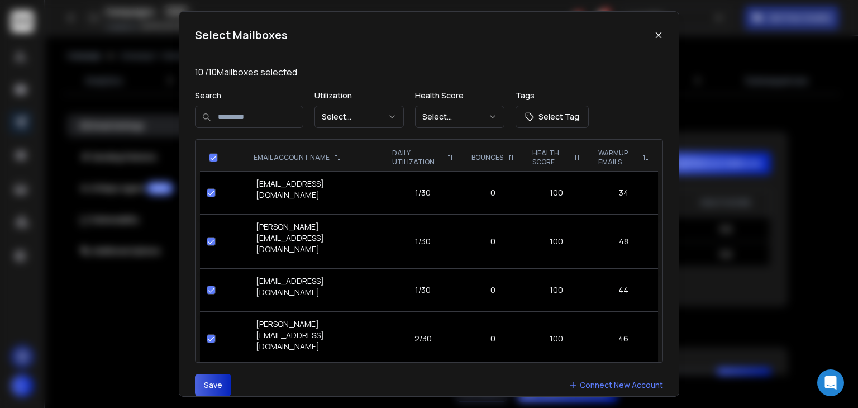
click at [212, 382] on button "Save" at bounding box center [213, 385] width 36 height 22
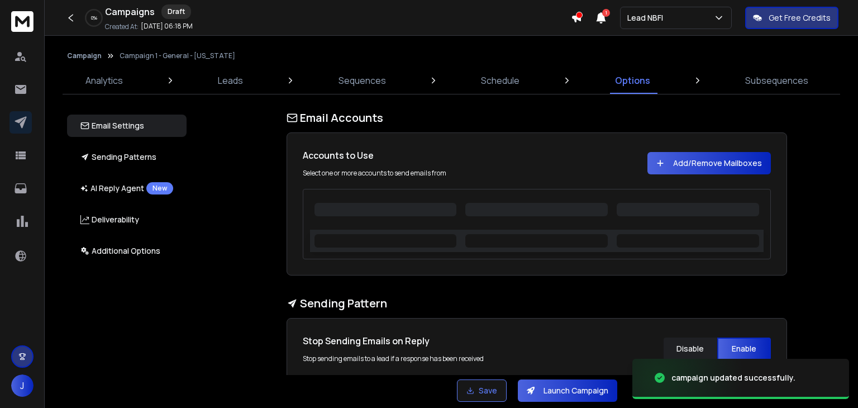
click at [487, 393] on button "Save" at bounding box center [482, 390] width 50 height 22
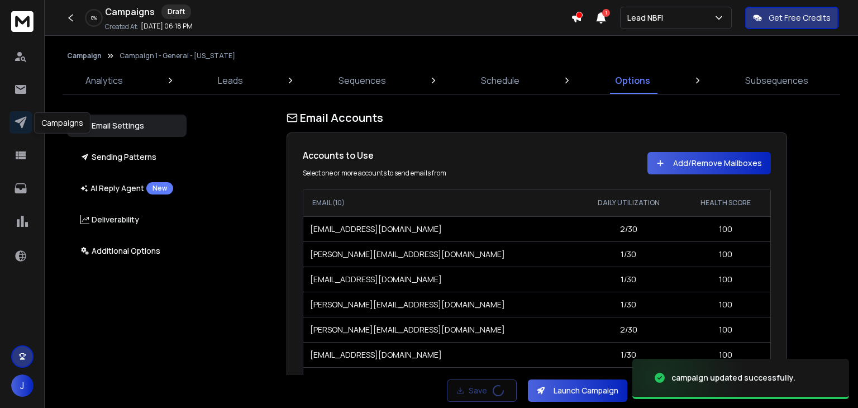
click at [20, 128] on icon at bounding box center [20, 122] width 13 height 13
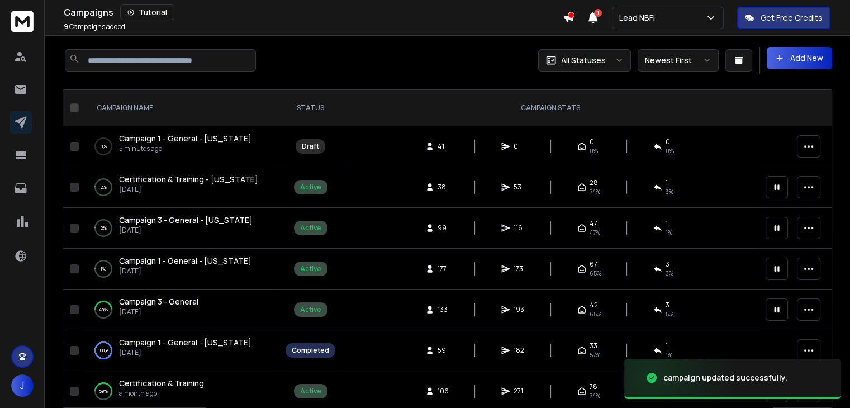
click at [206, 271] on p "7 days ago" at bounding box center [185, 270] width 132 height 9
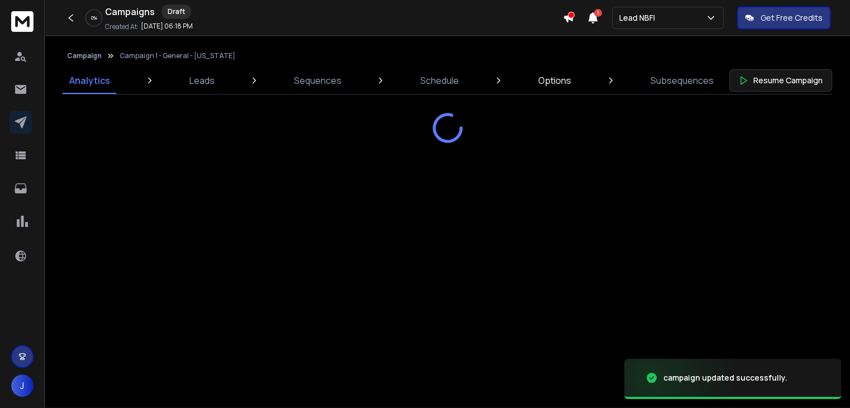
click at [547, 84] on p "Options" at bounding box center [554, 80] width 33 height 13
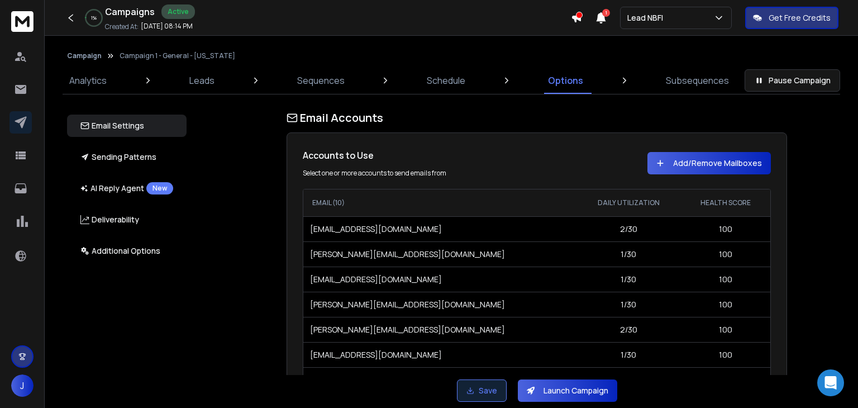
click at [474, 397] on button "Save" at bounding box center [482, 390] width 50 height 22
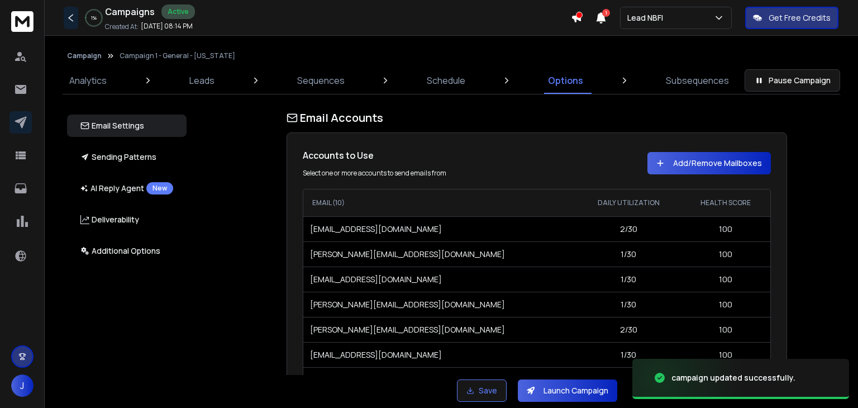
click at [71, 17] on icon at bounding box center [71, 18] width 10 height 10
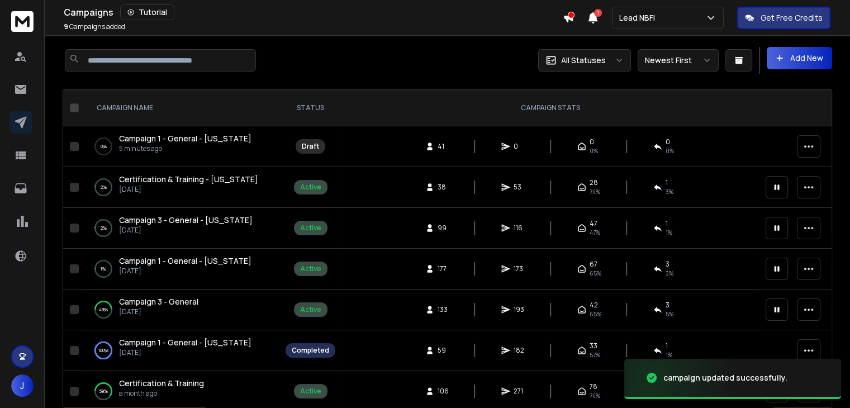
click at [201, 175] on span "Certification & Training - Florida" at bounding box center [188, 179] width 139 height 11
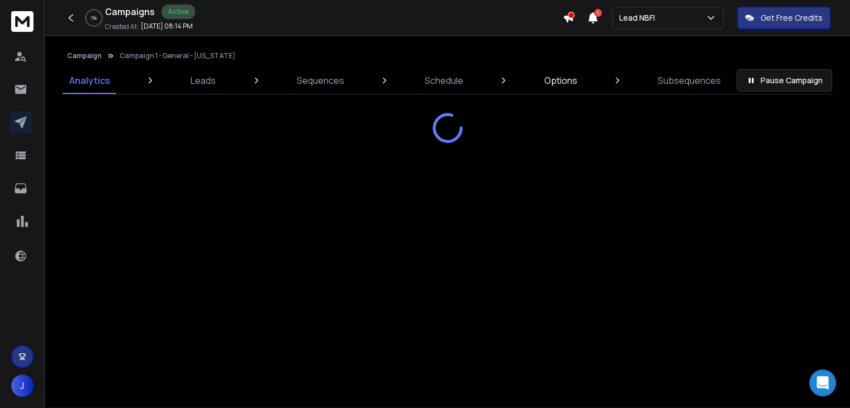
click at [555, 81] on p "Options" at bounding box center [560, 80] width 33 height 13
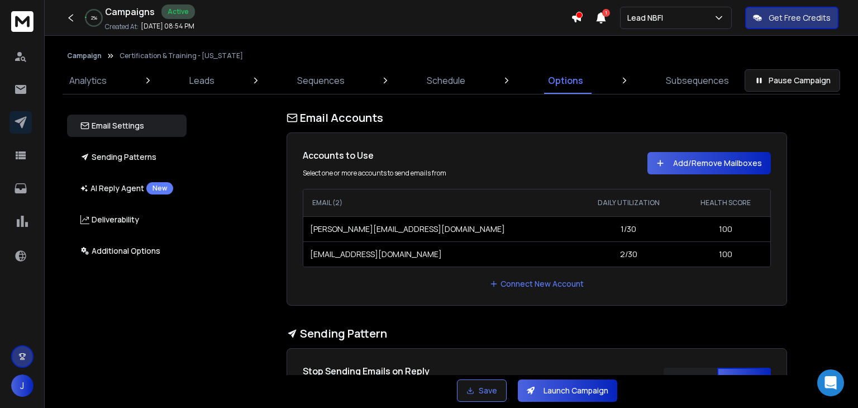
click at [692, 164] on button "Add/Remove Mailboxes" at bounding box center [708, 163] width 123 height 22
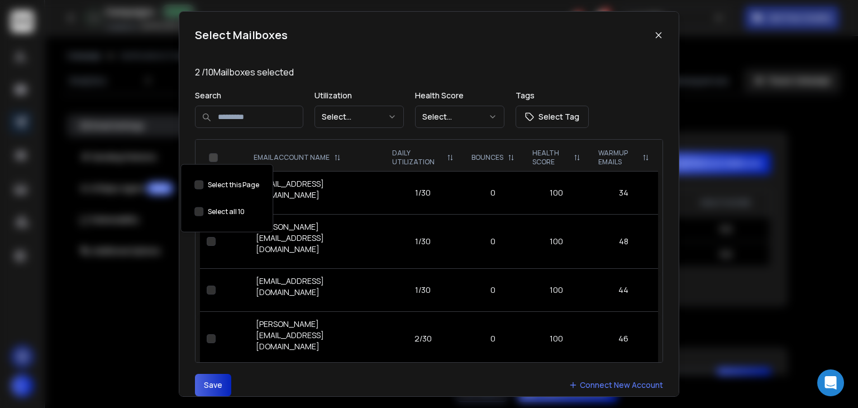
click at [210, 156] on button "Select this Page" at bounding box center [213, 157] width 9 height 9
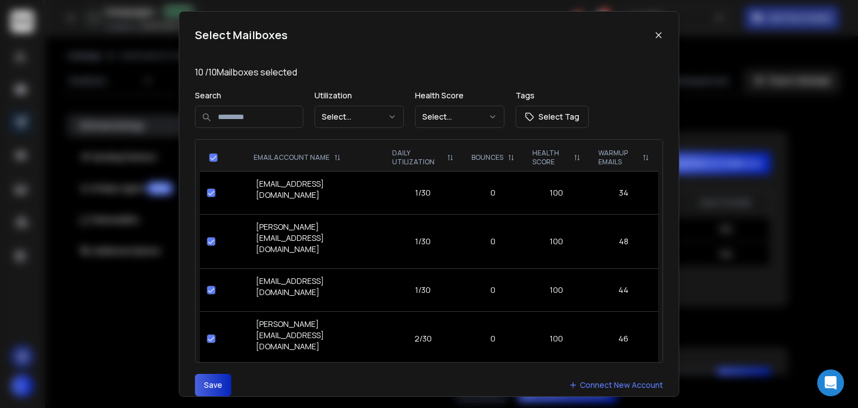
click at [219, 384] on button "Save" at bounding box center [213, 385] width 36 height 22
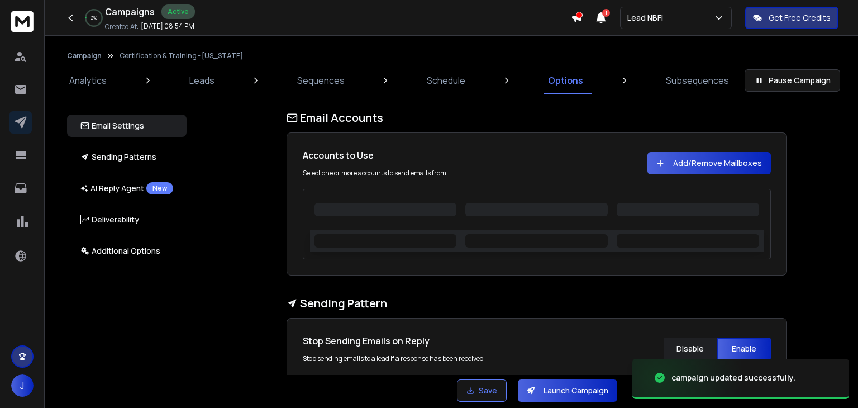
click at [474, 402] on div "ReferralStack Unlock AI-powered affiliate growth Lifetime Deals available! Clai…" at bounding box center [429, 204] width 858 height 408
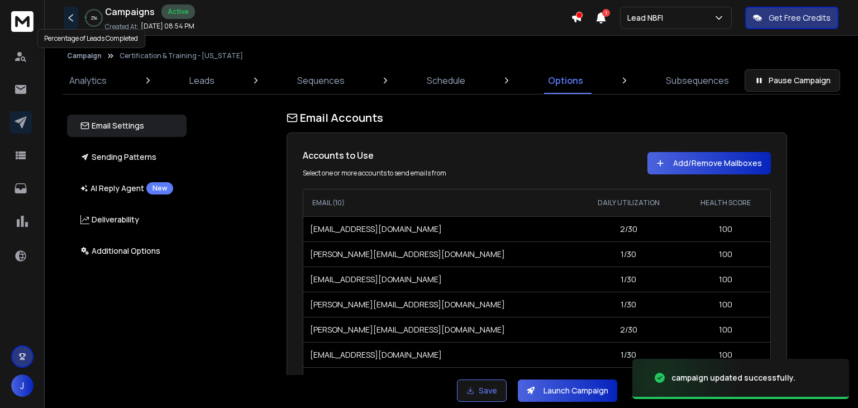
click at [73, 13] on icon at bounding box center [71, 18] width 10 height 10
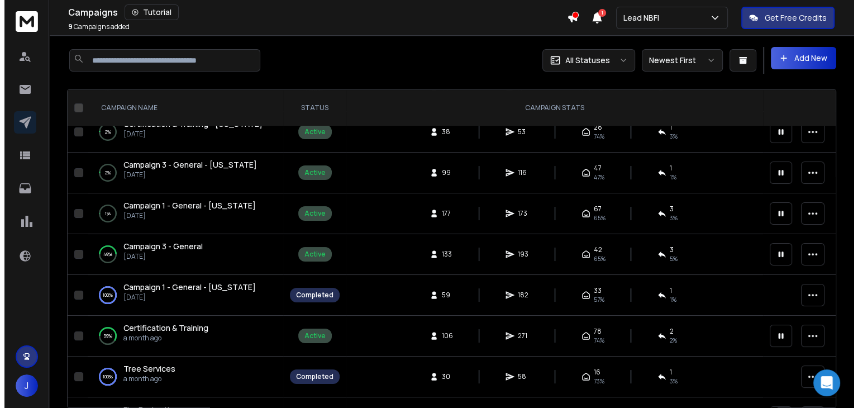
scroll to position [93, 0]
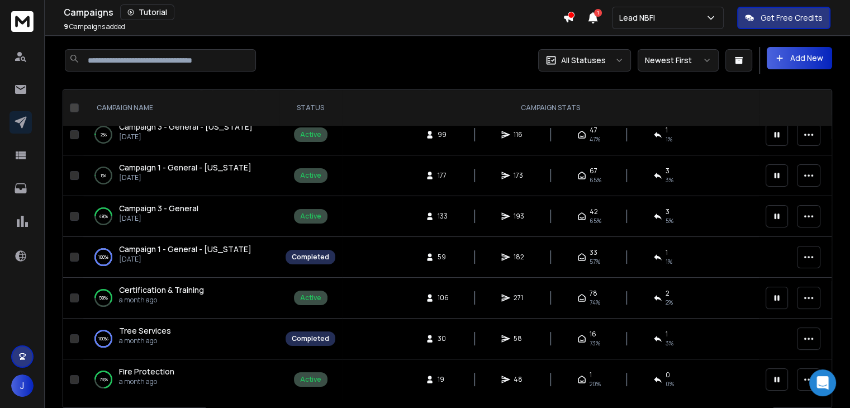
click at [193, 302] on p "a month ago" at bounding box center [161, 299] width 85 height 9
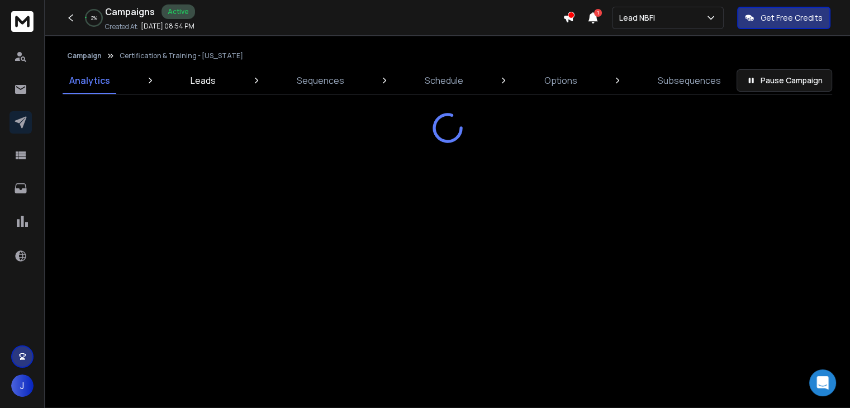
click at [195, 85] on p "Leads" at bounding box center [202, 80] width 25 height 13
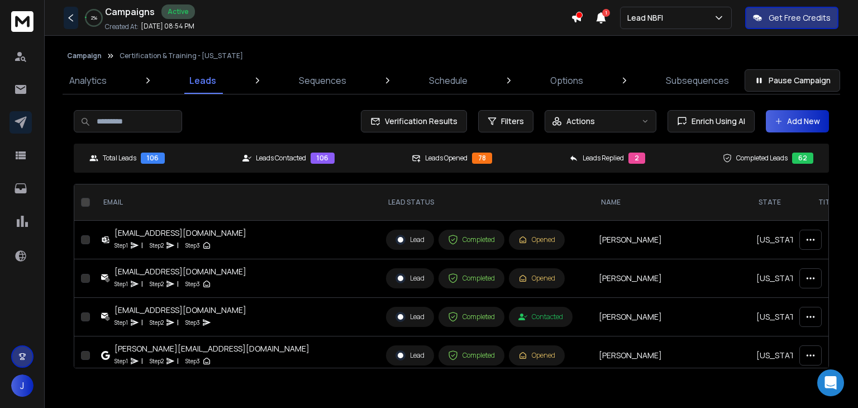
click at [77, 16] on button at bounding box center [71, 18] width 15 height 22
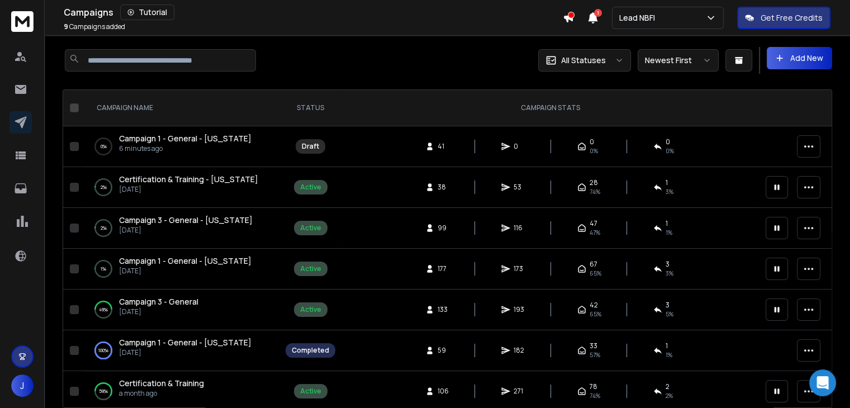
click at [204, 385] on div "59 % Certification & Training a month ago" at bounding box center [180, 391] width 173 height 27
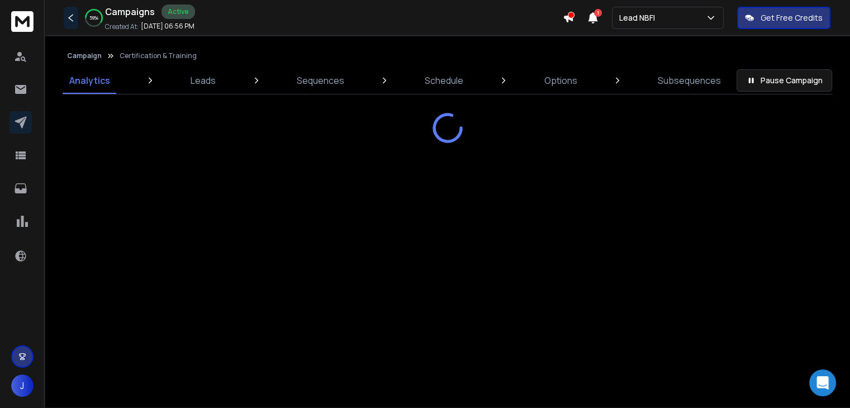
click at [67, 13] on icon at bounding box center [71, 18] width 10 height 10
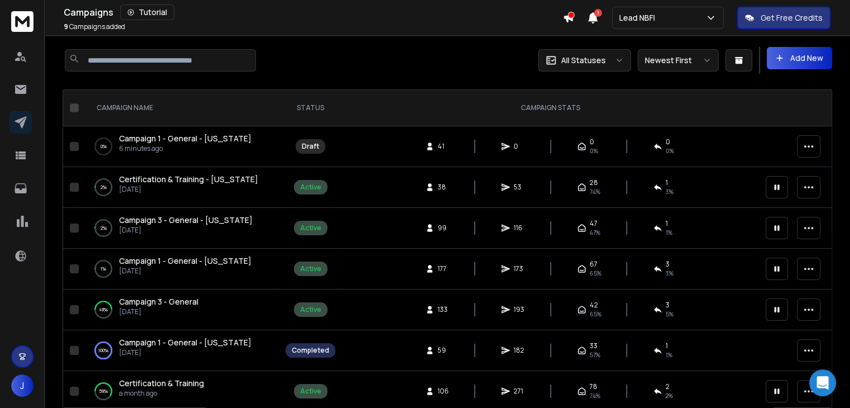
click at [260, 163] on td "0 % Campaign 1 - General - Tennessee 6 minutes ago" at bounding box center [180, 146] width 195 height 41
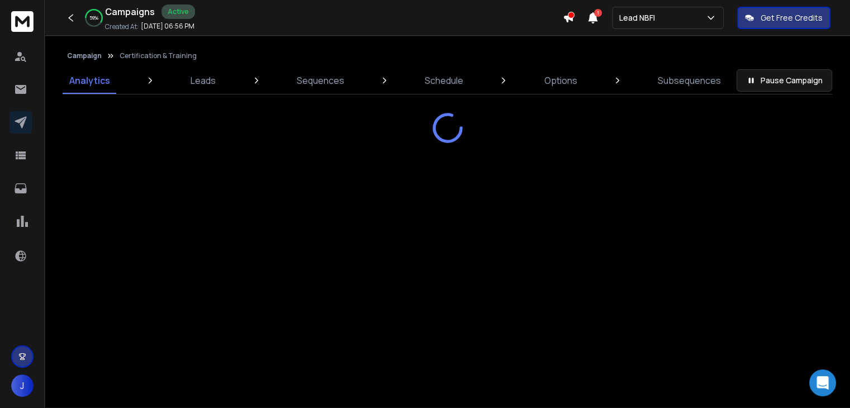
click at [552, 108] on div at bounding box center [447, 314] width 769 height 417
click at [556, 94] on div "Campaign Certification & Training Analytics Leads Sequences Schedule Options Su…" at bounding box center [447, 284] width 769 height 475
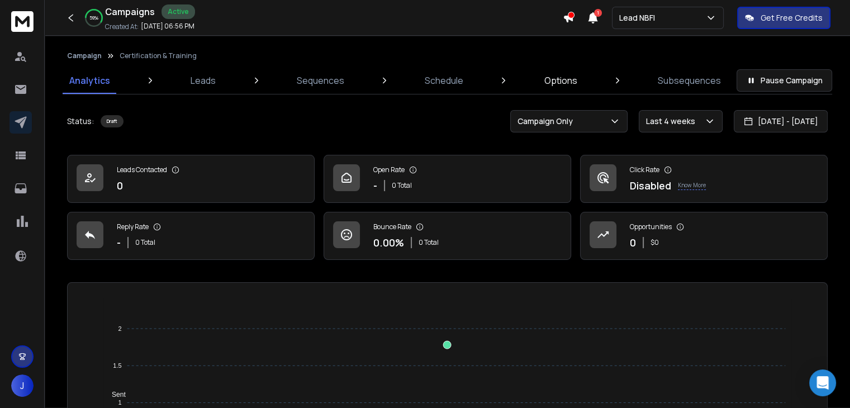
click at [567, 85] on p "Options" at bounding box center [560, 80] width 33 height 13
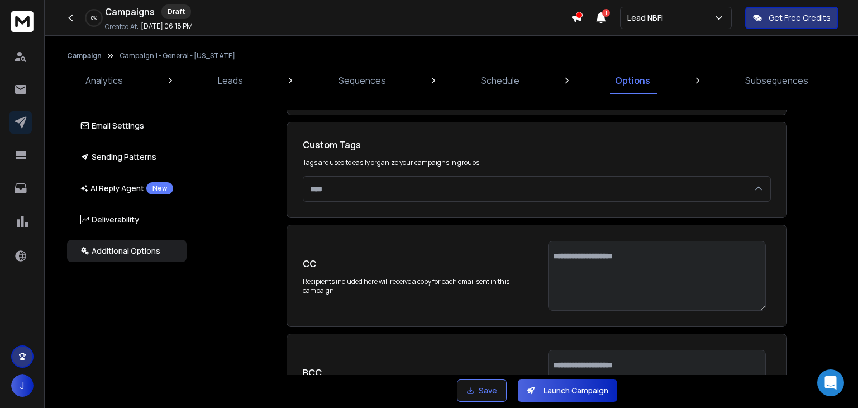
scroll to position [2233, 0]
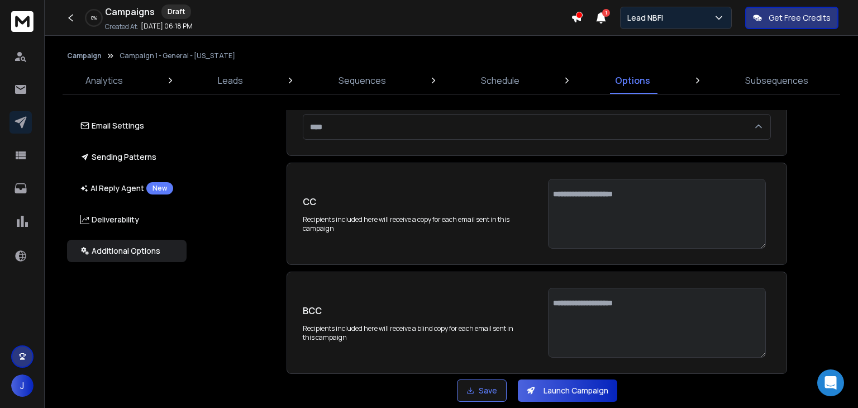
click at [686, 17] on div "Lead NBFI" at bounding box center [675, 17] width 97 height 11
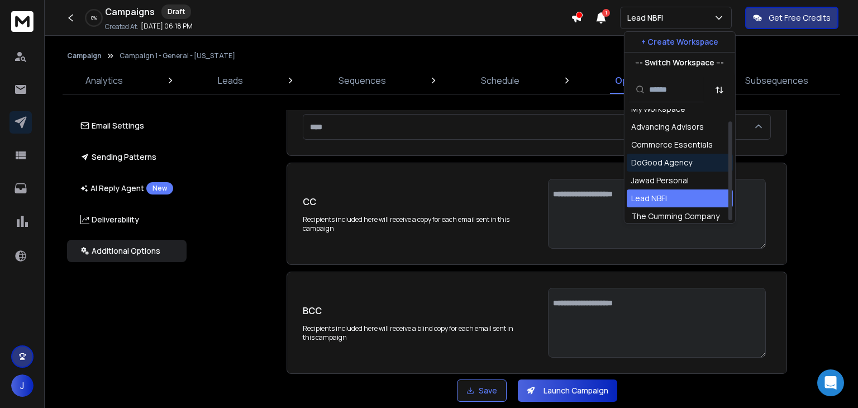
scroll to position [13, 0]
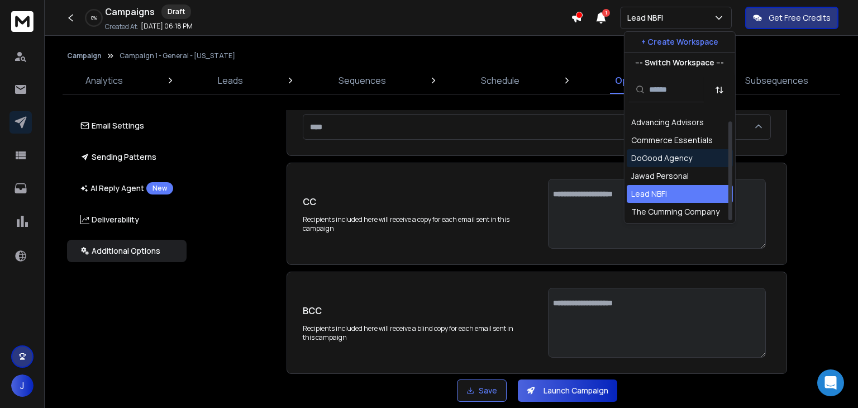
click at [688, 160] on div "DoGood Agency" at bounding box center [661, 157] width 61 height 11
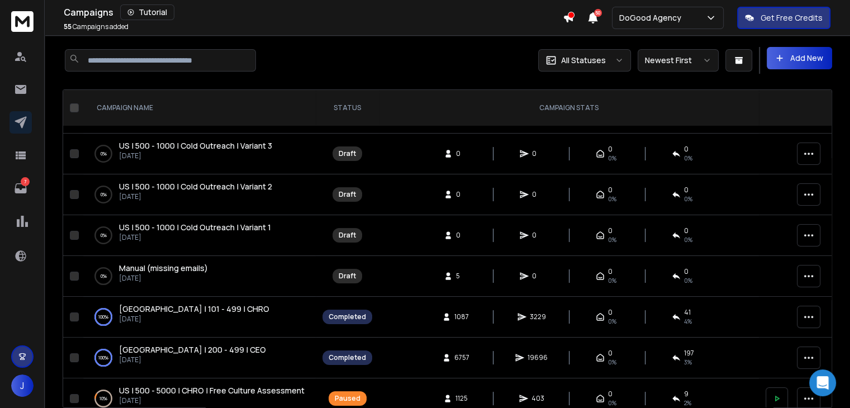
scroll to position [223, 0]
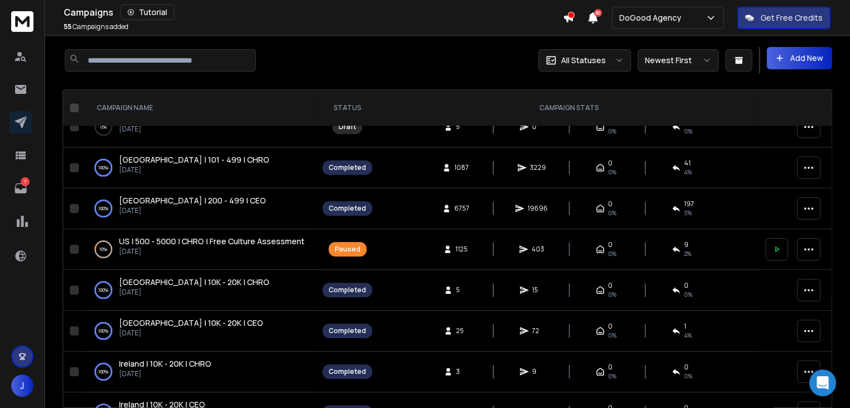
click at [220, 202] on div "100 % [GEOGRAPHIC_DATA] | 200 - 499 | CEO [DATE]" at bounding box center [199, 208] width 210 height 27
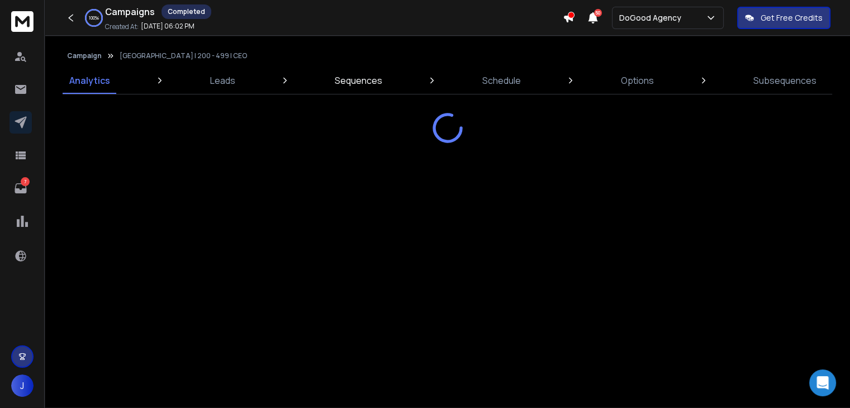
click at [352, 82] on p "Sequences" at bounding box center [358, 80] width 47 height 13
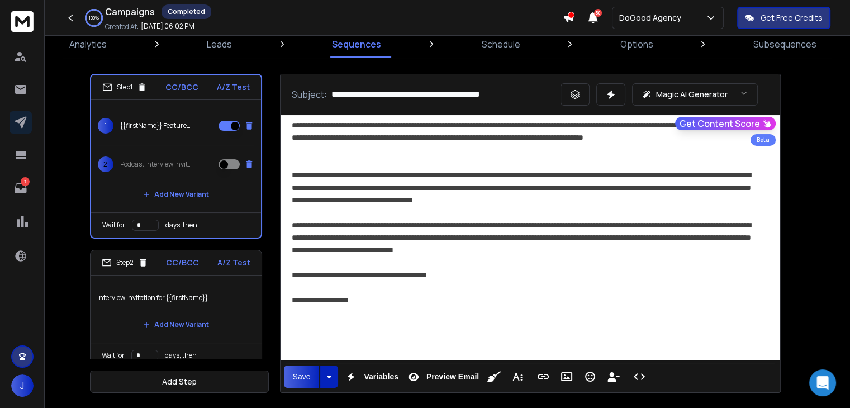
scroll to position [65, 0]
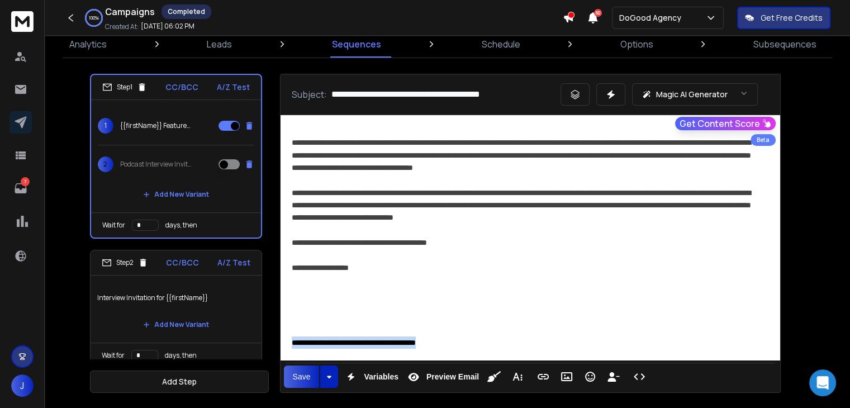
drag, startPoint x: 456, startPoint y: 344, endPoint x: 272, endPoint y: 345, distance: 184.3
click at [272, 349] on div "**********" at bounding box center [447, 233] width 715 height 319
copy div "**********"
click at [635, 39] on p "Options" at bounding box center [636, 43] width 33 height 13
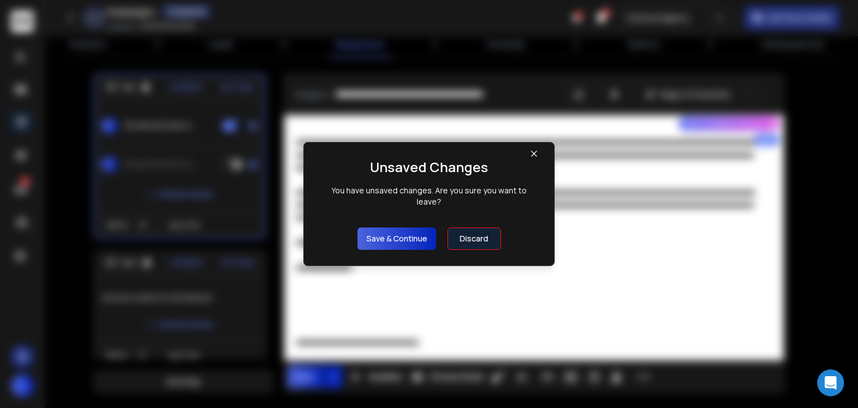
click at [532, 158] on icon at bounding box center [534, 153] width 9 height 9
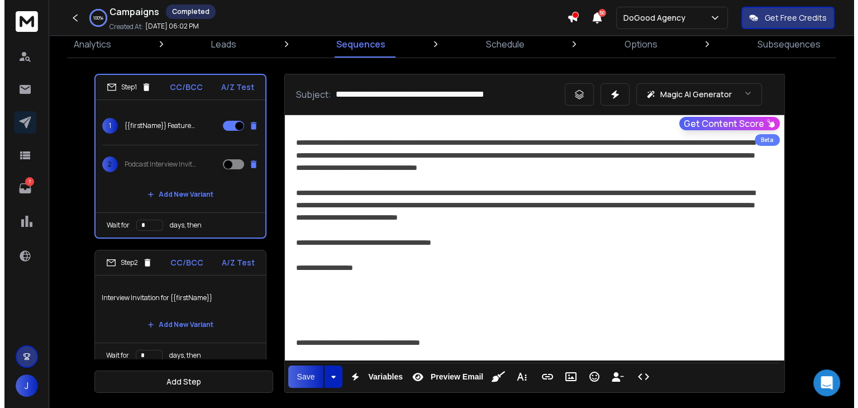
scroll to position [0, 0]
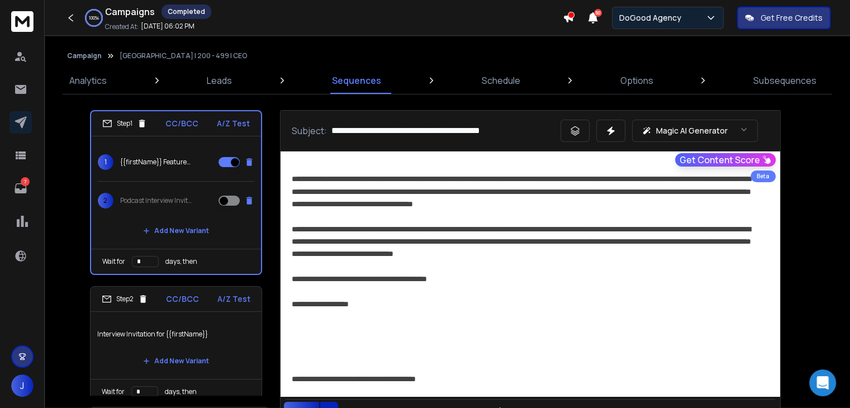
click at [670, 12] on p "DoGood Agency" at bounding box center [652, 17] width 66 height 11
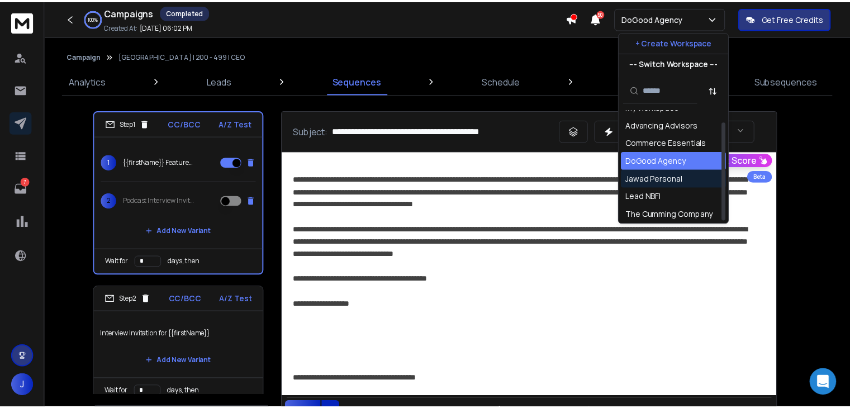
scroll to position [13, 0]
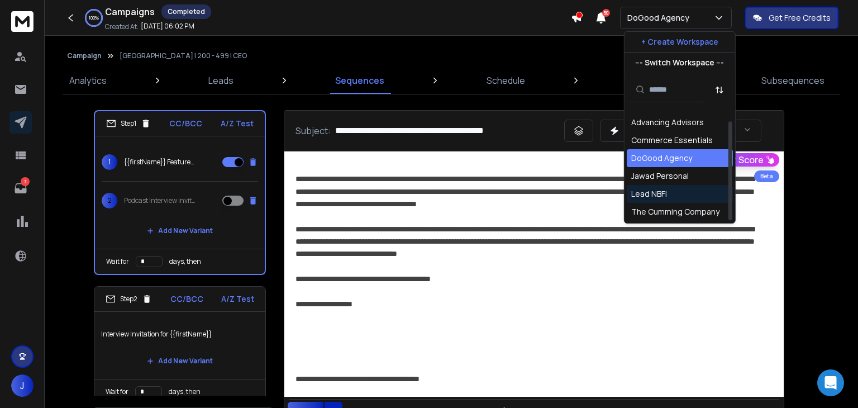
click at [683, 195] on div "Lead NBFI" at bounding box center [680, 194] width 106 height 18
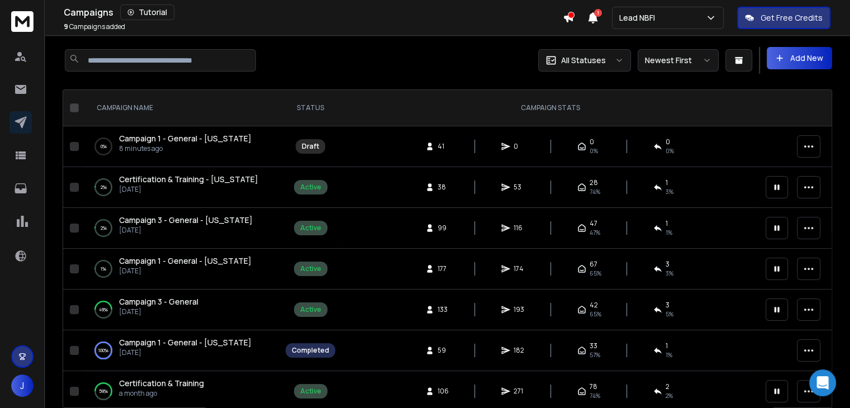
click at [215, 144] on div "Campaign 1 - General - Tennessee 8 minutes ago" at bounding box center [185, 146] width 132 height 27
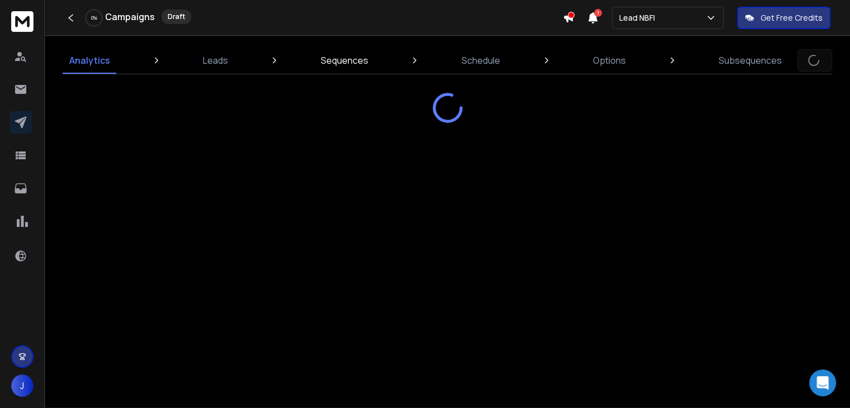
click at [343, 64] on p "Sequences" at bounding box center [344, 60] width 47 height 13
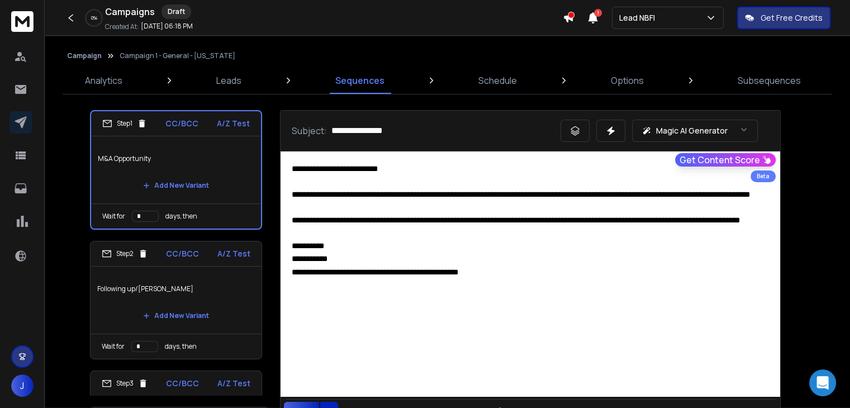
click at [212, 151] on p "M&A Opportunity" at bounding box center [176, 158] width 156 height 31
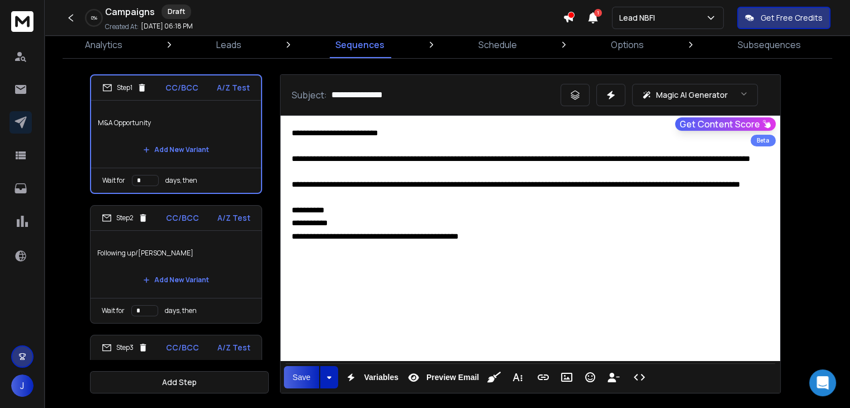
scroll to position [36, 0]
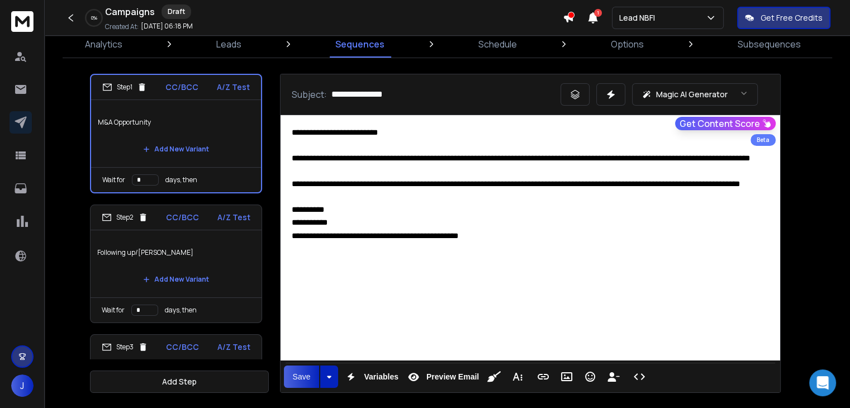
click at [509, 290] on div "**********" at bounding box center [529, 237] width 499 height 245
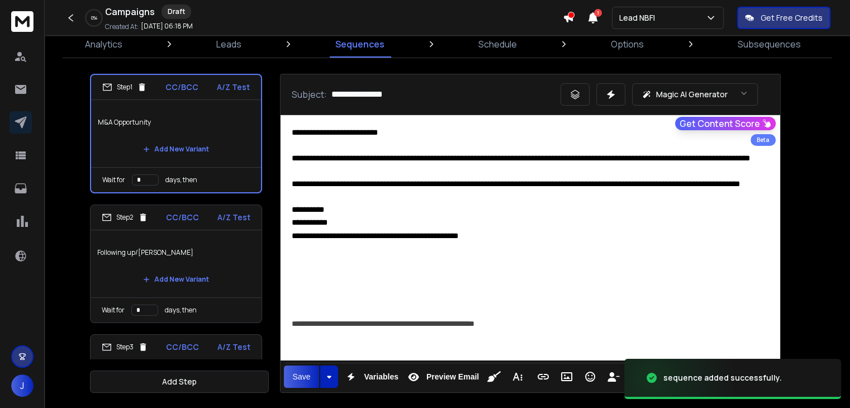
click at [216, 247] on p "Following up/John Marsh" at bounding box center [176, 252] width 158 height 31
type input "**********"
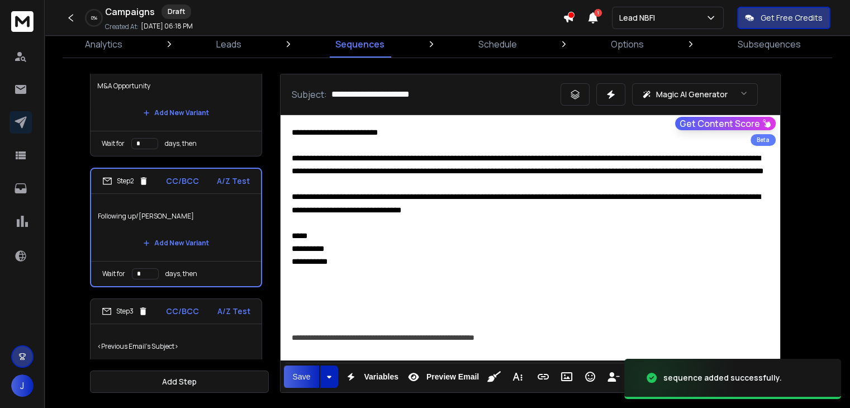
scroll to position [67, 0]
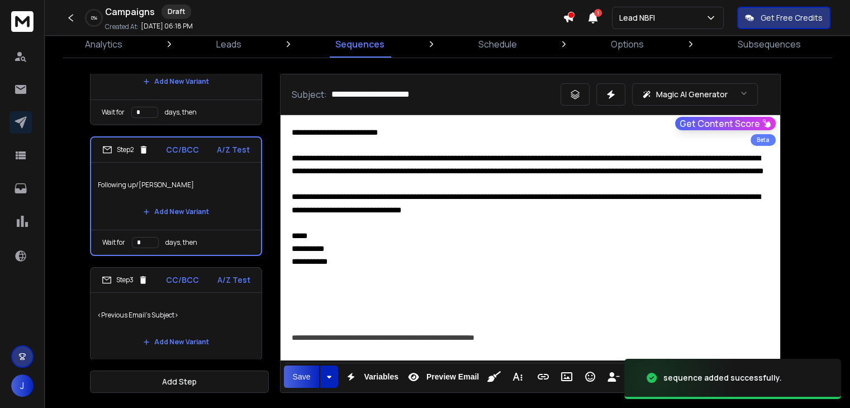
click at [190, 316] on p "<Previous Email's Subject>" at bounding box center [176, 314] width 158 height 31
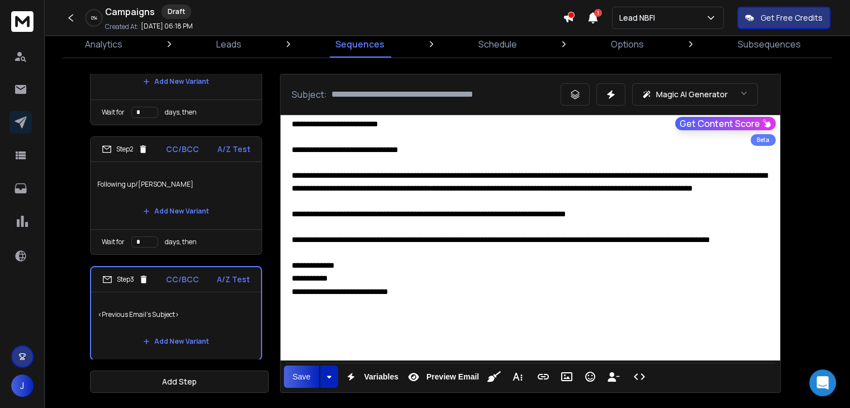
scroll to position [21, 0]
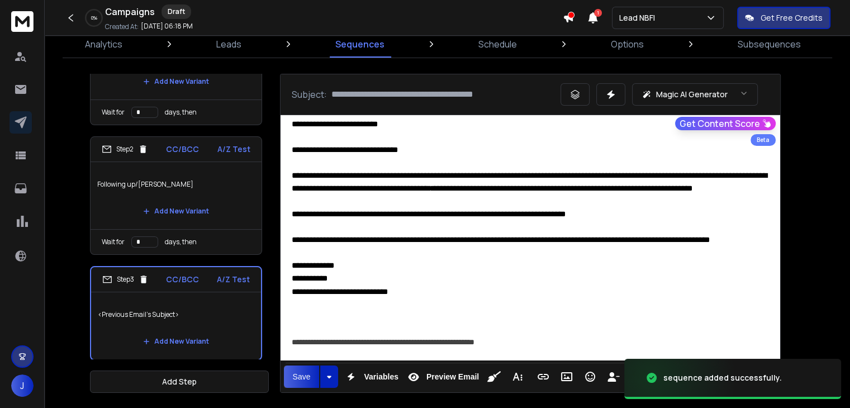
click at [151, 191] on p "Following up/John Marsh" at bounding box center [176, 184] width 158 height 31
type input "**********"
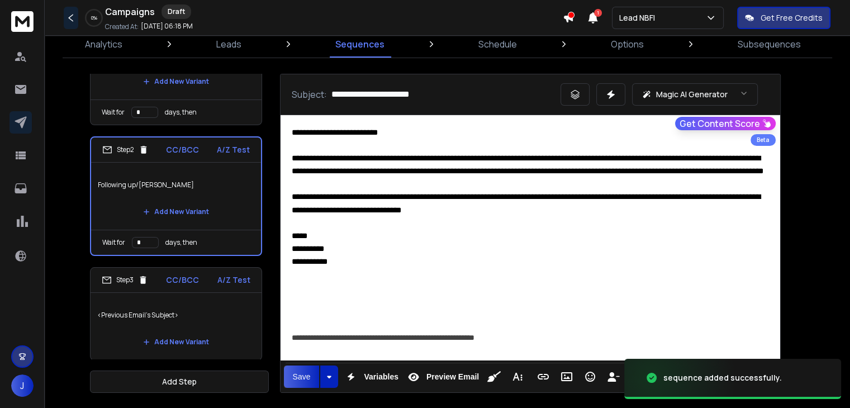
click at [66, 21] on icon at bounding box center [71, 18] width 10 height 10
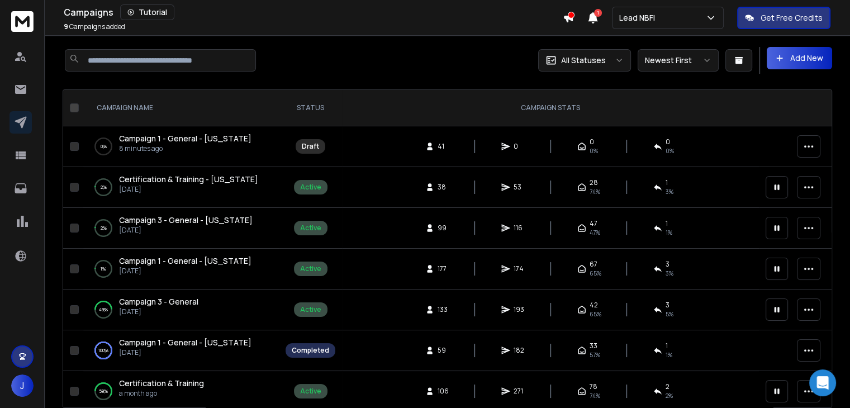
click at [177, 249] on td "1 % Campaign 1 - General - Florida 7 days ago" at bounding box center [180, 269] width 195 height 41
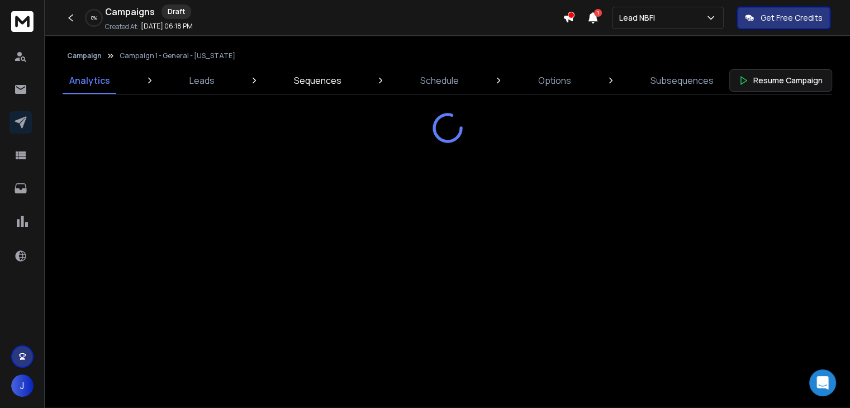
click at [308, 92] on link "Sequences" at bounding box center [317, 80] width 61 height 27
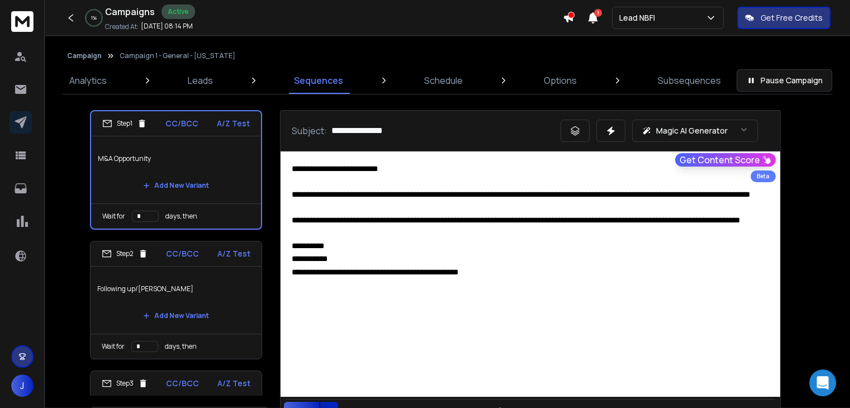
click at [373, 326] on div "**********" at bounding box center [529, 273] width 499 height 245
click at [199, 283] on p "Following up/John Marsh" at bounding box center [176, 288] width 158 height 31
type input "**********"
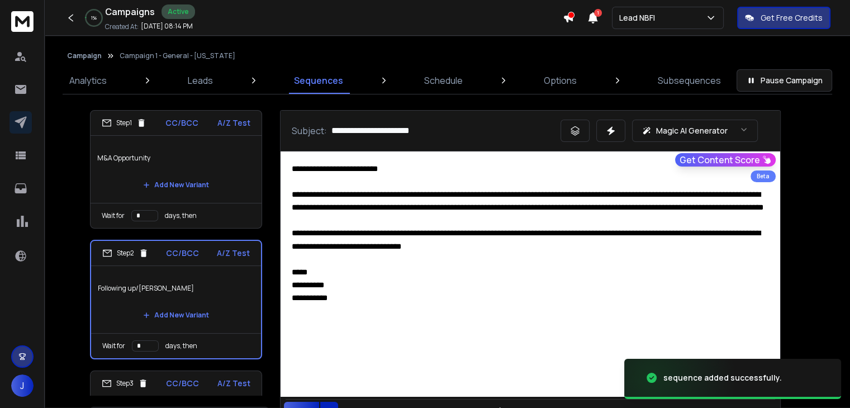
click at [355, 349] on div "**********" at bounding box center [529, 273] width 499 height 245
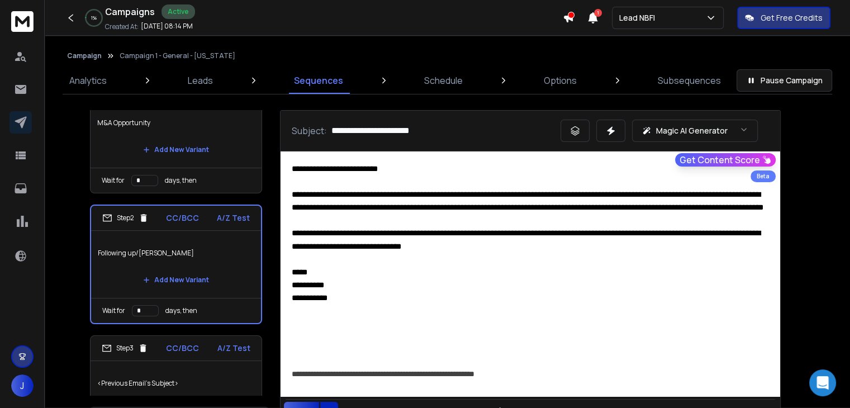
scroll to position [67, 0]
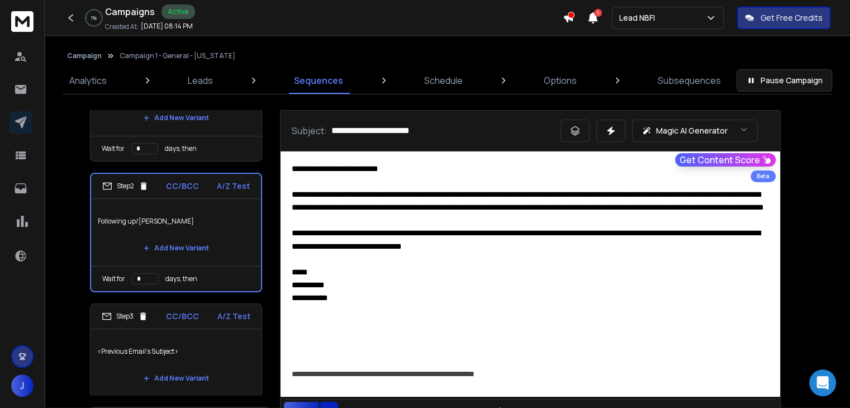
click at [204, 354] on p "<Previous Email's Subject>" at bounding box center [176, 351] width 158 height 31
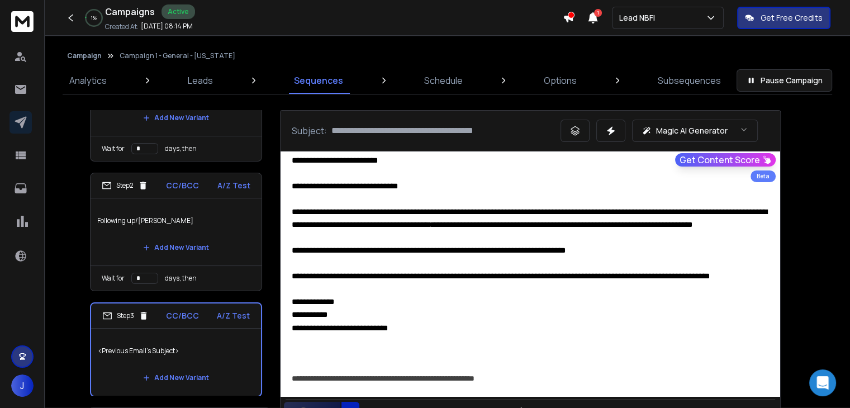
scroll to position [21, 0]
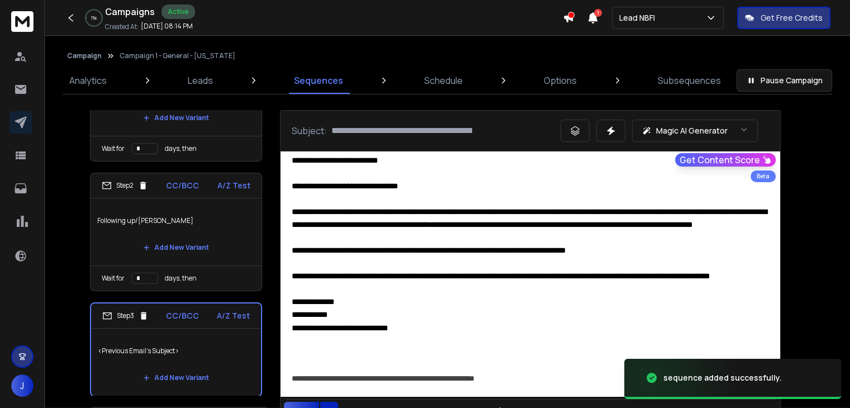
click at [526, 375] on div "**********" at bounding box center [526, 378] width 469 height 12
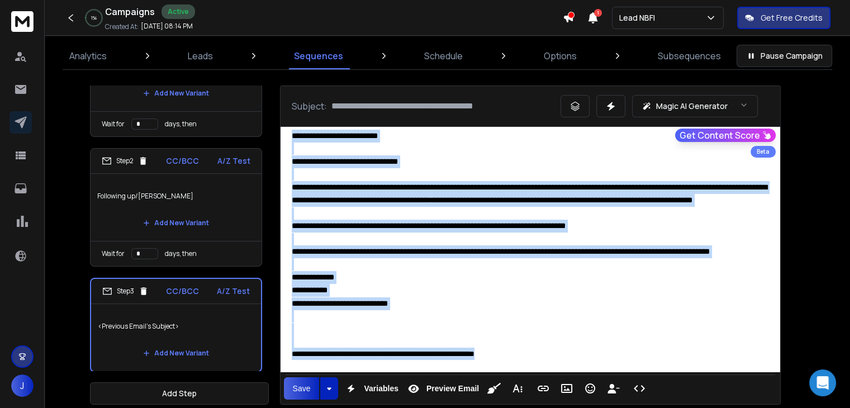
scroll to position [36, 0]
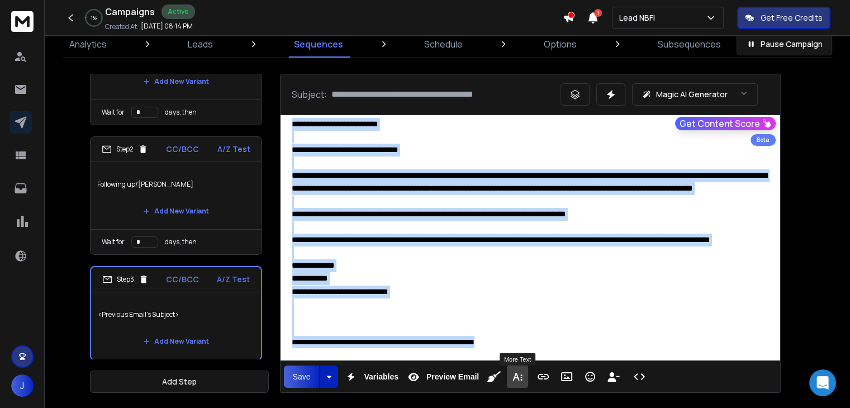
click at [514, 380] on icon "button" at bounding box center [517, 376] width 13 height 13
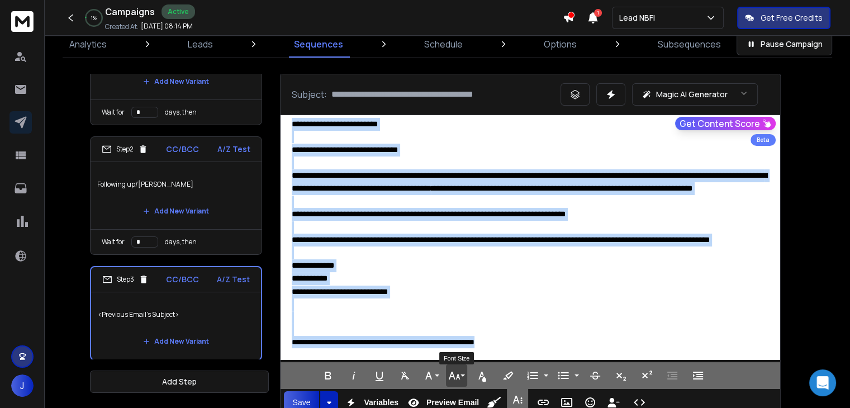
click at [454, 374] on icon "button" at bounding box center [453, 375] width 13 height 13
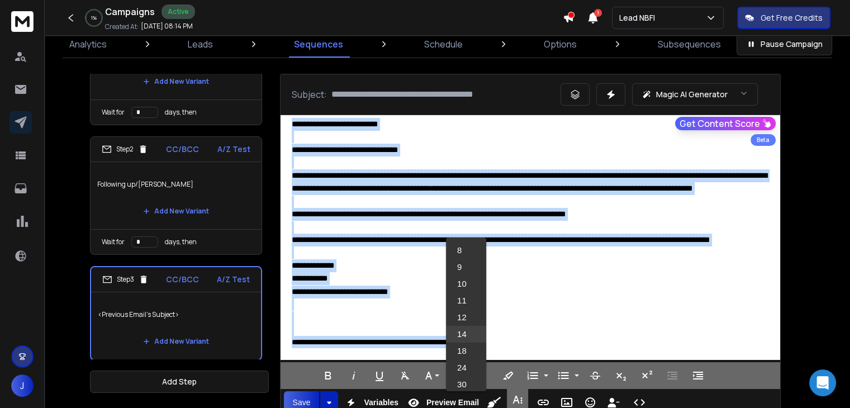
click at [473, 327] on link "14" at bounding box center [466, 334] width 40 height 17
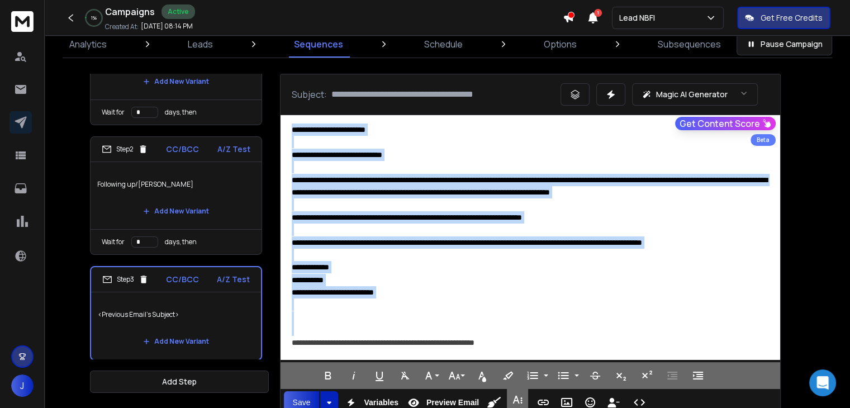
scroll to position [3, 0]
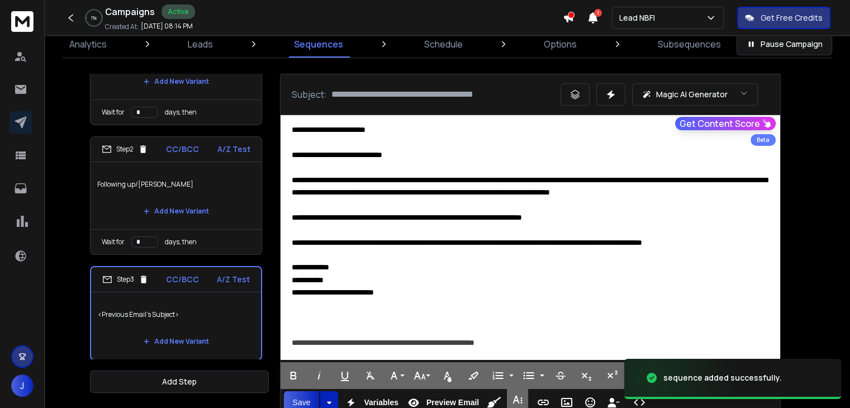
click at [210, 191] on p "Following up/John Marsh" at bounding box center [176, 184] width 158 height 31
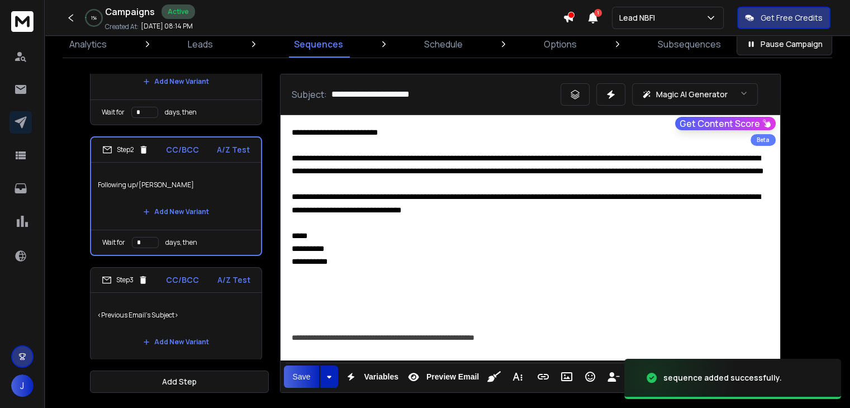
click at [402, 242] on div "*****" at bounding box center [530, 236] width 477 height 13
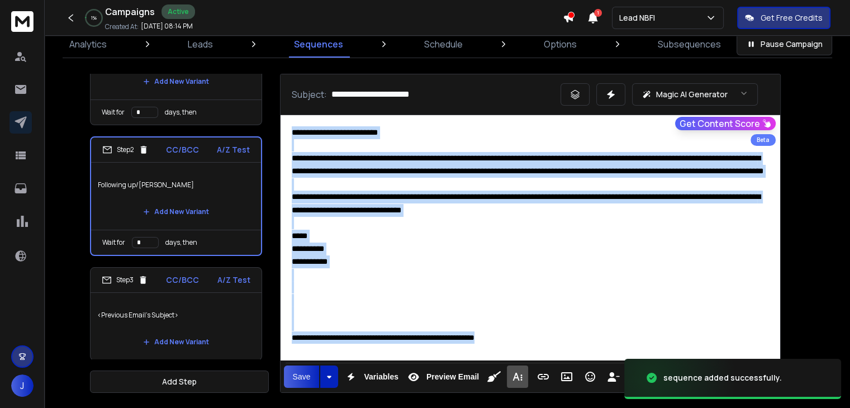
click at [518, 377] on icon "button" at bounding box center [517, 376] width 13 height 13
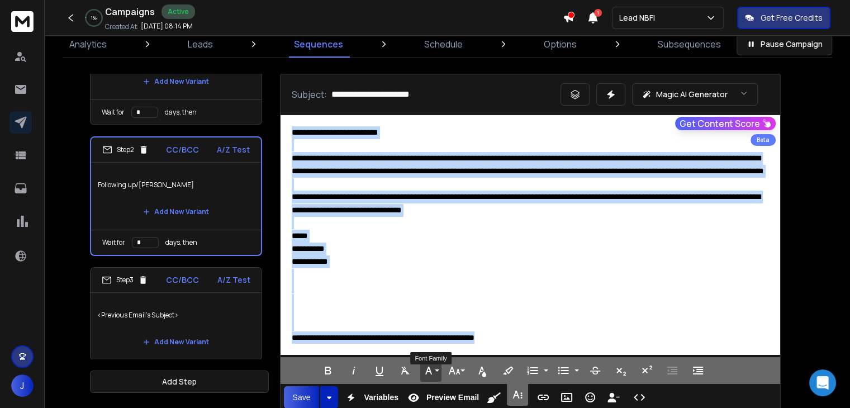
click at [429, 377] on icon "button" at bounding box center [428, 370] width 13 height 13
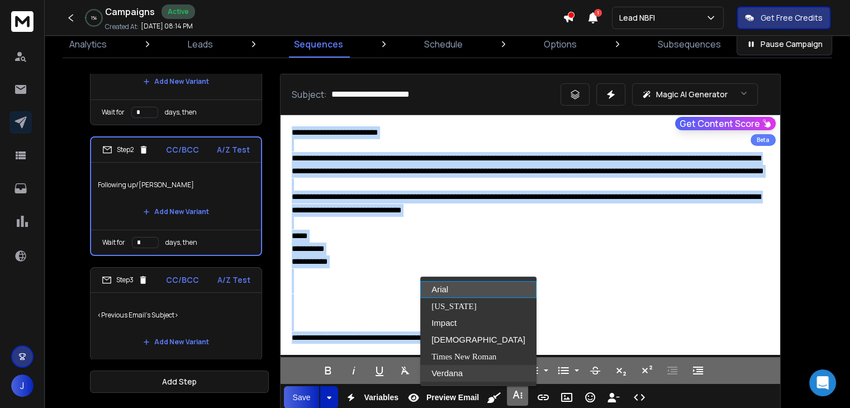
scroll to position [0, 0]
click at [395, 318] on div at bounding box center [530, 312] width 477 height 12
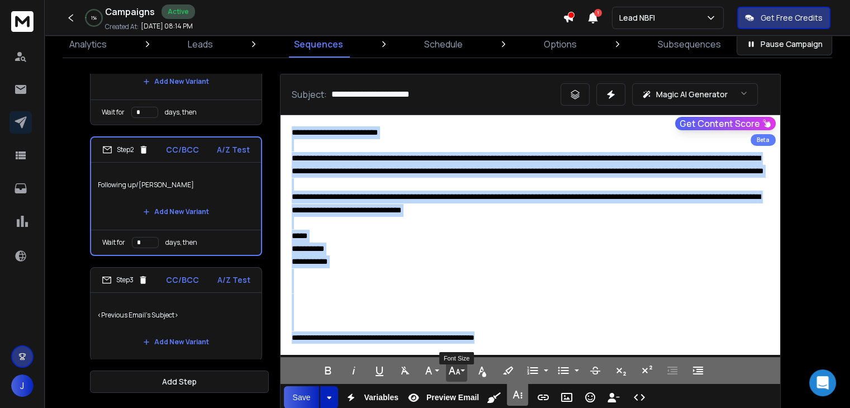
click at [455, 376] on icon "button" at bounding box center [453, 370] width 13 height 13
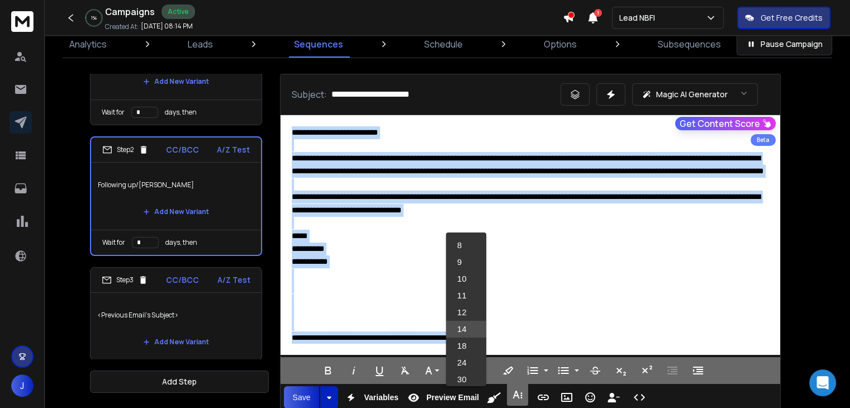
click at [475, 330] on link "14" at bounding box center [466, 329] width 40 height 17
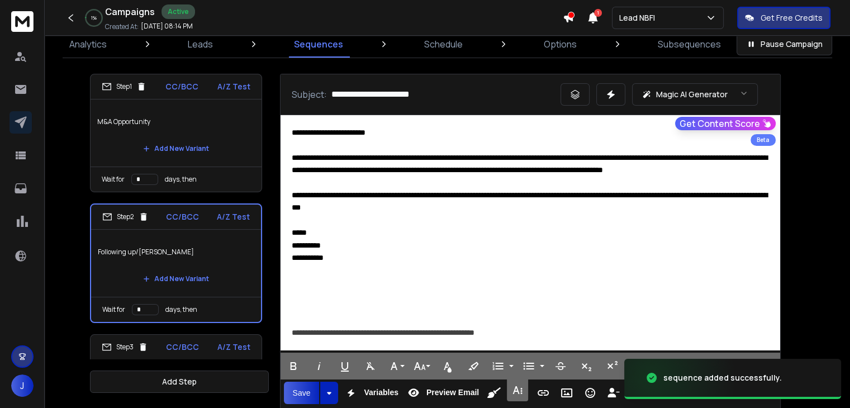
click at [189, 111] on p "M&A Opportunity" at bounding box center [176, 121] width 158 height 31
type input "**********"
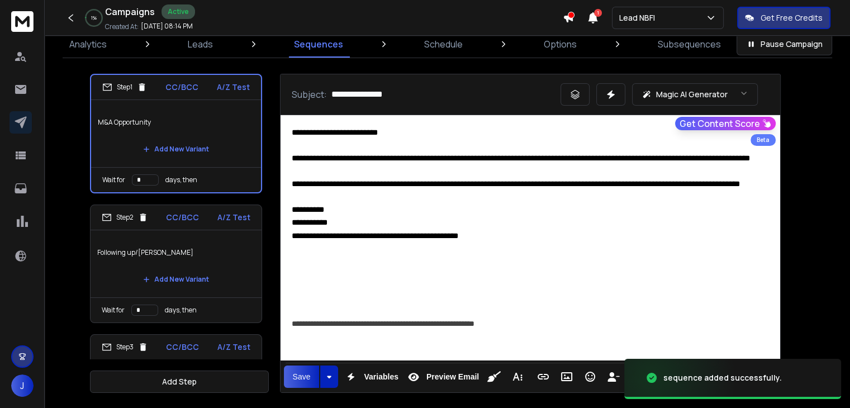
click at [400, 216] on div "**********" at bounding box center [530, 209] width 477 height 13
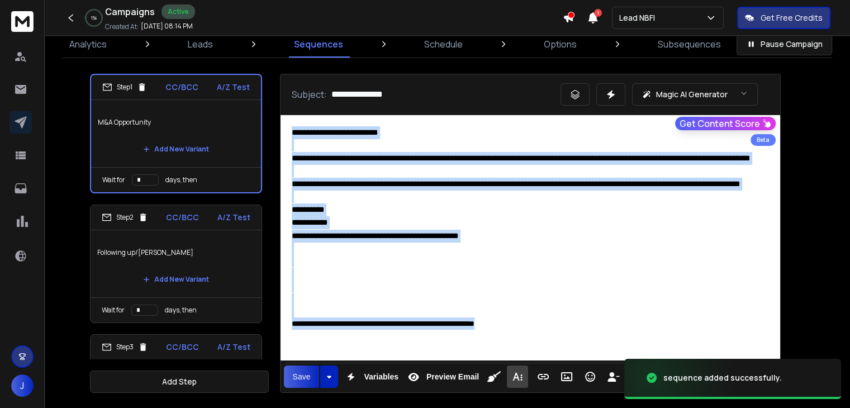
click at [518, 371] on icon "button" at bounding box center [517, 376] width 13 height 13
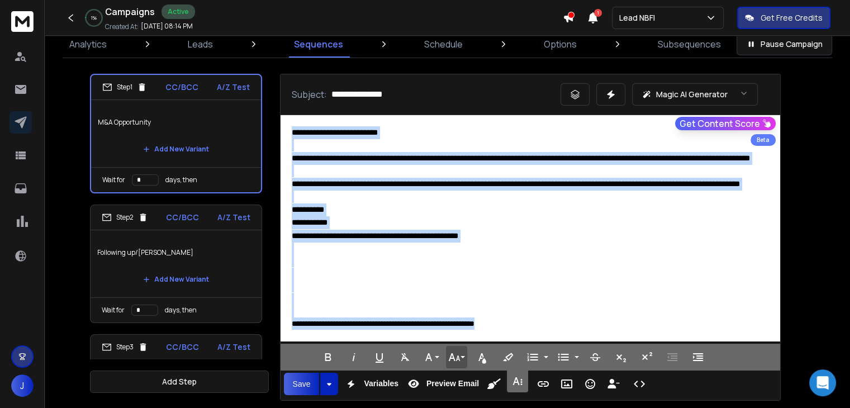
click at [449, 364] on icon "button" at bounding box center [453, 356] width 13 height 13
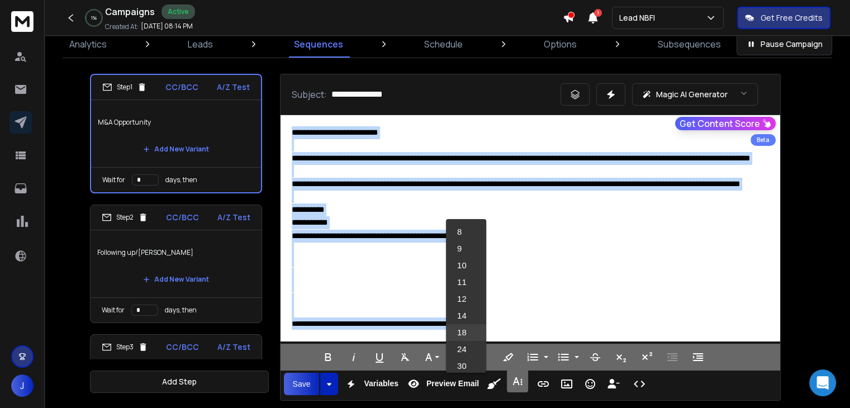
click at [471, 324] on link "14" at bounding box center [466, 315] width 40 height 17
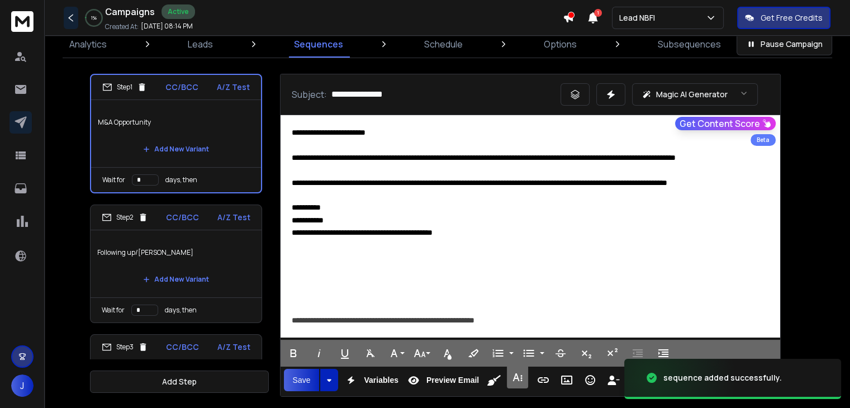
click at [74, 9] on button at bounding box center [71, 18] width 15 height 22
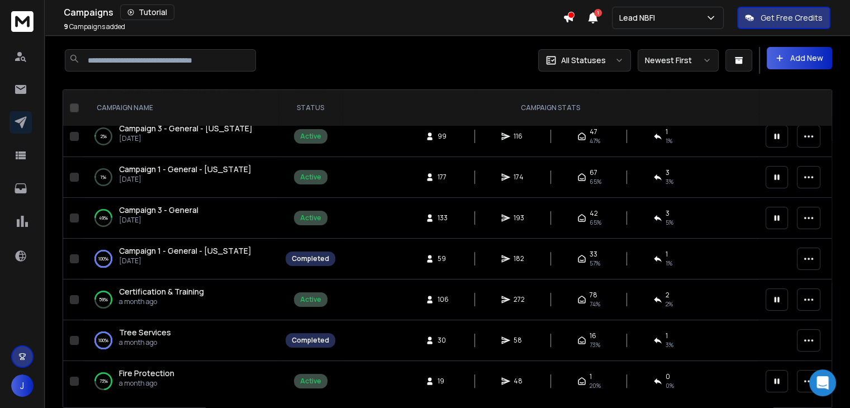
scroll to position [93, 0]
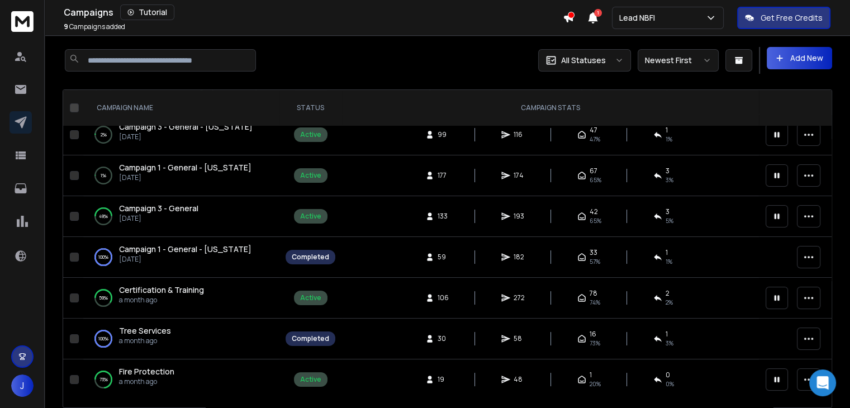
click at [183, 216] on p "21 days ago" at bounding box center [158, 218] width 79 height 9
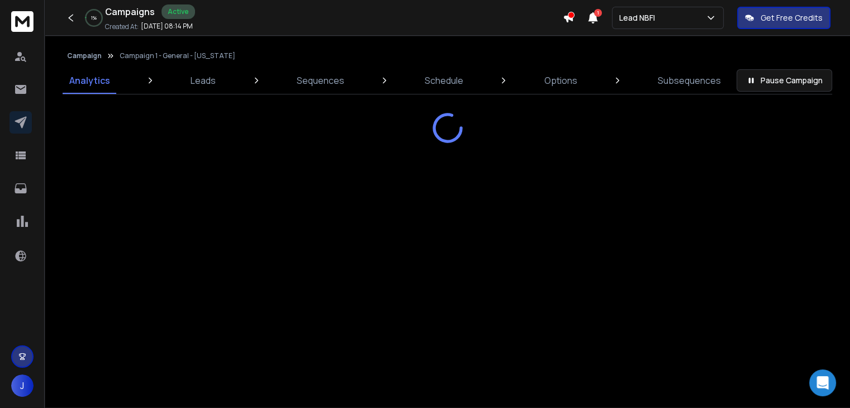
click at [199, 94] on div "Campaign Campaign 1 - General - Florida Analytics Leads Sequences Schedule Opti…" at bounding box center [447, 284] width 769 height 475
click at [202, 86] on p "Leads" at bounding box center [202, 80] width 25 height 13
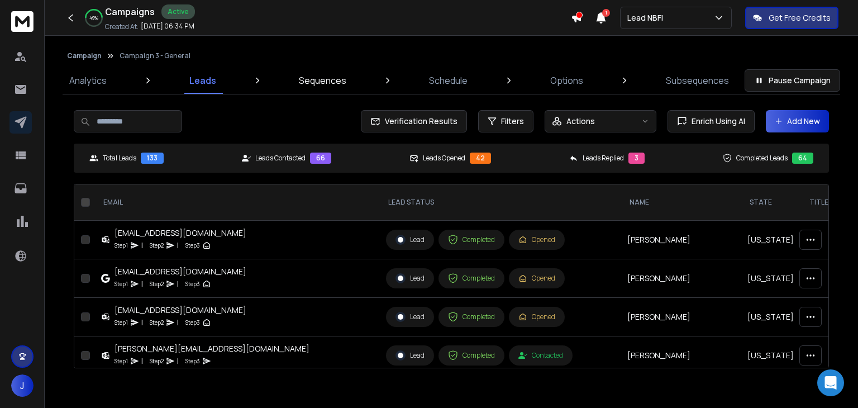
click at [328, 89] on link "Sequences" at bounding box center [322, 80] width 61 height 27
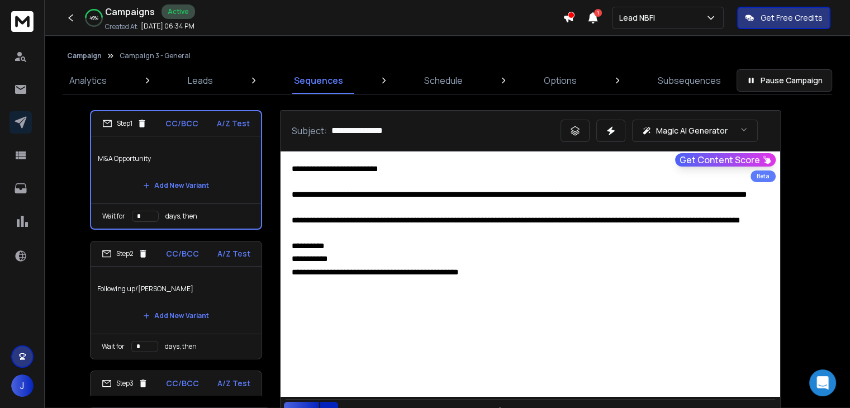
click at [191, 155] on p "M&A Opportunity" at bounding box center [176, 158] width 156 height 31
click at [425, 341] on div "**********" at bounding box center [529, 273] width 499 height 245
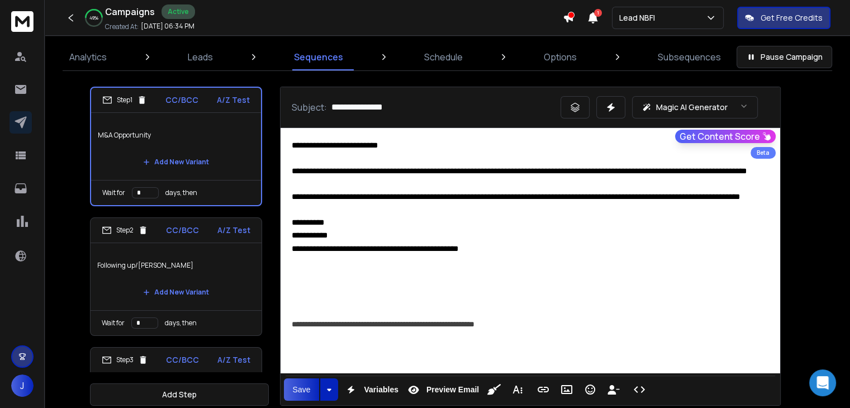
scroll to position [36, 0]
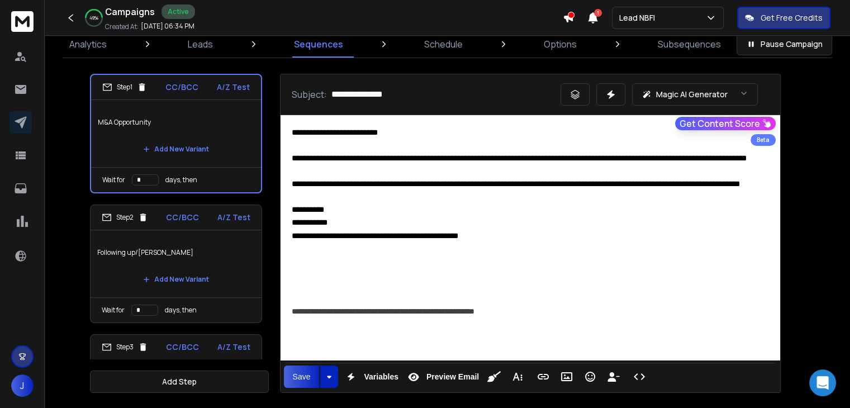
click at [441, 280] on div at bounding box center [530, 274] width 477 height 12
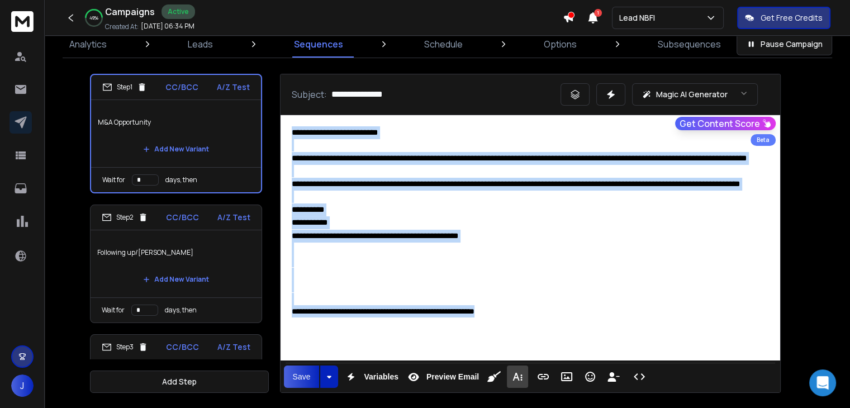
click at [523, 386] on button "More Text" at bounding box center [517, 376] width 21 height 22
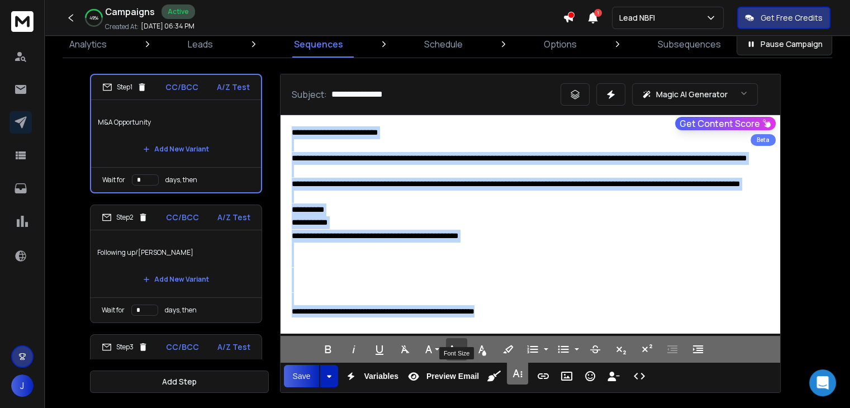
click at [452, 353] on icon "button" at bounding box center [455, 349] width 12 height 8
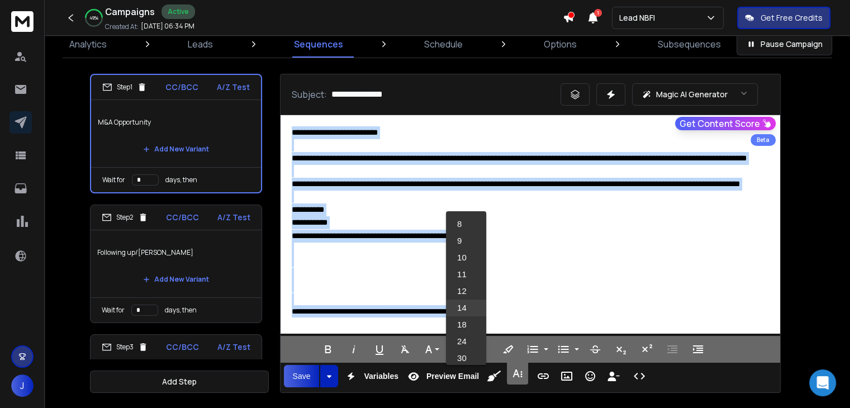
click at [471, 316] on link "14" at bounding box center [466, 307] width 40 height 17
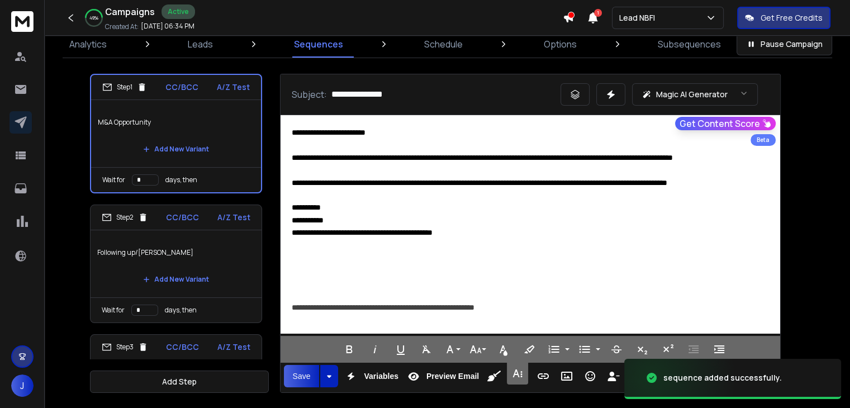
click at [174, 254] on p "Following up/John Marsh" at bounding box center [176, 252] width 158 height 31
type input "**********"
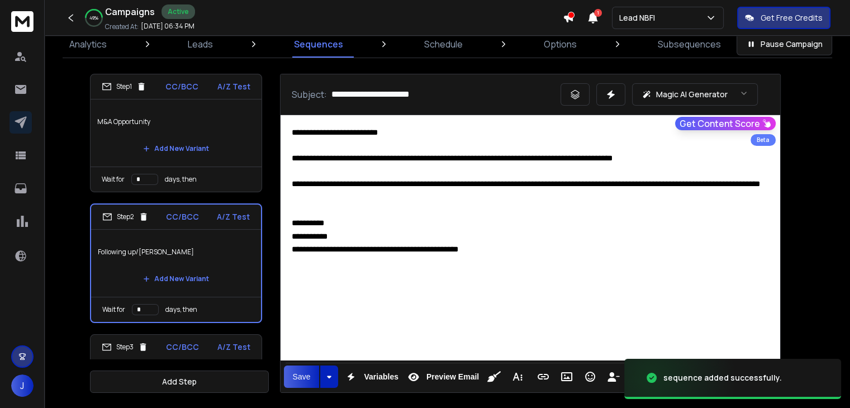
click at [447, 329] on div "**********" at bounding box center [529, 237] width 499 height 245
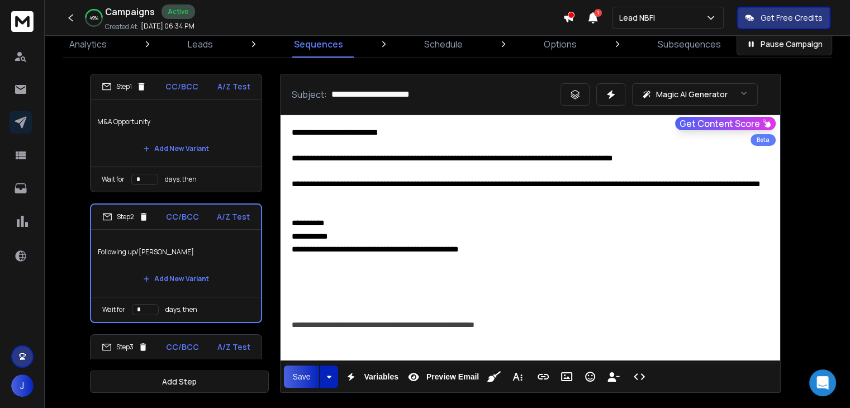
click at [498, 293] on div at bounding box center [530, 287] width 477 height 12
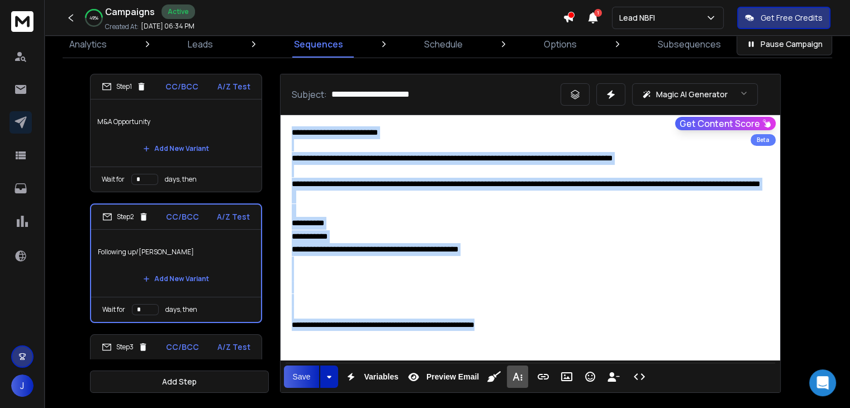
click at [516, 376] on icon "button" at bounding box center [517, 376] width 13 height 13
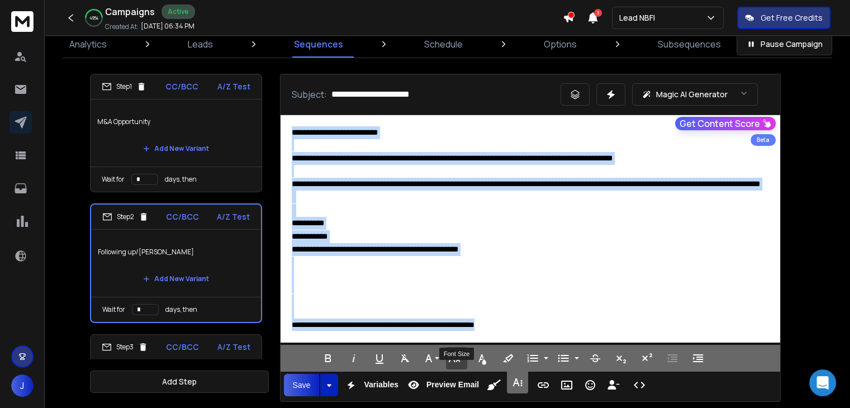
click at [462, 363] on button "Font Size" at bounding box center [456, 358] width 21 height 22
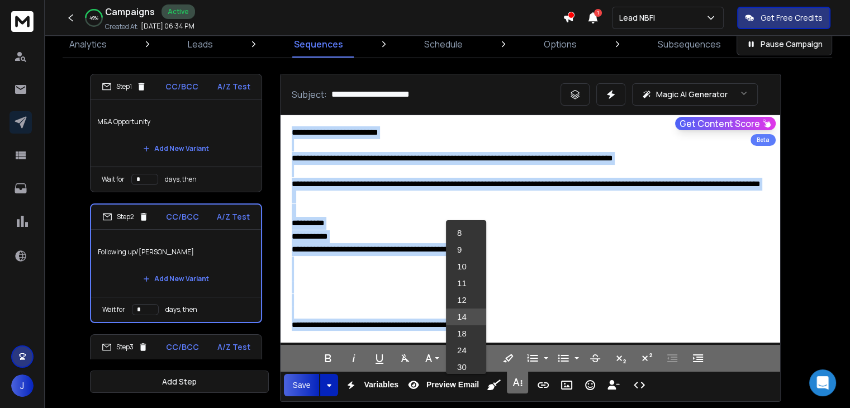
click at [467, 325] on link "14" at bounding box center [466, 316] width 40 height 17
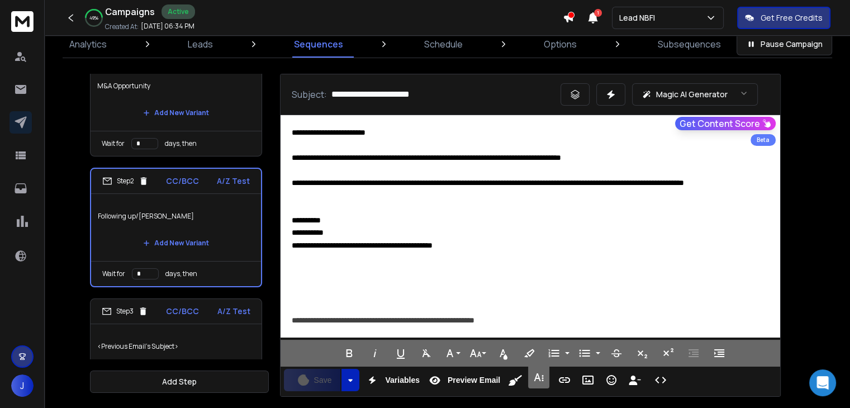
scroll to position [67, 0]
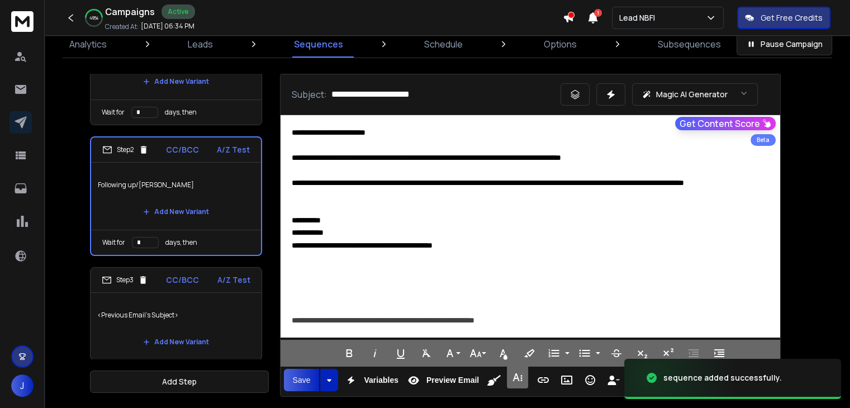
click at [197, 324] on p "<Previous Email's Subject>" at bounding box center [176, 314] width 158 height 31
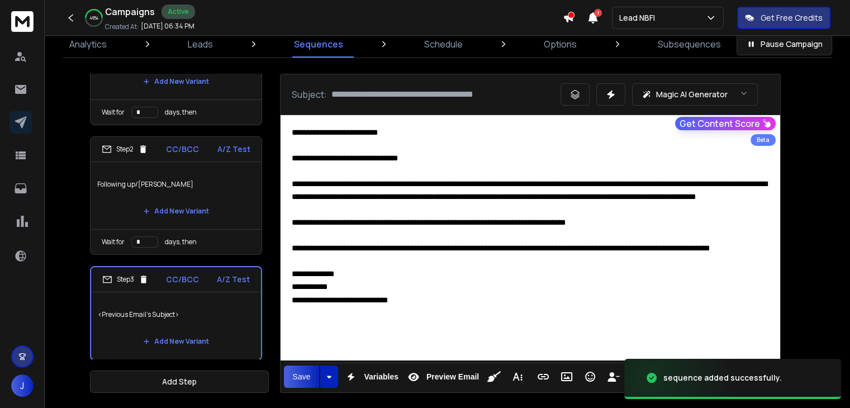
click at [404, 307] on div at bounding box center [530, 313] width 477 height 12
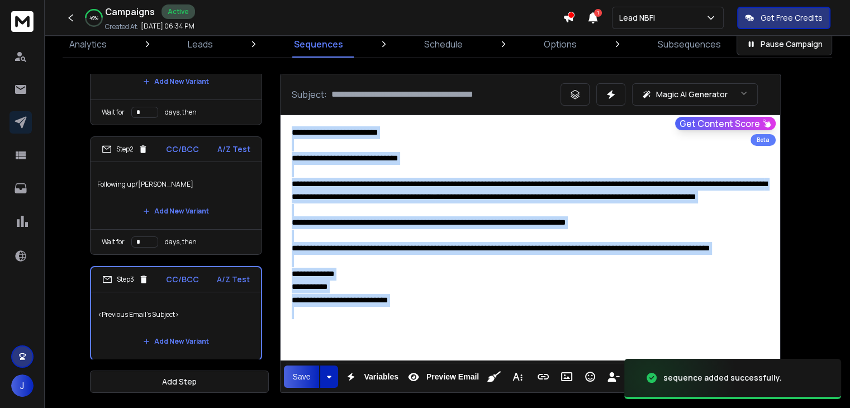
click at [431, 322] on div "**********" at bounding box center [529, 237] width 499 height 245
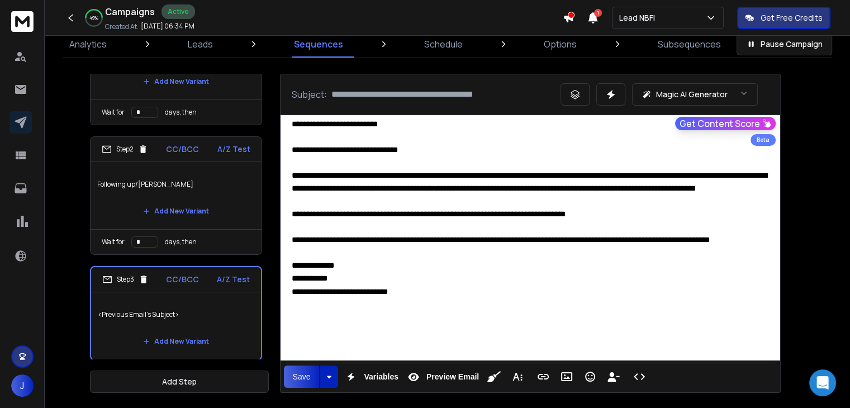
scroll to position [21, 0]
click at [441, 309] on div at bounding box center [530, 304] width 477 height 12
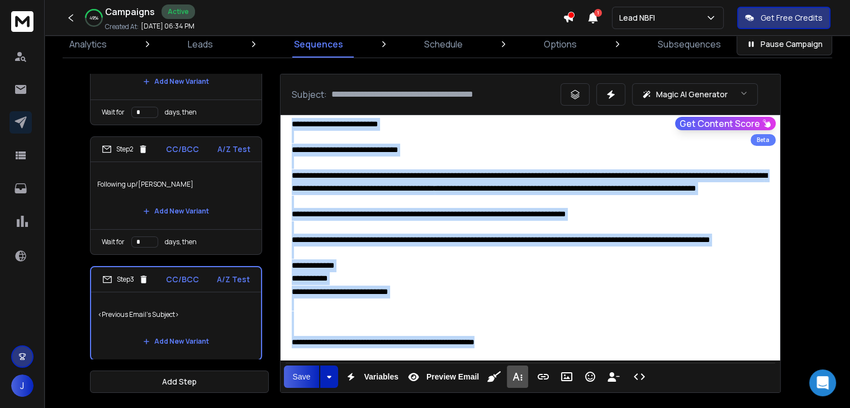
click at [513, 367] on button "More Text" at bounding box center [517, 376] width 21 height 22
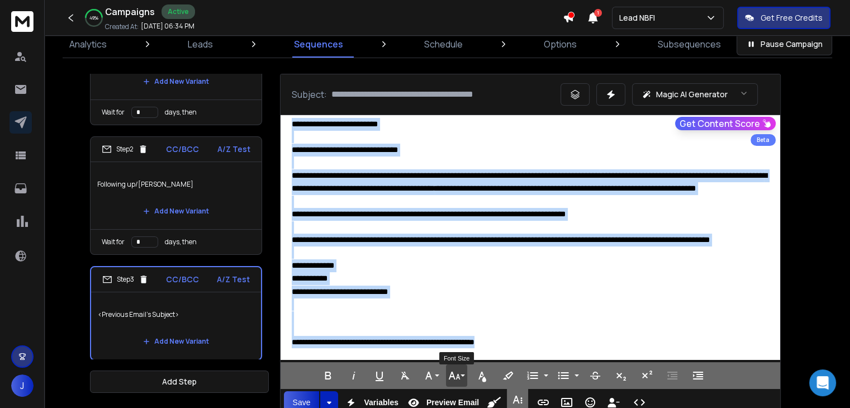
click at [460, 370] on button "Font Size" at bounding box center [456, 375] width 21 height 22
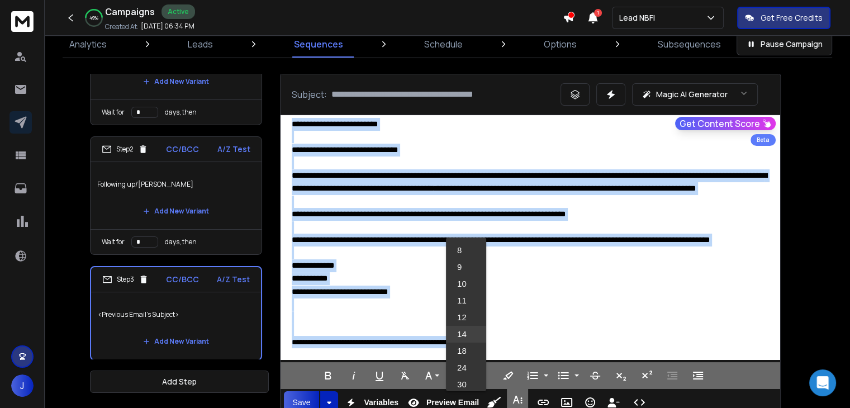
click at [469, 332] on link "14" at bounding box center [466, 334] width 40 height 17
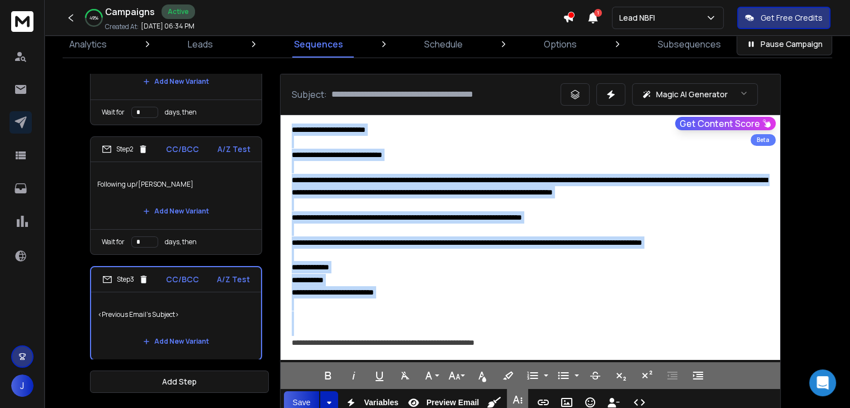
scroll to position [3, 0]
drag, startPoint x: 311, startPoint y: 389, endPoint x: 305, endPoint y: 383, distance: 8.3
click at [305, 383] on div "Bold Italic Underline Clear Formatting Font Family Arial Georgia Impact Tahoma …" at bounding box center [529, 389] width 499 height 59
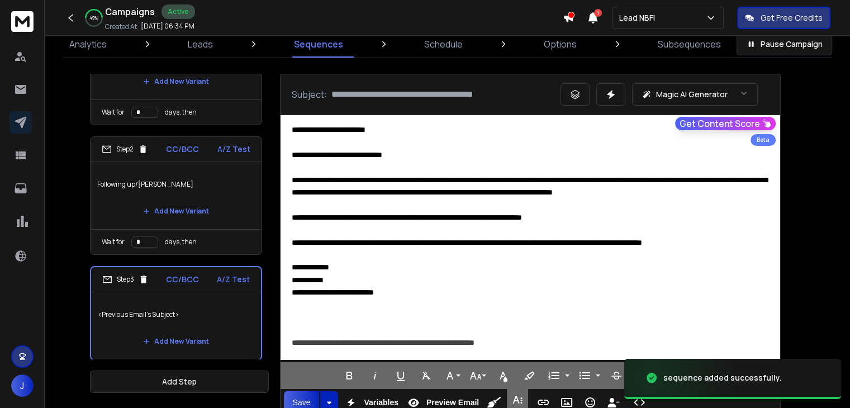
click at [65, 18] on button at bounding box center [71, 18] width 15 height 22
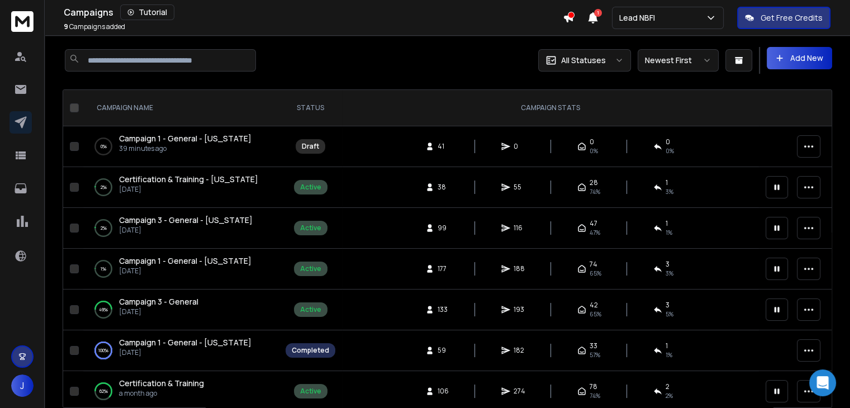
click at [218, 140] on span "Campaign 1 - General - [US_STATE]" at bounding box center [185, 138] width 132 height 11
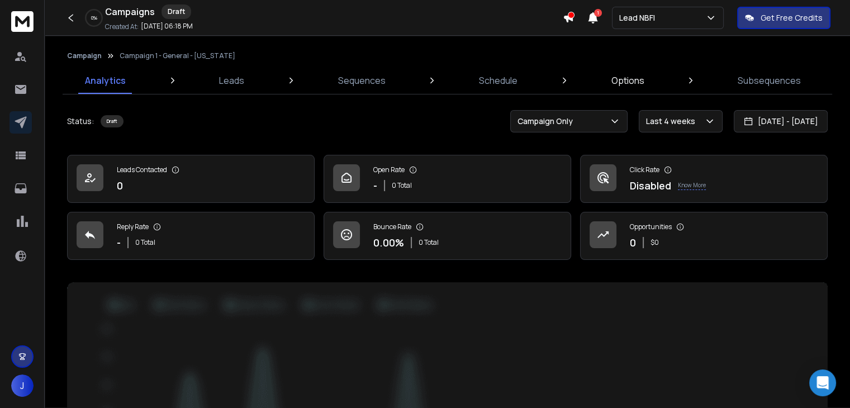
click at [606, 87] on link "Options" at bounding box center [627, 80] width 46 height 27
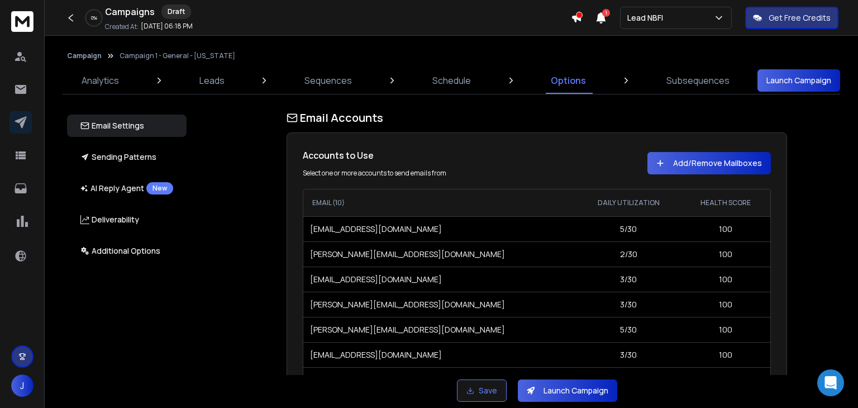
click at [473, 376] on div "ReferralStack Unlock AI-powered affiliate growth Lifetime Deals available! Clai…" at bounding box center [429, 204] width 858 height 408
click at [478, 392] on button "Save" at bounding box center [482, 390] width 50 height 22
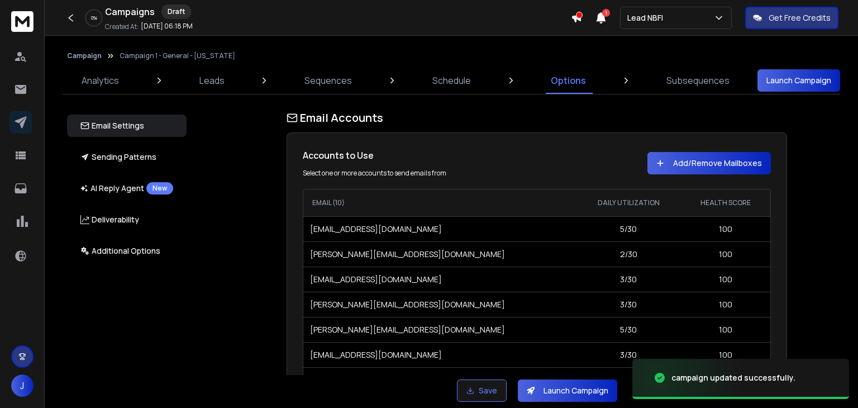
click at [794, 84] on button "Launch Campaign" at bounding box center [798, 80] width 83 height 22
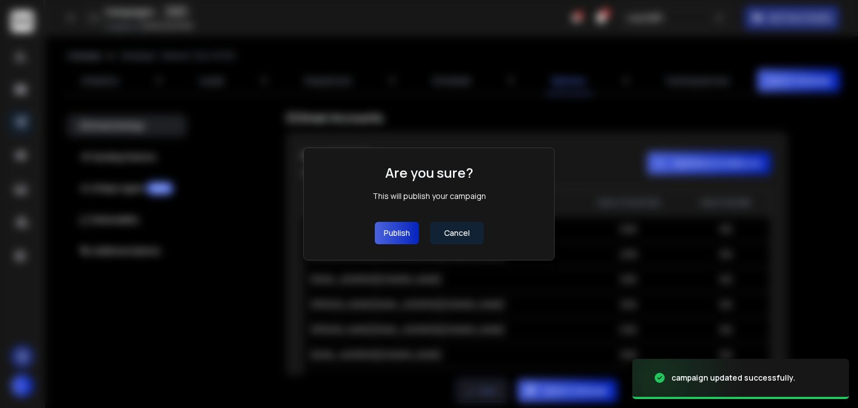
click at [397, 243] on div "Are you sure? This will publish your campaign Publish Cancel" at bounding box center [428, 203] width 251 height 113
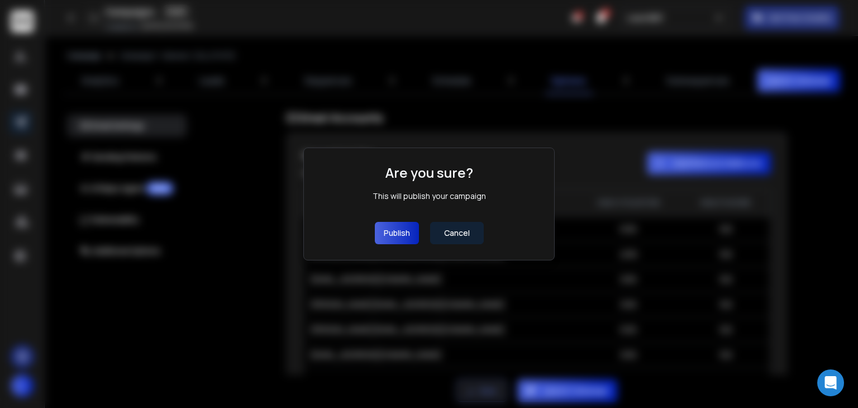
click at [417, 247] on div "Are you sure? This will publish your campaign Publish Cancel" at bounding box center [428, 203] width 251 height 113
click at [412, 237] on button "Publish" at bounding box center [397, 233] width 44 height 22
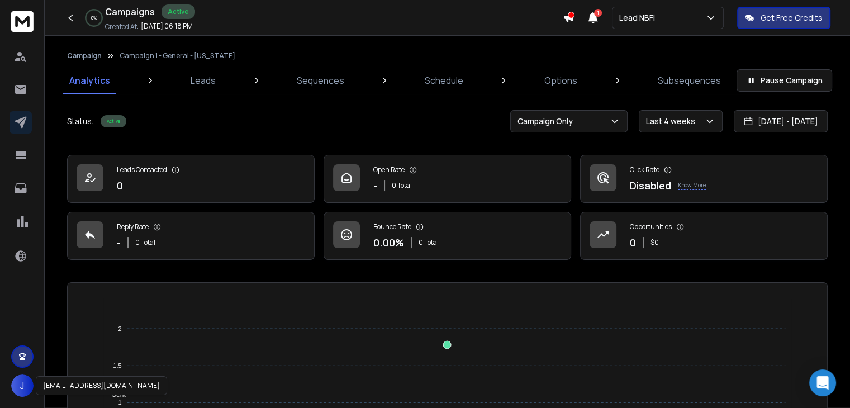
click at [21, 388] on span "J" at bounding box center [22, 385] width 22 height 22
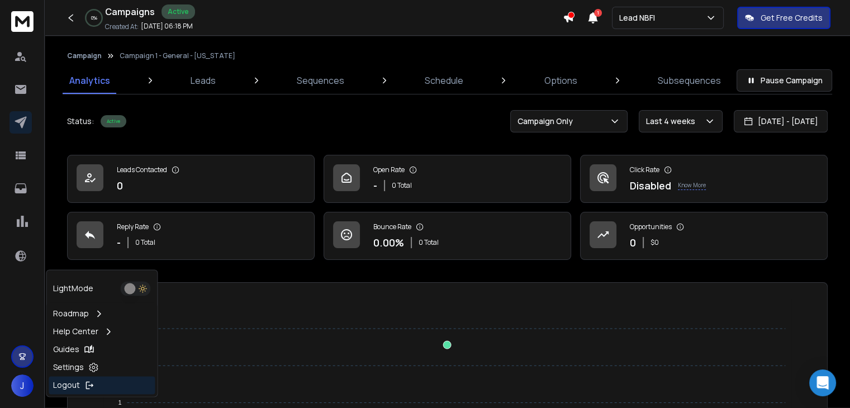
click at [84, 389] on icon at bounding box center [89, 385] width 10 height 10
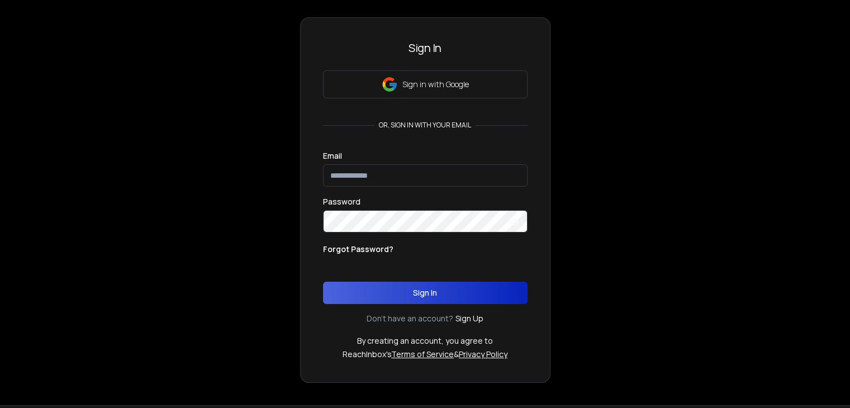
scroll to position [43, 0]
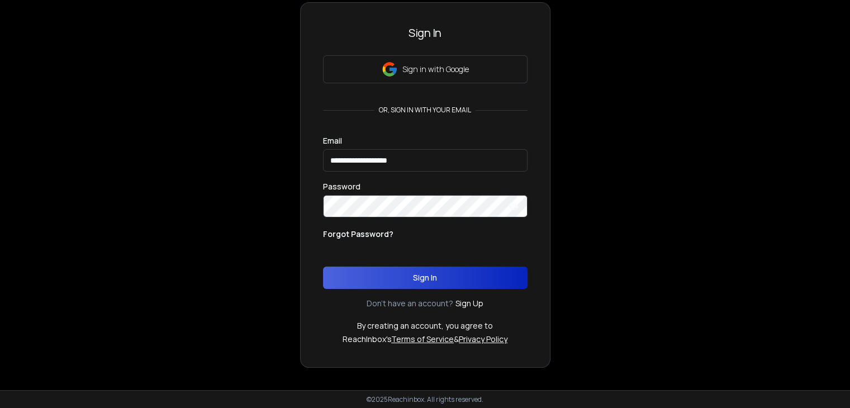
click at [459, 158] on input "**********" at bounding box center [425, 160] width 204 height 22
type input "**********"
click at [436, 273] on button "Sign In" at bounding box center [425, 277] width 204 height 22
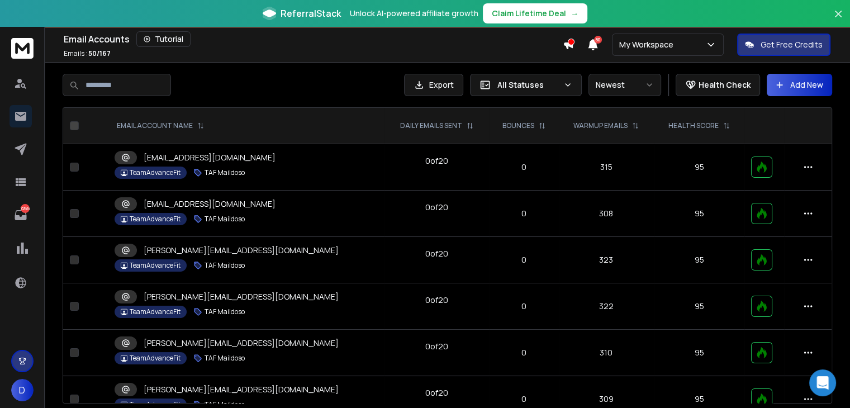
click at [358, 92] on div at bounding box center [230, 85] width 335 height 22
